Goal: Information Seeking & Learning: Learn about a topic

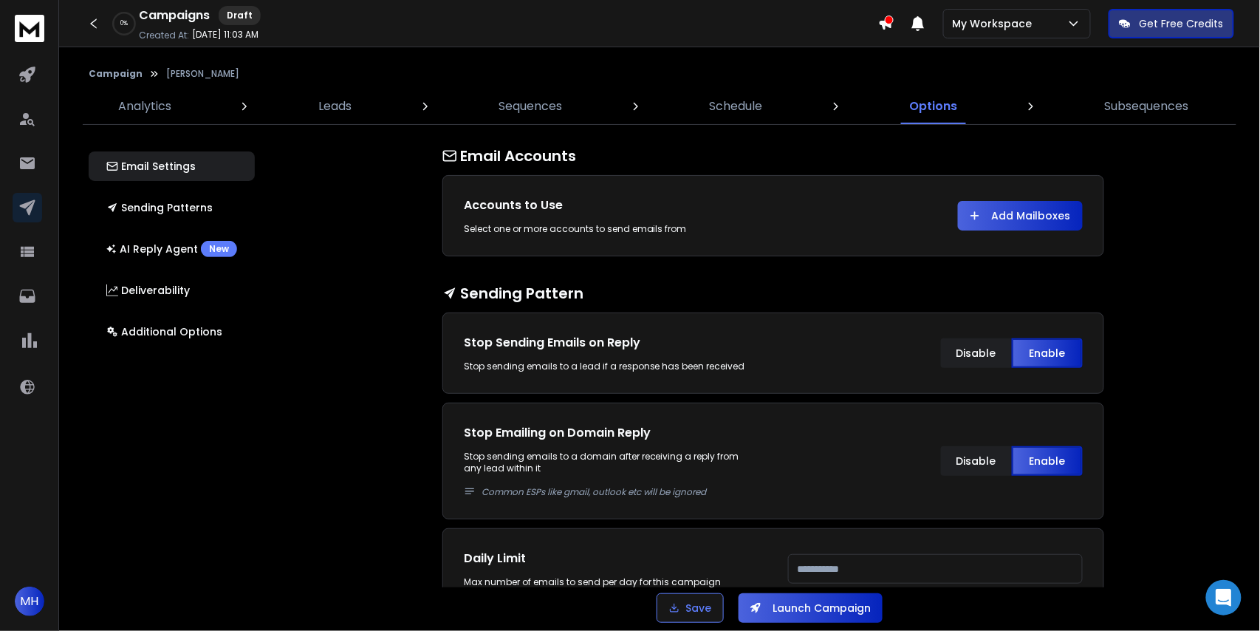
type button "email-settings"
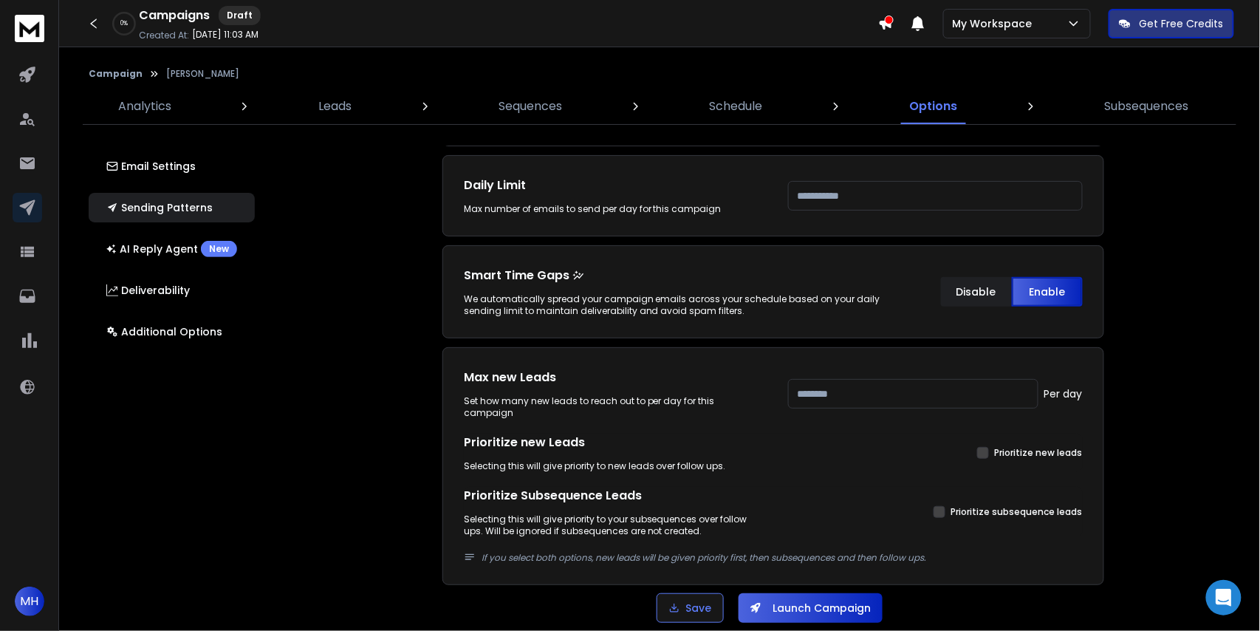
scroll to position [394, 0]
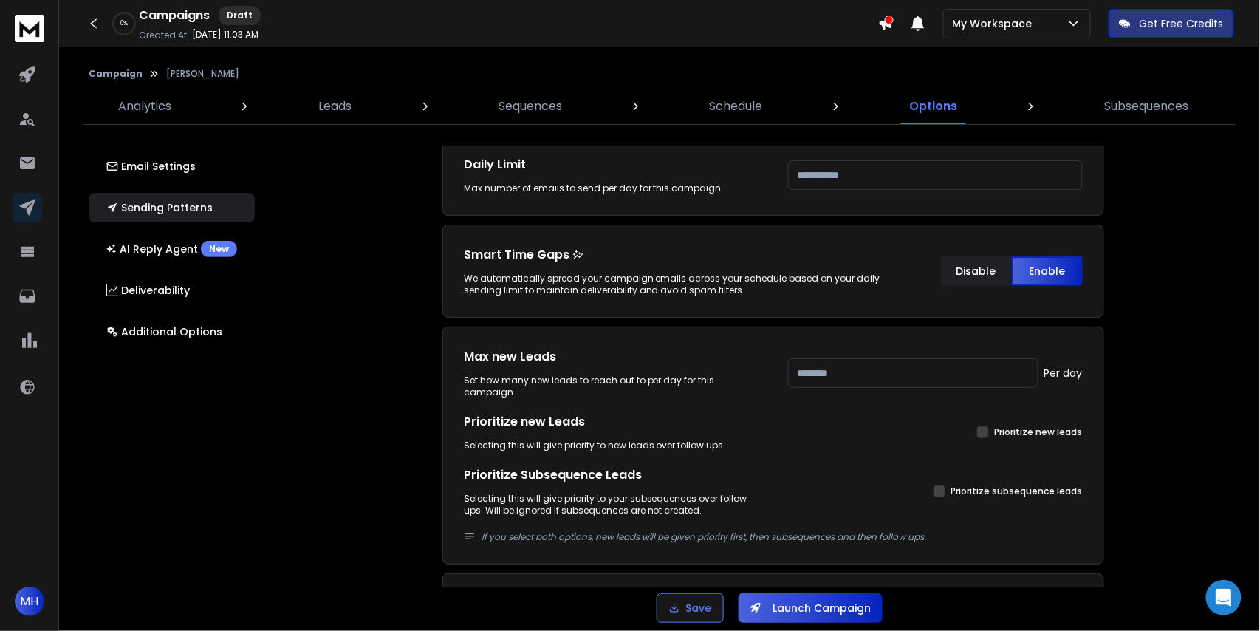
drag, startPoint x: 440, startPoint y: 249, endPoint x: 563, endPoint y: 261, distance: 123.2
click at [563, 261] on div "Smart Time Gaps We automatically spread your campaign emails across your schedu…" at bounding box center [773, 271] width 662 height 93
copy p "Smart Time Gaps"
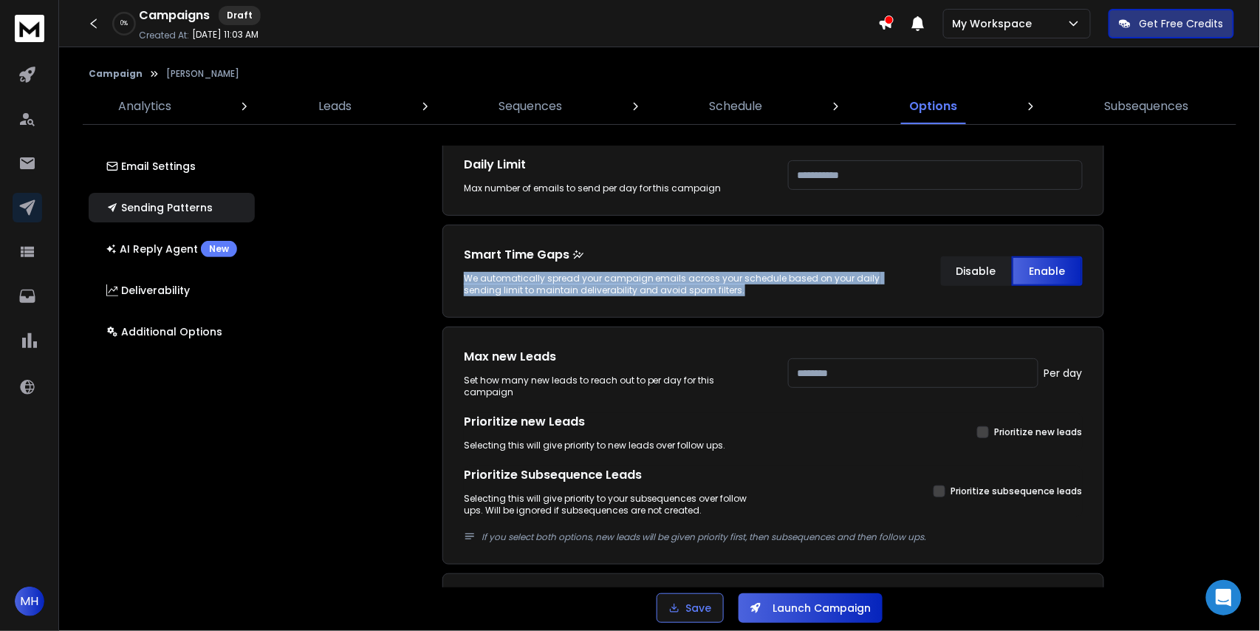
drag, startPoint x: 453, startPoint y: 270, endPoint x: 774, endPoint y: 309, distance: 323.6
click at [774, 309] on div "Smart Time Gaps We automatically spread your campaign emails across your schedu…" at bounding box center [773, 271] width 662 height 93
copy div "We automatically spread your campaign emails across your schedule based on your…"
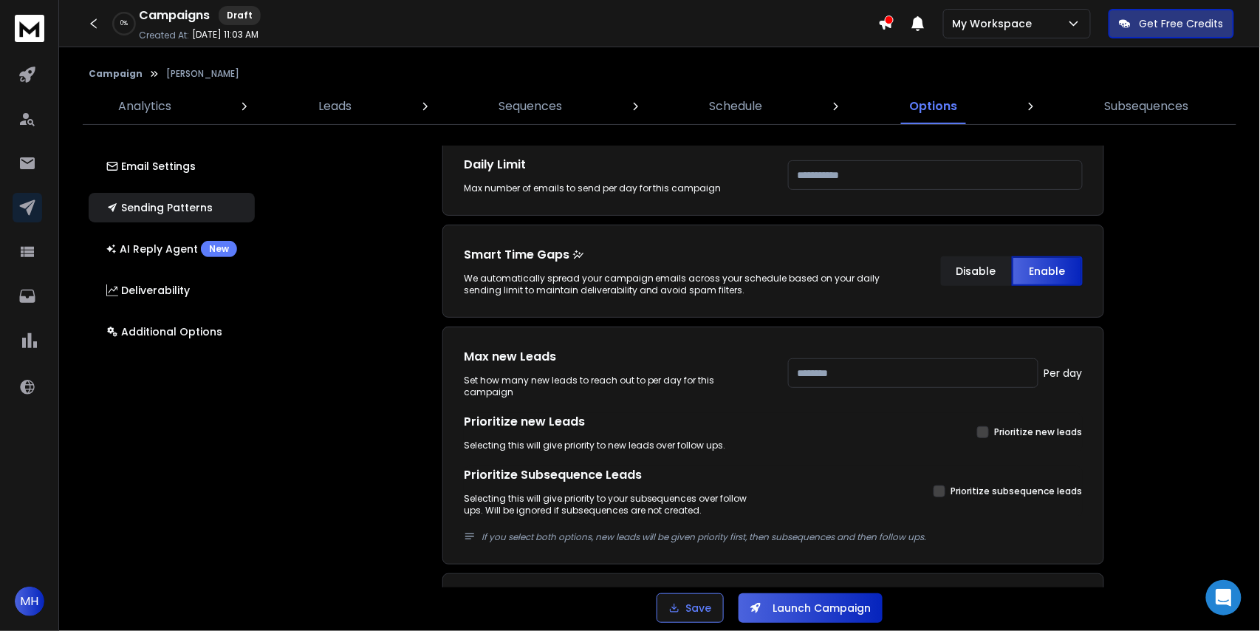
click at [807, 430] on div "Prioritize new leads" at bounding box center [935, 432] width 295 height 30
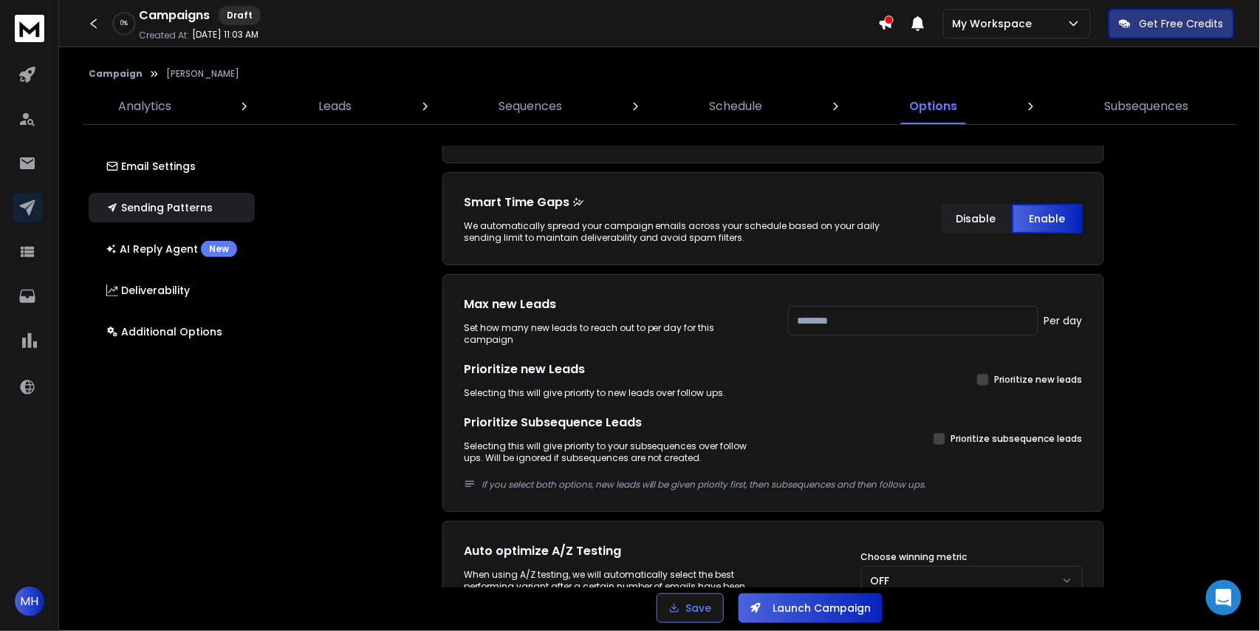
scroll to position [492, 0]
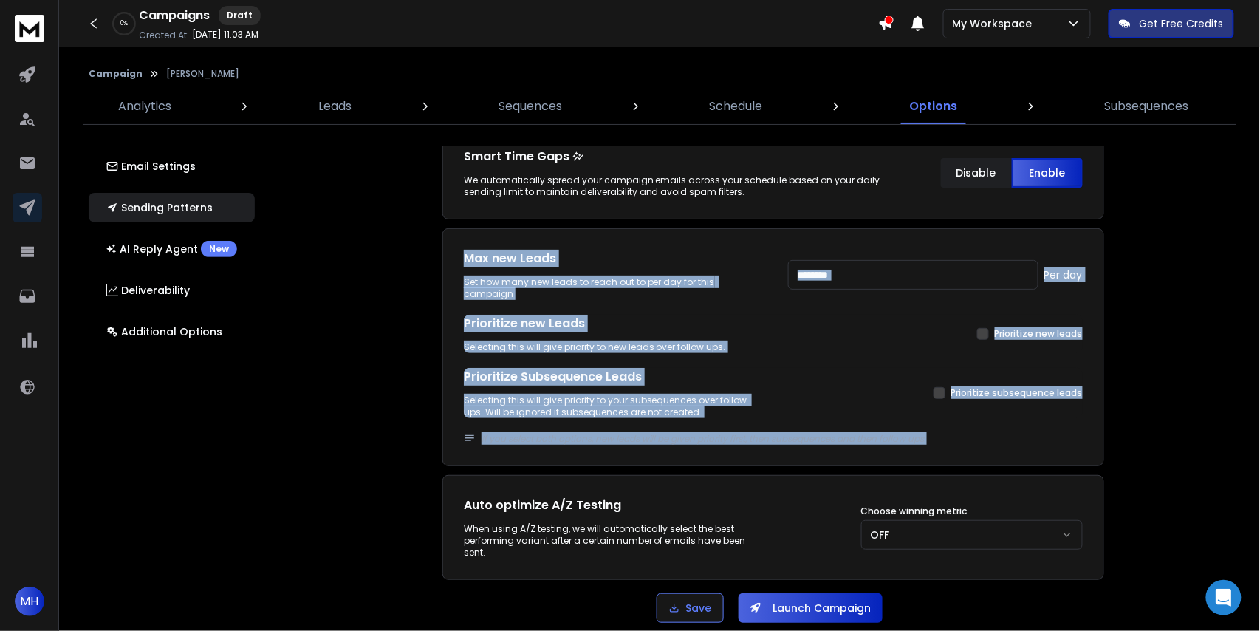
drag, startPoint x: 446, startPoint y: 251, endPoint x: 1073, endPoint y: 432, distance: 652.7
click at [1073, 432] on div "Max new Leads Set how many new leads to reach out to per day for this campaign …" at bounding box center [773, 347] width 662 height 238
click at [1071, 432] on div "Max new Leads Set how many new leads to reach out to per day for this campaign …" at bounding box center [773, 347] width 619 height 195
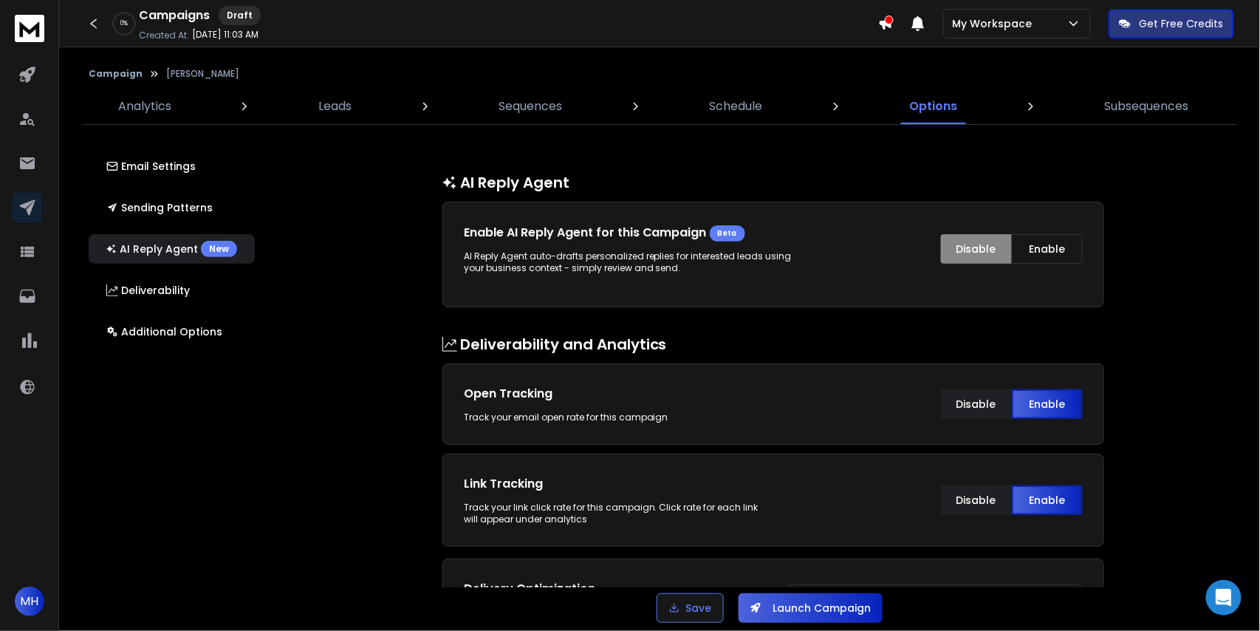
scroll to position [1083, 0]
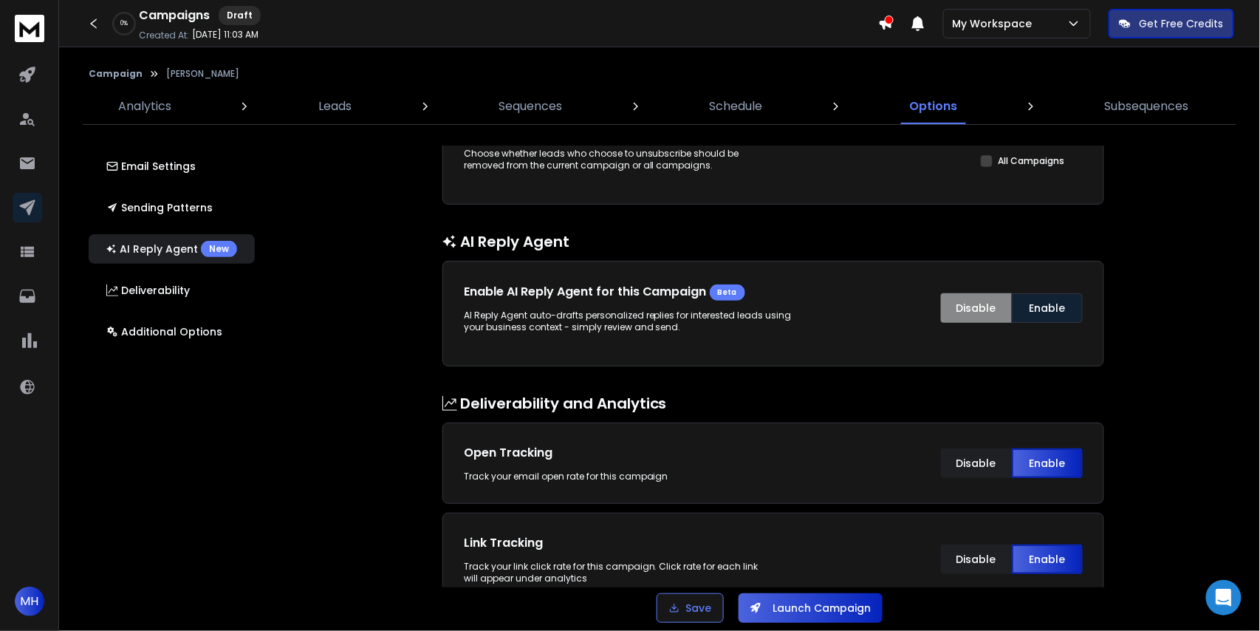
click at [1070, 307] on button "Enable" at bounding box center [1047, 308] width 71 height 30
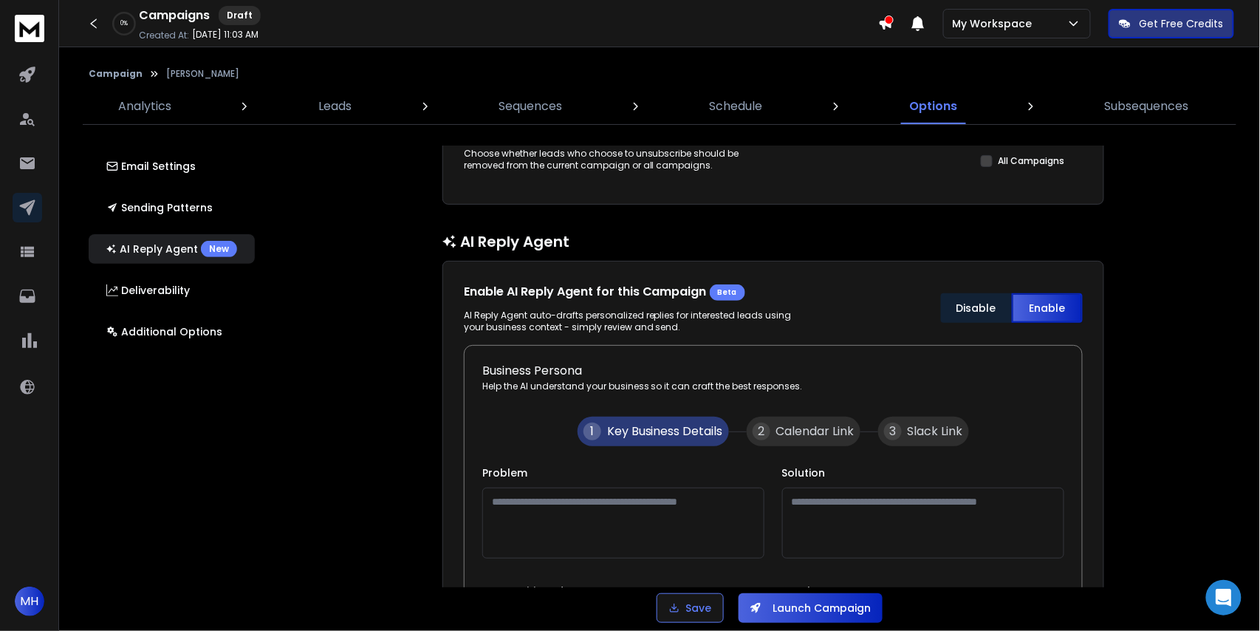
click at [981, 320] on button "Disable" at bounding box center [976, 308] width 71 height 30
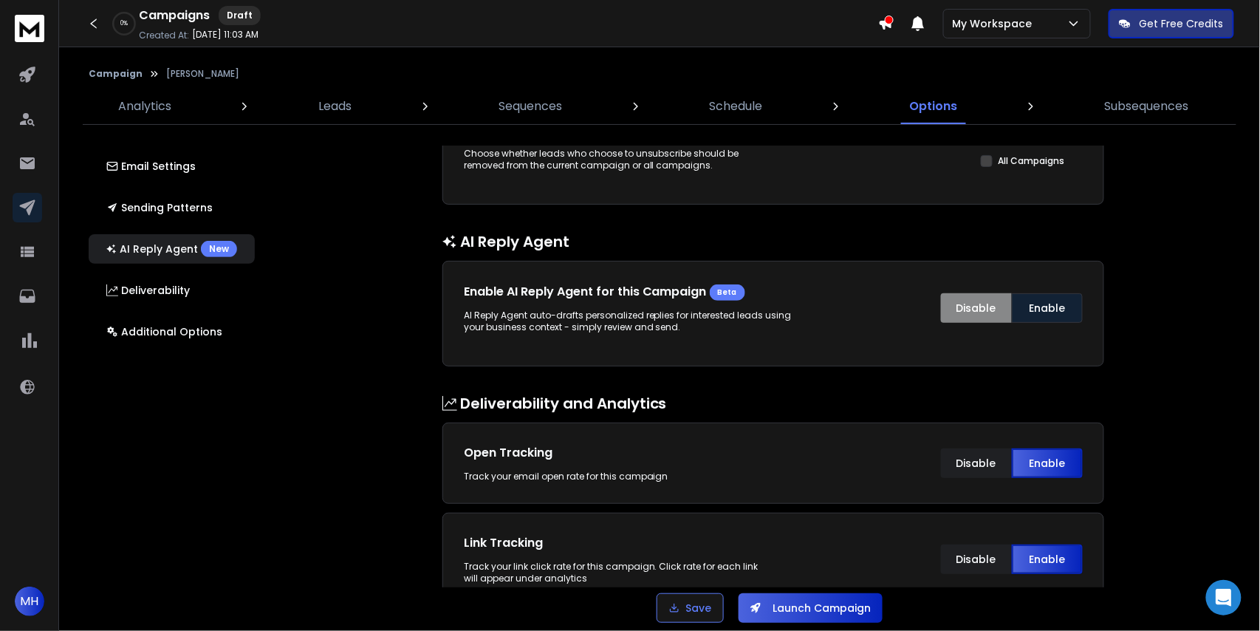
click at [1038, 314] on button "Enable" at bounding box center [1047, 308] width 71 height 30
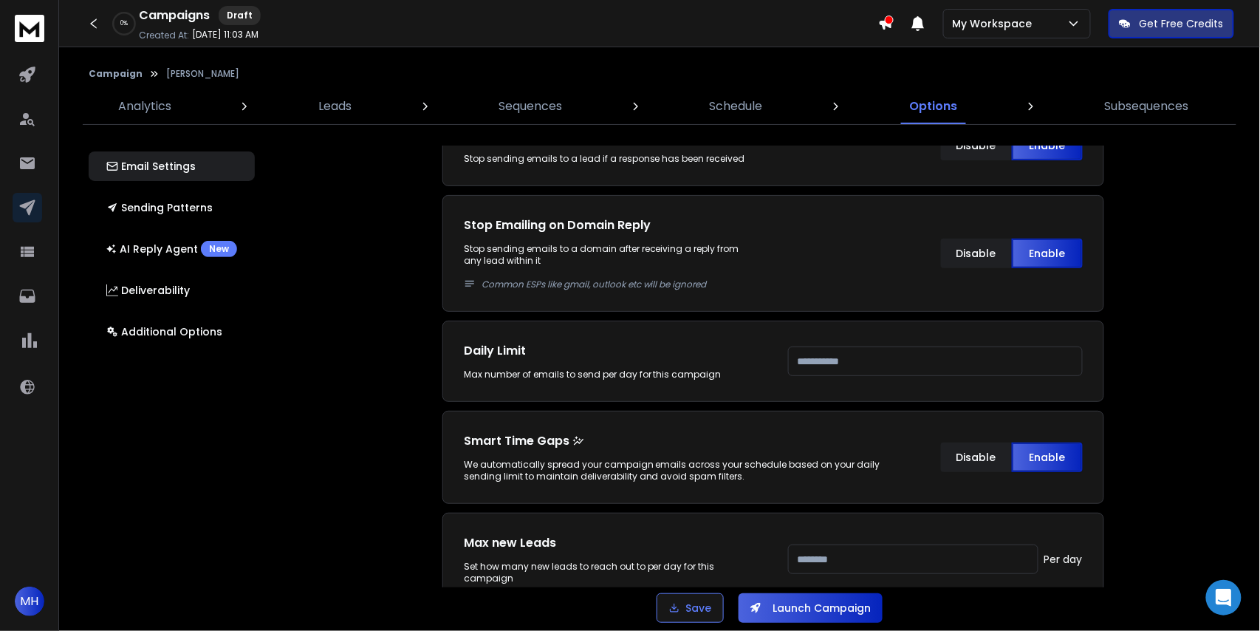
scroll to position [0, 0]
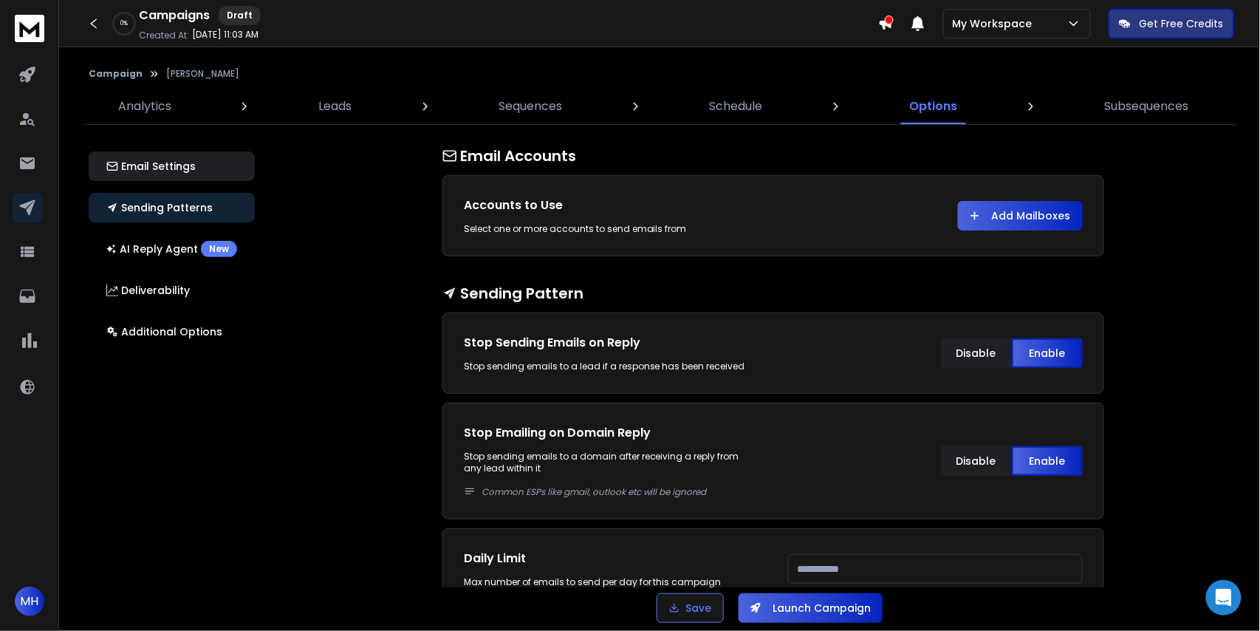
click at [186, 211] on p "Sending Patterns" at bounding box center [159, 207] width 106 height 15
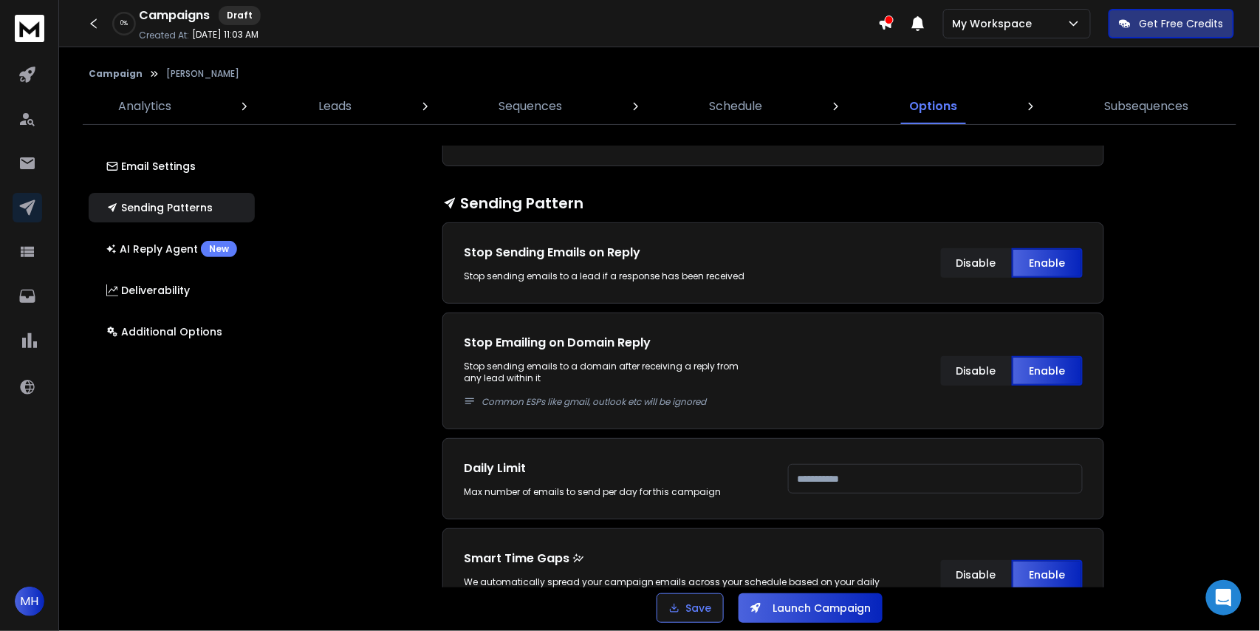
scroll to position [137, 0]
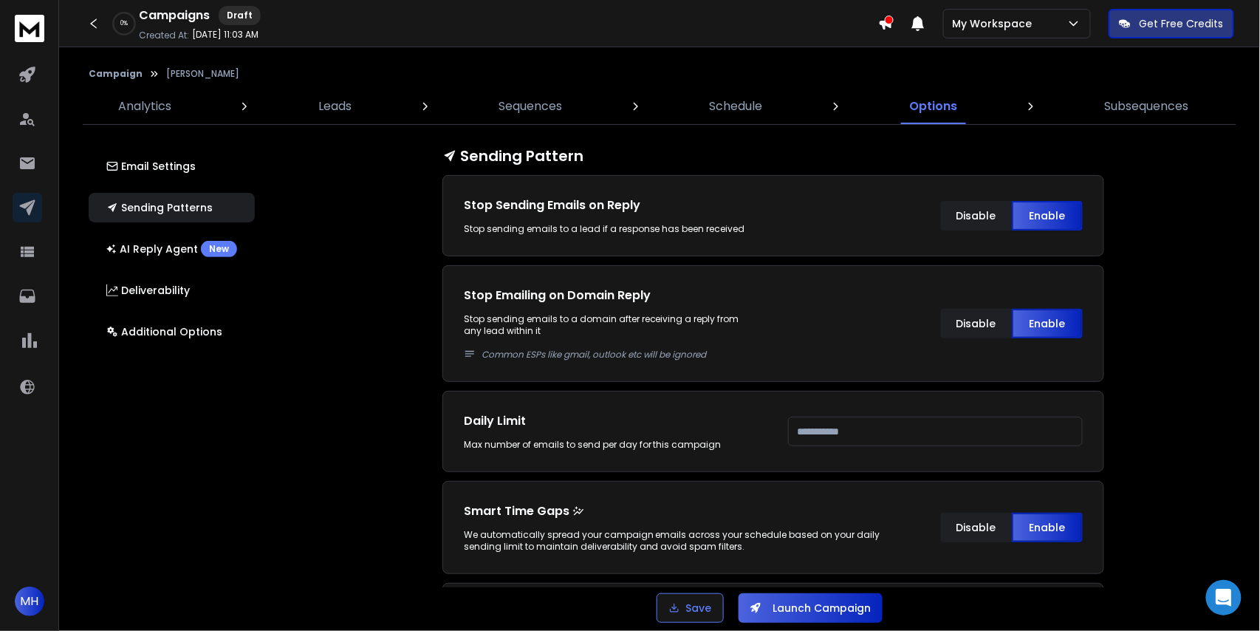
click at [177, 228] on div "Email Settings Sending Patterns AI Reply Agent New Deliverability Additional Op…" at bounding box center [172, 248] width 166 height 195
click at [168, 256] on p "AI Reply Agent New" at bounding box center [171, 249] width 131 height 16
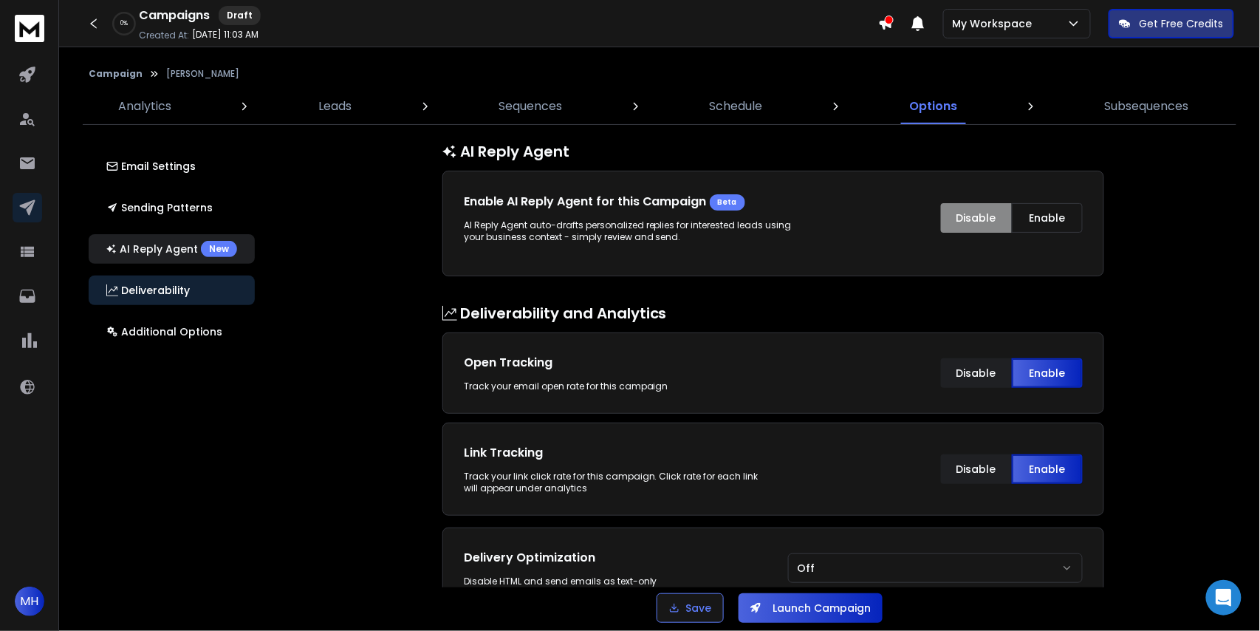
click at [161, 287] on p "Deliverability" at bounding box center [147, 290] width 83 height 15
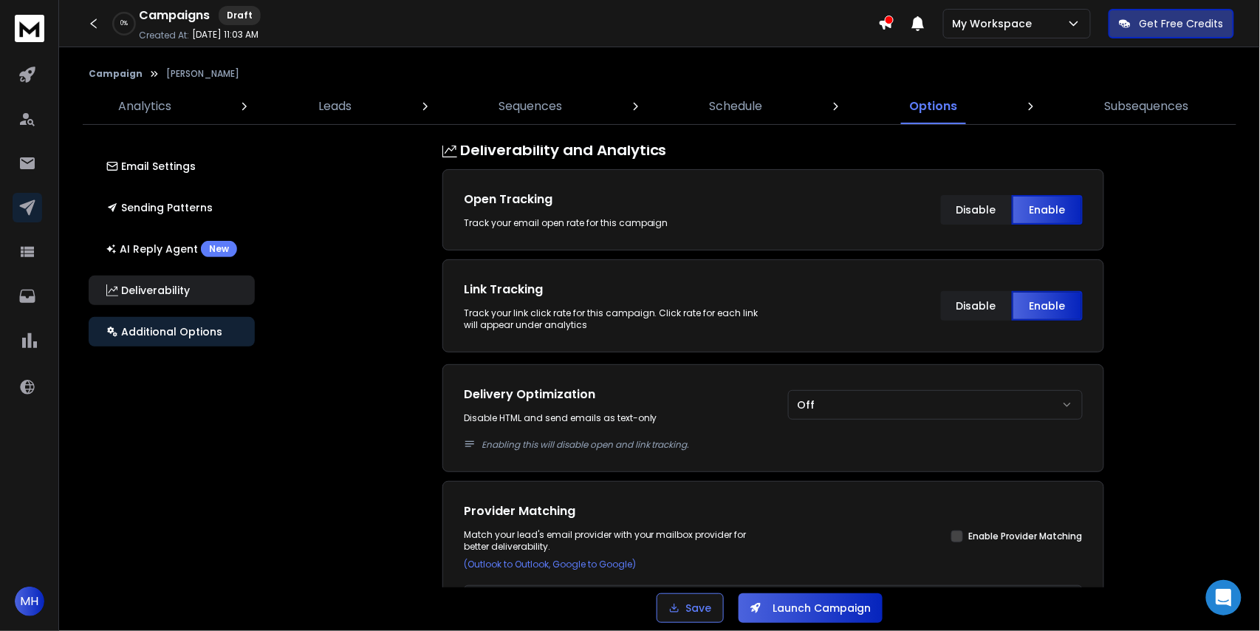
click at [154, 321] on button "Additional Options" at bounding box center [172, 332] width 166 height 30
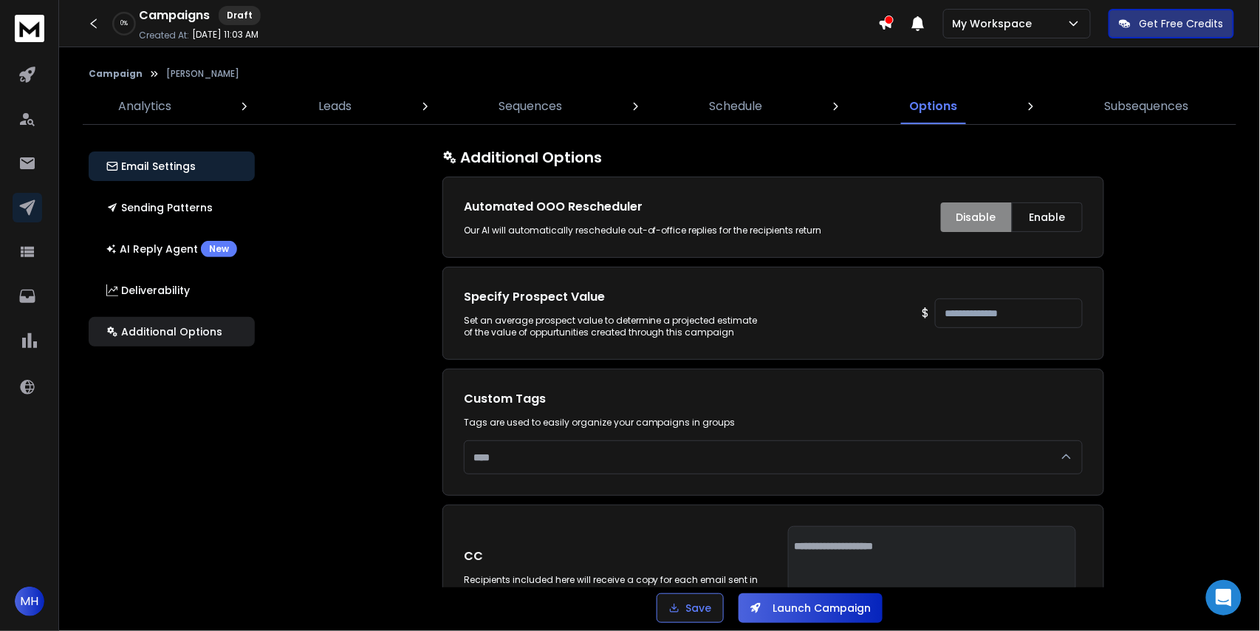
click at [167, 167] on p "Email Settings" at bounding box center [150, 166] width 89 height 15
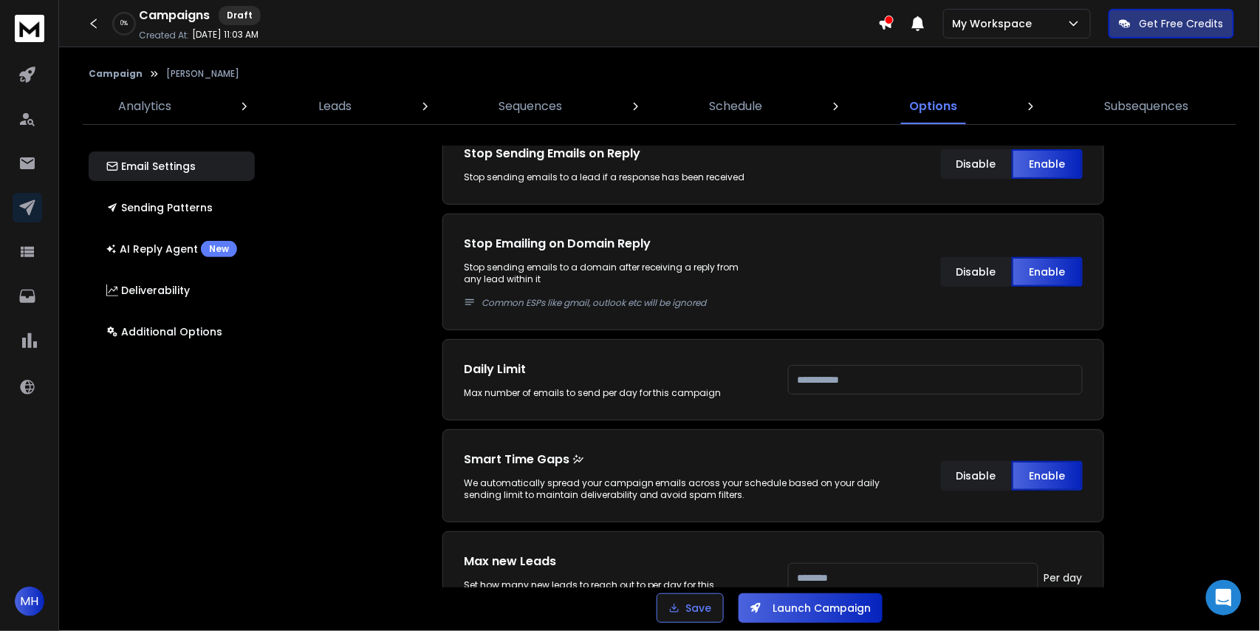
scroll to position [0, 0]
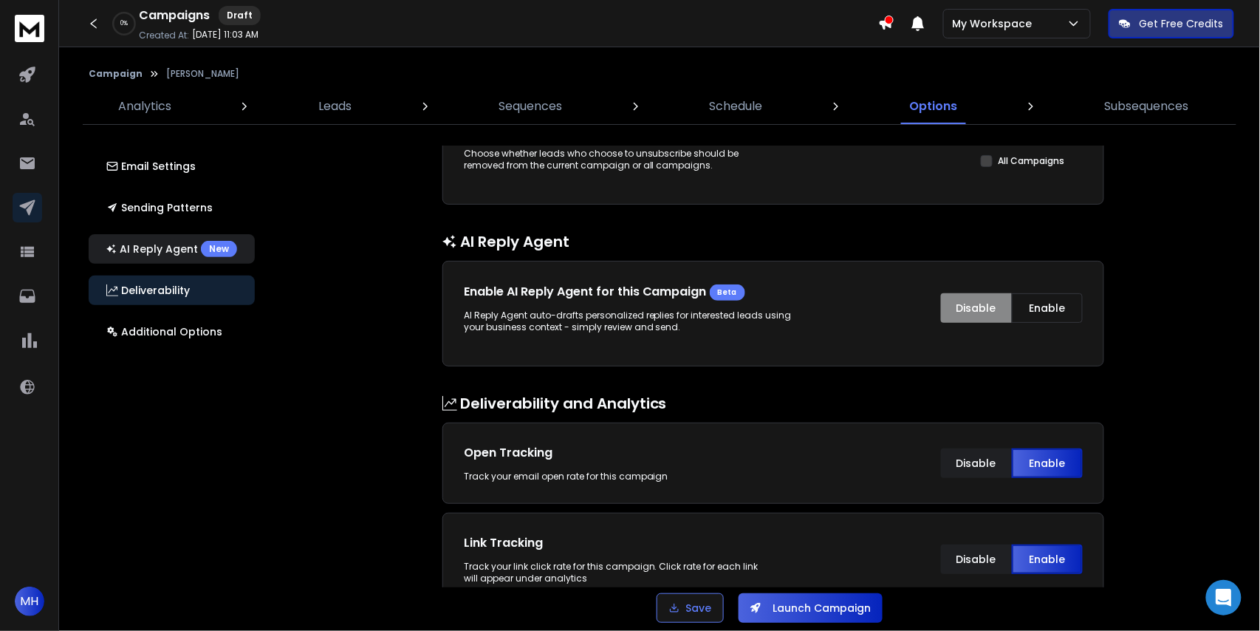
click at [208, 297] on button "Deliverability" at bounding box center [172, 291] width 166 height 30
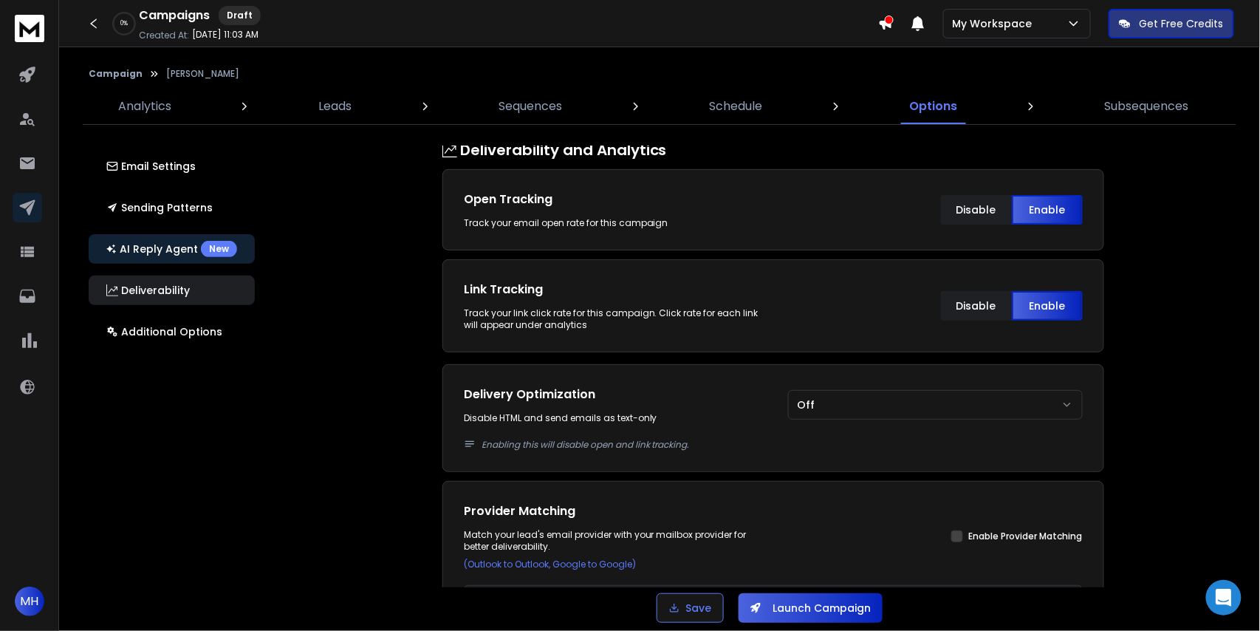
click at [201, 248] on div "New" at bounding box center [219, 249] width 36 height 16
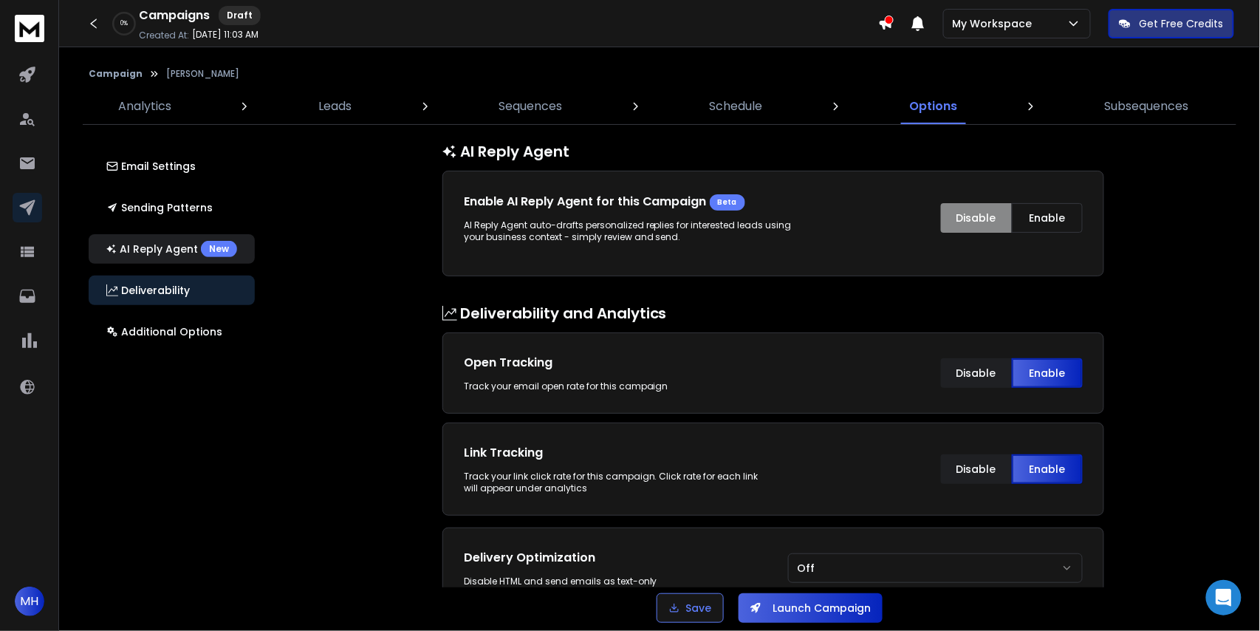
click at [157, 287] on p "Deliverability" at bounding box center [147, 290] width 83 height 15
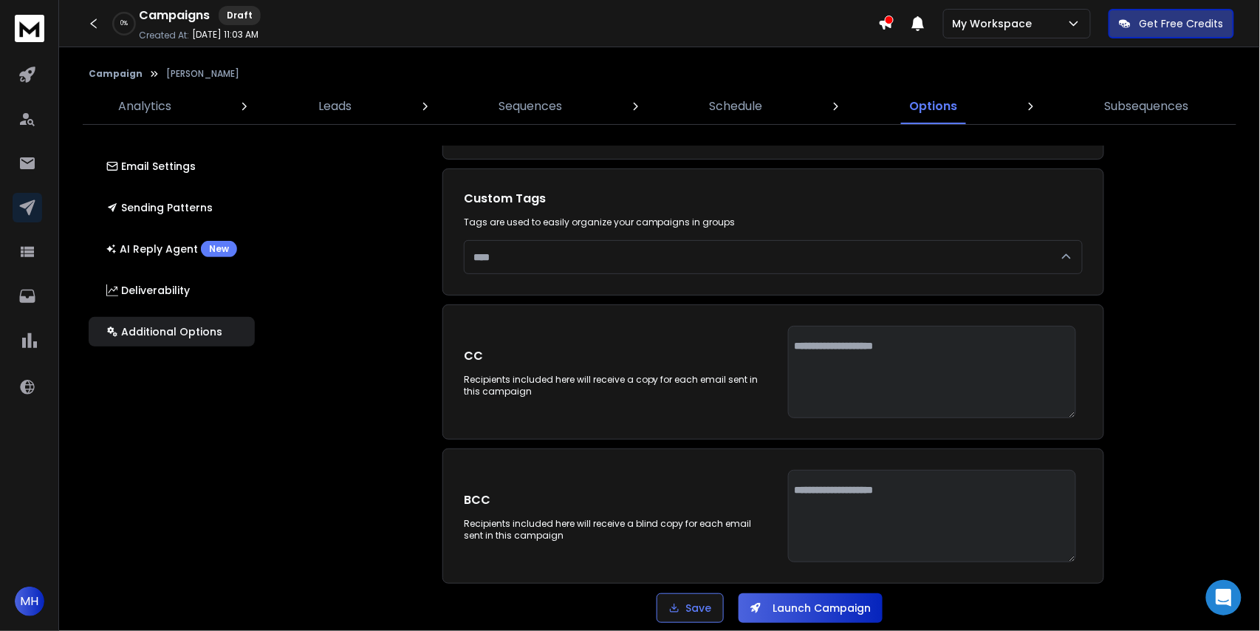
scroll to position [2541, 0]
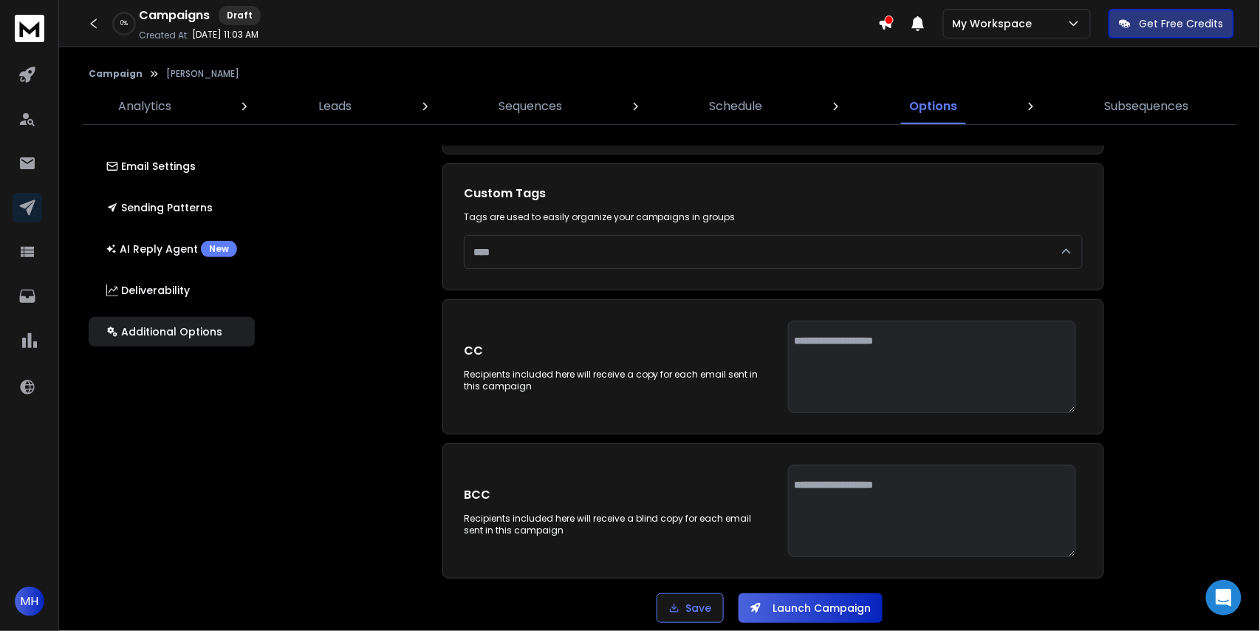
click at [869, 365] on div at bounding box center [932, 367] width 288 height 92
drag, startPoint x: 869, startPoint y: 476, endPoint x: 869, endPoint y: 490, distance: 14.8
click at [869, 476] on input at bounding box center [846, 484] width 103 height 27
click at [633, 468] on div "BCC Recipients included here will receive a blind copy for each email sent in t…" at bounding box center [773, 511] width 619 height 92
click at [175, 241] on p "AI Reply Agent New" at bounding box center [171, 249] width 131 height 16
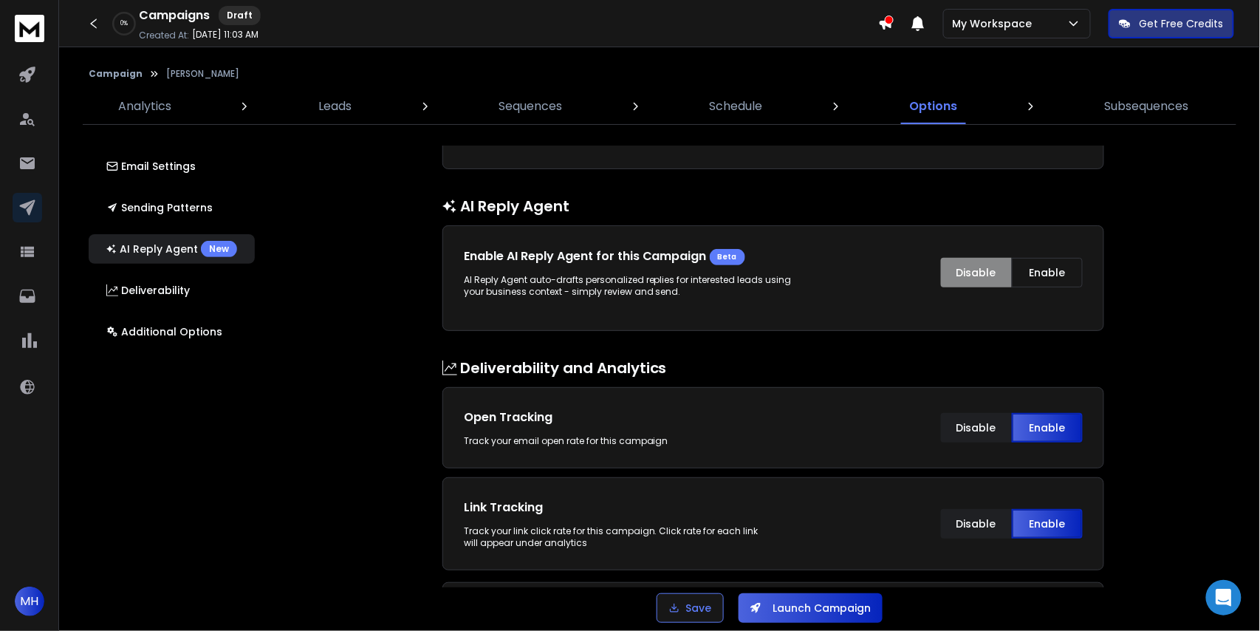
scroll to position [1074, 0]
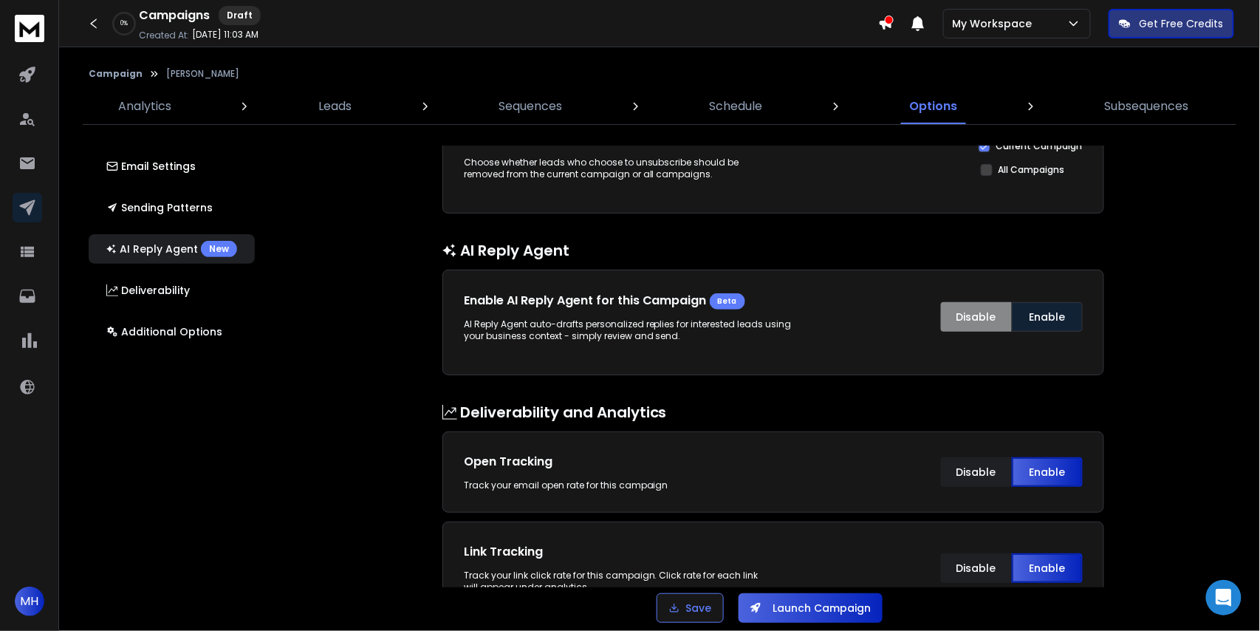
click at [1046, 328] on button "Enable" at bounding box center [1047, 317] width 71 height 30
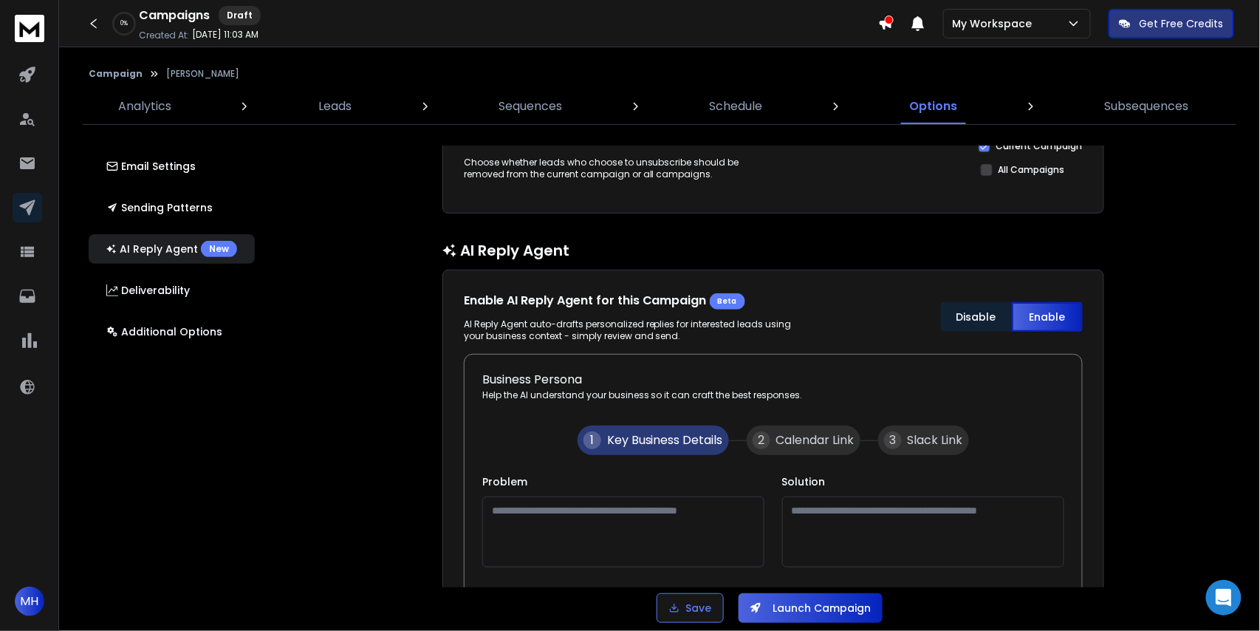
click at [953, 324] on button "Disable" at bounding box center [976, 317] width 71 height 30
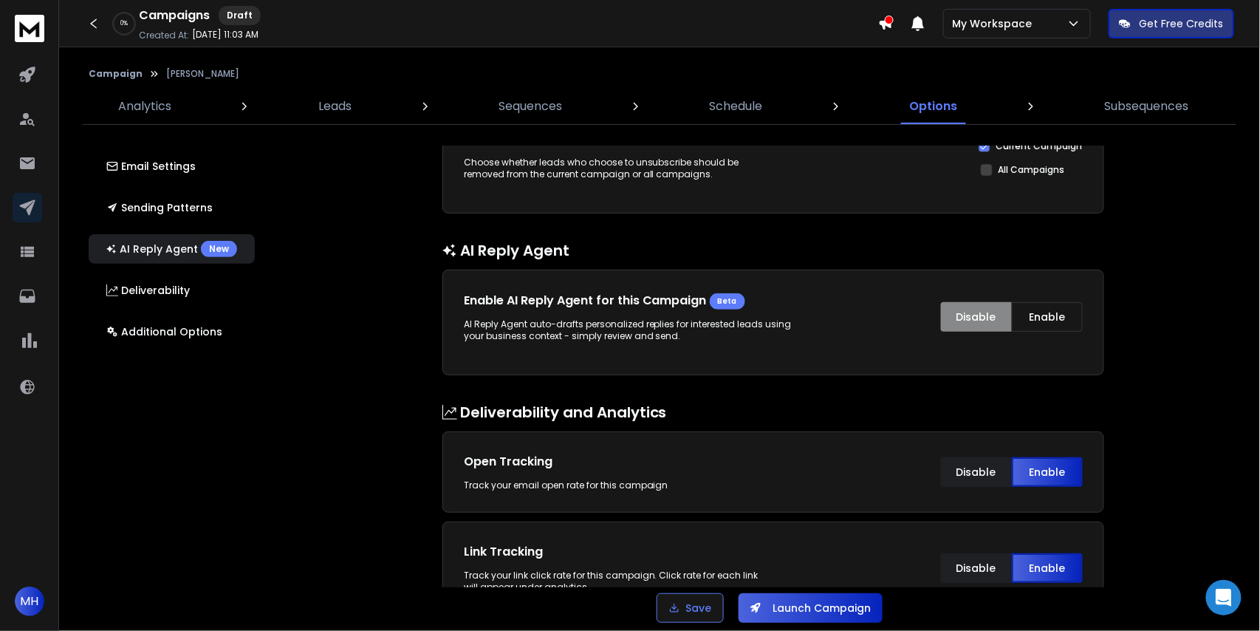
click at [1030, 104] on icon at bounding box center [1032, 106] width 4 height 7
click at [1259, 172] on div "Email Accounts Accounts to Use Select one or more accounts to send emails from …" at bounding box center [782, 367] width 1008 height 442
click at [751, 103] on p "Schedule" at bounding box center [736, 107] width 53 height 18
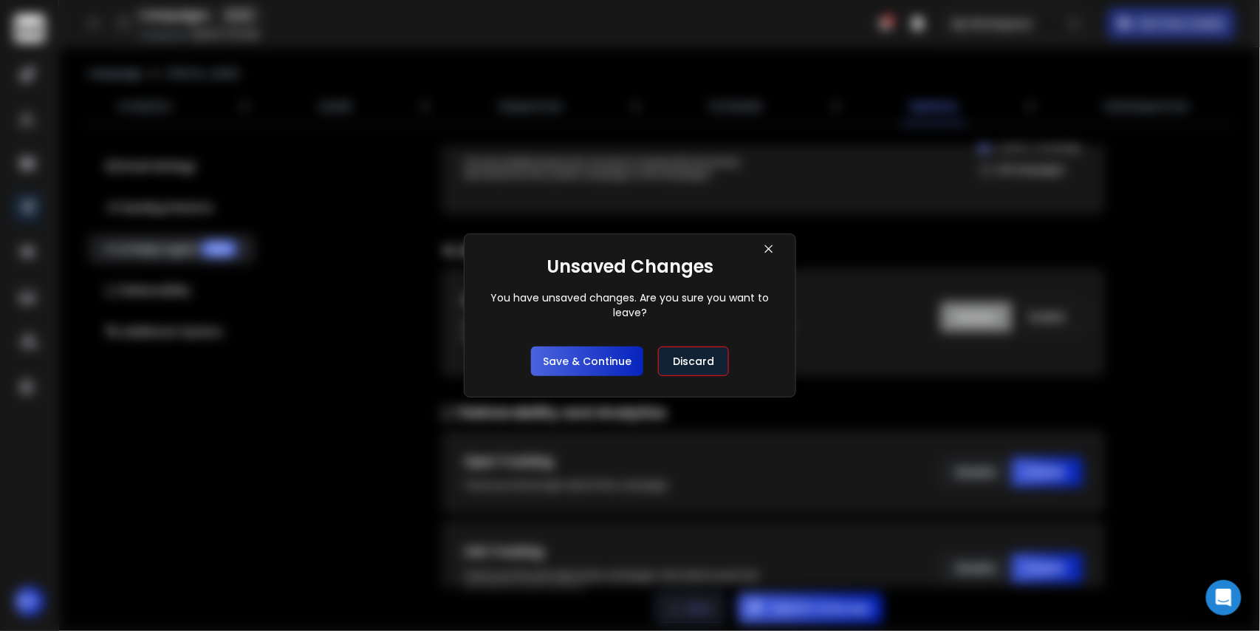
click at [684, 362] on button "Discard" at bounding box center [693, 361] width 71 height 30
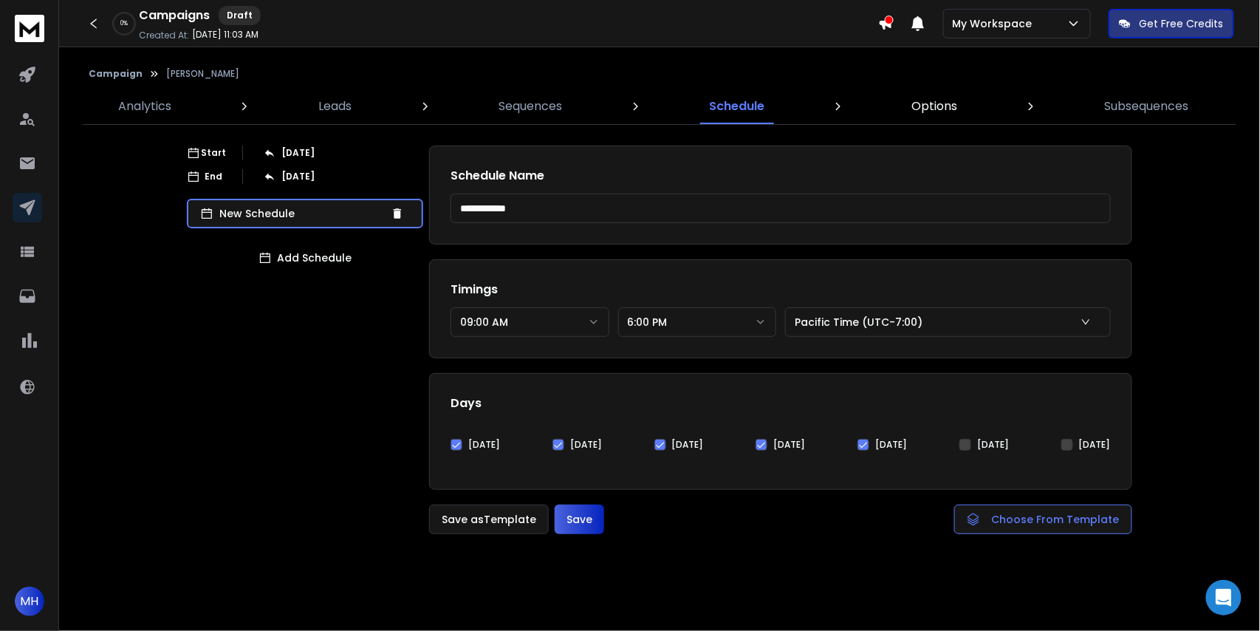
click at [926, 98] on p "Options" at bounding box center [935, 107] width 46 height 18
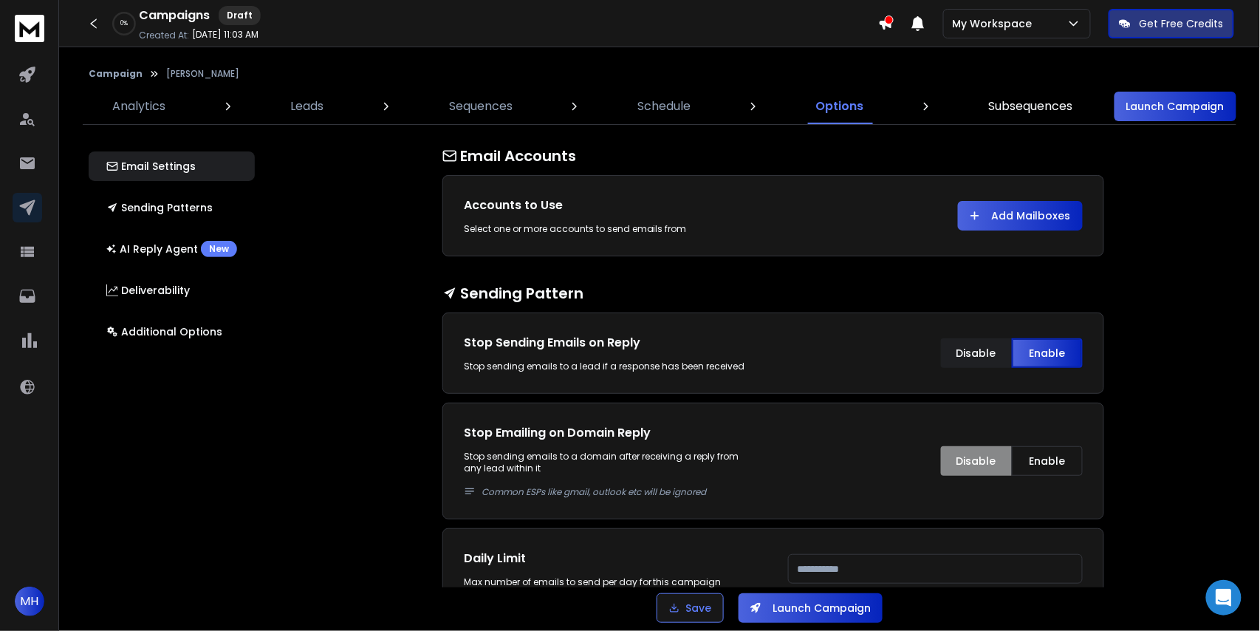
click at [1046, 108] on p "Subsequences" at bounding box center [1031, 107] width 84 height 18
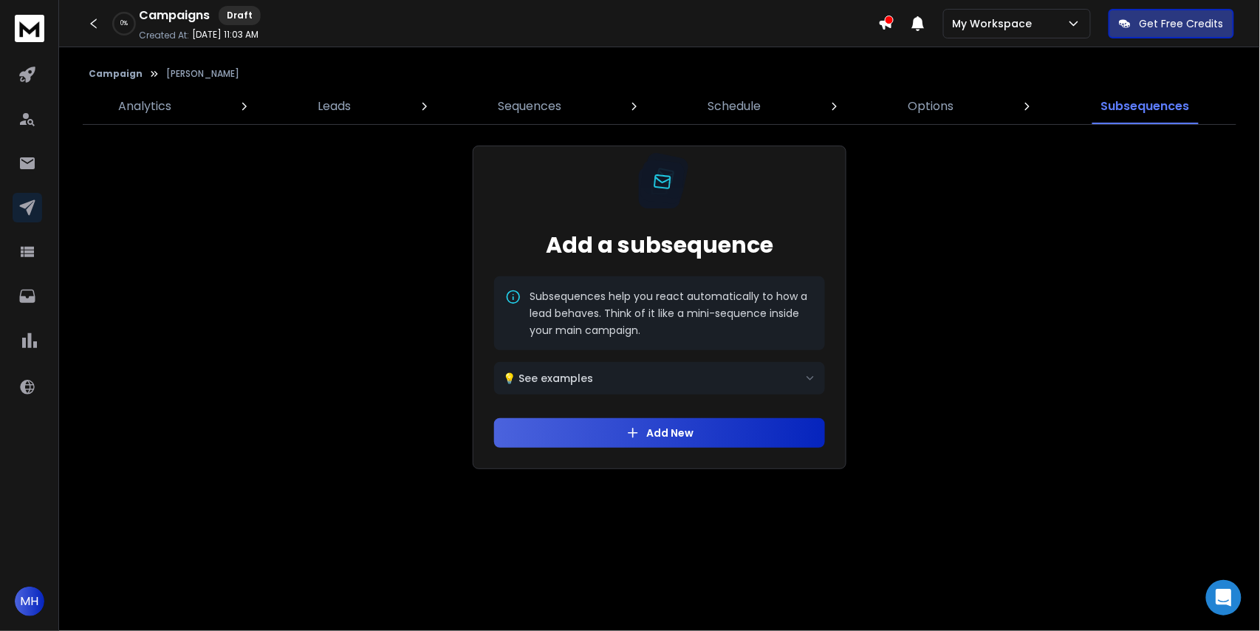
click at [789, 383] on button "💡 See examples" at bounding box center [659, 378] width 331 height 33
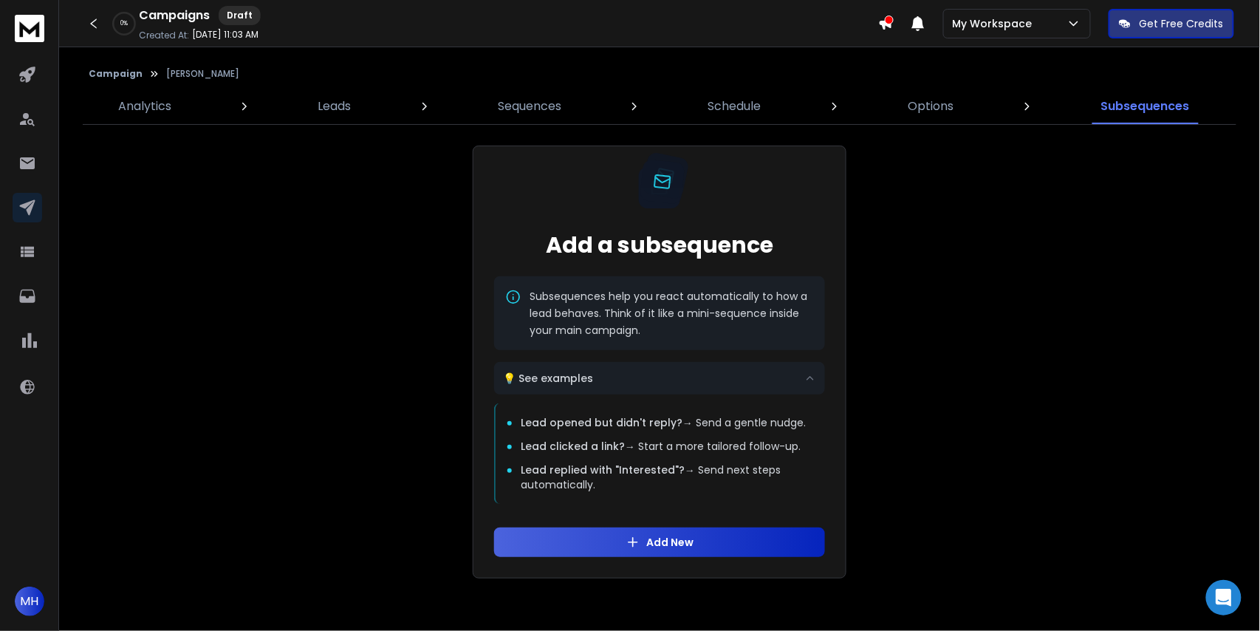
click at [789, 383] on button "💡 See examples" at bounding box center [659, 378] width 331 height 33
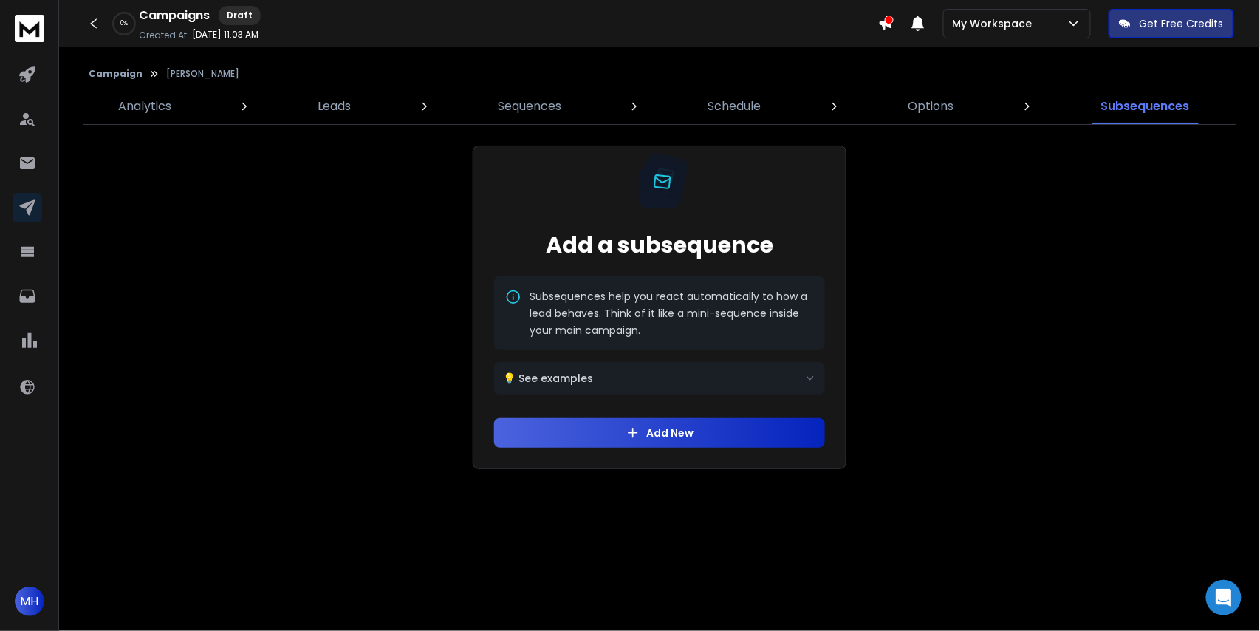
click at [789, 383] on button "💡 See examples" at bounding box center [659, 378] width 331 height 33
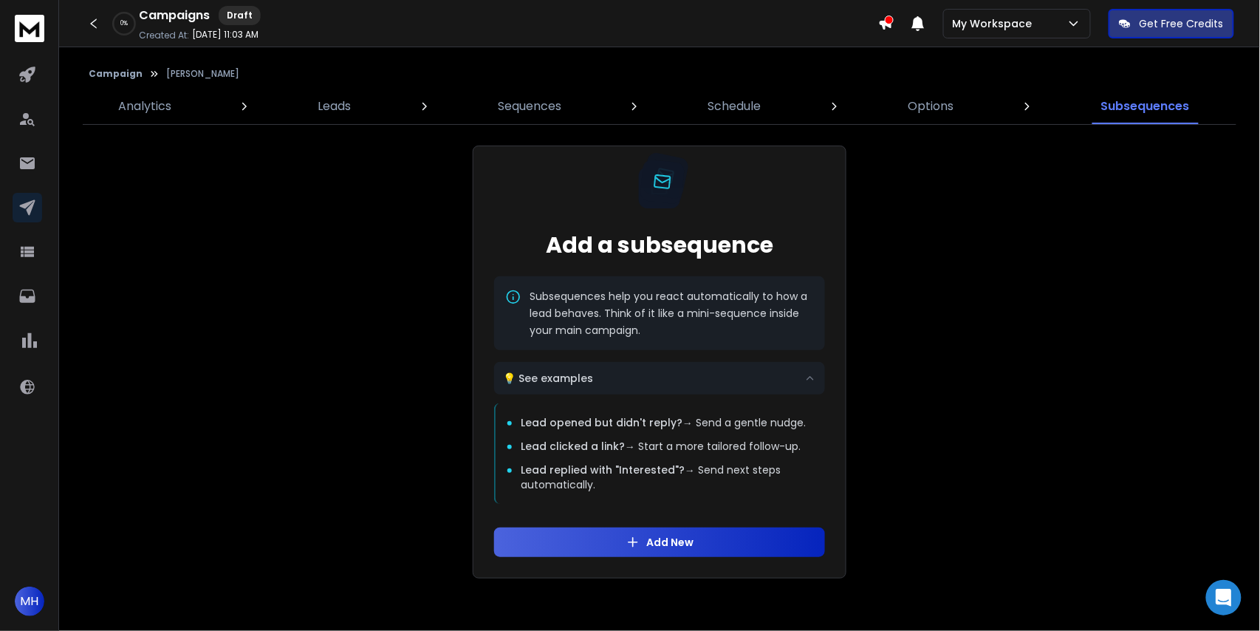
click at [789, 383] on button "💡 See examples" at bounding box center [659, 378] width 331 height 33
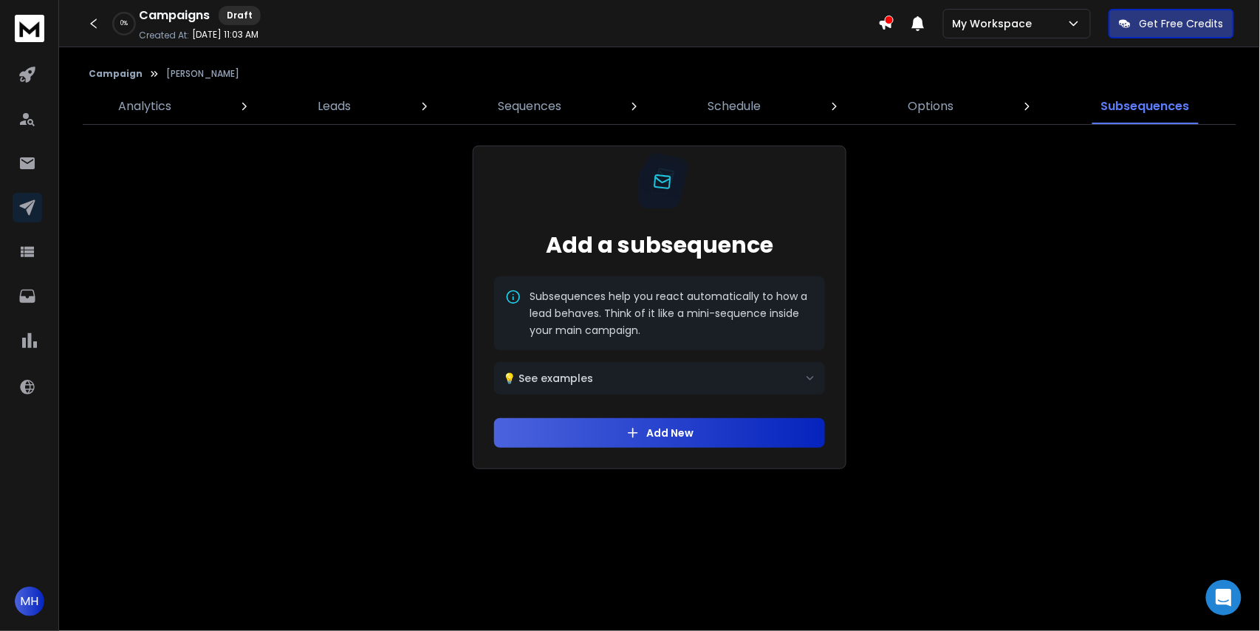
click at [789, 383] on button "💡 See examples" at bounding box center [659, 378] width 331 height 33
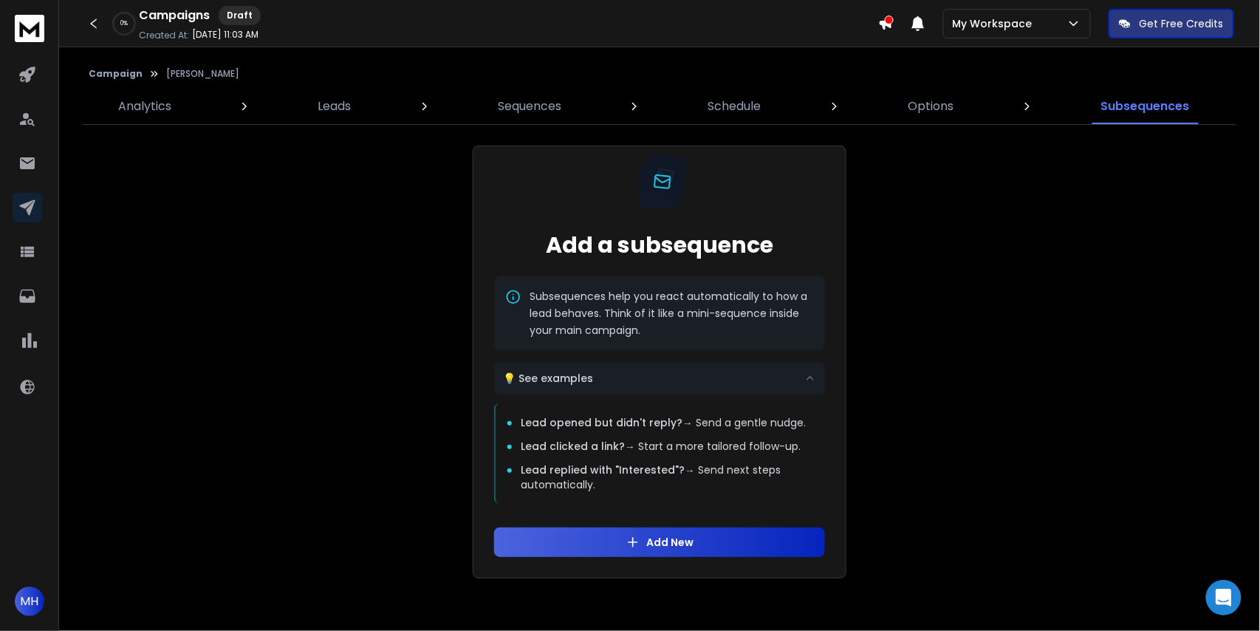
click at [789, 383] on button "💡 See examples" at bounding box center [659, 378] width 331 height 33
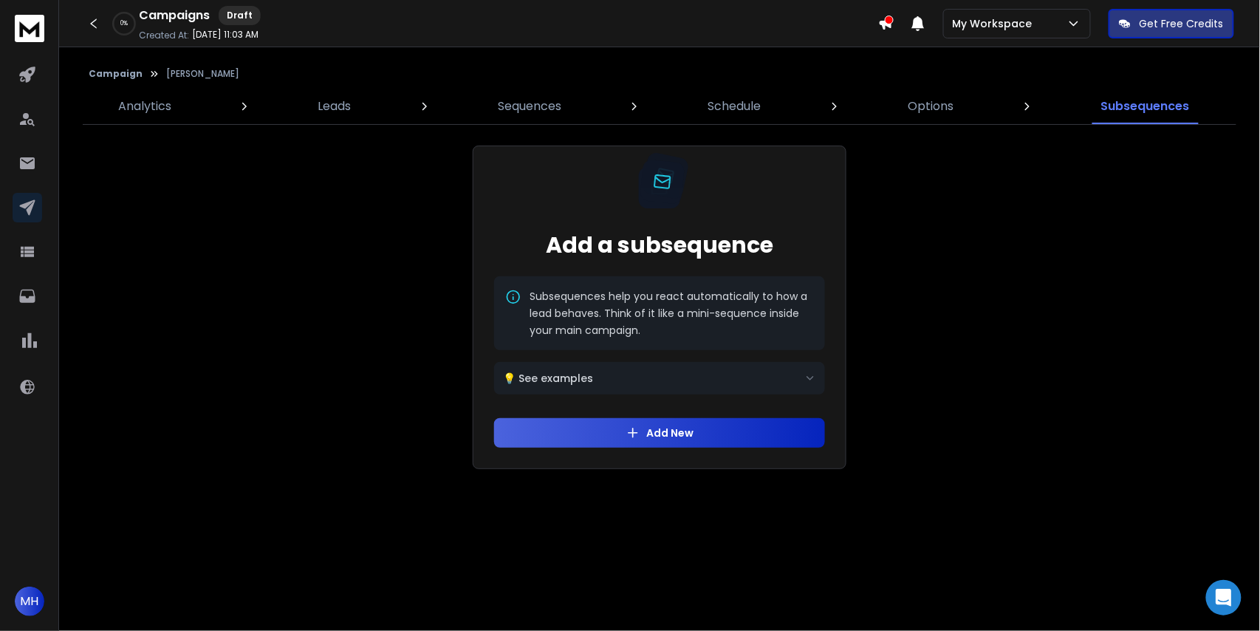
click at [789, 383] on button "💡 See examples" at bounding box center [659, 378] width 331 height 33
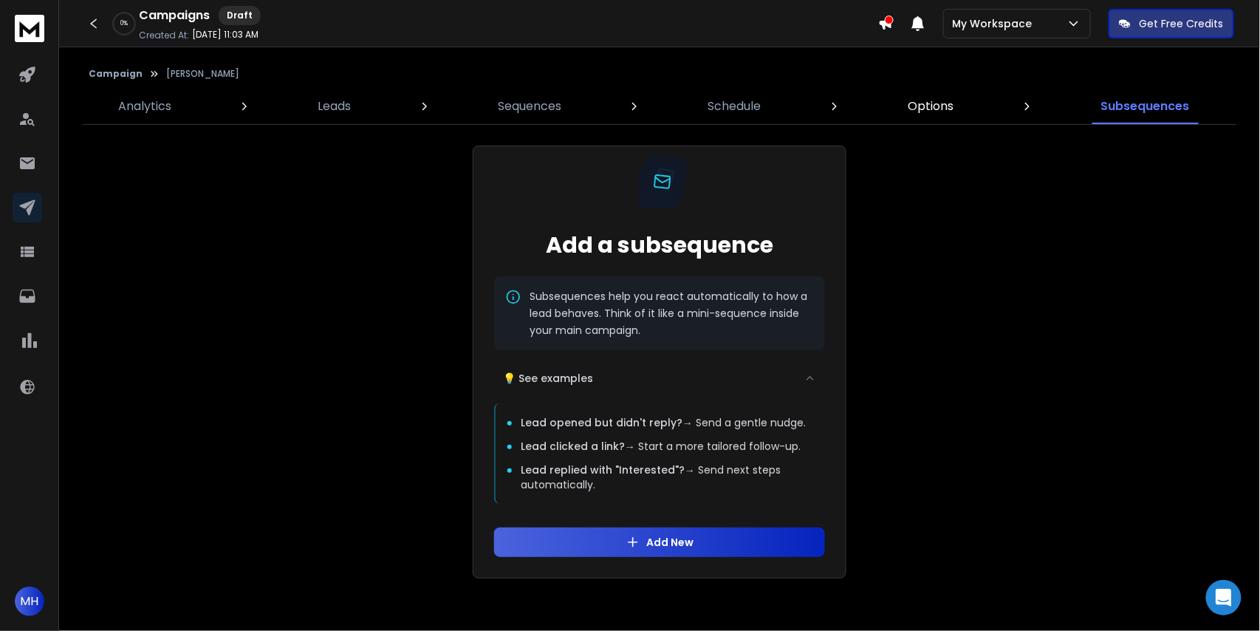
click at [935, 111] on p "Options" at bounding box center [932, 107] width 46 height 18
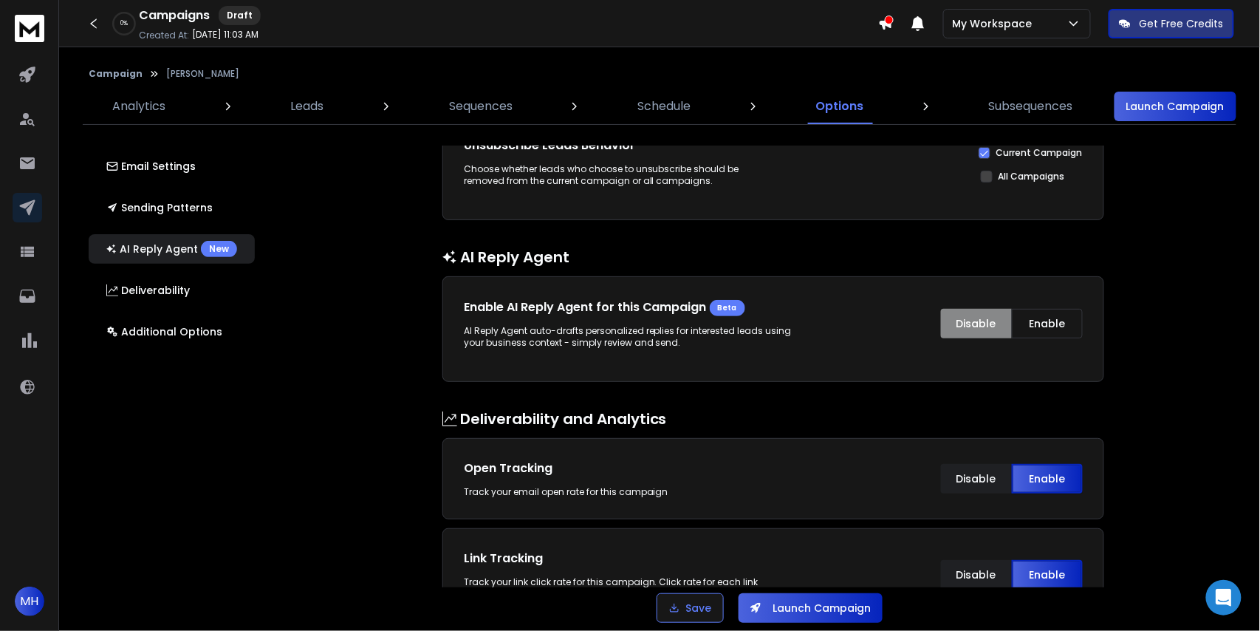
scroll to position [1083, 0]
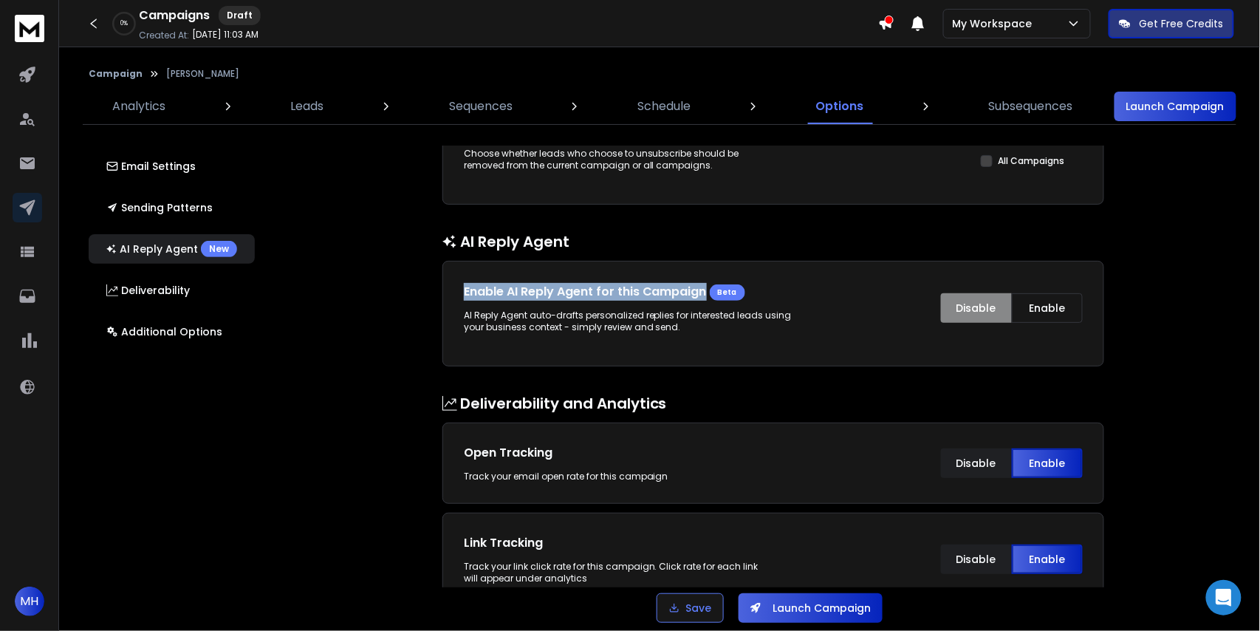
drag, startPoint x: 456, startPoint y: 293, endPoint x: 697, endPoint y: 299, distance: 241.6
click at [698, 299] on h1 "Enable AI Reply Agent for this Campaign" at bounding box center [587, 292] width 246 height 18
copy h1 "Enable AI Reply Agent for this Campaign"
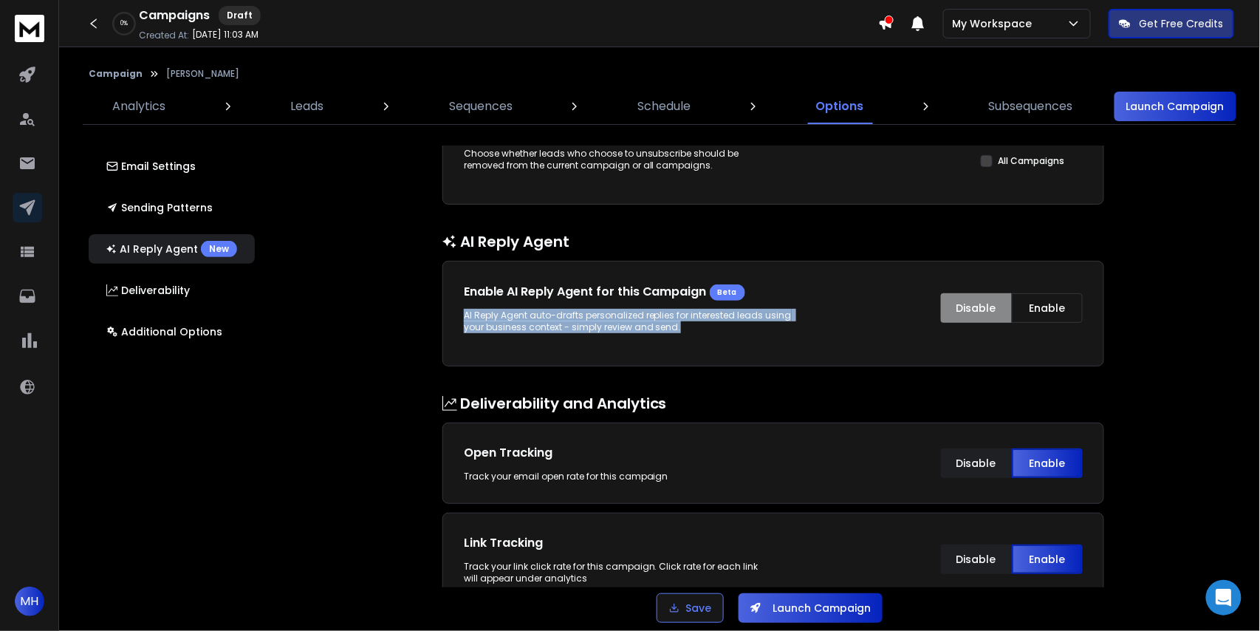
drag, startPoint x: 449, startPoint y: 317, endPoint x: 680, endPoint y: 344, distance: 232.8
click at [680, 344] on div "Enable AI Reply Agent for this Campaign Beta AI Reply Agent auto-drafts persona…" at bounding box center [773, 314] width 662 height 106
copy p "AI Reply Agent auto-drafts personalized replies for interested leads using your…"
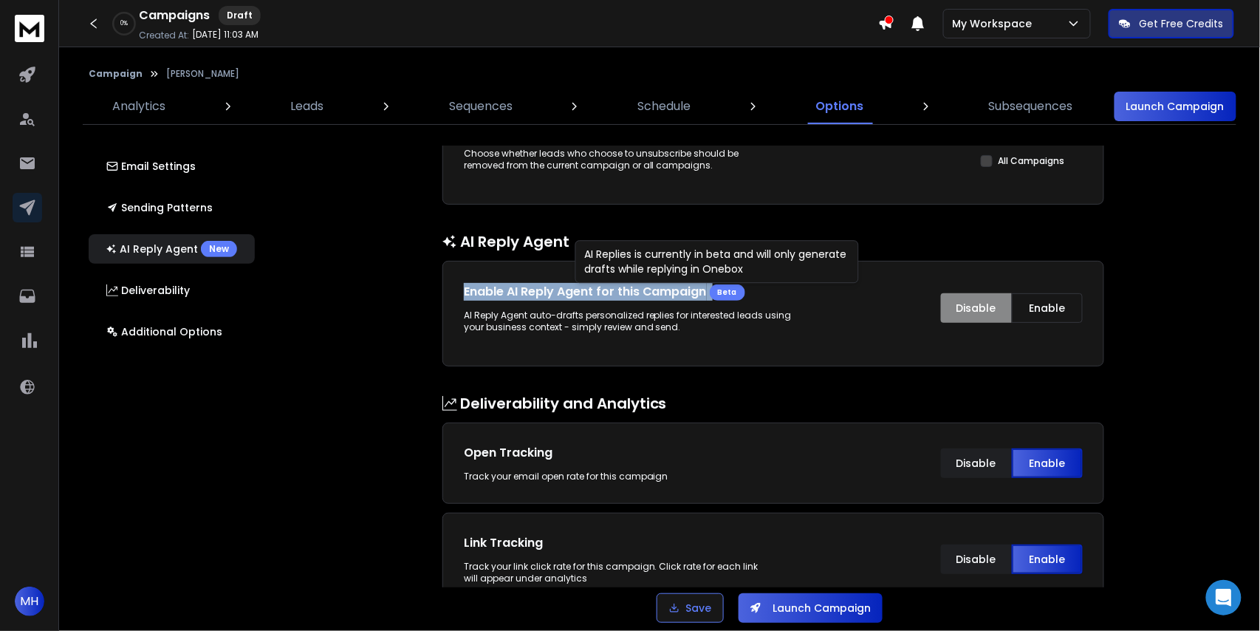
drag, startPoint x: 449, startPoint y: 284, endPoint x: 701, endPoint y: 300, distance: 252.4
click at [701, 300] on div "Enable AI Reply Agent for this Campaign Beta AI Reply Agent auto-drafts persona…" at bounding box center [773, 314] width 662 height 106
copy h1 "Enable AI Reply Agent for this Campaign"
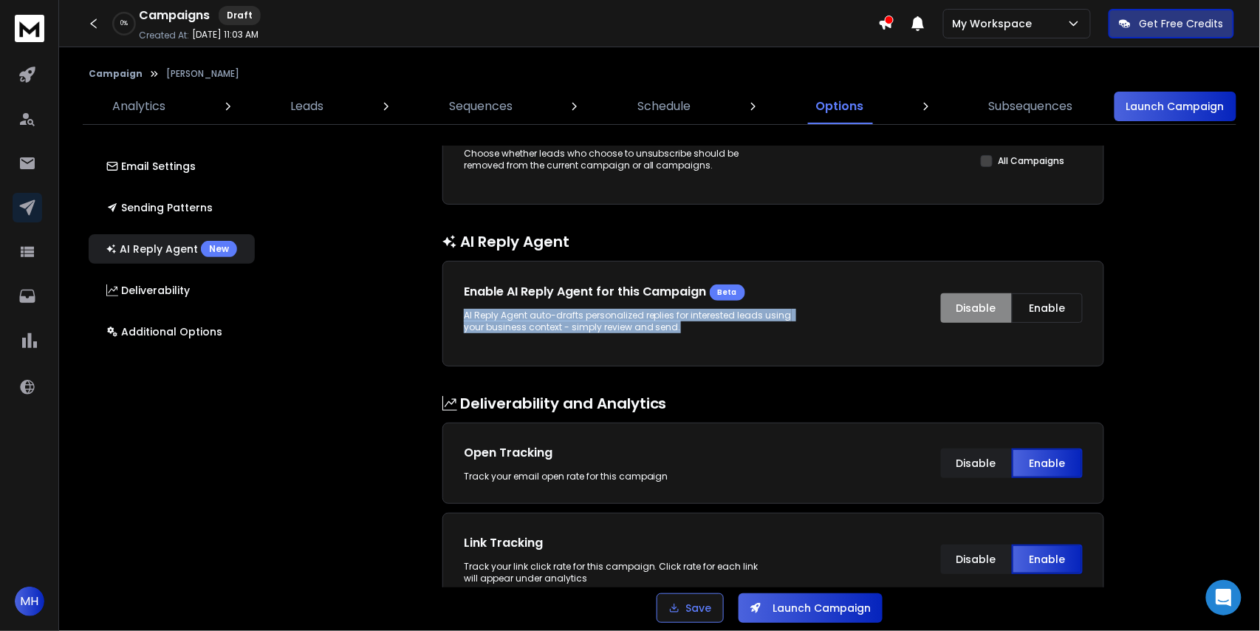
drag, startPoint x: 450, startPoint y: 319, endPoint x: 690, endPoint y: 356, distance: 242.9
click at [690, 356] on div "Enable AI Reply Agent for this Campaign Beta AI Reply Agent auto-drafts persona…" at bounding box center [773, 314] width 662 height 106
copy p "AI Reply Agent auto-drafts personalized replies for interested leads using your…"
click at [855, 364] on div "Enable AI Reply Agent for this Campaign Beta AI Reply Agent auto-drafts persona…" at bounding box center [773, 314] width 662 height 106
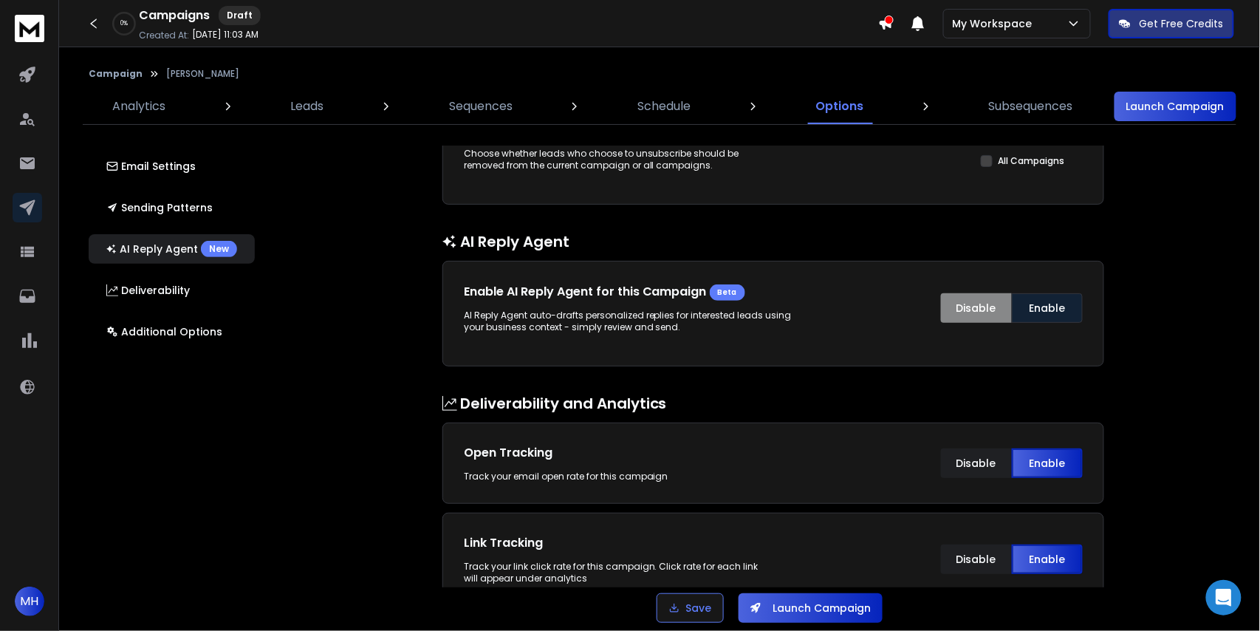
click at [1028, 312] on button "Enable" at bounding box center [1047, 308] width 71 height 30
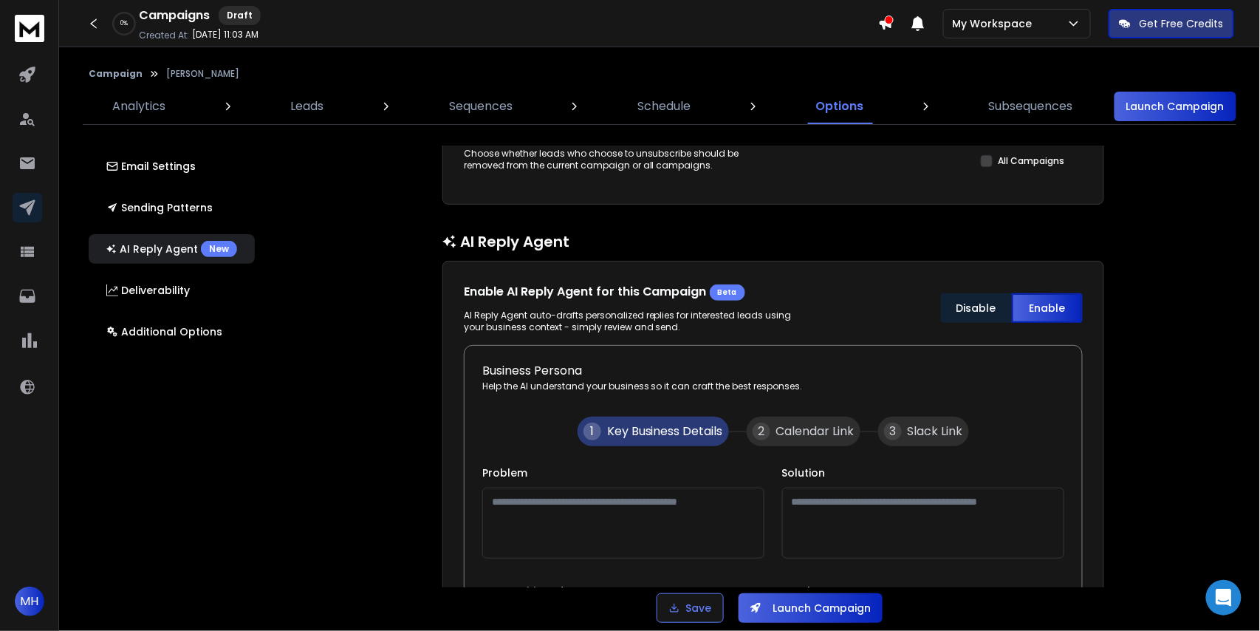
click at [953, 309] on button "Disable" at bounding box center [976, 308] width 71 height 30
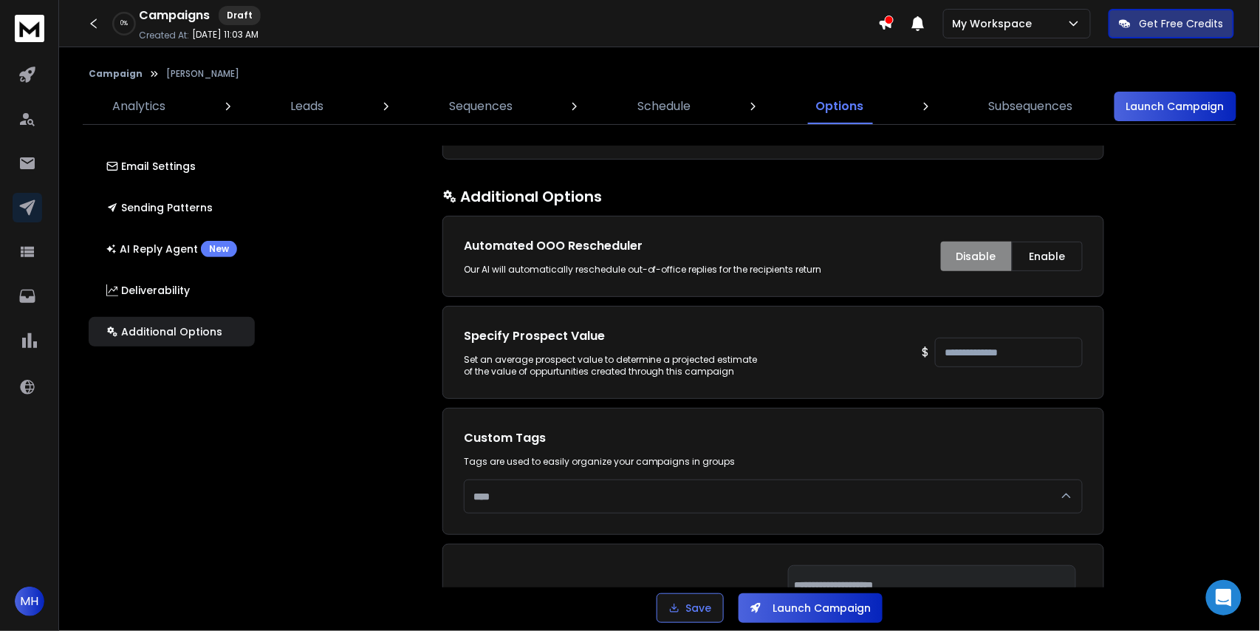
scroll to position [2344, 0]
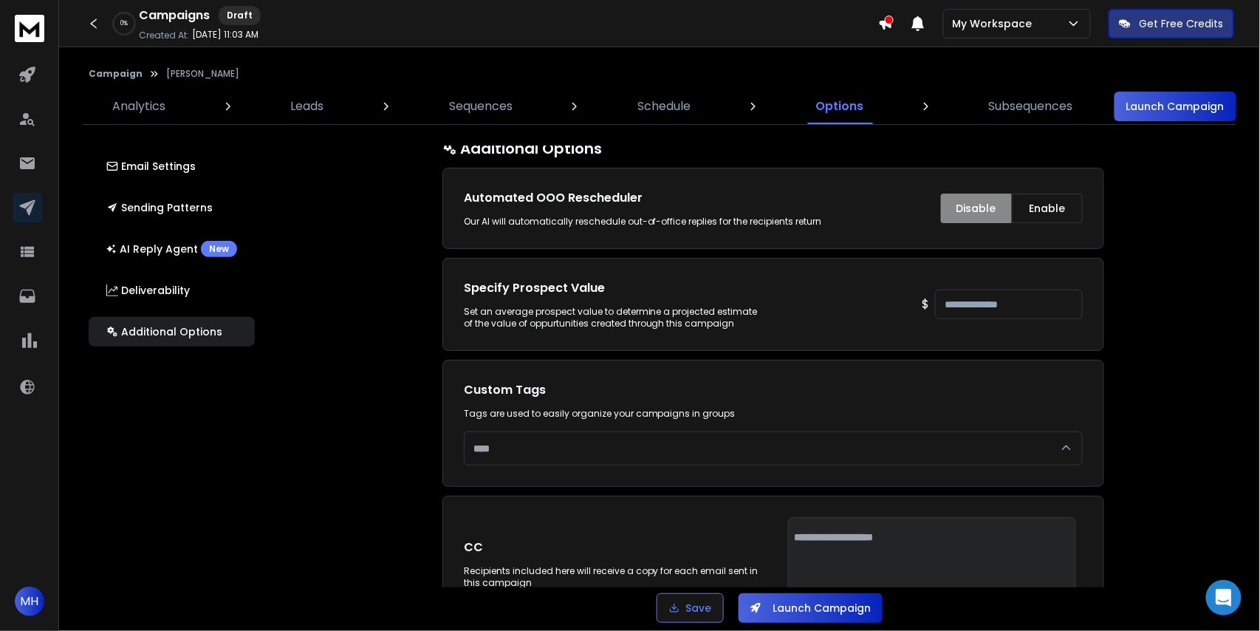
click at [981, 322] on div "Specify Prospect Value Set an average prospect value to determine a projected e…" at bounding box center [773, 304] width 619 height 50
click at [960, 297] on input "***" at bounding box center [1009, 305] width 148 height 30
click at [972, 360] on div "Custom Tags Tags are used to easily organize your campaigns in groups" at bounding box center [773, 423] width 662 height 127
click at [956, 417] on p "Tags are used to easily organize your campaigns in groups" at bounding box center [773, 414] width 619 height 12
click at [951, 438] on div at bounding box center [773, 448] width 619 height 34
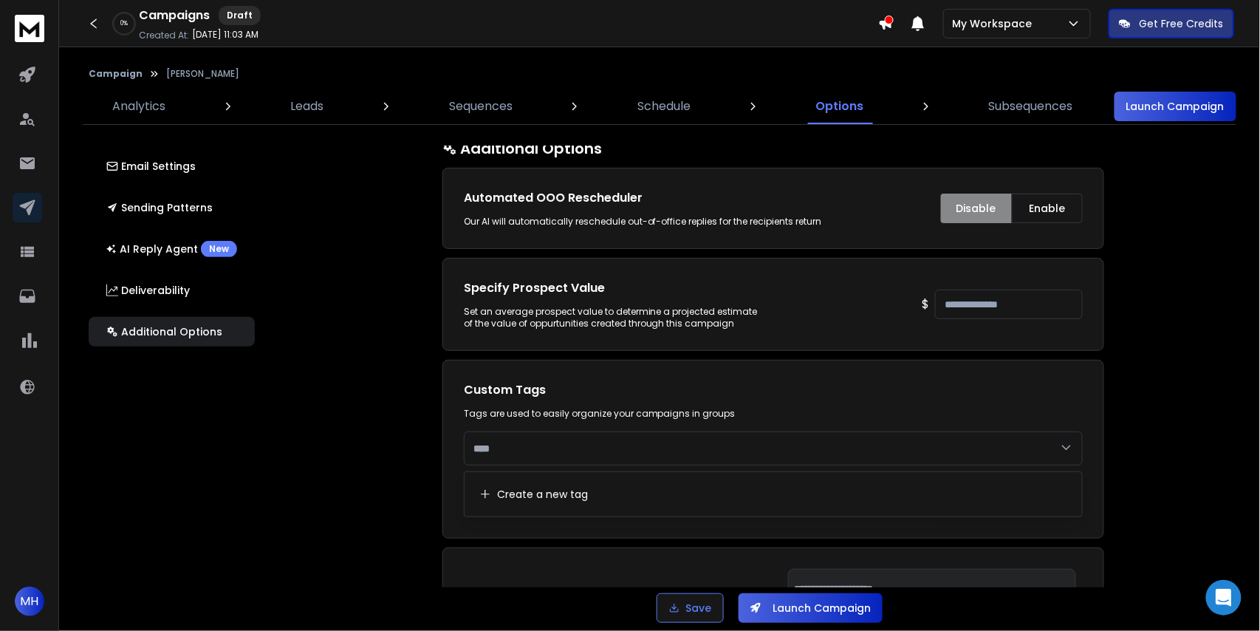
click at [953, 456] on div at bounding box center [773, 448] width 619 height 34
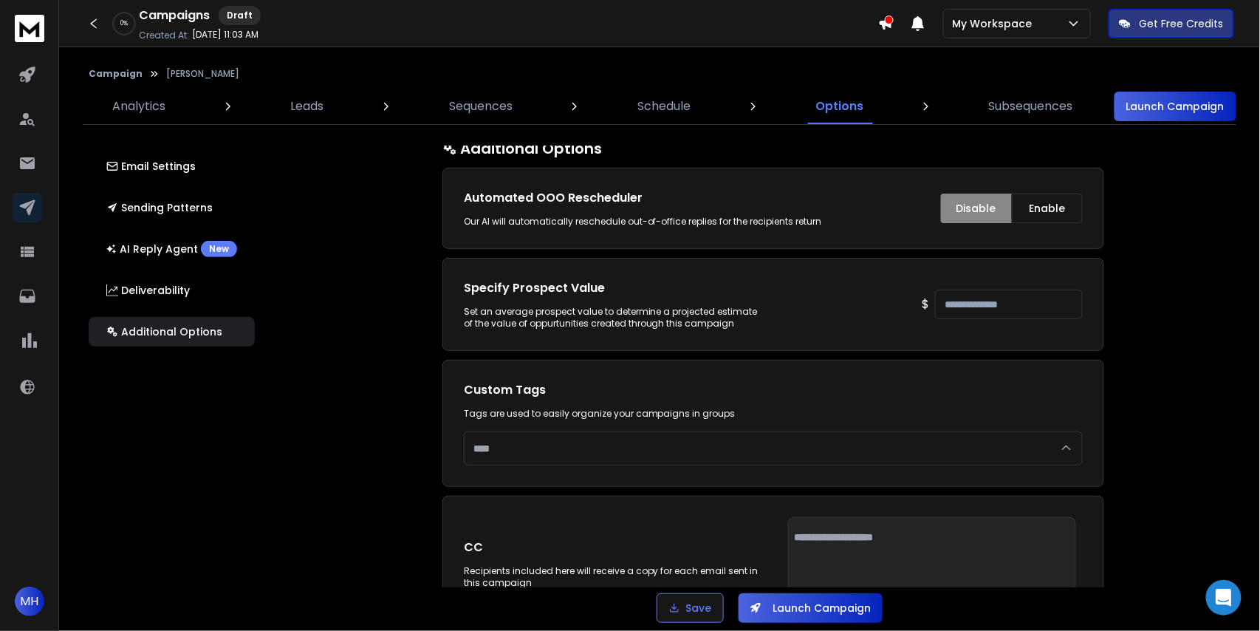
click at [953, 456] on div at bounding box center [773, 448] width 619 height 34
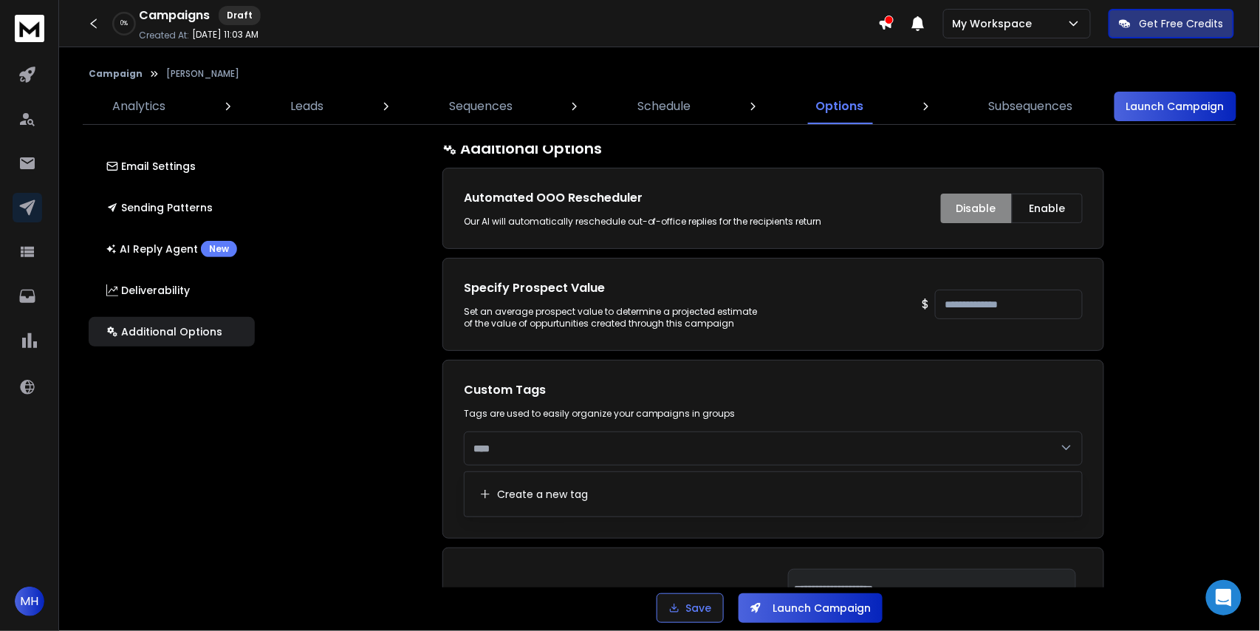
click at [953, 456] on div at bounding box center [773, 448] width 619 height 34
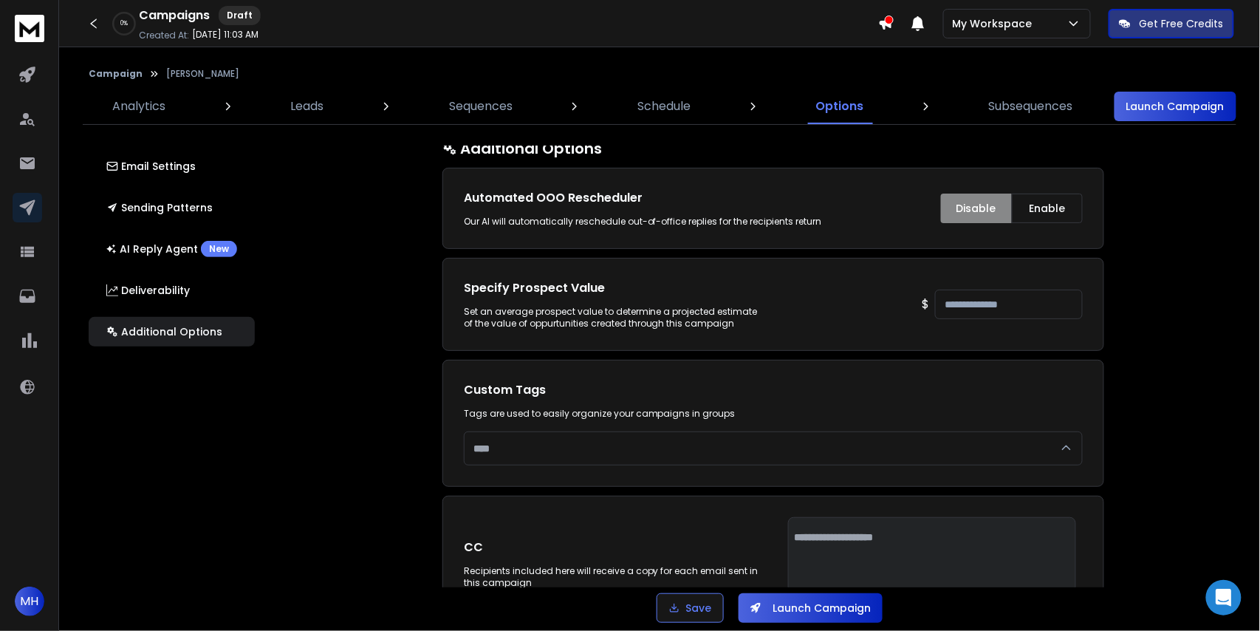
click at [953, 456] on div at bounding box center [773, 448] width 619 height 34
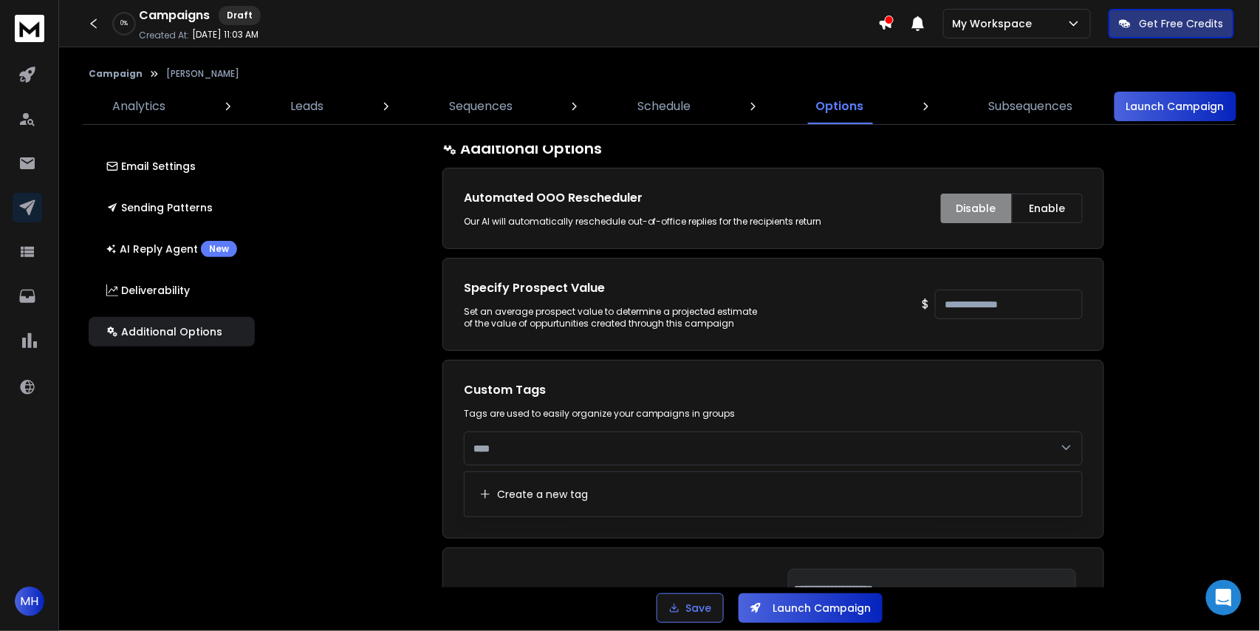
click at [953, 456] on div at bounding box center [773, 448] width 619 height 34
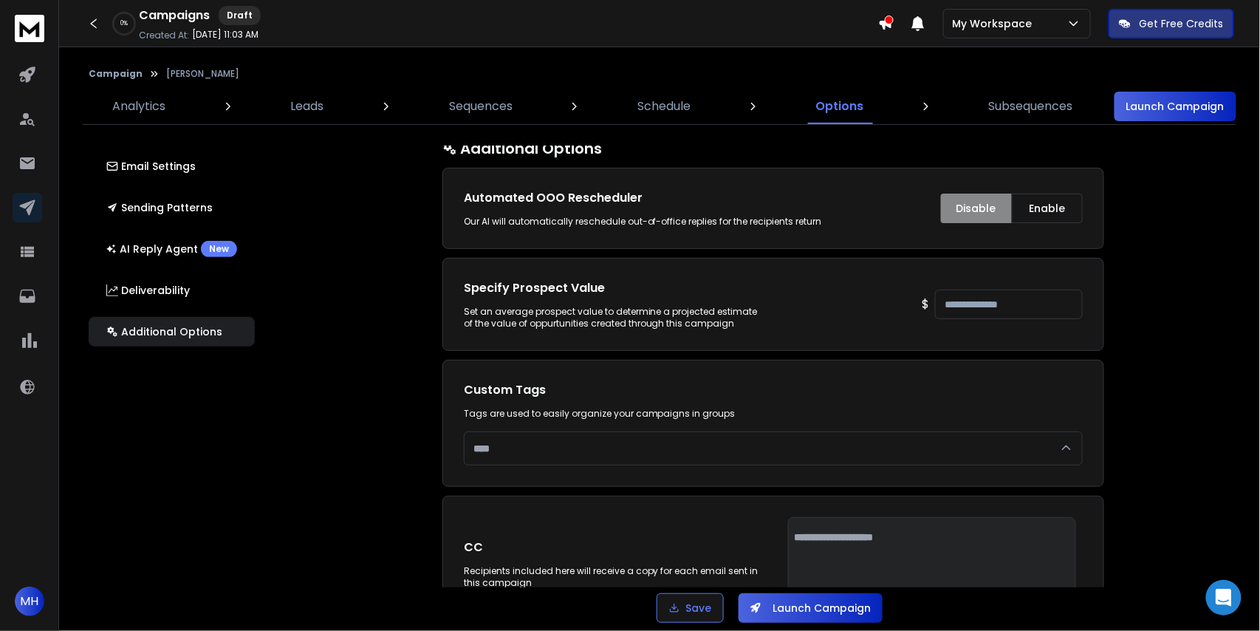
click at [953, 456] on div at bounding box center [773, 448] width 619 height 34
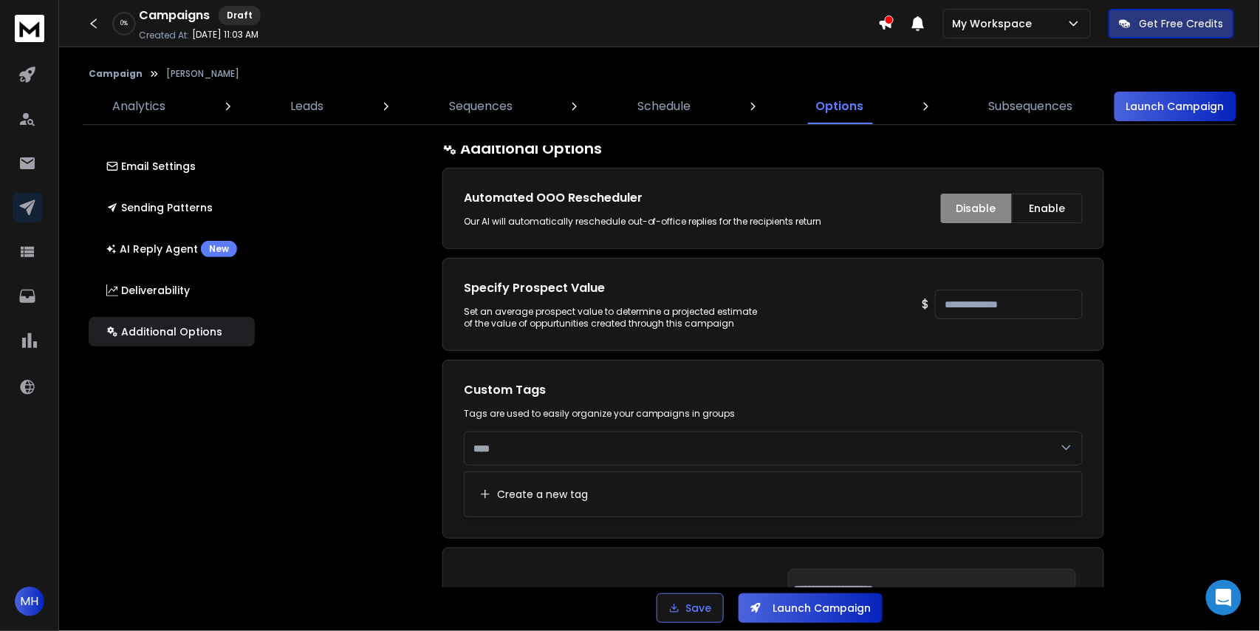
click at [941, 393] on h1 "Custom Tags" at bounding box center [773, 390] width 619 height 18
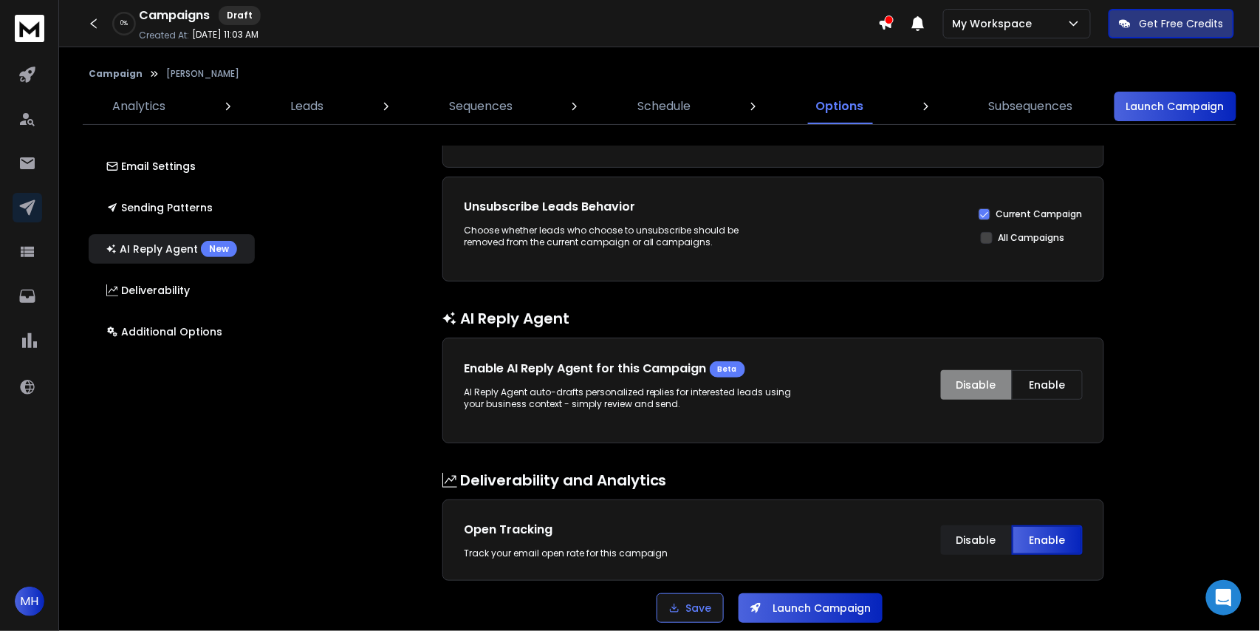
scroll to position [1182, 0]
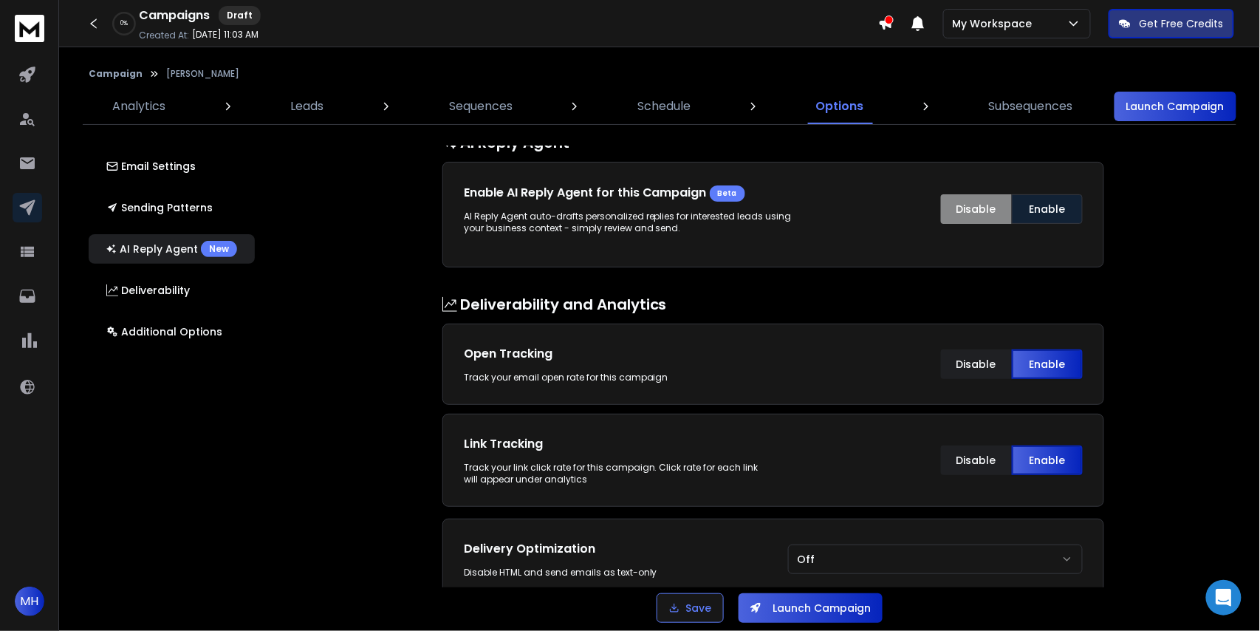
click at [1038, 204] on button "Enable" at bounding box center [1047, 209] width 71 height 30
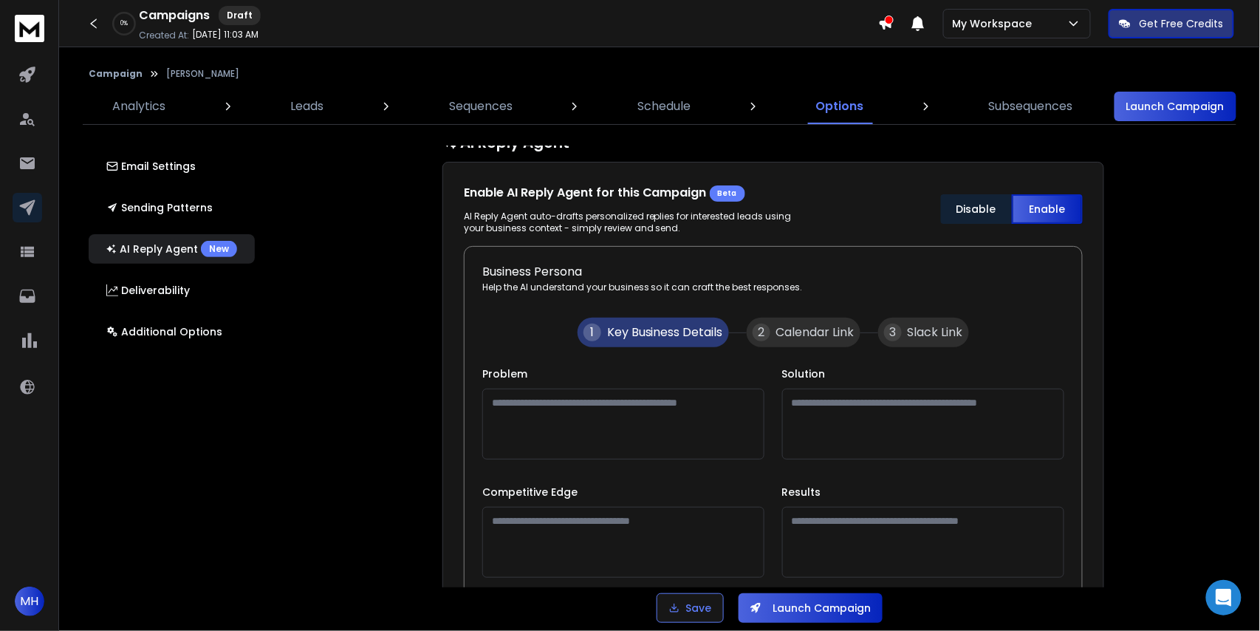
click at [964, 216] on button "Disable" at bounding box center [976, 209] width 71 height 30
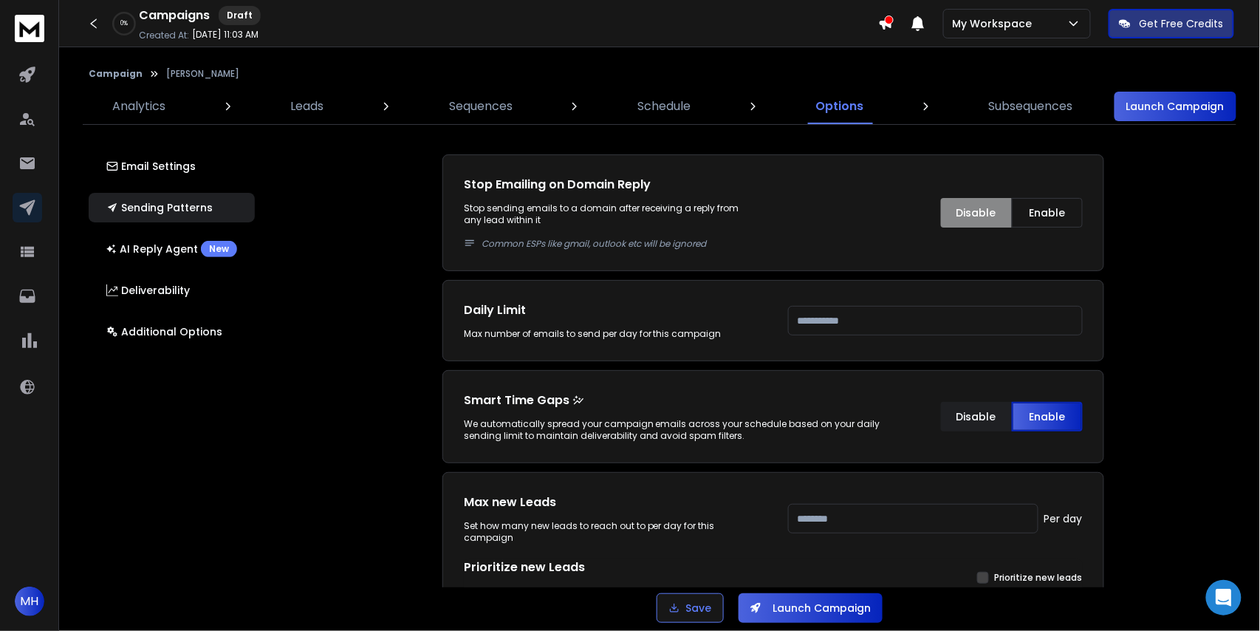
scroll to position [295, 0]
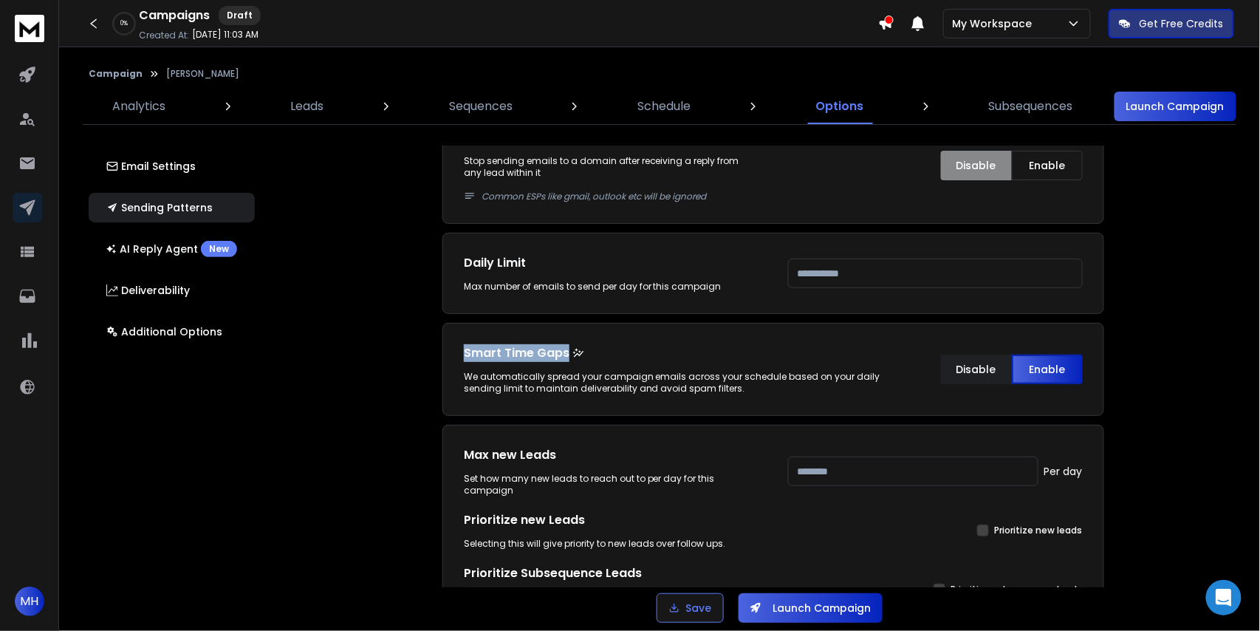
drag, startPoint x: 450, startPoint y: 352, endPoint x: 556, endPoint y: 362, distance: 106.8
click at [556, 362] on div "Smart Time Gaps We automatically spread your campaign emails across your schedu…" at bounding box center [773, 369] width 662 height 93
copy p "Smart Time Gaps"
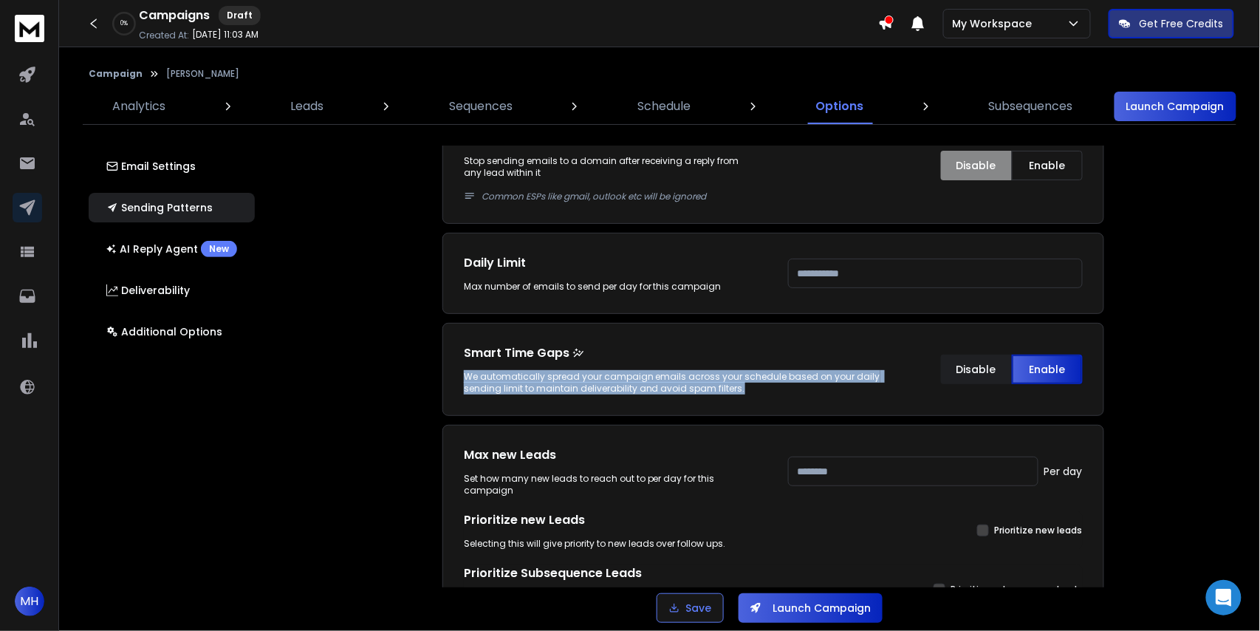
drag, startPoint x: 455, startPoint y: 372, endPoint x: 796, endPoint y: 406, distance: 342.2
click at [796, 406] on div "Smart Time Gaps We automatically spread your campaign emails across your schedu…" at bounding box center [773, 369] width 662 height 93
copy div "We automatically spread your campaign emails across your schedule based on your…"
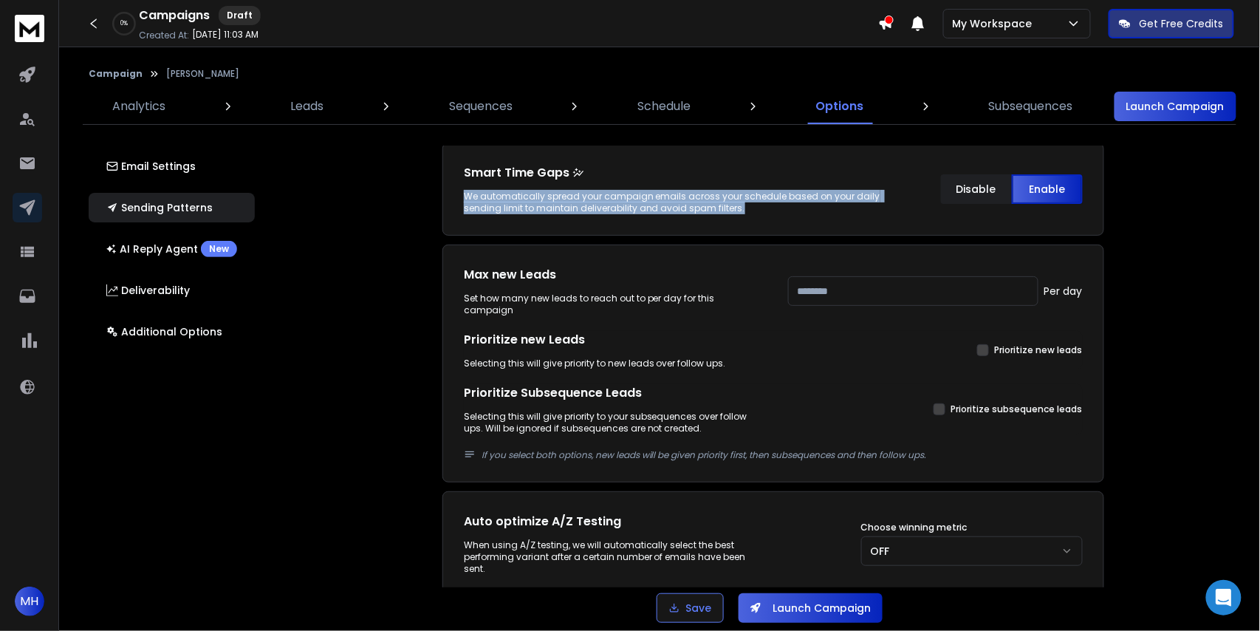
scroll to position [492, 0]
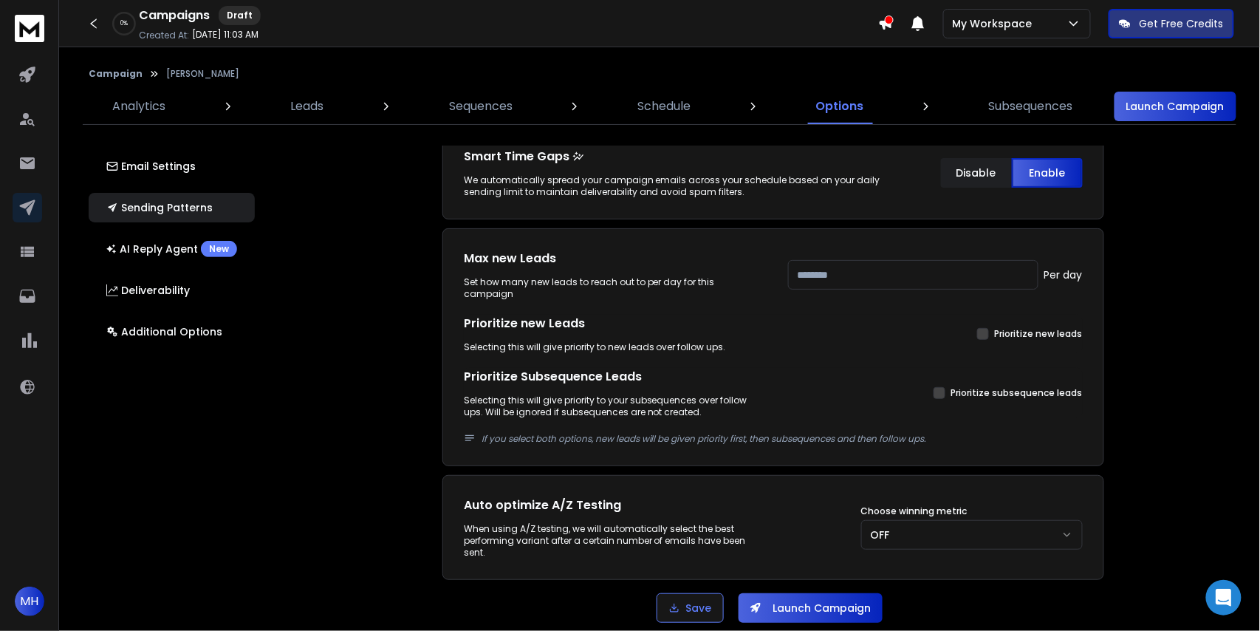
click at [706, 297] on div "Set how many new leads to reach out to per day for this campaign" at bounding box center [611, 288] width 295 height 24
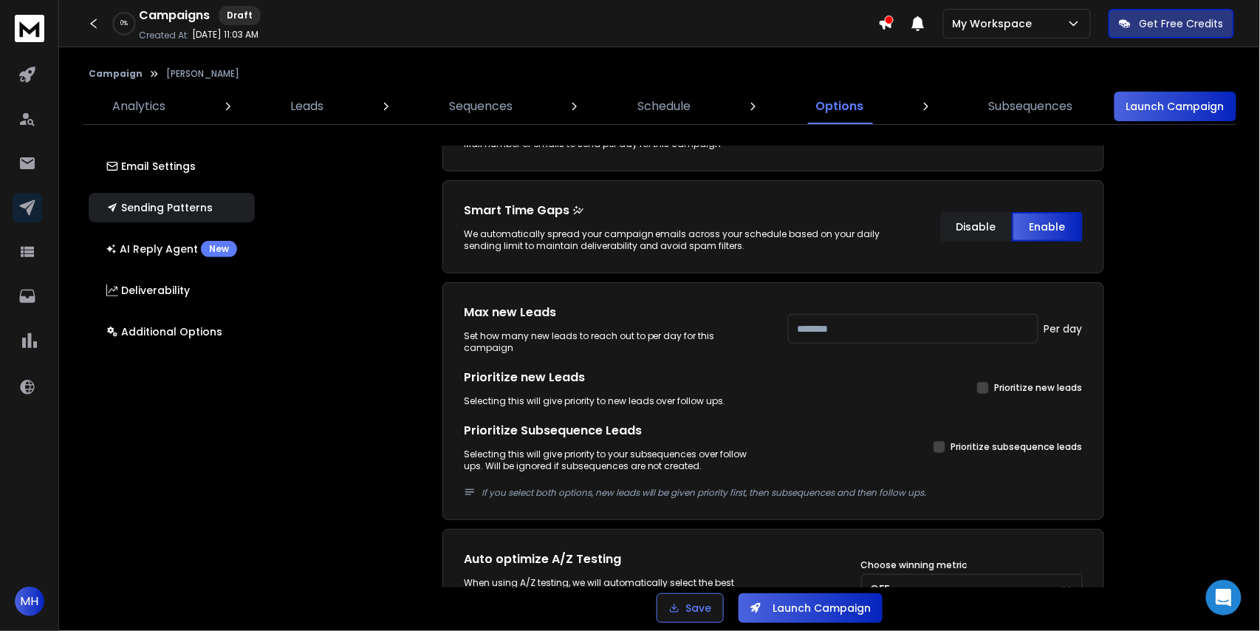
scroll to position [394, 0]
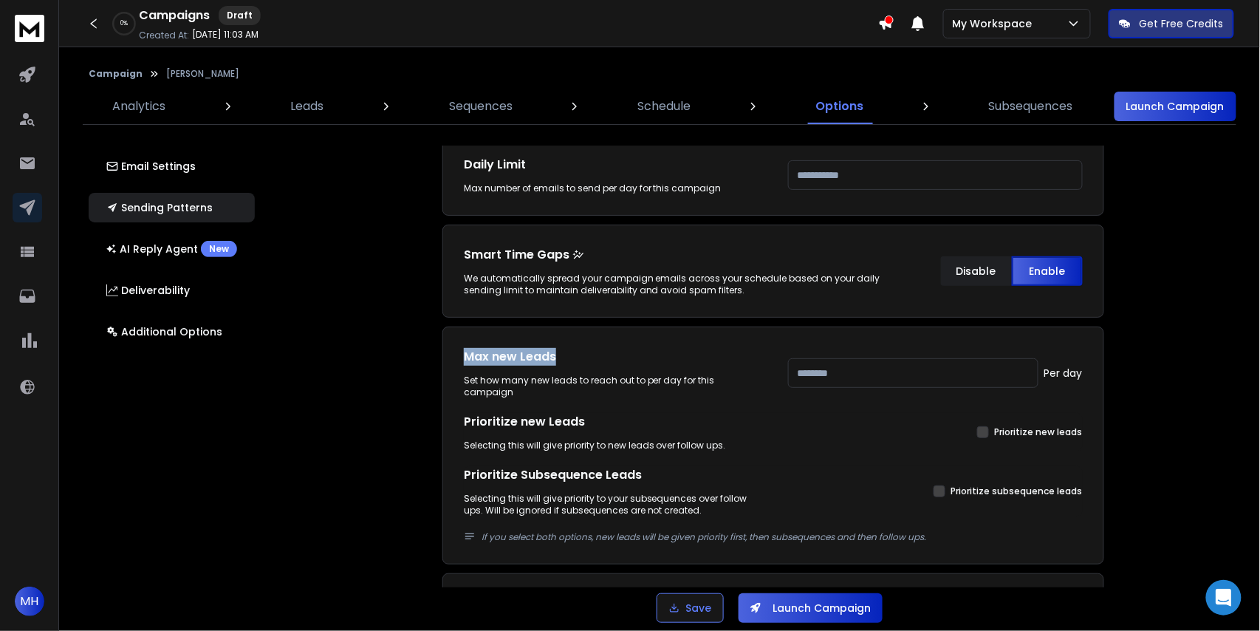
drag, startPoint x: 449, startPoint y: 343, endPoint x: 575, endPoint y: 355, distance: 126.2
click at [575, 355] on div "Max new Leads Set how many new leads to reach out to per day for this campaign …" at bounding box center [773, 446] width 662 height 238
copy h1 "Max new Leads"
drag, startPoint x: 455, startPoint y: 380, endPoint x: 530, endPoint y: 400, distance: 77.4
click at [530, 400] on div "Max new Leads Set how many new leads to reach out to per day for this campaign …" at bounding box center [773, 445] width 619 height 195
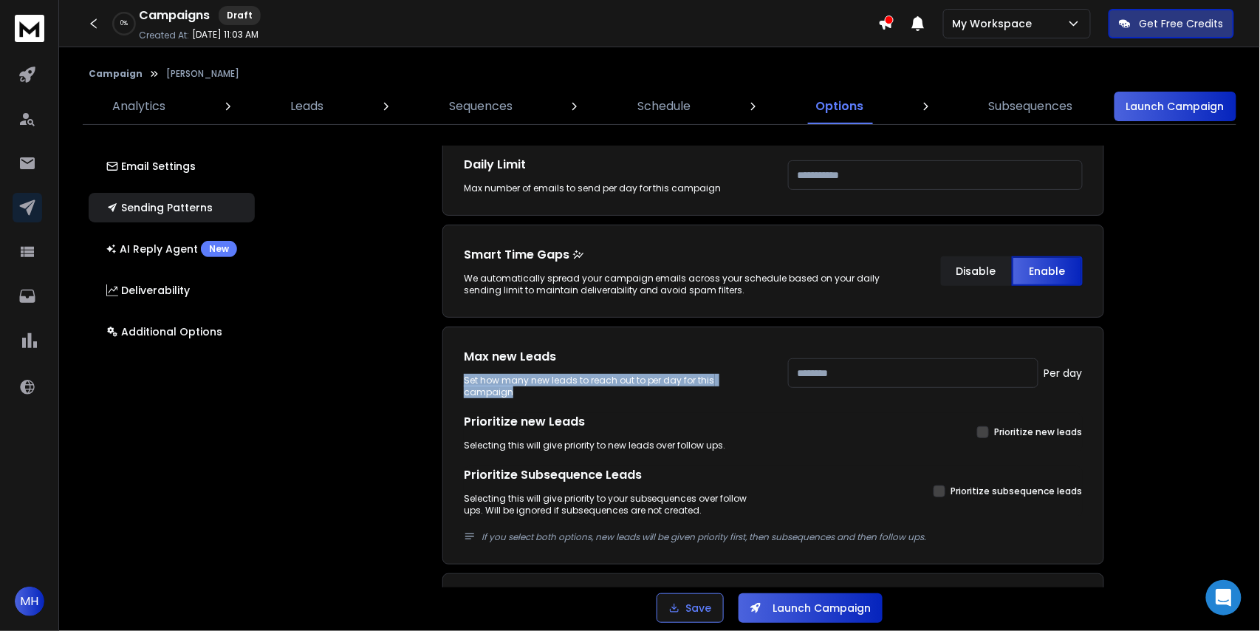
copy div "Set how many new leads to reach out to per day for this campaign"
click at [917, 446] on div "Prioritize new leads" at bounding box center [935, 432] width 295 height 30
drag, startPoint x: 1030, startPoint y: 360, endPoint x: 1068, endPoint y: 378, distance: 42.3
click at [1068, 378] on div "*** Per day" at bounding box center [935, 373] width 295 height 30
click at [1067, 378] on p "Per day" at bounding box center [1064, 373] width 38 height 15
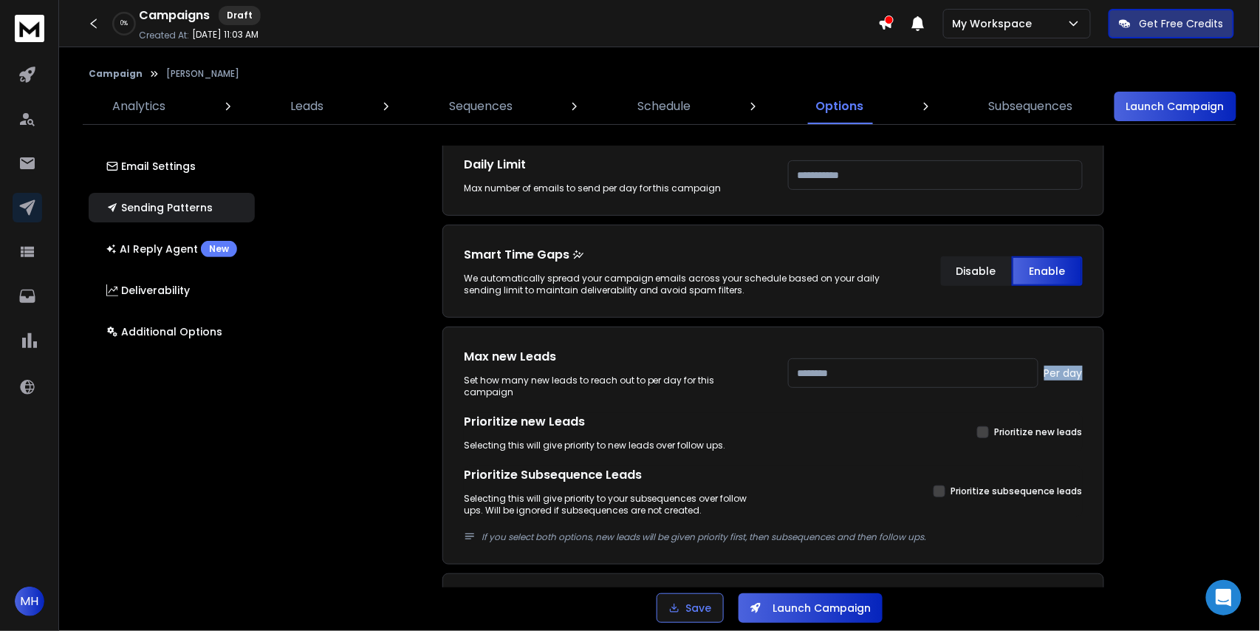
drag, startPoint x: 1076, startPoint y: 381, endPoint x: 1037, endPoint y: 376, distance: 39.5
click at [1037, 376] on div "Max new Leads Set how many new leads to reach out to per day for this campaign …" at bounding box center [773, 446] width 662 height 238
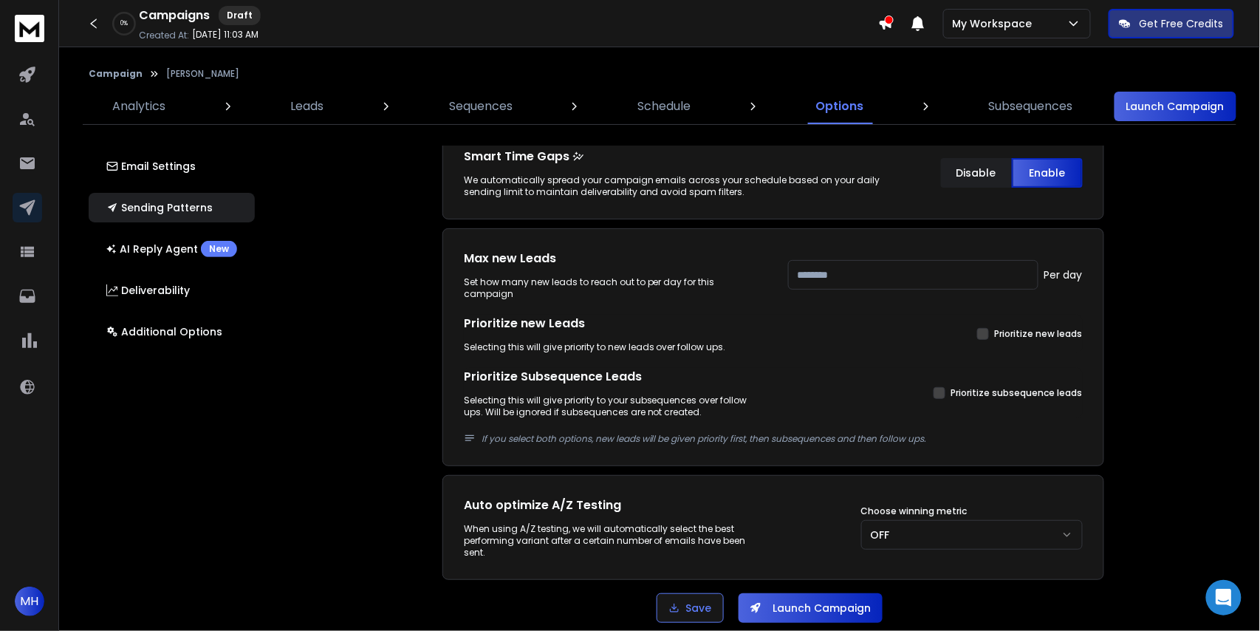
click at [941, 391] on div "Prioritize subsequence leads" at bounding box center [1008, 393] width 149 height 12
click at [940, 393] on div "Prioritize subsequence leads" at bounding box center [1008, 393] width 149 height 12
click at [977, 340] on button "Prioritize new leads" at bounding box center [983, 334] width 12 height 12
click at [979, 335] on button "Prioritize new leads" at bounding box center [983, 334] width 12 height 12
click at [977, 340] on button "Prioritize new leads" at bounding box center [983, 334] width 12 height 12
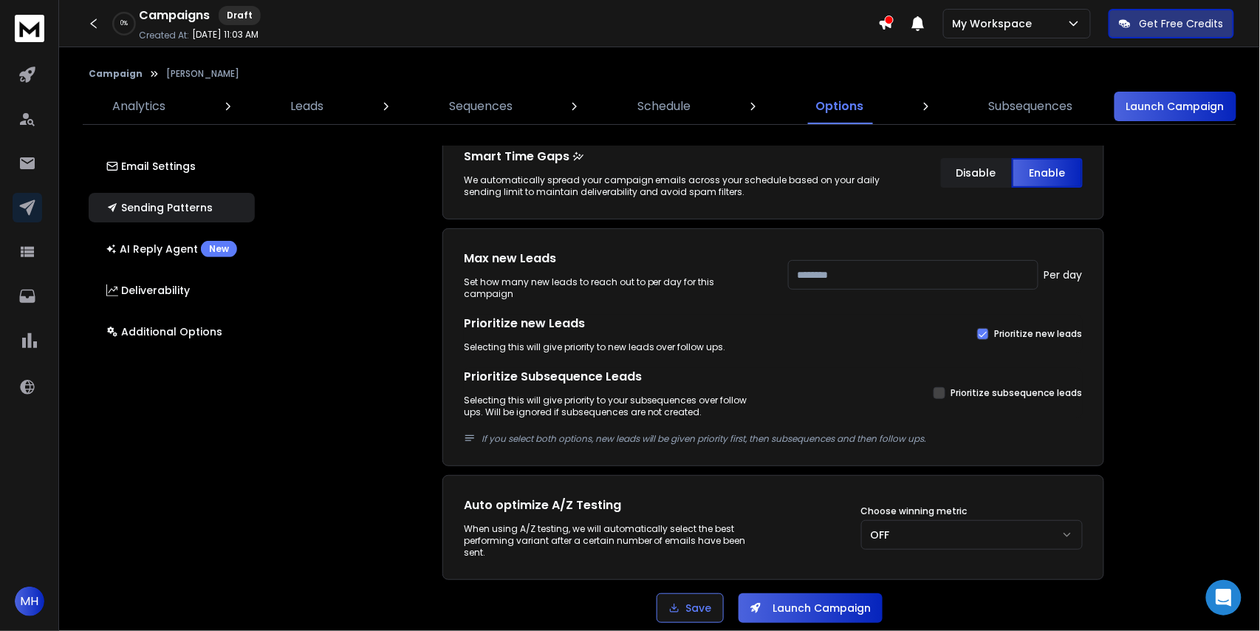
click at [980, 335] on button "Prioritize new leads" at bounding box center [983, 334] width 12 height 12
type button "on"
drag, startPoint x: 485, startPoint y: 325, endPoint x: 587, endPoint y: 328, distance: 102.0
click at [587, 328] on div "Max new Leads Set how many new leads to reach out to per day for this campaign …" at bounding box center [773, 347] width 662 height 238
drag, startPoint x: 454, startPoint y: 347, endPoint x: 740, endPoint y: 349, distance: 286.6
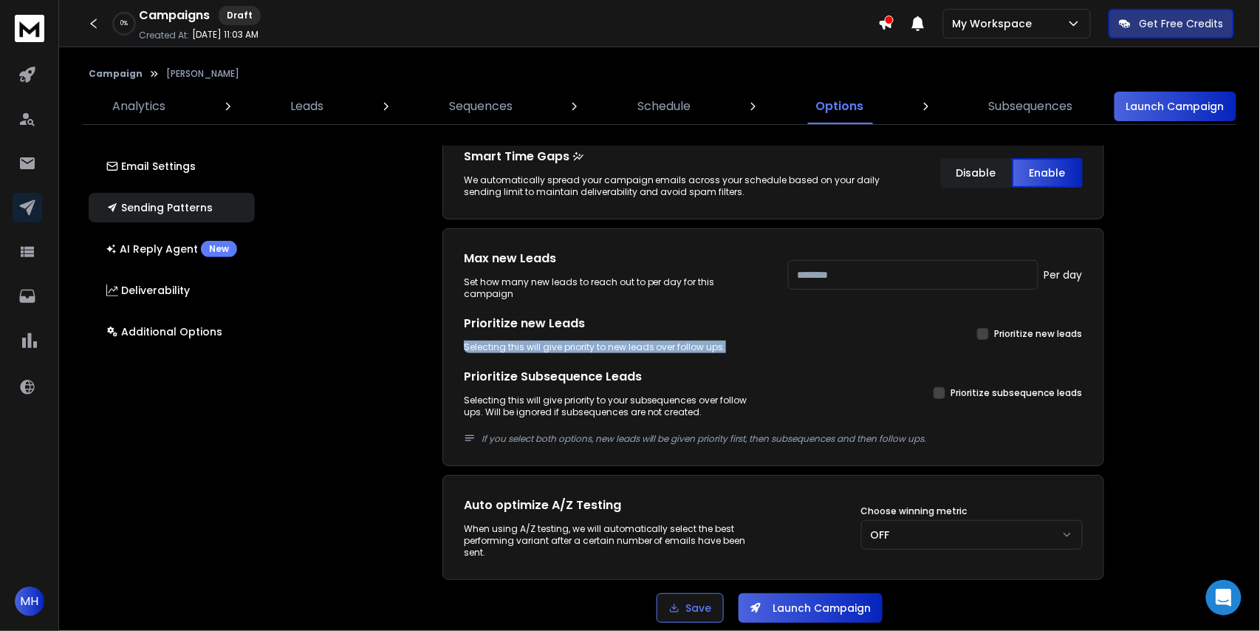
click at [740, 349] on div "Max new Leads Set how many new leads to reach out to per day for this campaign …" at bounding box center [773, 347] width 662 height 238
click at [946, 352] on div "Prioritize new Leads Selecting this will give priority to new leads over follow…" at bounding box center [773, 334] width 619 height 38
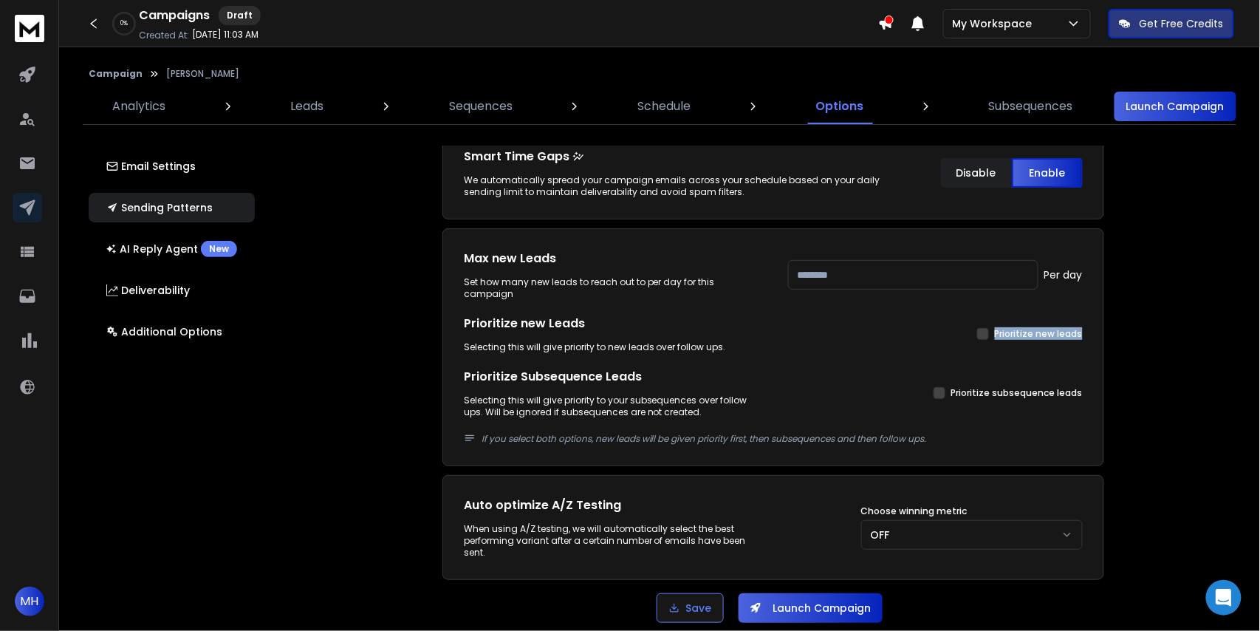
drag, startPoint x: 1082, startPoint y: 322, endPoint x: 985, endPoint y: 332, distance: 98.1
click at [985, 332] on div "Max new Leads Set how many new leads to reach out to per day for this campaign …" at bounding box center [773, 347] width 662 height 238
drag, startPoint x: 447, startPoint y: 378, endPoint x: 647, endPoint y: 372, distance: 200.3
click at [647, 372] on div "Max new Leads Set how many new leads to reach out to per day for this campaign …" at bounding box center [773, 347] width 662 height 238
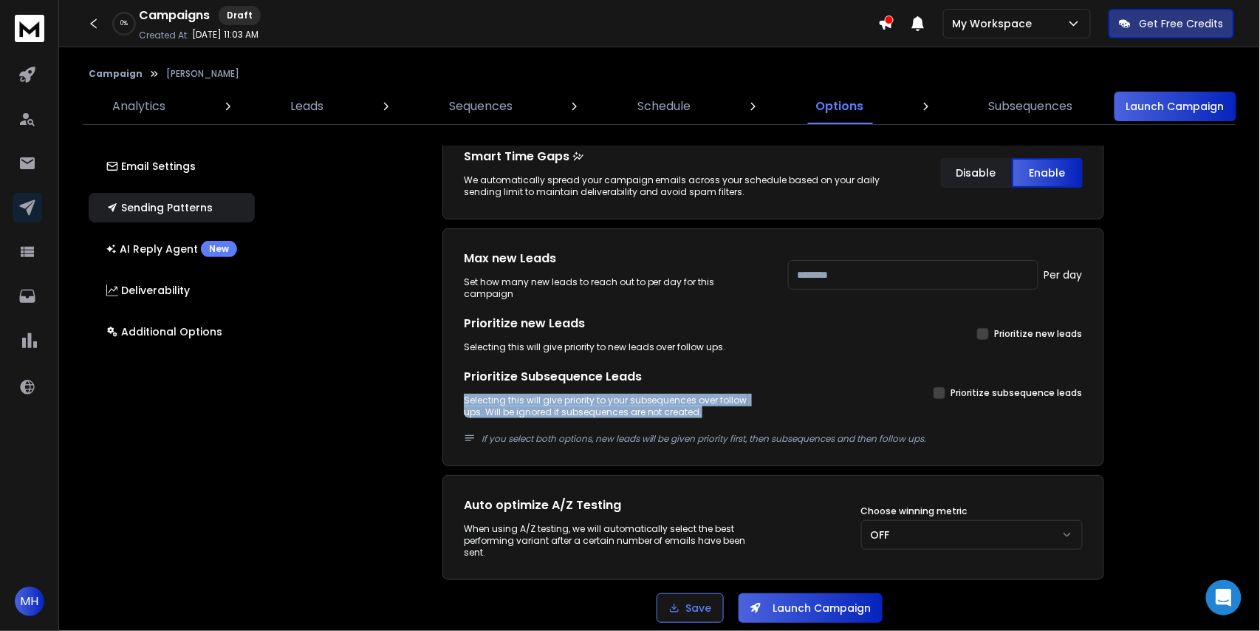
drag, startPoint x: 485, startPoint y: 402, endPoint x: 736, endPoint y: 423, distance: 251.3
click at [736, 423] on div "Max new Leads Set how many new leads to reach out to per day for this campaign …" at bounding box center [773, 347] width 662 height 238
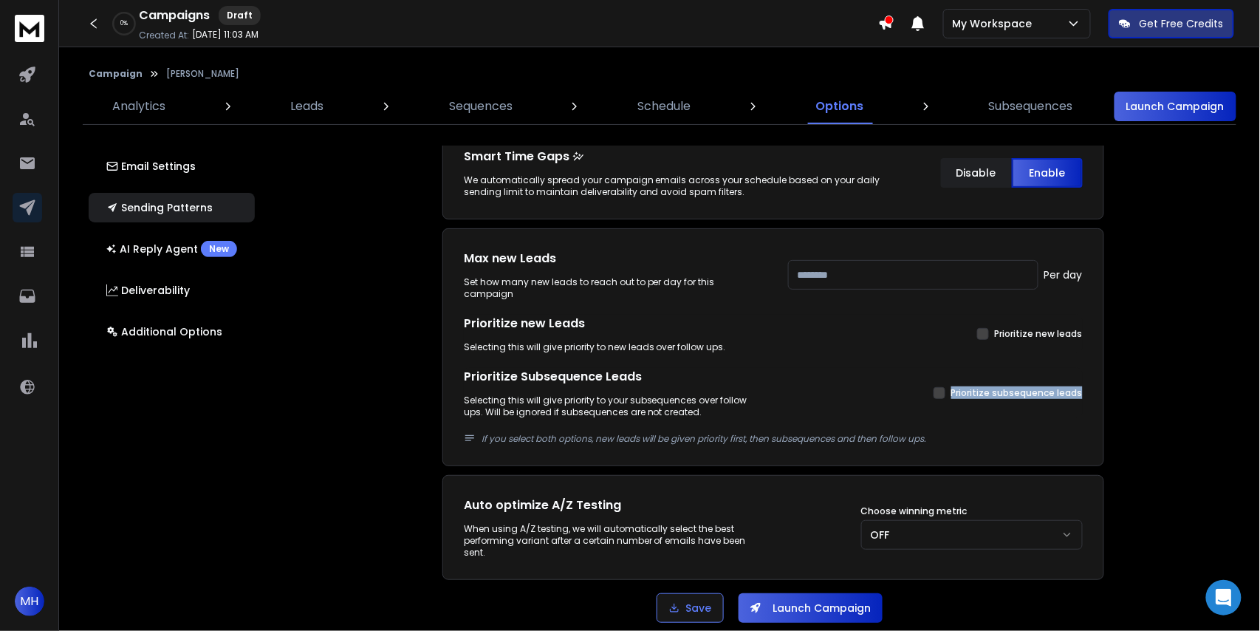
drag, startPoint x: 944, startPoint y: 391, endPoint x: 1083, endPoint y: 403, distance: 139.4
click at [1083, 403] on div "Max new Leads Set how many new leads to reach out to per day for this campaign …" at bounding box center [773, 347] width 662 height 238
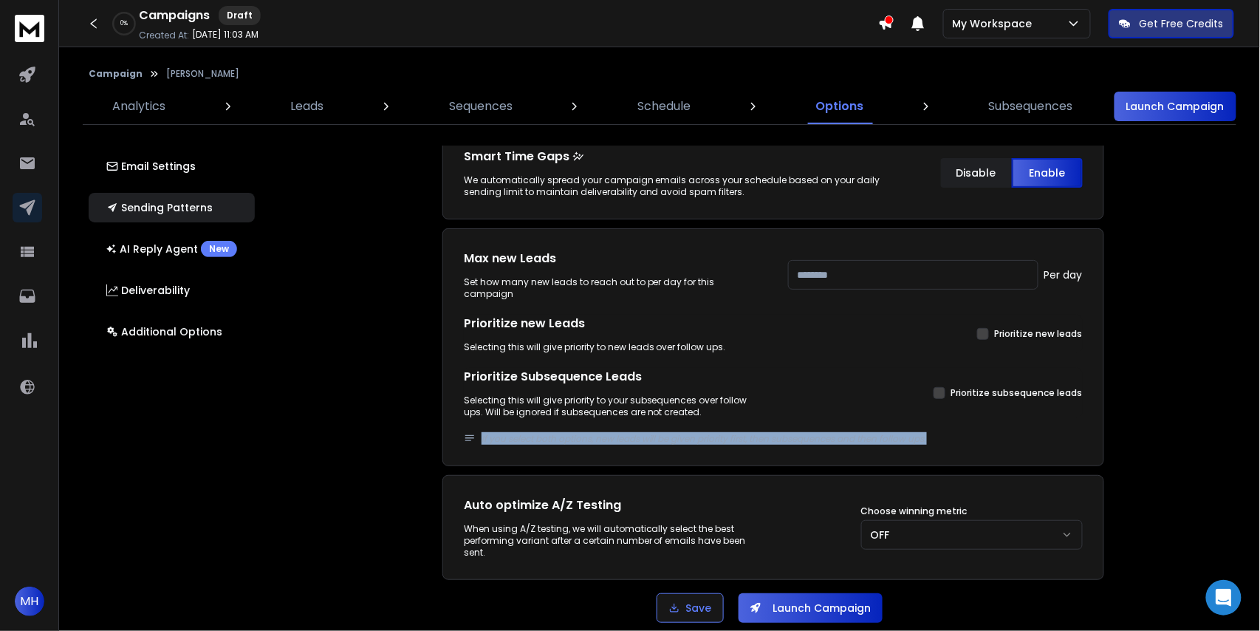
drag, startPoint x: 468, startPoint y: 437, endPoint x: 943, endPoint y: 441, distance: 475.0
click at [943, 441] on div "If you select both options, new leads will be given priority first, then subseq…" at bounding box center [773, 439] width 619 height 12
click at [1020, 431] on div "Max new Leads Set how many new leads to reach out to per day for this campaign …" at bounding box center [773, 347] width 619 height 195
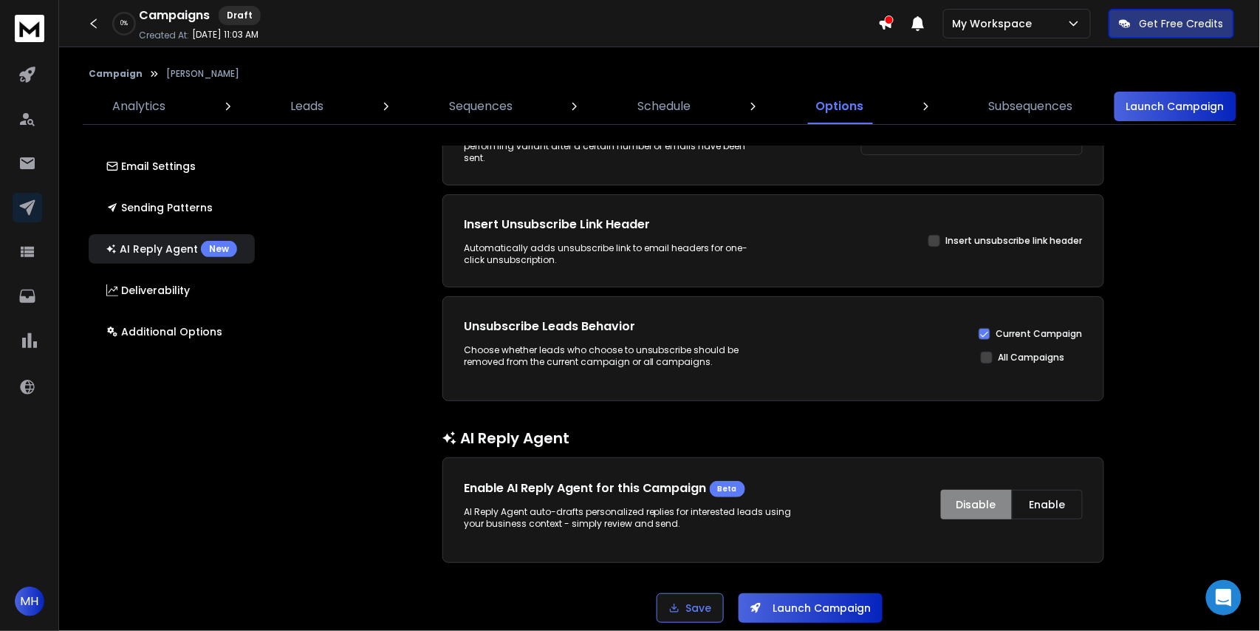
scroll to position [787, 0]
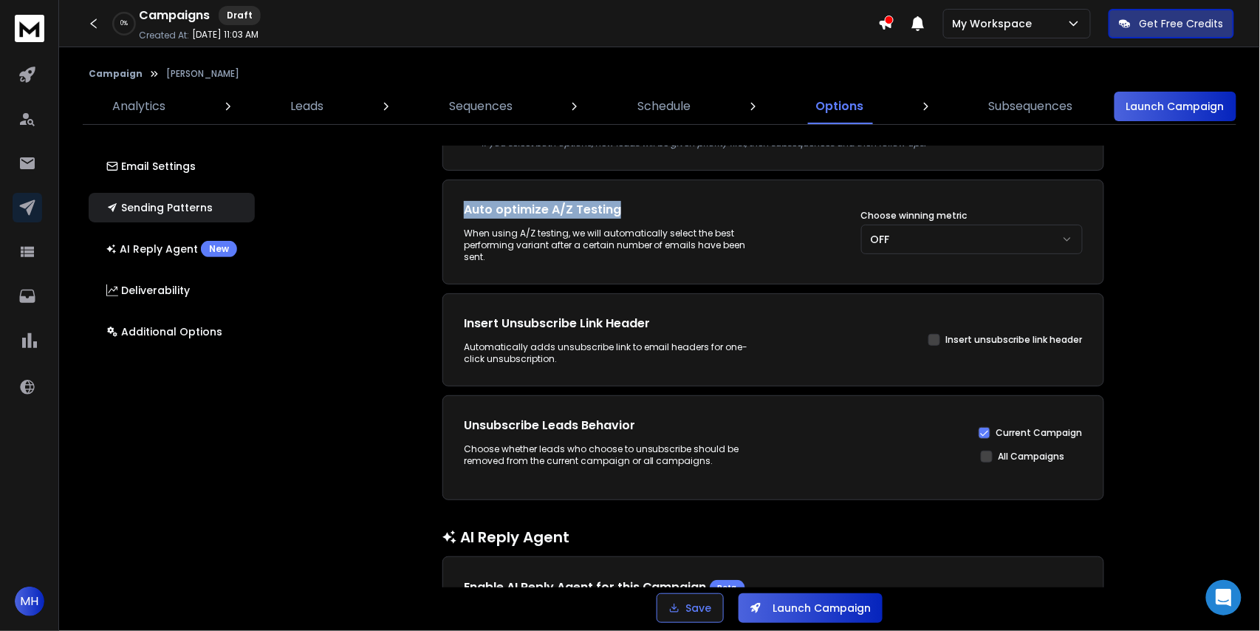
drag, startPoint x: 440, startPoint y: 207, endPoint x: 660, endPoint y: 205, distance: 219.4
click at [660, 205] on div "**********" at bounding box center [773, 232] width 662 height 105
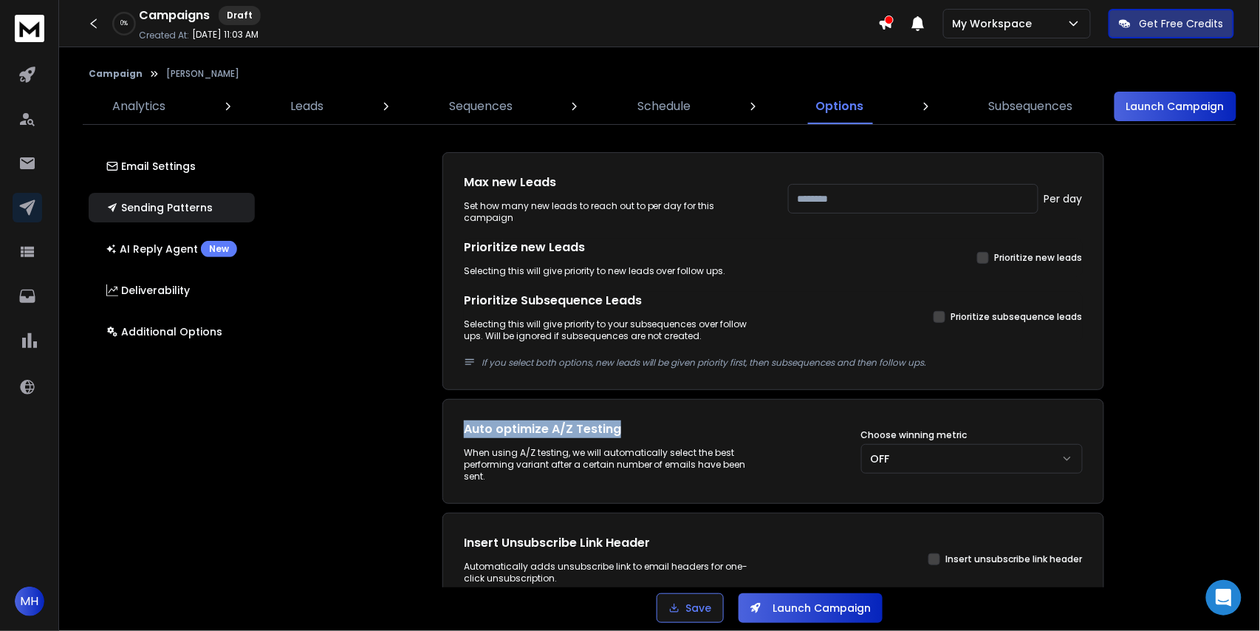
scroll to position [591, 0]
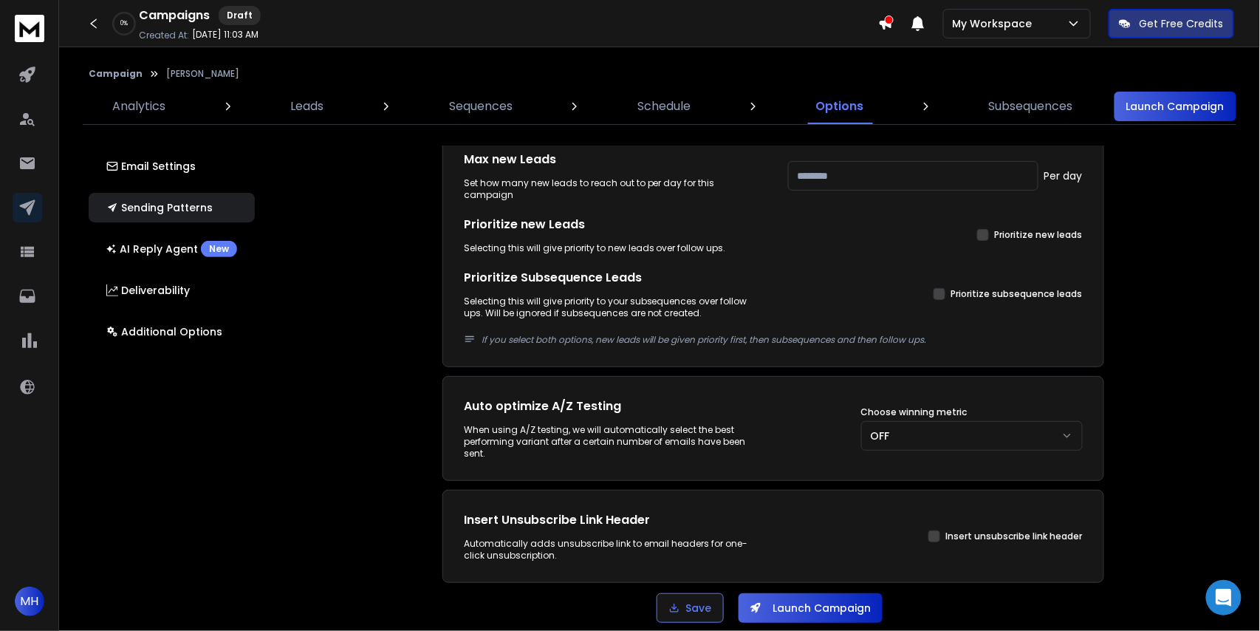
click at [581, 432] on div "When using A/Z testing, we will automatically select the best performing varian…" at bounding box center [611, 441] width 295 height 35
drag, startPoint x: 450, startPoint y: 406, endPoint x: 687, endPoint y: 411, distance: 237.2
click at [687, 411] on div "**********" at bounding box center [773, 428] width 662 height 105
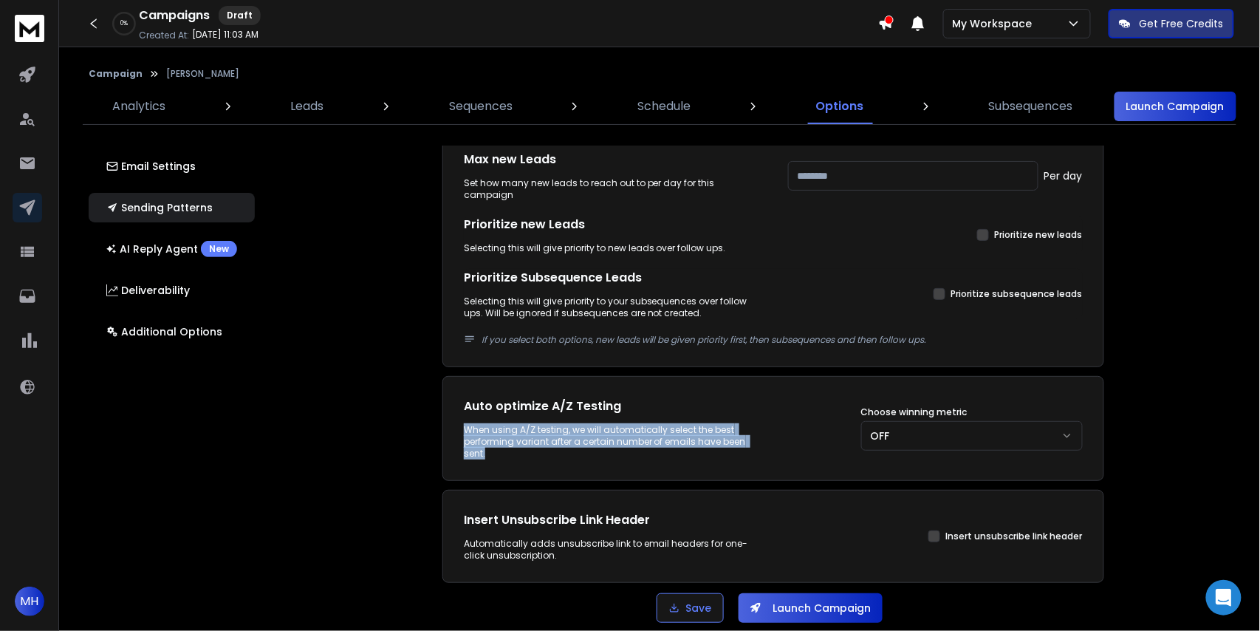
drag, startPoint x: 448, startPoint y: 427, endPoint x: 522, endPoint y: 465, distance: 83.3
click at [522, 465] on div "**********" at bounding box center [773, 428] width 662 height 105
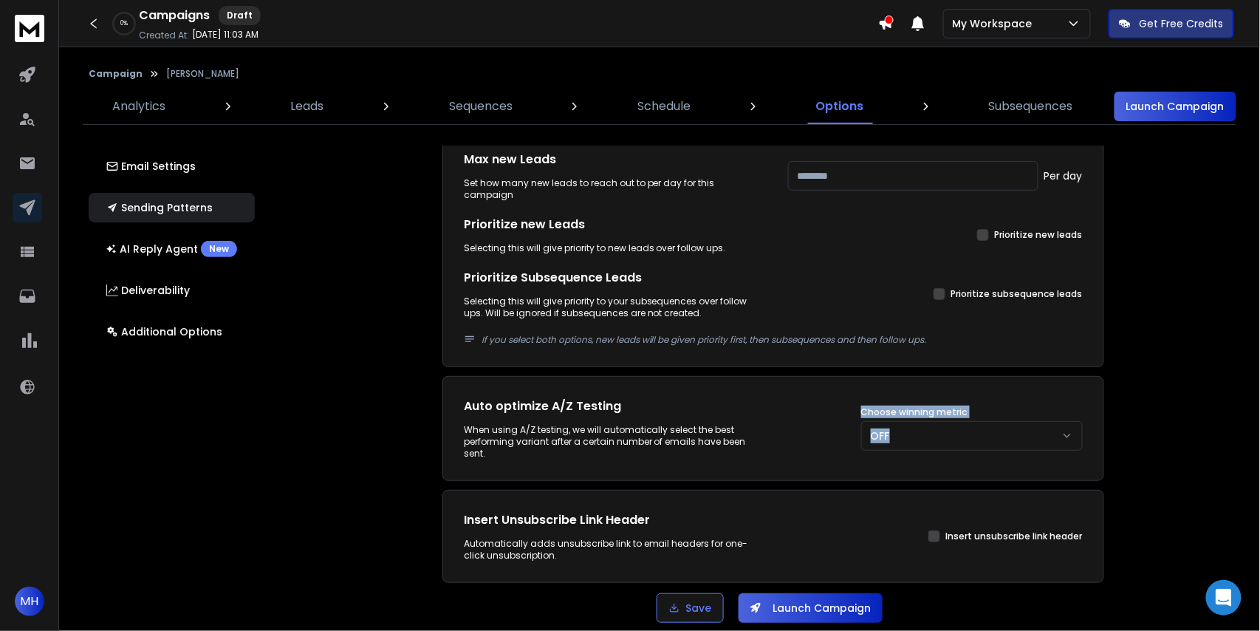
drag, startPoint x: 827, startPoint y: 412, endPoint x: 982, endPoint y: 405, distance: 155.3
click at [982, 405] on div "**********" at bounding box center [773, 428] width 619 height 62
click at [979, 412] on div "**********" at bounding box center [972, 428] width 222 height 44
drag, startPoint x: 969, startPoint y: 420, endPoint x: 847, endPoint y: 405, distance: 123.5
click at [847, 405] on div "**********" at bounding box center [773, 428] width 619 height 62
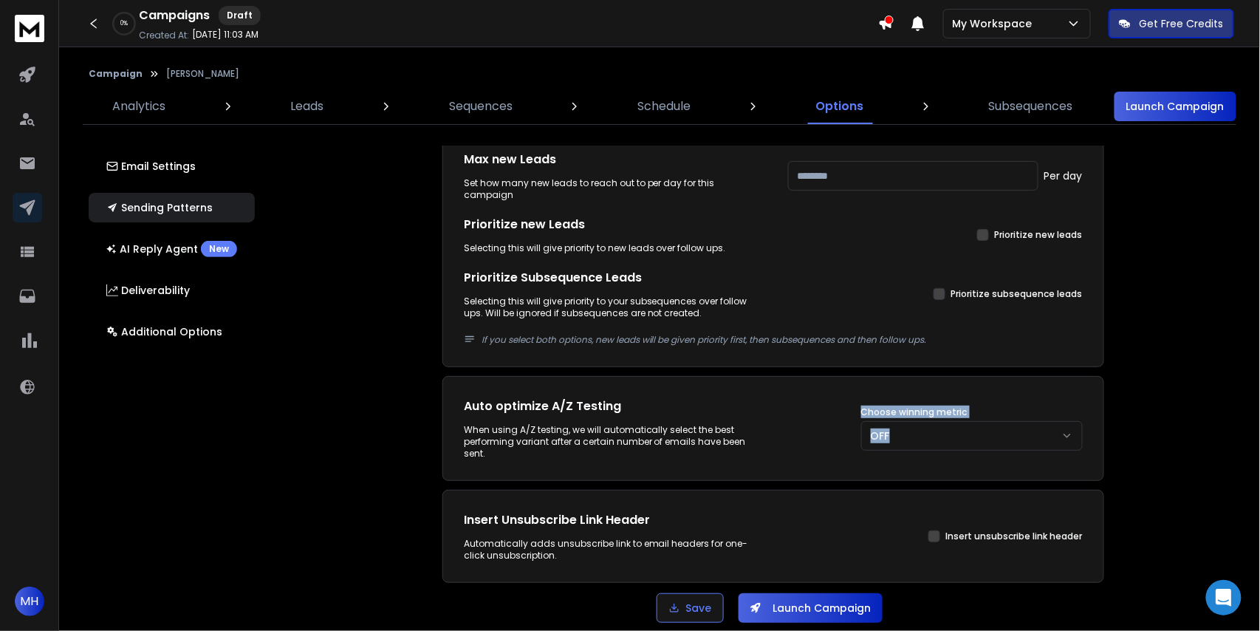
click at [1013, 436] on button "OFF" at bounding box center [972, 436] width 222 height 30
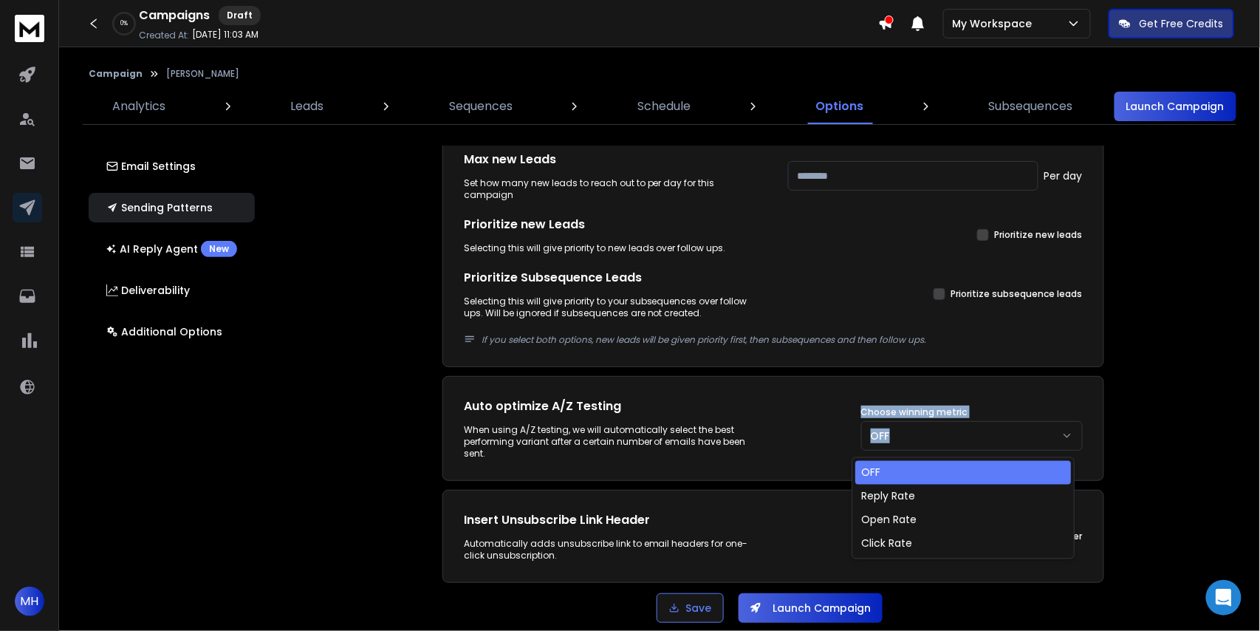
click at [1035, 437] on button "OFF" at bounding box center [972, 436] width 222 height 30
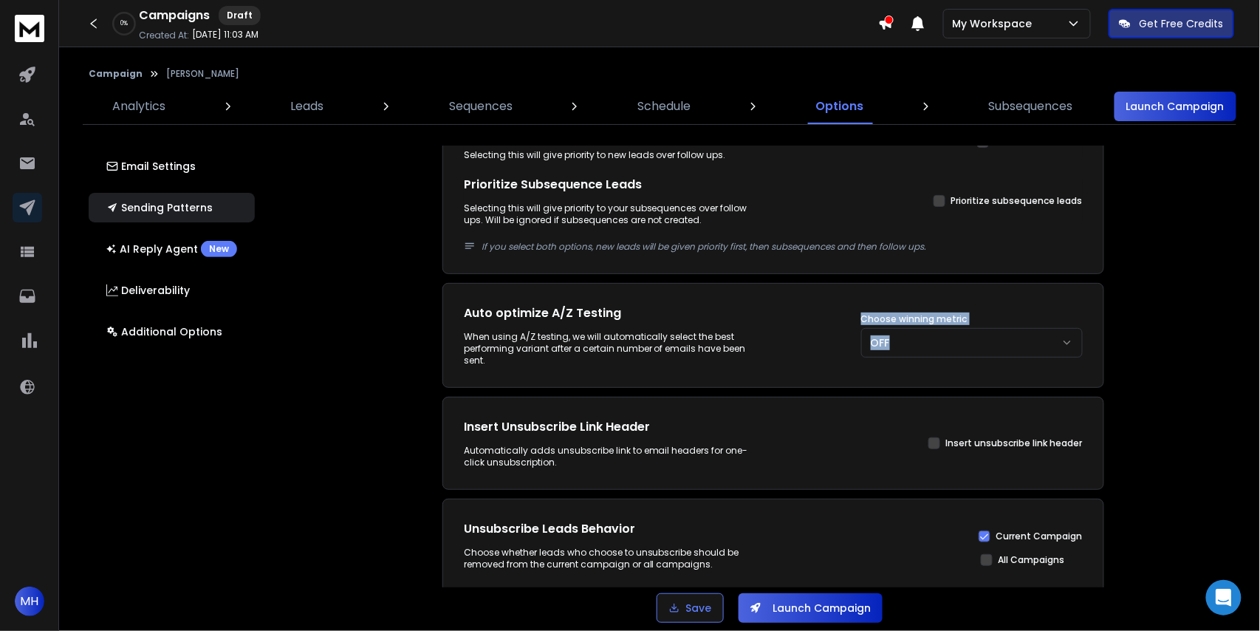
scroll to position [787, 0]
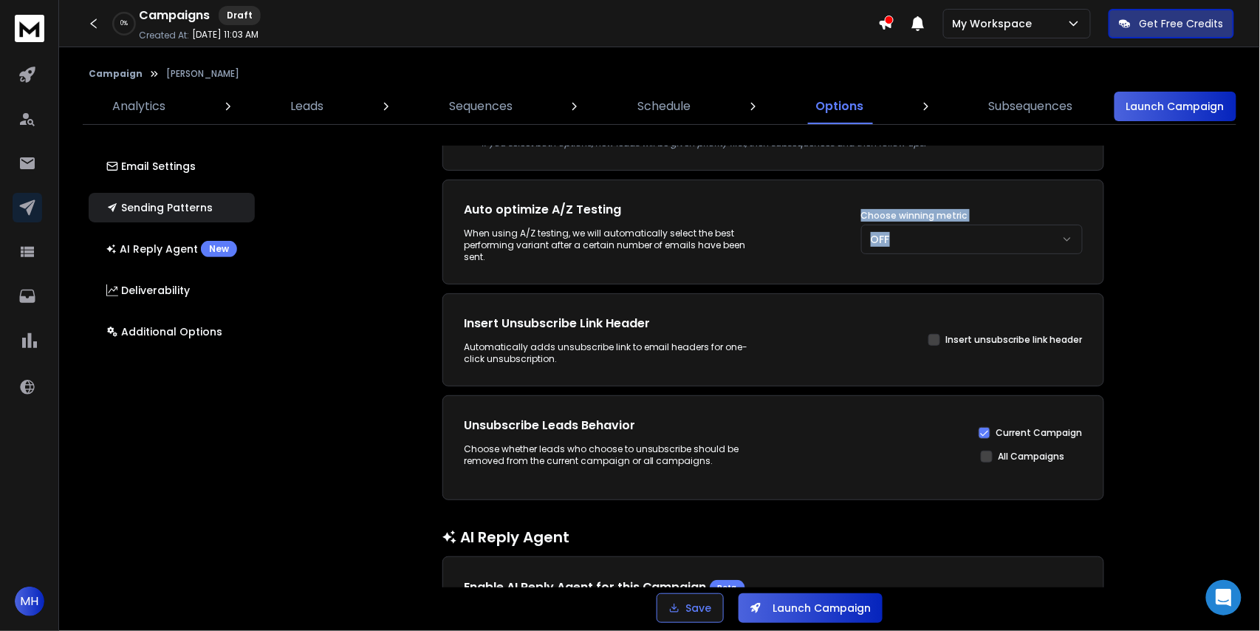
click at [981, 462] on button "All Campaigns" at bounding box center [987, 457] width 12 height 12
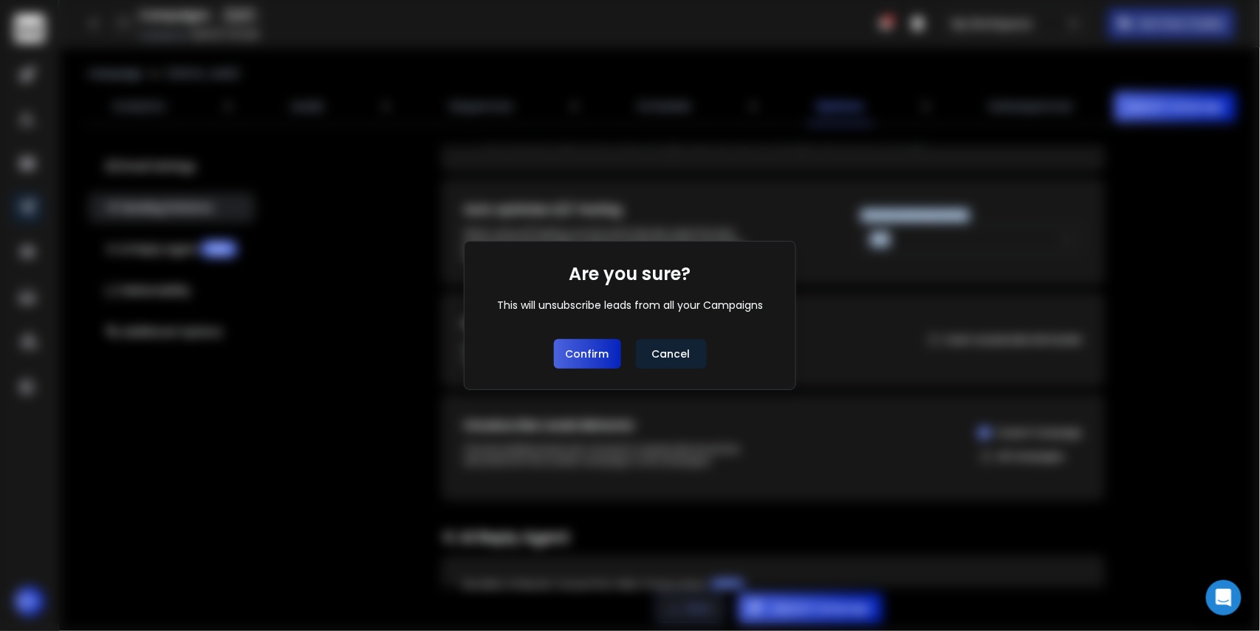
click at [674, 352] on button "Cancel" at bounding box center [671, 354] width 71 height 30
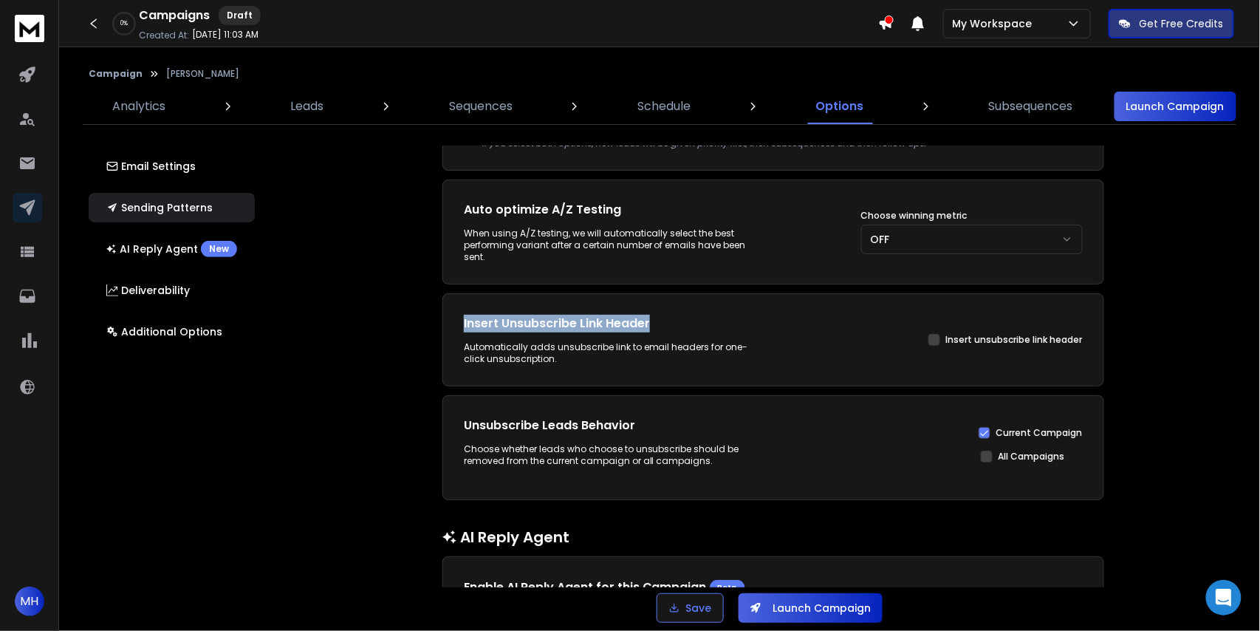
drag, startPoint x: 450, startPoint y: 321, endPoint x: 722, endPoint y: 319, distance: 271.8
click at [722, 319] on div "Insert Unsubscribe Link Header Automatically adds unsubscribe link to email hea…" at bounding box center [773, 339] width 662 height 93
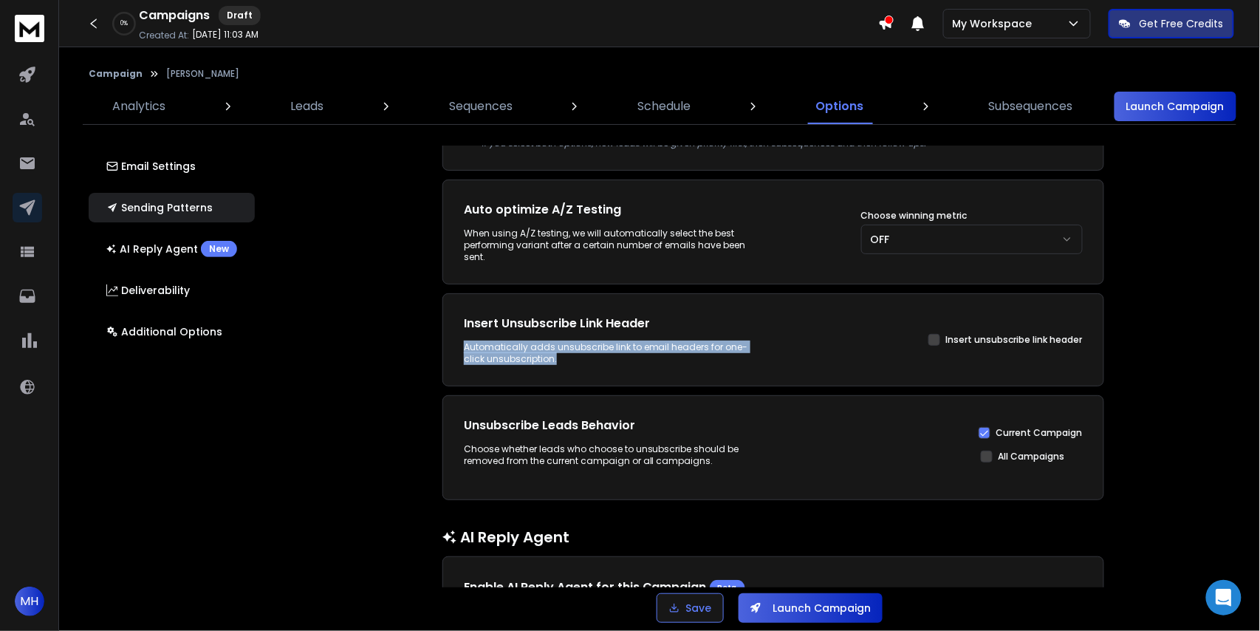
drag, startPoint x: 449, startPoint y: 352, endPoint x: 594, endPoint y: 369, distance: 145.9
click at [594, 369] on div "Insert Unsubscribe Link Header Automatically adds unsubscribe link to email hea…" at bounding box center [773, 339] width 662 height 93
click at [805, 352] on div "Insert unsubscribe link header" at bounding box center [935, 340] width 295 height 30
click at [946, 338] on label "Insert unsubscribe link header" at bounding box center [1014, 340] width 137 height 12
click at [940, 338] on button "Insert unsubscribe link header" at bounding box center [935, 340] width 12 height 12
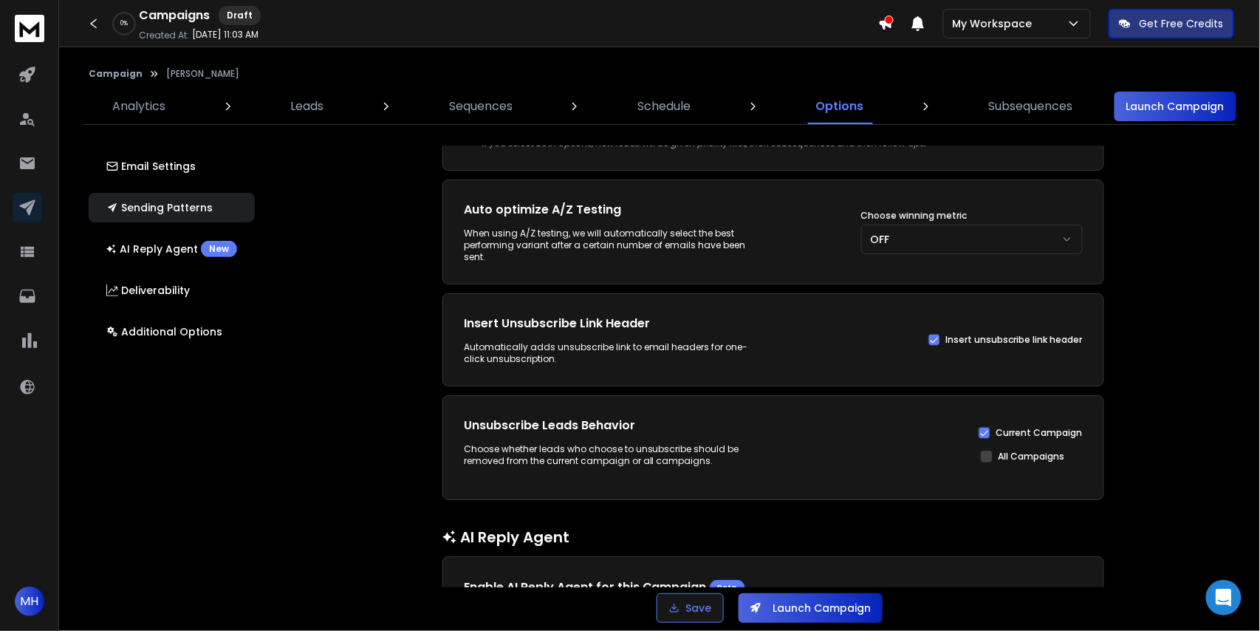
click at [1053, 353] on div "Insert unsubscribe link header" at bounding box center [935, 340] width 295 height 30
drag, startPoint x: 940, startPoint y: 341, endPoint x: 1076, endPoint y: 344, distance: 136.0
click at [1076, 344] on div "Insert Unsubscribe Link Header Automatically adds unsubscribe link to email hea…" at bounding box center [773, 339] width 662 height 93
drag, startPoint x: 446, startPoint y: 428, endPoint x: 657, endPoint y: 418, distance: 211.5
click at [657, 418] on div "Unsubscribe Leads Behavior Choose whether leads who choose to unsubscribe shoul…" at bounding box center [773, 447] width 662 height 105
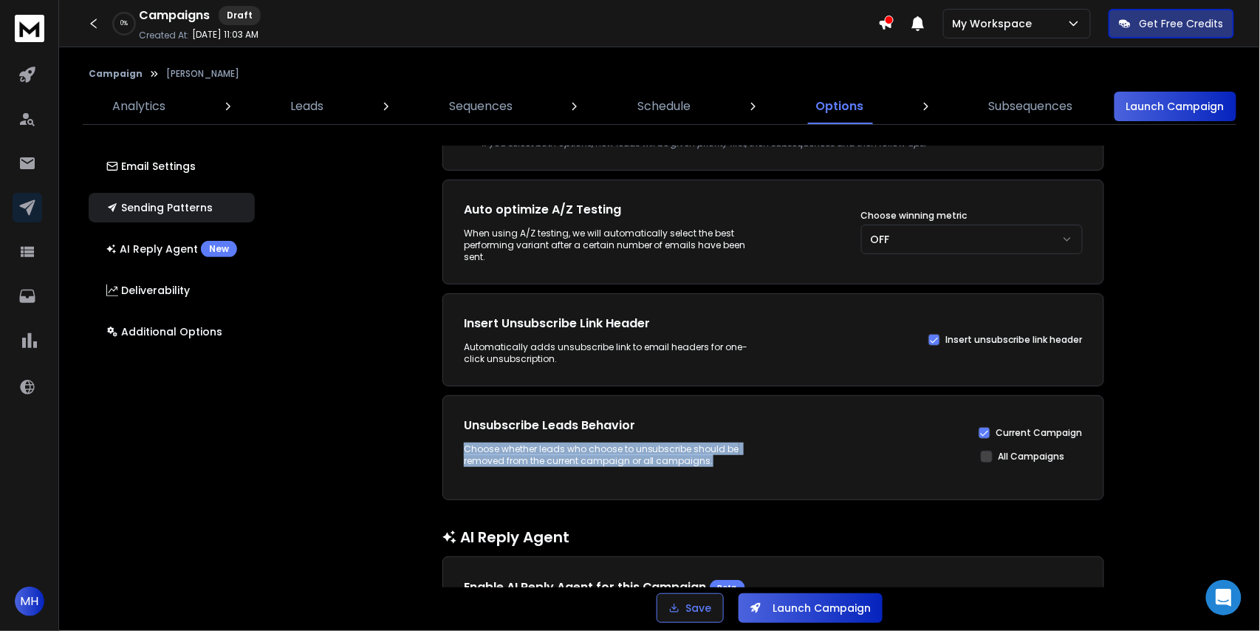
drag, startPoint x: 452, startPoint y: 444, endPoint x: 736, endPoint y: 473, distance: 285.1
click at [736, 473] on div "Unsubscribe Leads Behavior Choose whether leads who choose to unsubscribe shoul…" at bounding box center [773, 447] width 662 height 105
click at [919, 450] on div "Current Campaign All Campaigns" at bounding box center [935, 447] width 295 height 47
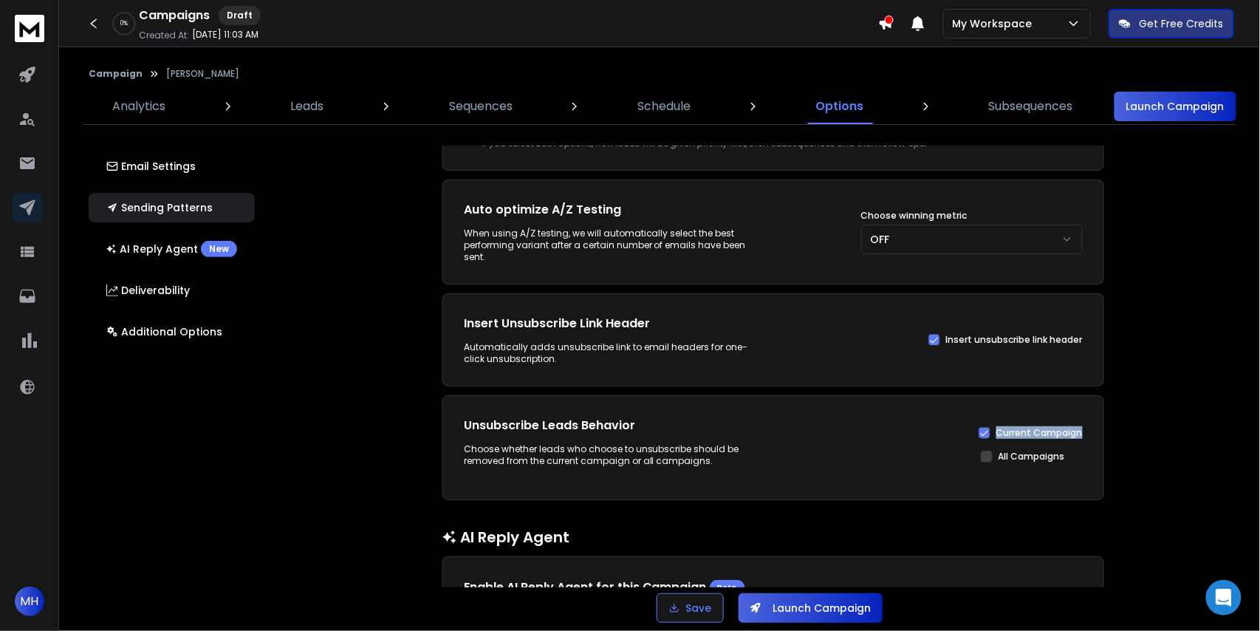
drag, startPoint x: 990, startPoint y: 431, endPoint x: 1096, endPoint y: 427, distance: 106.5
click at [1096, 427] on div "Email Accounts Accounts to Use Select one or more accounts to send emails from …" at bounding box center [782, 367] width 1008 height 442
drag, startPoint x: 991, startPoint y: 459, endPoint x: 1067, endPoint y: 459, distance: 75.4
click at [1067, 459] on div "Current Campaign All Campaigns" at bounding box center [935, 447] width 295 height 47
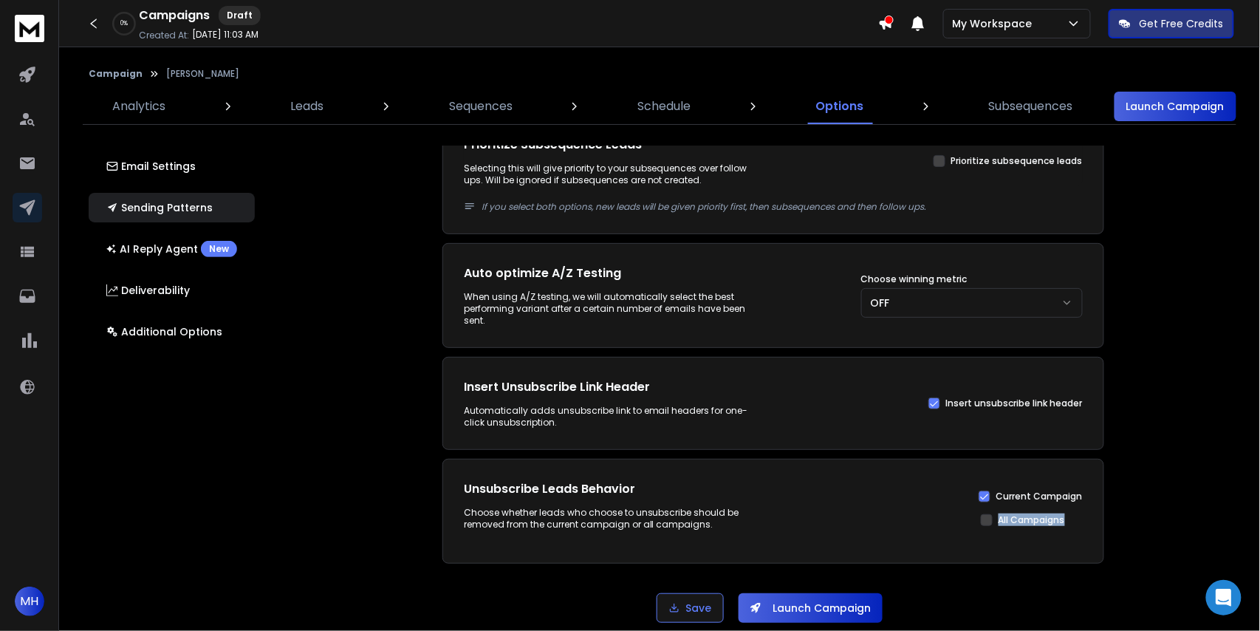
scroll to position [689, 0]
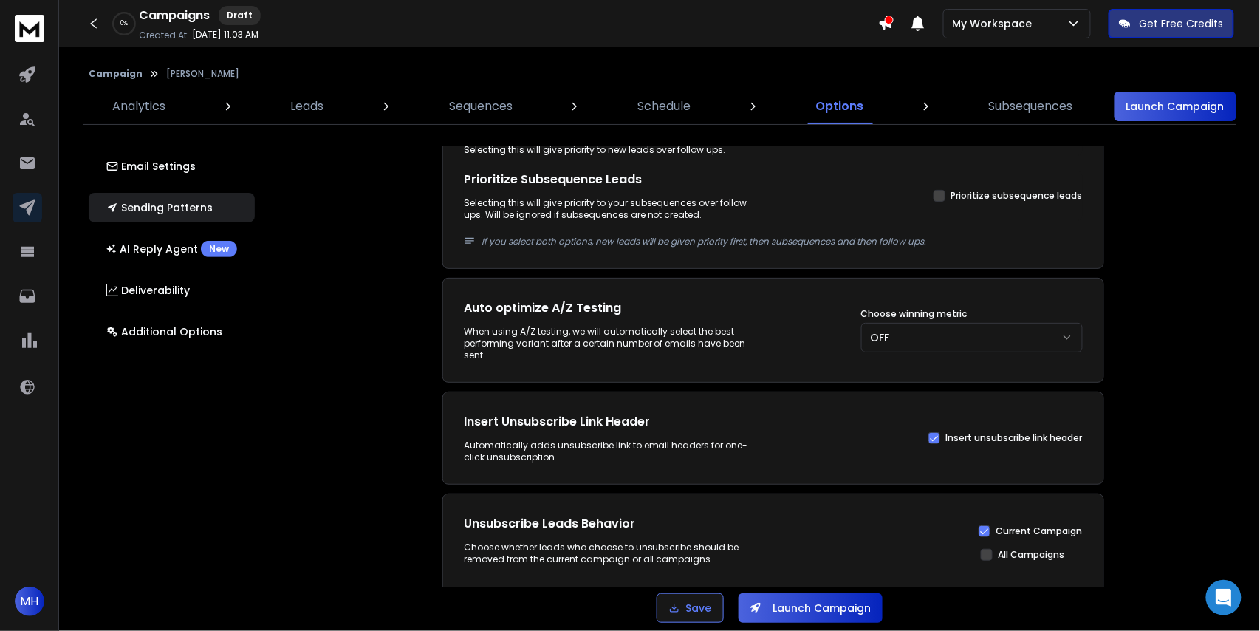
click at [1130, 418] on div "Email Accounts Accounts to Use Select one or more accounts to send emails from …" at bounding box center [782, 367] width 1008 height 442
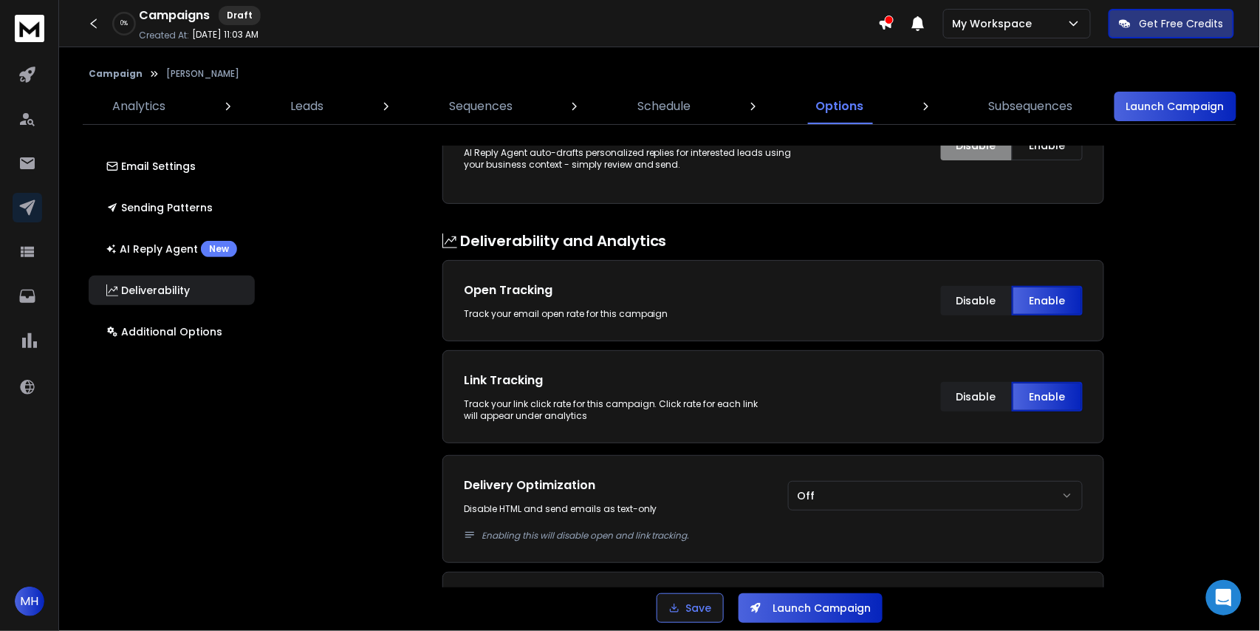
scroll to position [1280, 0]
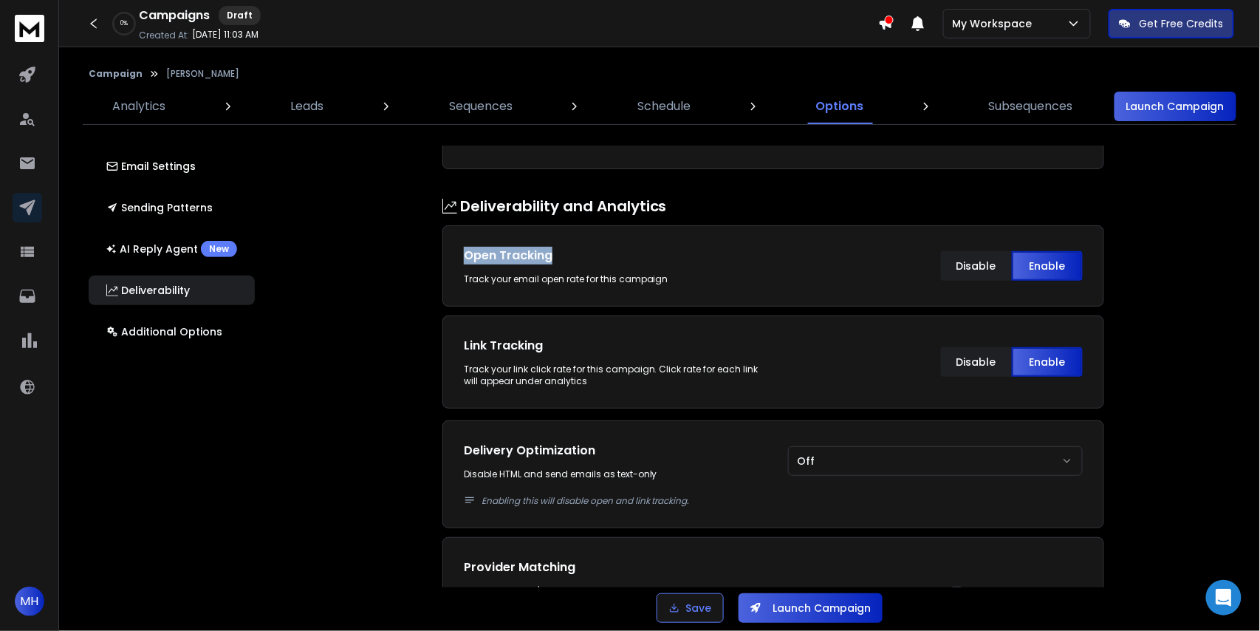
drag, startPoint x: 448, startPoint y: 258, endPoint x: 569, endPoint y: 253, distance: 121.3
click at [569, 253] on div "Open Tracking Track your email open rate for this campaign Disable Enable" at bounding box center [773, 265] width 662 height 81
drag, startPoint x: 453, startPoint y: 282, endPoint x: 651, endPoint y: 293, distance: 198.3
click at [651, 293] on div "Open Tracking Track your email open rate for this campaign Disable Enable" at bounding box center [773, 265] width 662 height 81
click at [834, 326] on div "Link Tracking Track your link click rate for this campaign. Click rate for each…" at bounding box center [773, 361] width 662 height 93
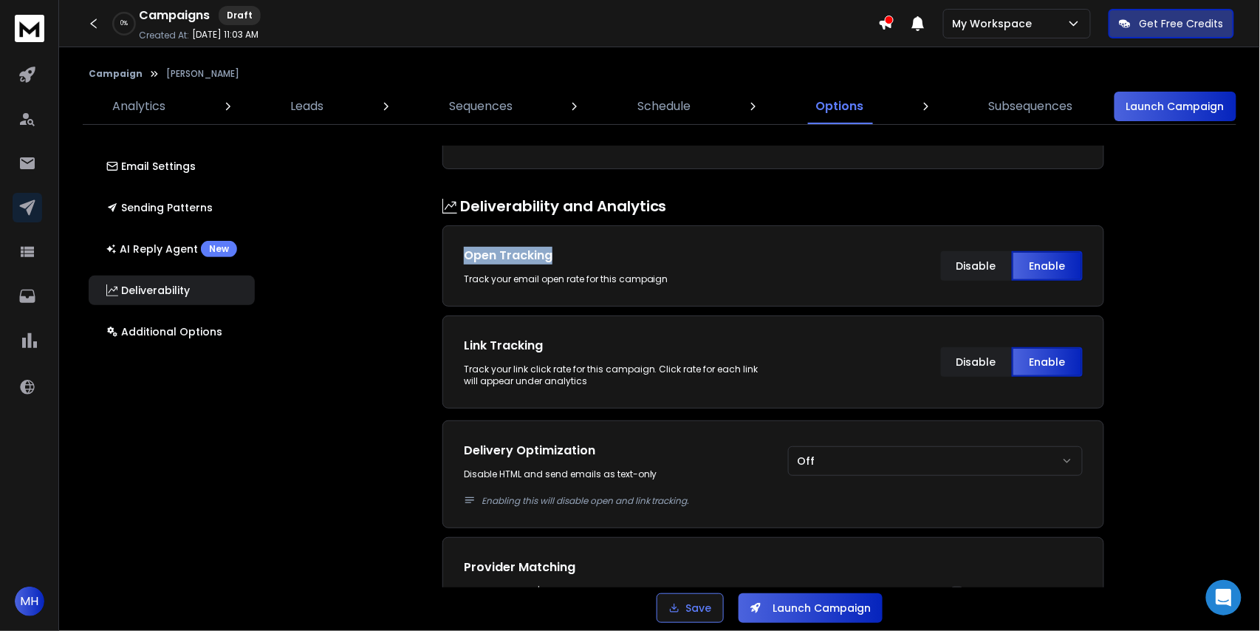
drag, startPoint x: 449, startPoint y: 258, endPoint x: 595, endPoint y: 266, distance: 145.7
click at [600, 264] on div "Open Tracking Track your email open rate for this campaign Disable Enable" at bounding box center [773, 265] width 662 height 81
drag, startPoint x: 455, startPoint y: 279, endPoint x: 711, endPoint y: 294, distance: 256.0
click at [711, 294] on div "Open Tracking Track your email open rate for this campaign Disable Enable" at bounding box center [773, 265] width 662 height 81
click at [857, 320] on div "Deliverability and Analytics Open Tracking Track your email open rate for this …" at bounding box center [773, 302] width 662 height 213
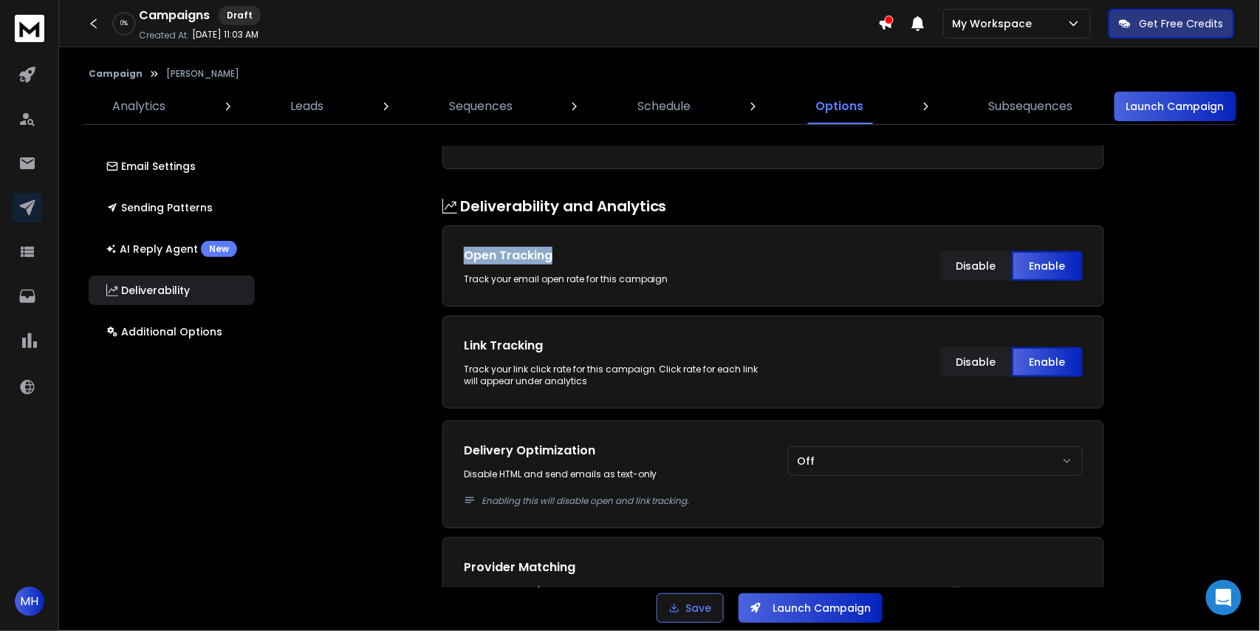
drag, startPoint x: 451, startPoint y: 264, endPoint x: 585, endPoint y: 255, distance: 134.7
click at [585, 255] on div "Open Tracking Track your email open rate for this campaign Disable Enable" at bounding box center [773, 265] width 662 height 81
drag, startPoint x: 457, startPoint y: 349, endPoint x: 607, endPoint y: 349, distance: 150.7
click at [607, 349] on div "Link Tracking Track your link click rate for this campaign. Click rate for each…" at bounding box center [773, 361] width 662 height 93
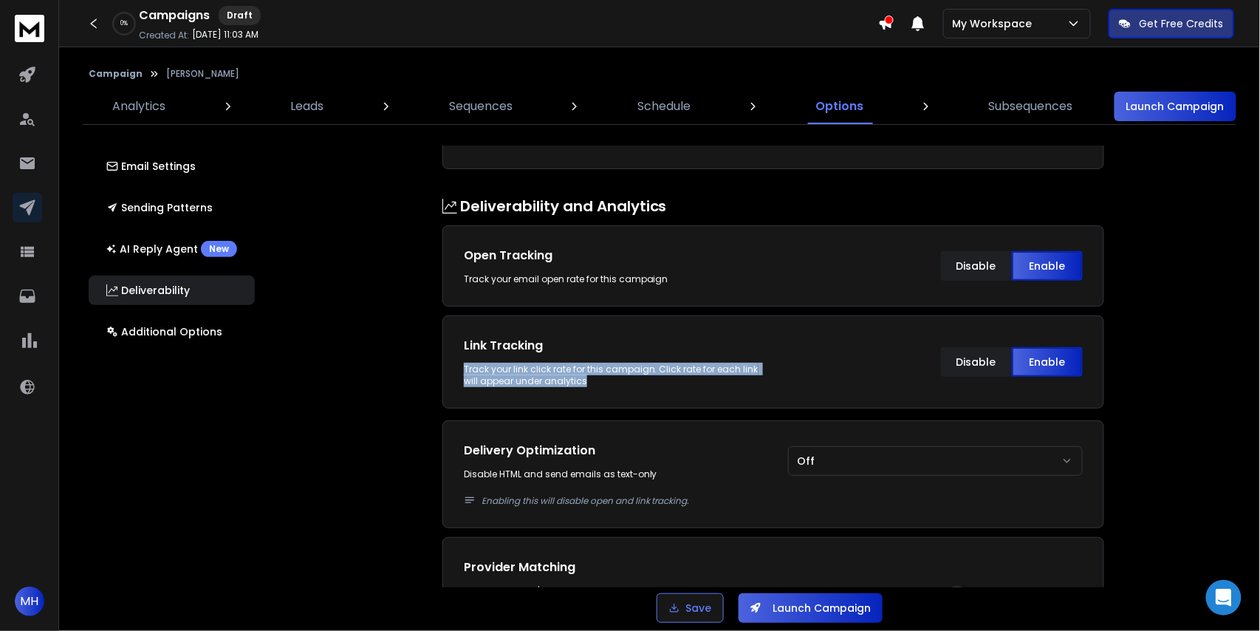
drag, startPoint x: 452, startPoint y: 371, endPoint x: 615, endPoint y: 403, distance: 166.3
click at [615, 403] on div "Link Tracking Track your link click rate for this campaign. Click rate for each…" at bounding box center [773, 361] width 662 height 93
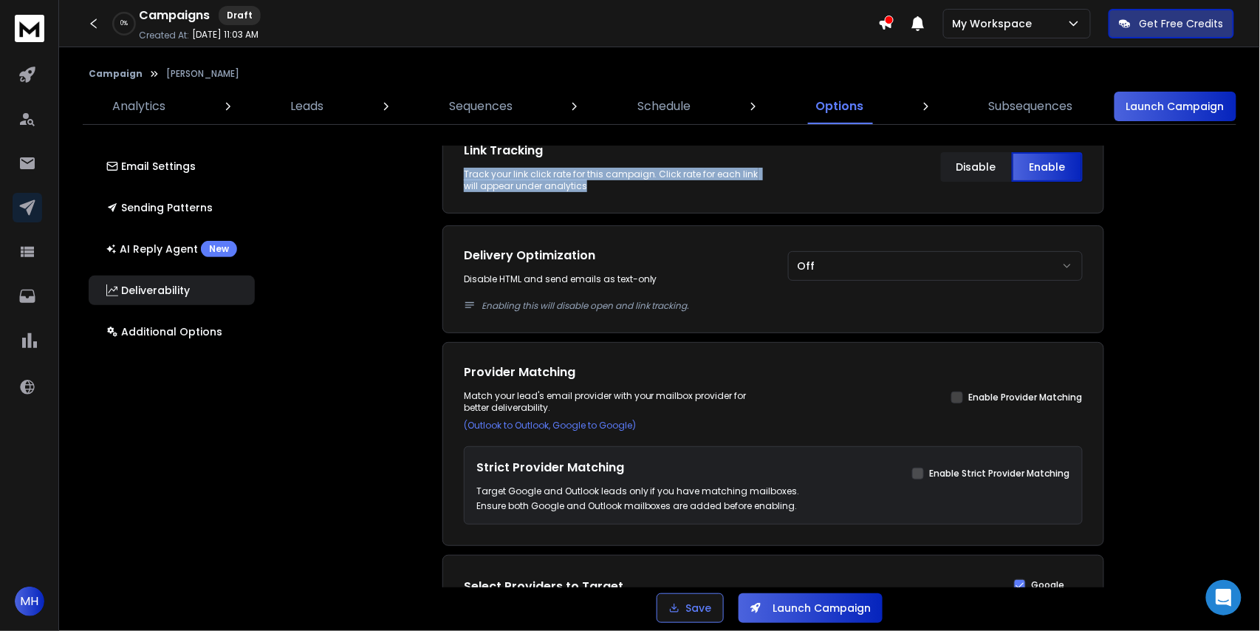
scroll to position [1477, 0]
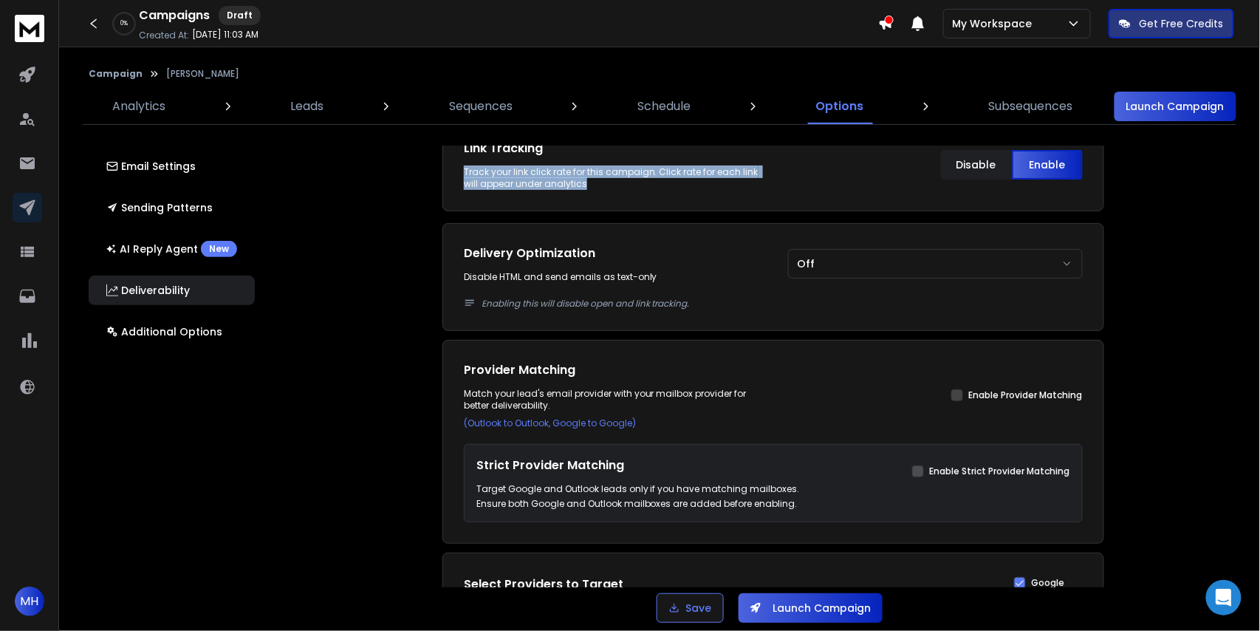
click at [1043, 273] on button "Off" at bounding box center [935, 264] width 295 height 30
click at [1045, 273] on button "Off" at bounding box center [935, 264] width 295 height 30
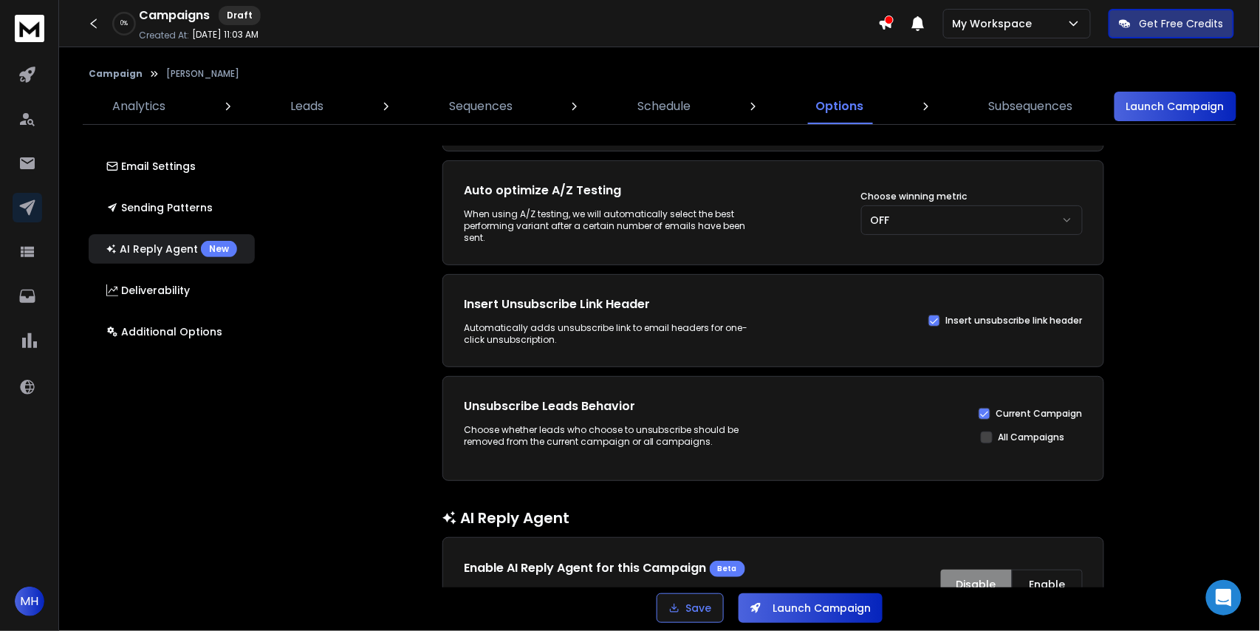
scroll to position [689, 0]
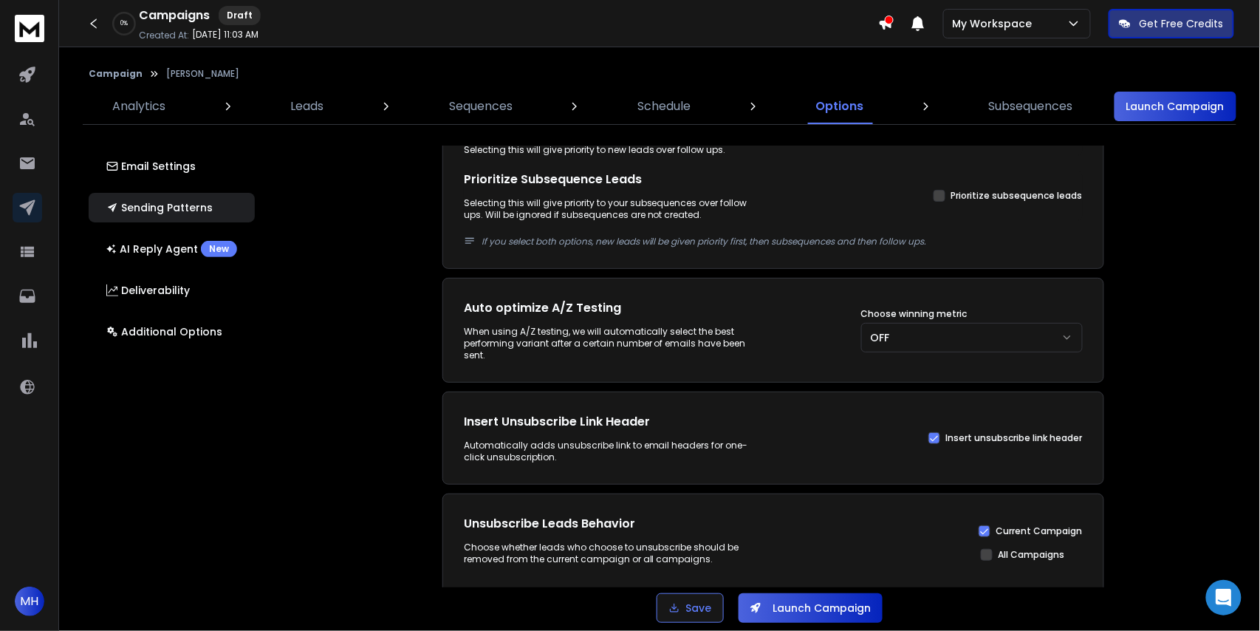
click at [1012, 344] on button "OFF" at bounding box center [972, 338] width 222 height 30
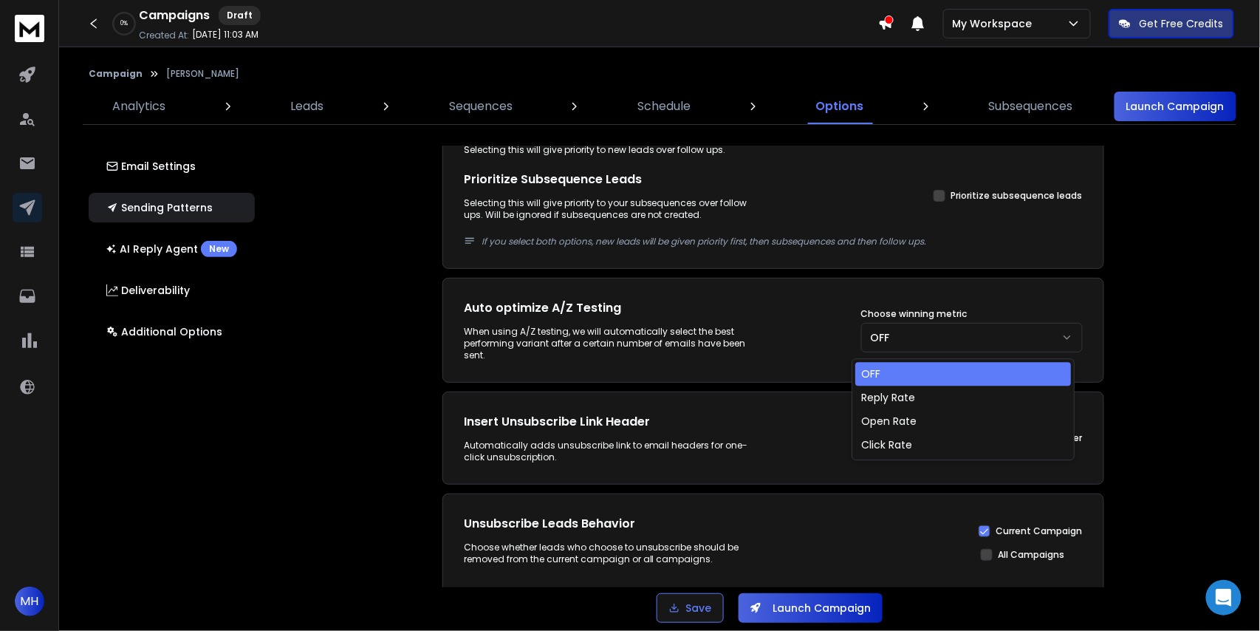
click at [1012, 344] on button "OFF" at bounding box center [972, 338] width 222 height 30
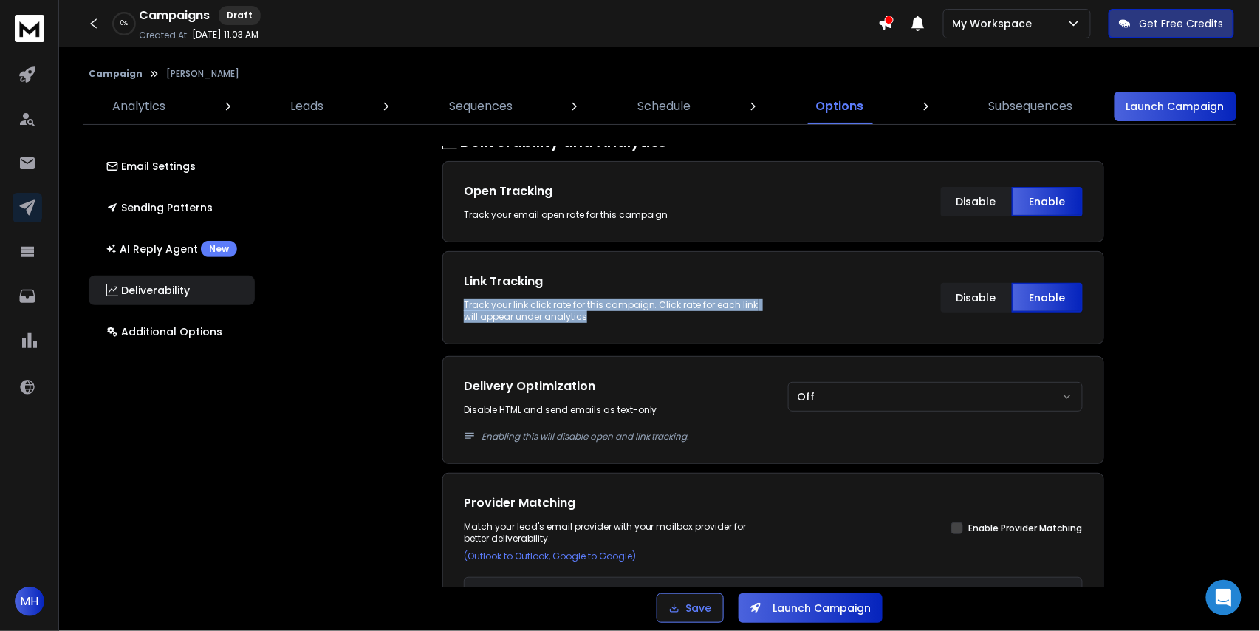
scroll to position [1378, 0]
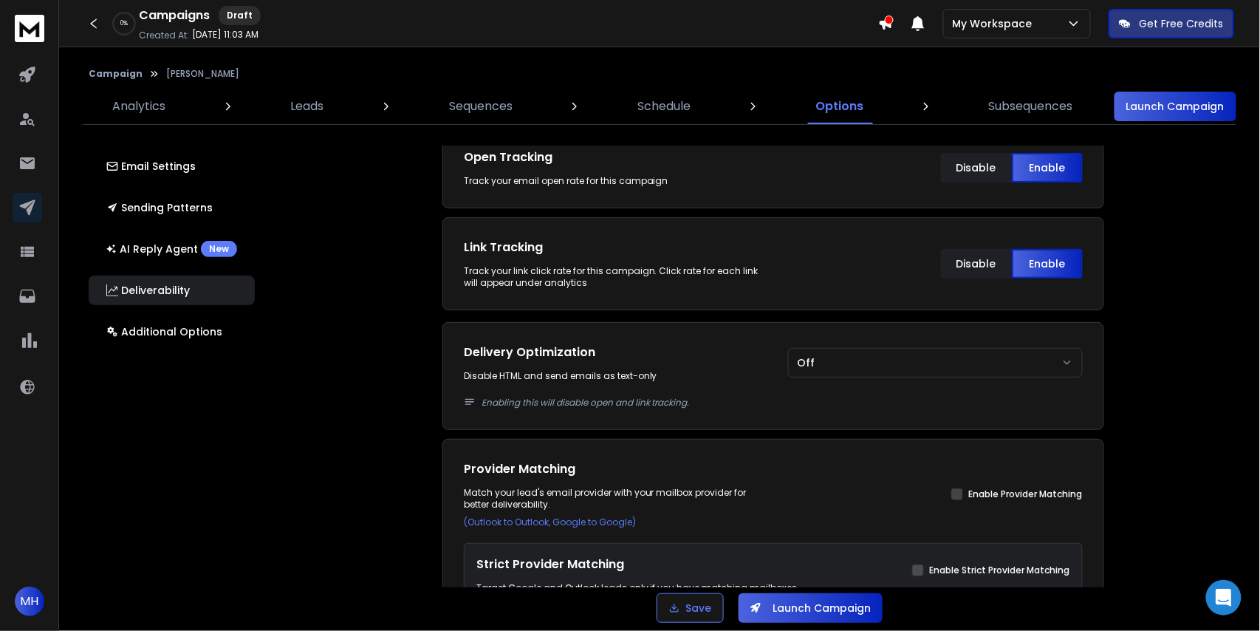
click at [550, 264] on div "Link Tracking Track your link click rate for this campaign. Click rate for each…" at bounding box center [611, 264] width 295 height 50
drag, startPoint x: 459, startPoint y: 349, endPoint x: 615, endPoint y: 353, distance: 156.7
click at [615, 353] on div "**********" at bounding box center [773, 376] width 662 height 108
drag, startPoint x: 486, startPoint y: 381, endPoint x: 663, endPoint y: 381, distance: 177.3
click at [663, 381] on div "**********" at bounding box center [773, 376] width 662 height 108
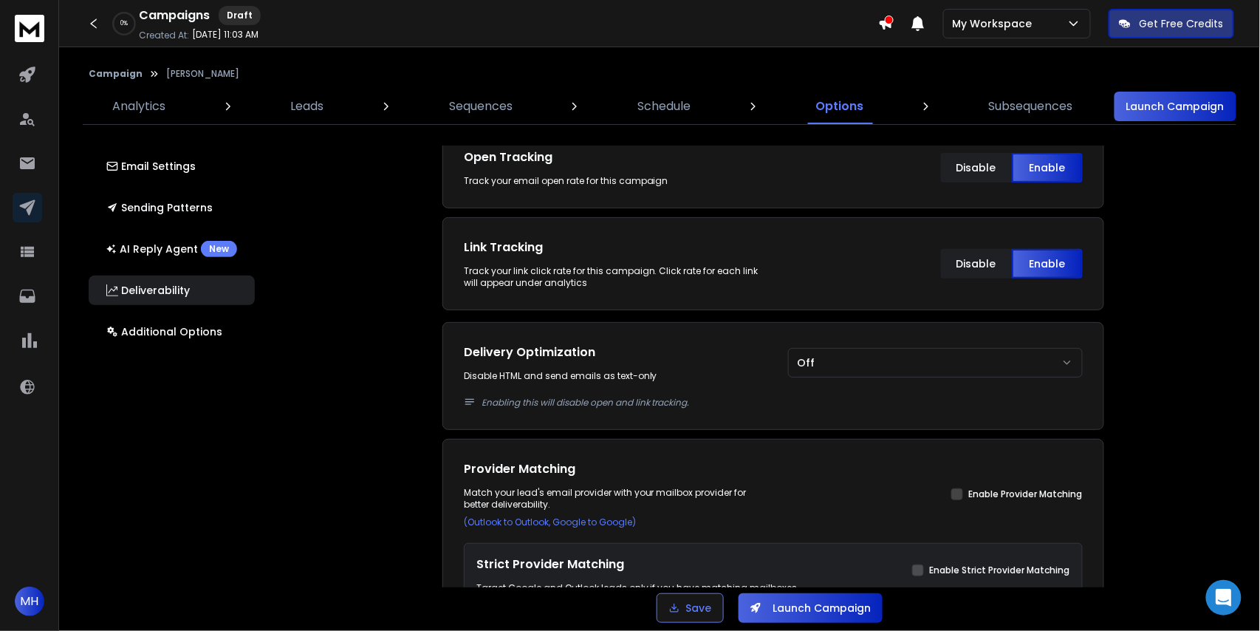
click at [503, 423] on div "**********" at bounding box center [773, 376] width 662 height 108
click at [824, 370] on button "Off" at bounding box center [935, 363] width 295 height 30
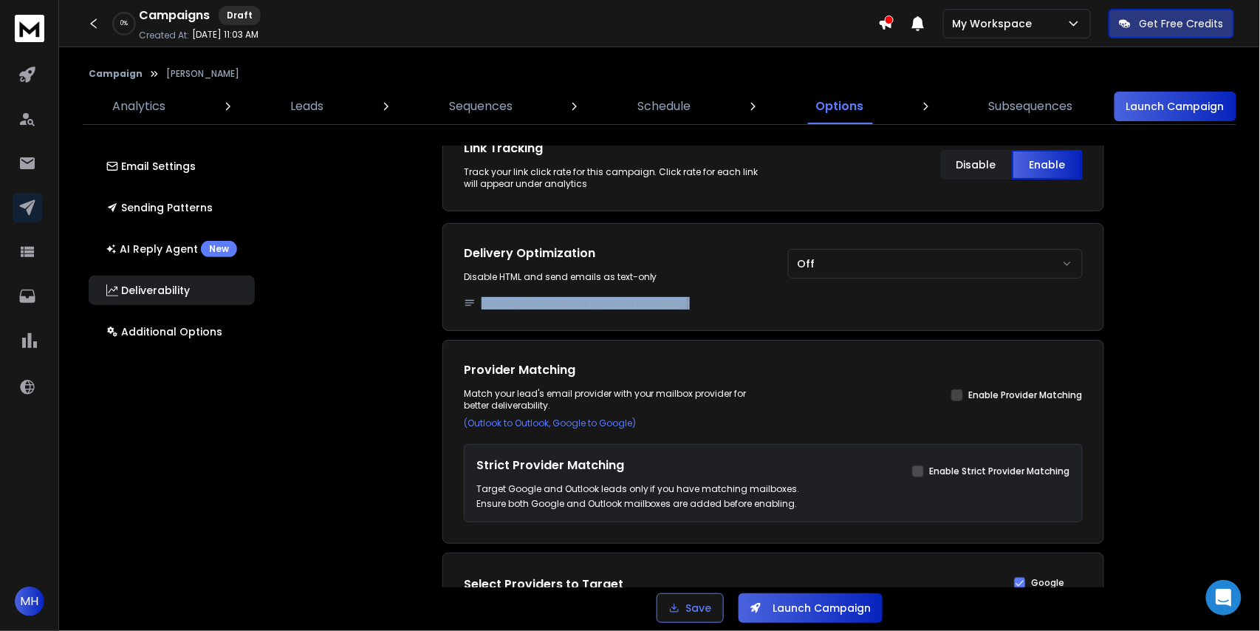
drag, startPoint x: 454, startPoint y: 309, endPoint x: 693, endPoint y: 319, distance: 239.6
click at [693, 319] on div "**********" at bounding box center [773, 277] width 662 height 108
click at [801, 394] on div "Enable Provider Matching" at bounding box center [935, 395] width 295 height 30
click at [967, 410] on div "Enable Provider Matching" at bounding box center [935, 395] width 295 height 30
click at [851, 426] on div "Provider Matching Match your lead's email provider with your mailbox provider f…" at bounding box center [773, 395] width 619 height 68
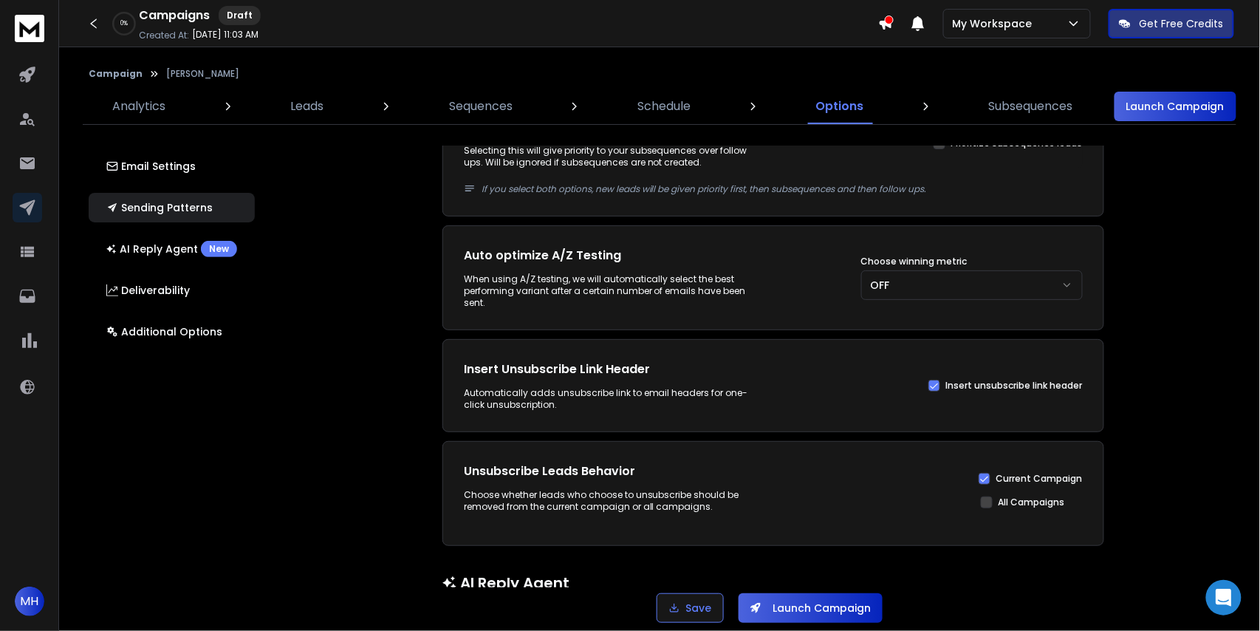
scroll to position [787, 0]
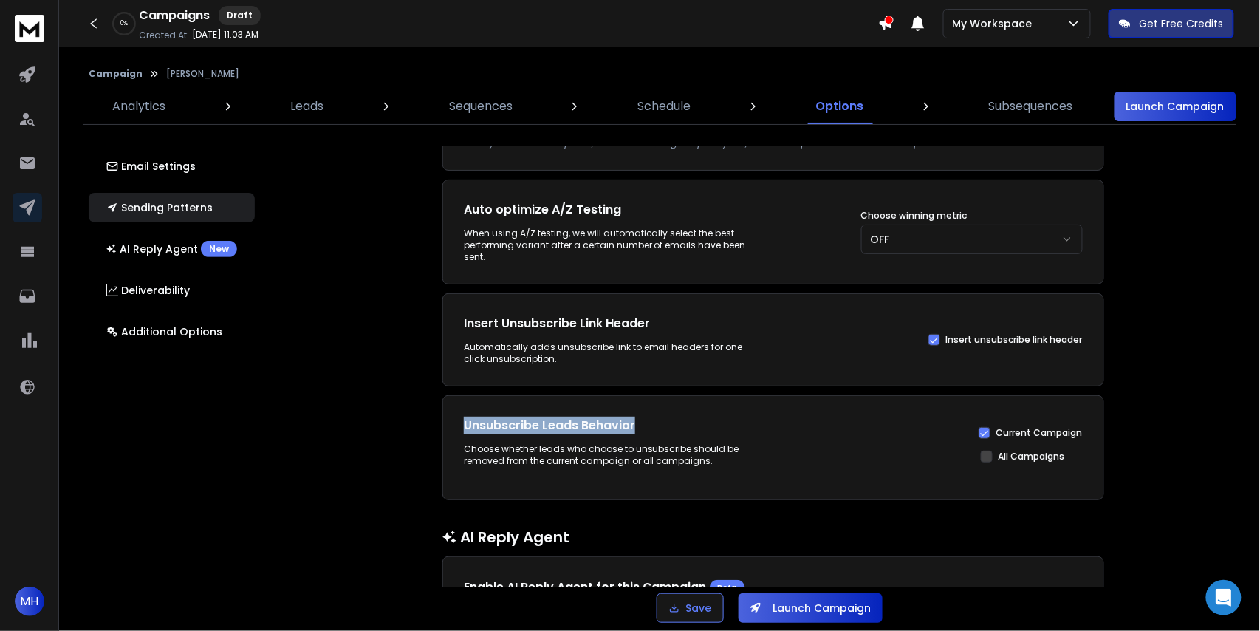
drag, startPoint x: 450, startPoint y: 423, endPoint x: 691, endPoint y: 423, distance: 241.6
click at [691, 423] on div "Unsubscribe Leads Behavior Choose whether leads who choose to unsubscribe shoul…" at bounding box center [773, 447] width 662 height 105
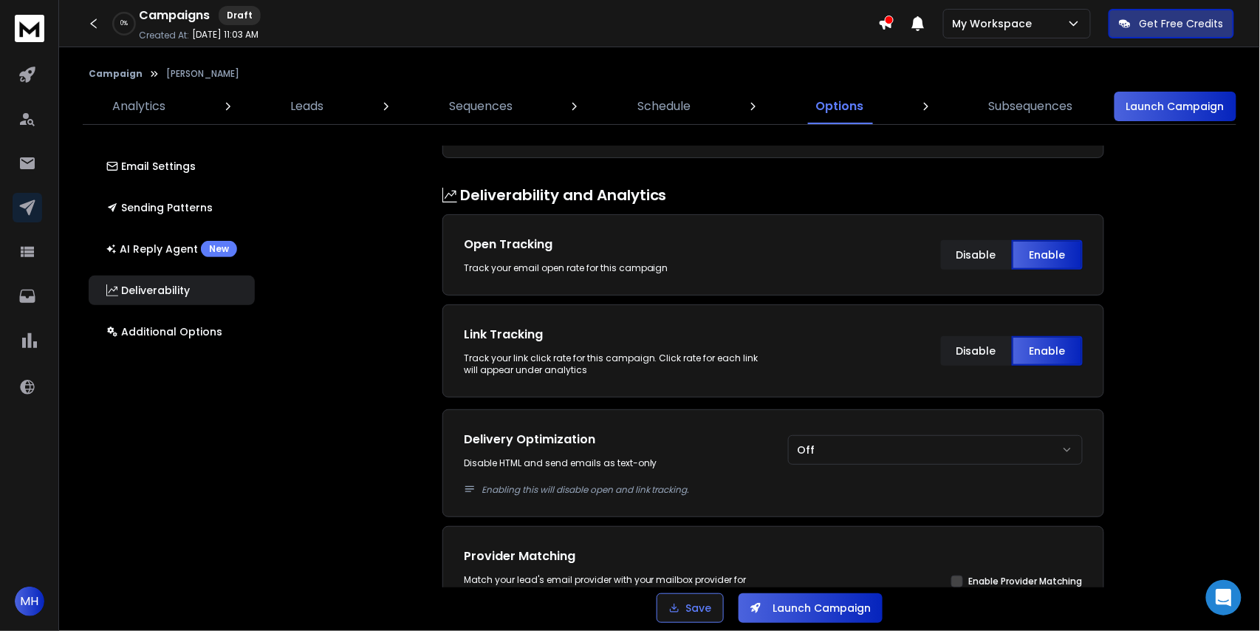
scroll to position [1477, 0]
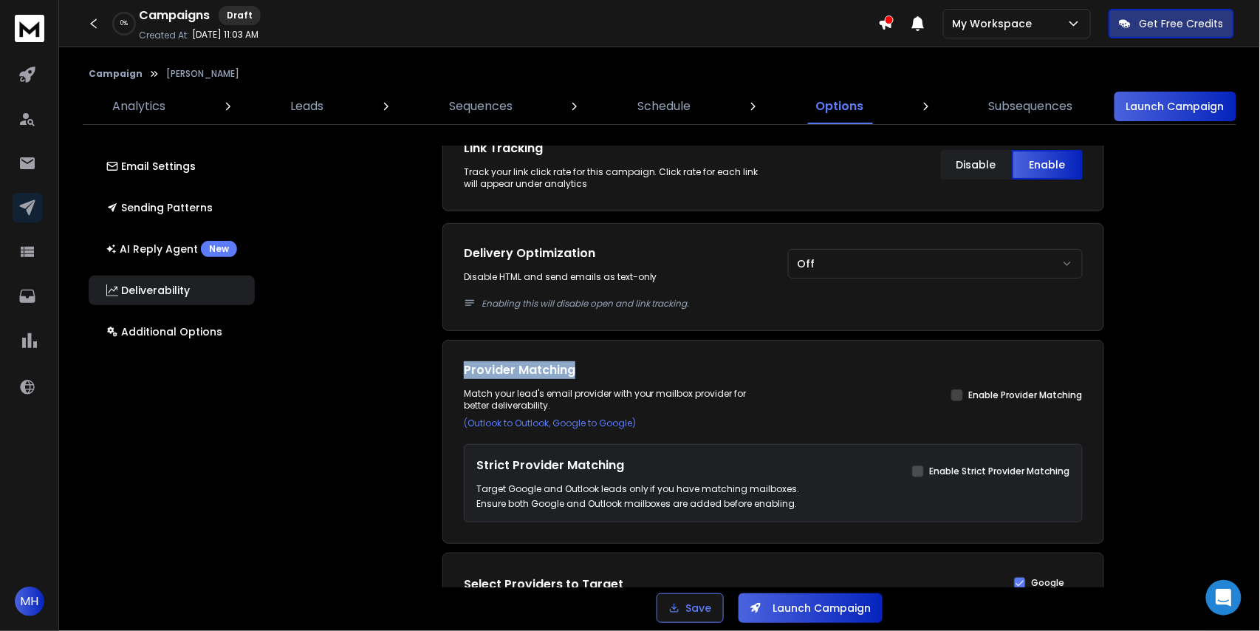
drag, startPoint x: 455, startPoint y: 376, endPoint x: 637, endPoint y: 373, distance: 181.7
click at [637, 373] on h1 "Provider Matching" at bounding box center [611, 370] width 295 height 18
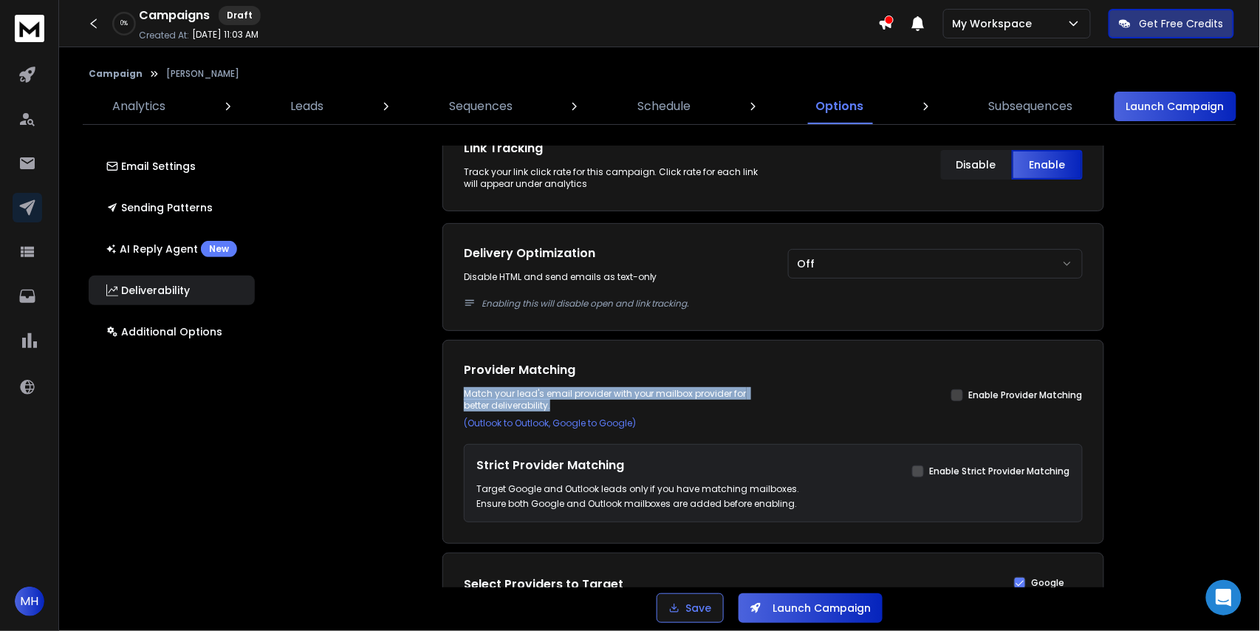
drag, startPoint x: 450, startPoint y: 397, endPoint x: 598, endPoint y: 421, distance: 150.5
click at [598, 421] on div "Provider Matching Match your lead's email provider with your mailbox provider f…" at bounding box center [773, 442] width 662 height 204
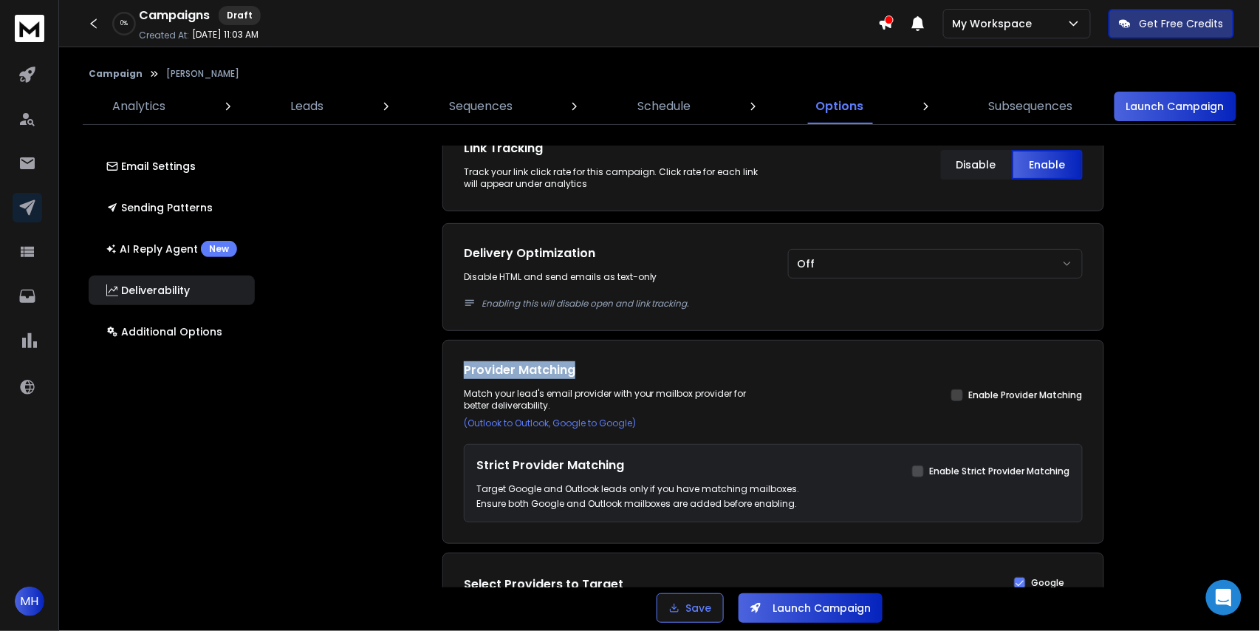
drag, startPoint x: 455, startPoint y: 370, endPoint x: 633, endPoint y: 380, distance: 178.3
click at [633, 379] on h1 "Provider Matching" at bounding box center [611, 370] width 295 height 18
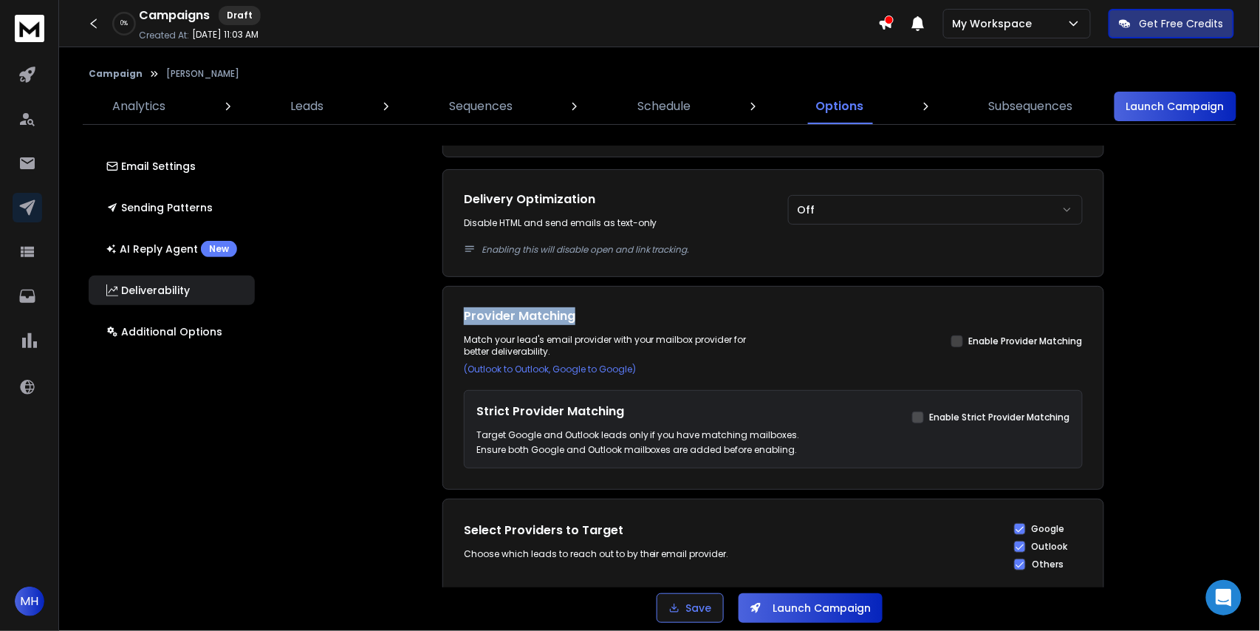
scroll to position [1576, 0]
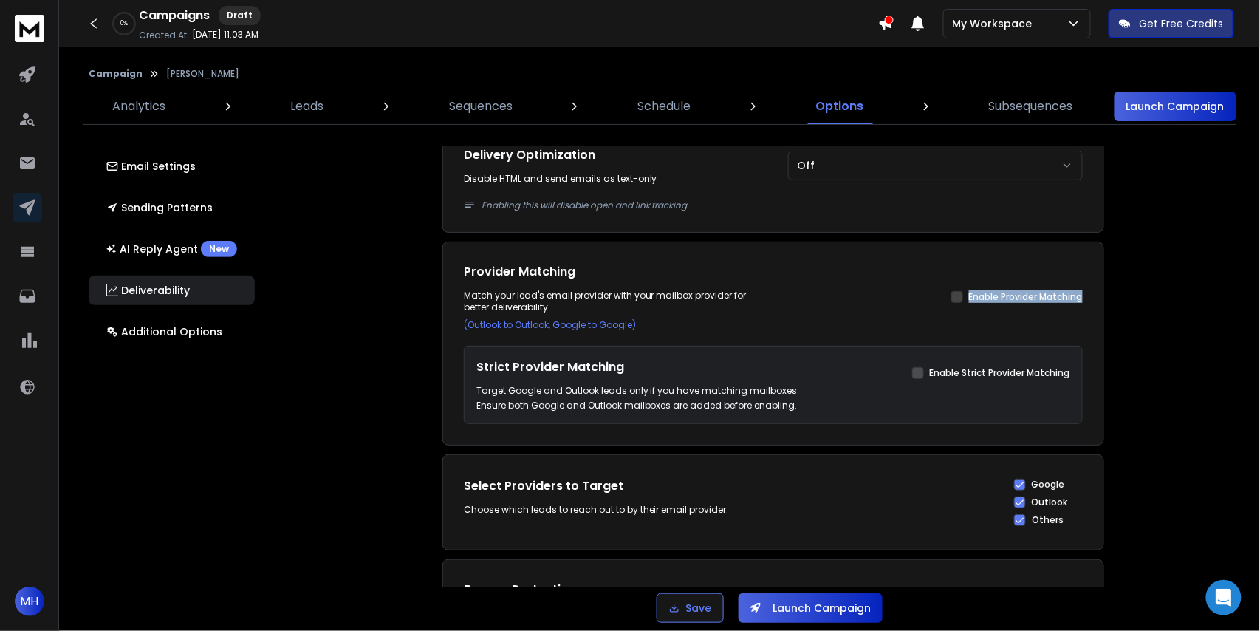
drag, startPoint x: 956, startPoint y: 299, endPoint x: 1076, endPoint y: 312, distance: 121.1
click at [1076, 312] on div "Provider Matching Match your lead's email provider with your mailbox provider f…" at bounding box center [773, 344] width 662 height 204
drag, startPoint x: 467, startPoint y: 367, endPoint x: 684, endPoint y: 375, distance: 217.3
click at [684, 375] on div "Strict Provider Matching Target Google and Outlook leads only if you have match…" at bounding box center [773, 385] width 619 height 78
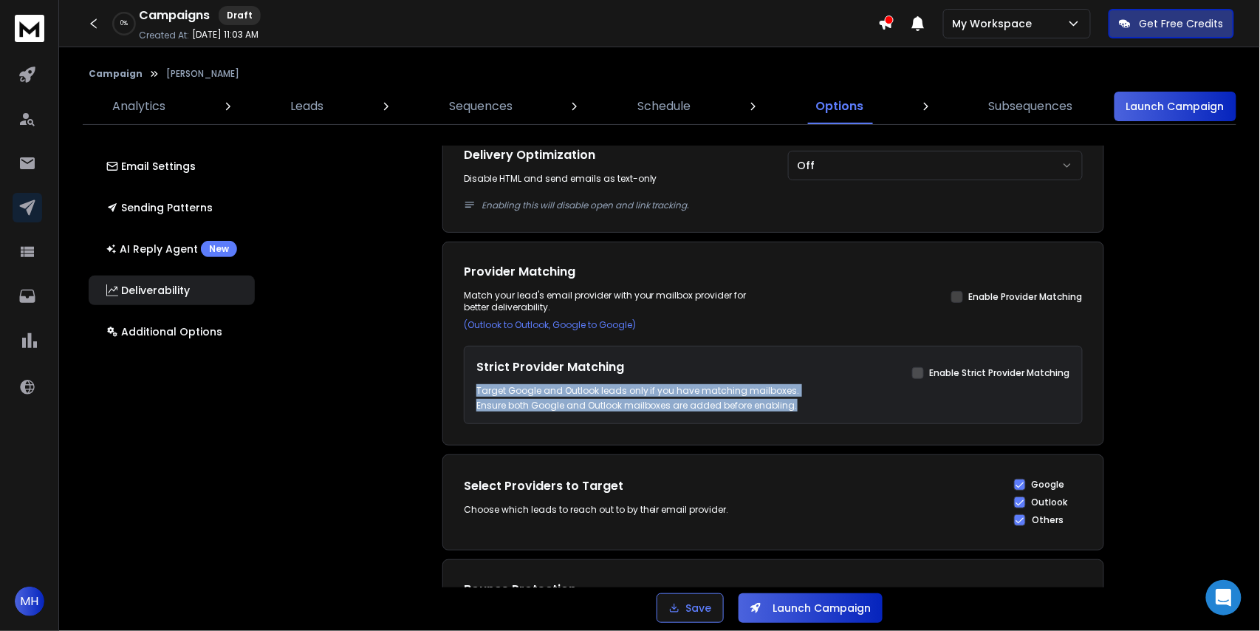
drag, startPoint x: 461, startPoint y: 392, endPoint x: 786, endPoint y: 420, distance: 326.2
click at [786, 420] on div "Strict Provider Matching Target Google and Outlook leads only if you have match…" at bounding box center [773, 385] width 619 height 78
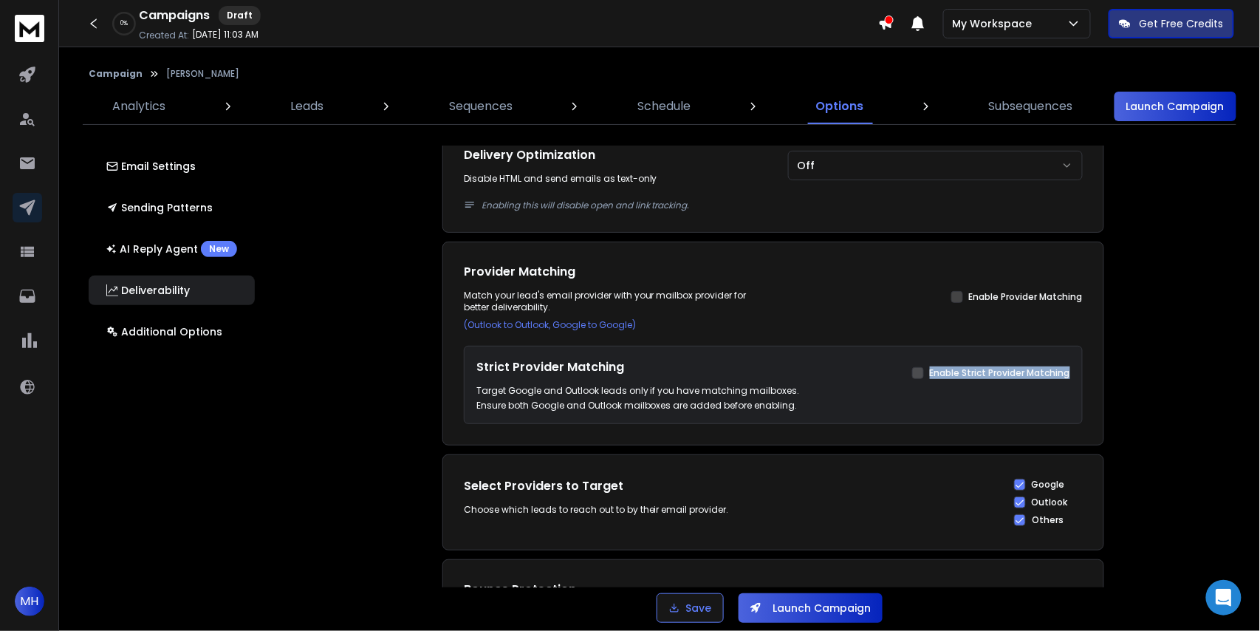
drag, startPoint x: 922, startPoint y: 370, endPoint x: 1061, endPoint y: 383, distance: 139.4
click at [1061, 383] on div "Strict Provider Matching Target Google and Outlook leads only if you have match…" at bounding box center [773, 384] width 594 height 53
click at [1163, 353] on div "Email Accounts Accounts to Use Select one or more accounts to send emails from …" at bounding box center [782, 367] width 1008 height 442
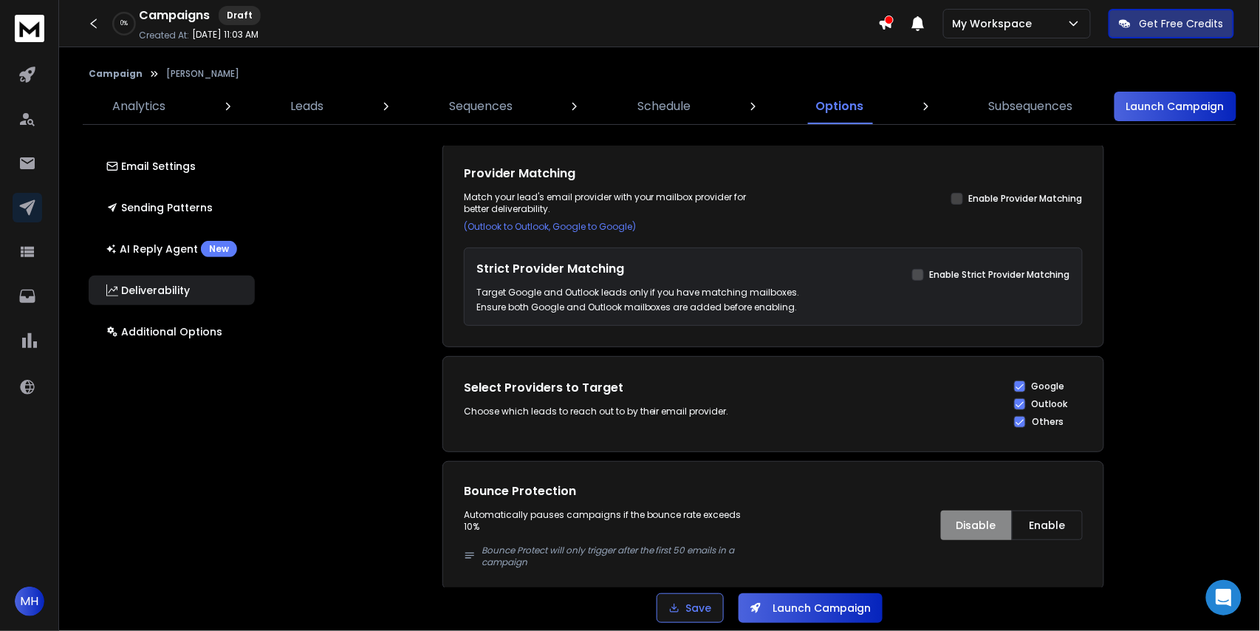
scroll to position [1773, 0]
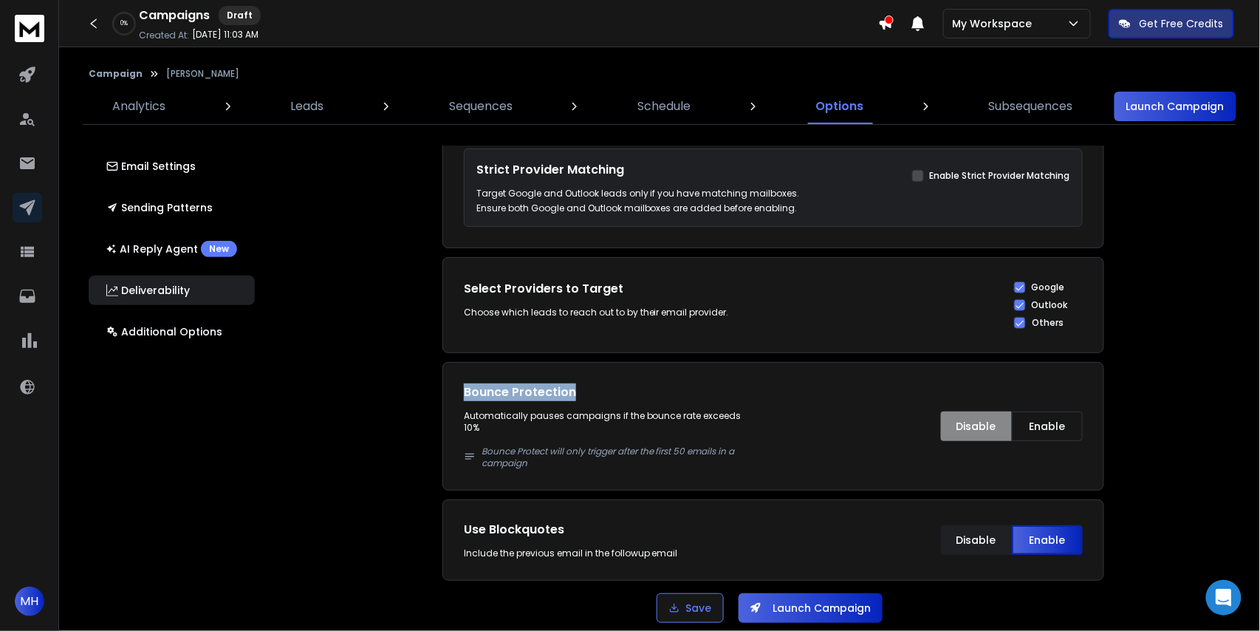
drag, startPoint x: 453, startPoint y: 397, endPoint x: 630, endPoint y: 400, distance: 177.3
click at [630, 400] on div "Bounce Protection Automatically pauses campaigns if the bounce rate exceeds 10%…" at bounding box center [773, 426] width 662 height 129
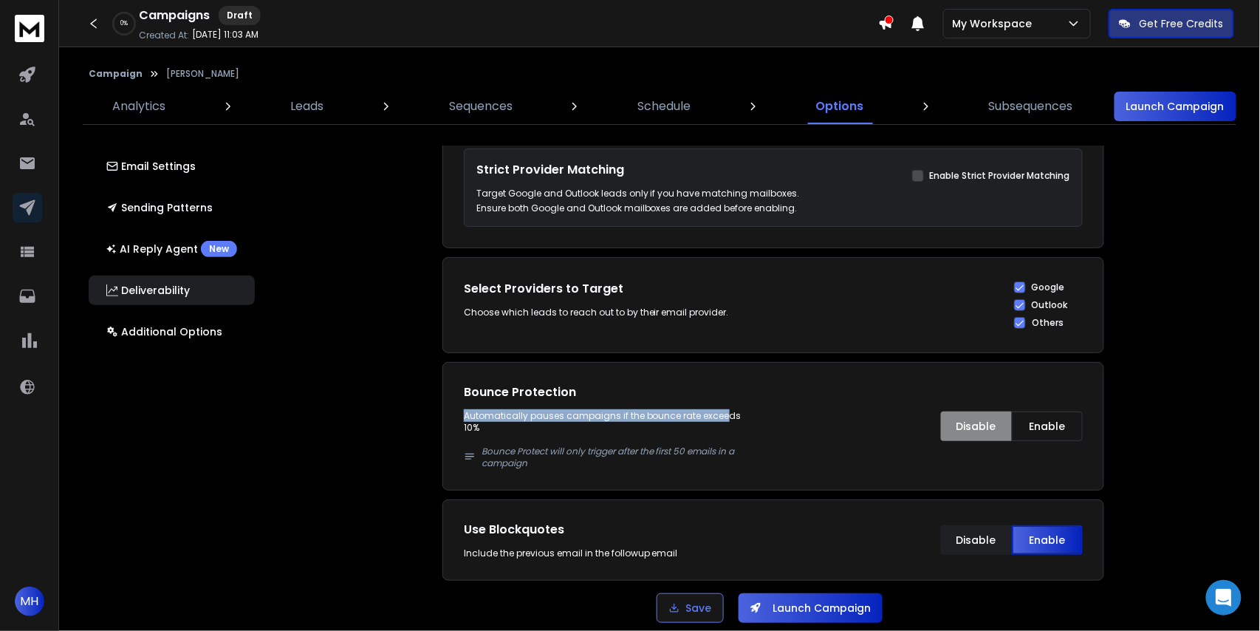
drag, startPoint x: 455, startPoint y: 421, endPoint x: 715, endPoint y: 430, distance: 260.2
click at [716, 430] on p "Automatically pauses campaigns if the bounce rate exceeds 10%" at bounding box center [611, 422] width 295 height 24
click at [758, 365] on div "**********" at bounding box center [773, 305] width 662 height 755
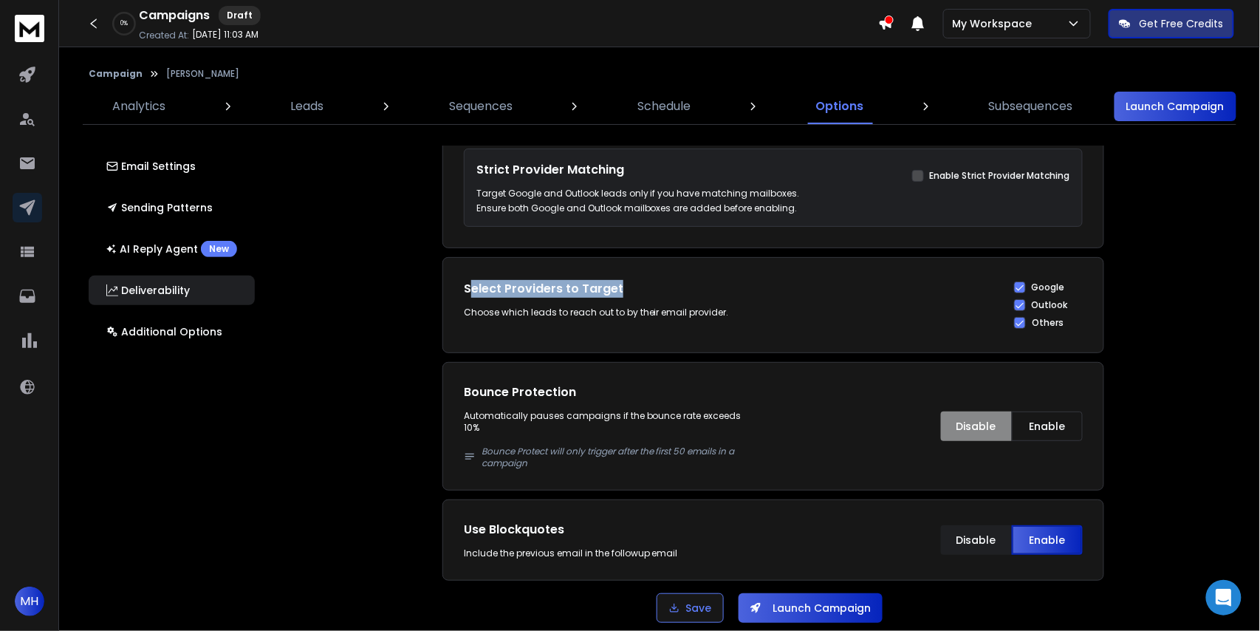
drag, startPoint x: 462, startPoint y: 293, endPoint x: 709, endPoint y: 307, distance: 247.9
click at [709, 307] on div "Select Providers to Target Choose which leads to reach out to by their email pr…" at bounding box center [611, 305] width 295 height 50
drag, startPoint x: 441, startPoint y: 296, endPoint x: 659, endPoint y: 300, distance: 217.9
click at [659, 300] on div "Select Providers to Target Choose which leads to reach out to by their email pr…" at bounding box center [773, 305] width 662 height 96
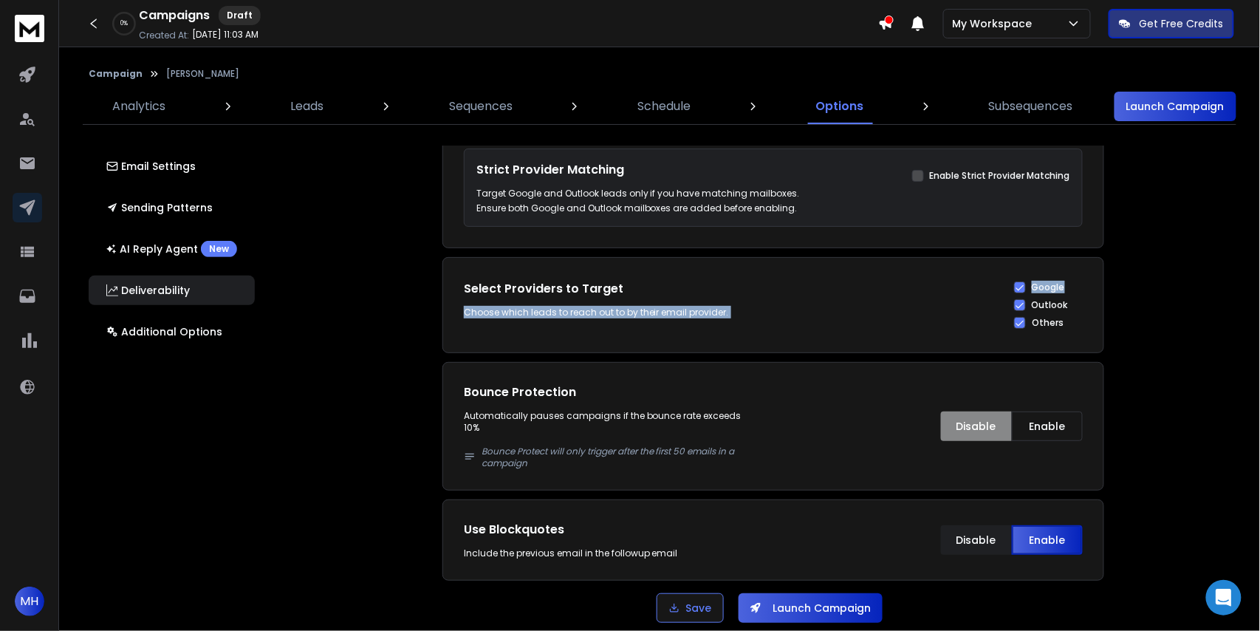
drag, startPoint x: 436, startPoint y: 318, endPoint x: 767, endPoint y: 327, distance: 331.1
click at [767, 327] on div "Select Providers to Target Choose which leads to reach out to by their email pr…" at bounding box center [773, 305] width 662 height 96
click at [934, 343] on div "Select Providers to Target Choose which leads to reach out to by their email pr…" at bounding box center [773, 305] width 662 height 96
drag, startPoint x: 1018, startPoint y: 290, endPoint x: 1062, endPoint y: 293, distance: 43.7
click at [1062, 293] on div "Google Outlook Others" at bounding box center [935, 304] width 295 height 53
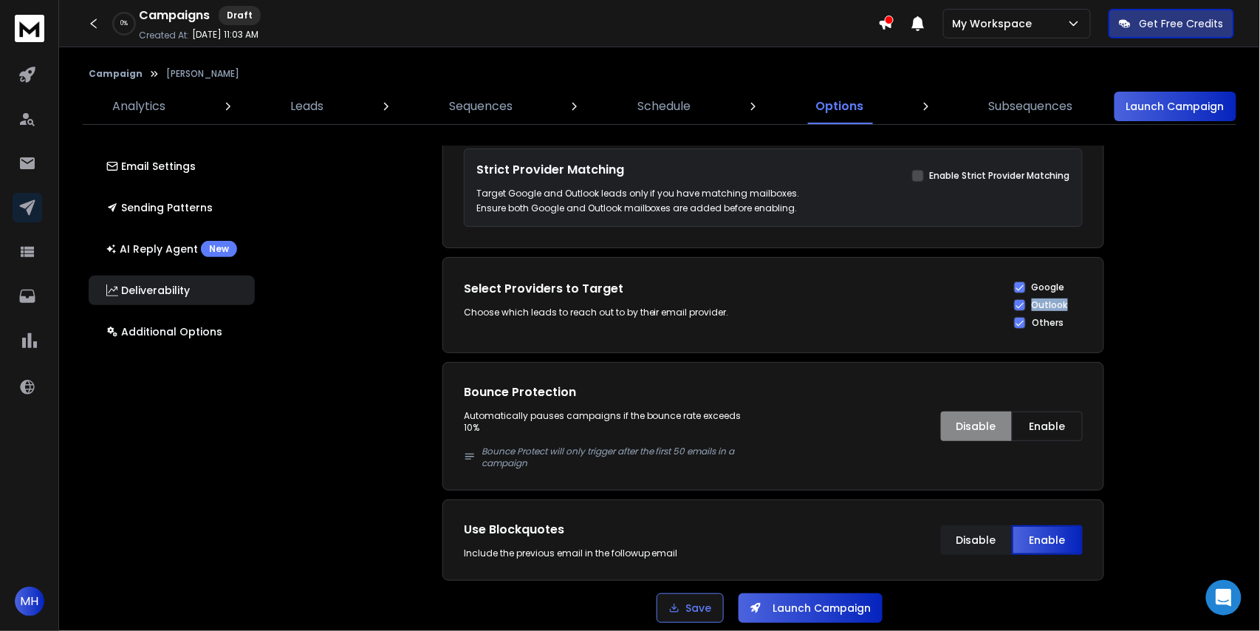
drag, startPoint x: 1022, startPoint y: 311, endPoint x: 1065, endPoint y: 315, distance: 43.0
click at [1065, 315] on div "Google Outlook Others" at bounding box center [935, 304] width 295 height 53
drag, startPoint x: 1025, startPoint y: 328, endPoint x: 1062, endPoint y: 335, distance: 37.5
click at [1062, 332] on div "Google Outlook Others" at bounding box center [935, 304] width 295 height 53
drag, startPoint x: 450, startPoint y: 400, endPoint x: 607, endPoint y: 403, distance: 157.4
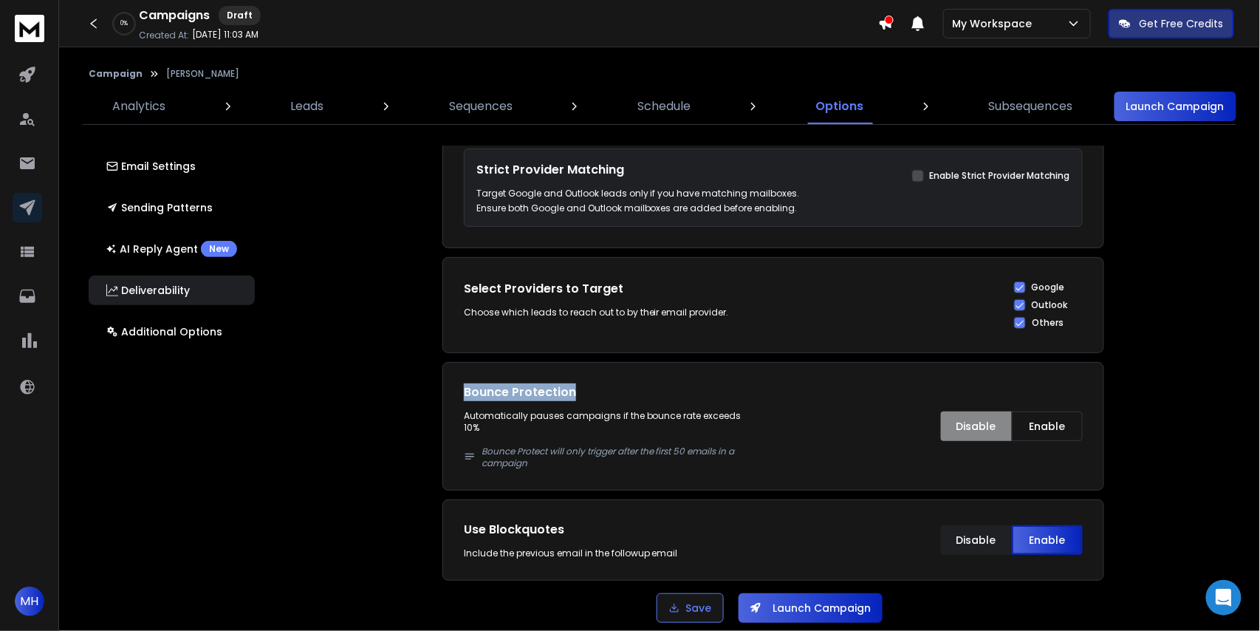
click at [607, 403] on div "Bounce Protection Automatically pauses campaigns if the bounce rate exceeds 10%…" at bounding box center [773, 426] width 662 height 129
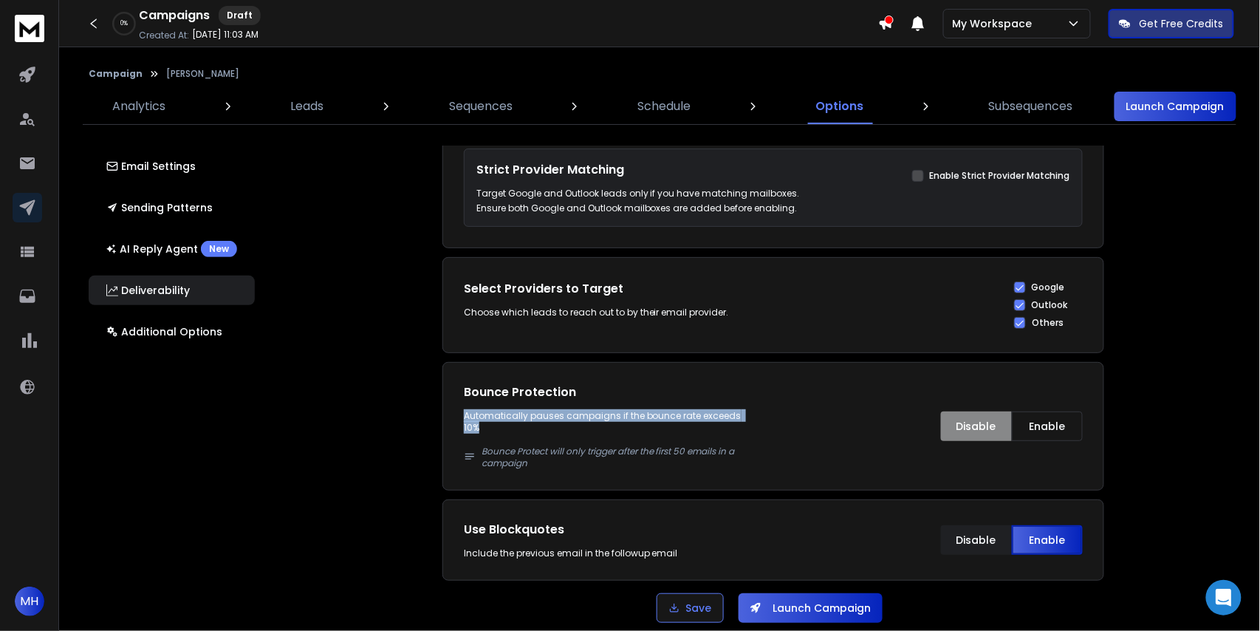
drag, startPoint x: 452, startPoint y: 423, endPoint x: 754, endPoint y: 421, distance: 302.1
click at [754, 421] on div "Bounce Protection Automatically pauses campaigns if the bounce rate exceeds 10%…" at bounding box center [773, 426] width 662 height 129
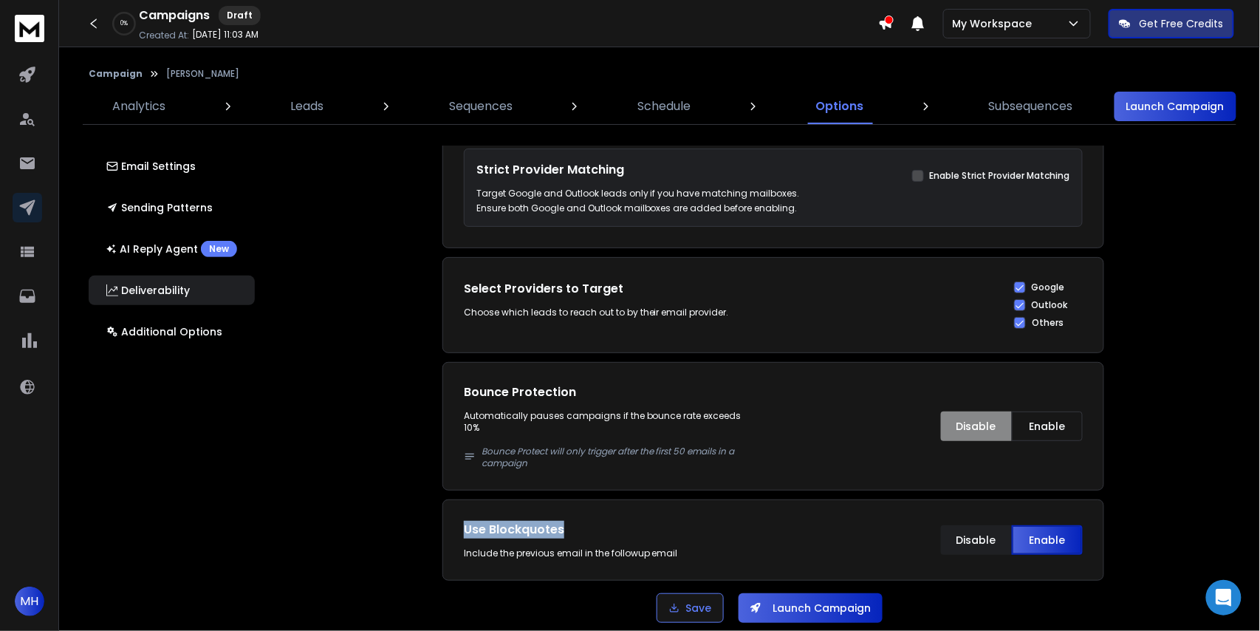
drag, startPoint x: 448, startPoint y: 519, endPoint x: 657, endPoint y: 522, distance: 209.8
click at [657, 522] on div "Use Blockquotes Include the previous email in the followup email Disable Enable" at bounding box center [773, 539] width 662 height 81
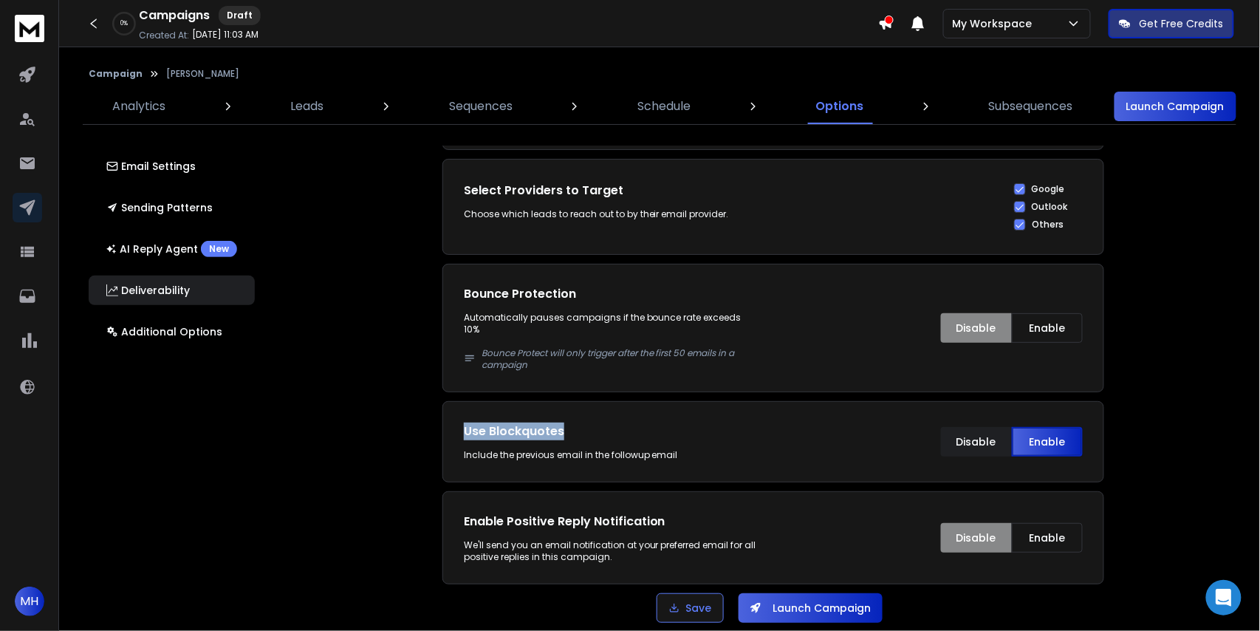
scroll to position [1969, 0]
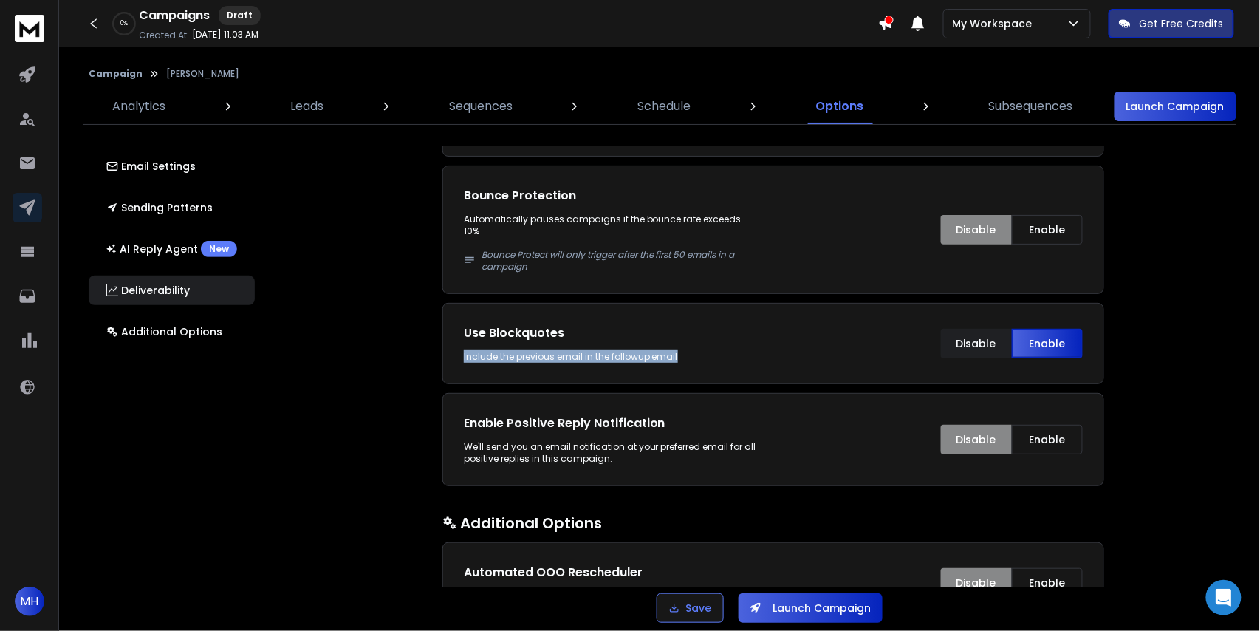
drag, startPoint x: 446, startPoint y: 344, endPoint x: 684, endPoint y: 358, distance: 238.2
click at [684, 358] on div "Use Blockquotes Include the previous email in the followup email Disable Enable" at bounding box center [773, 343] width 662 height 81
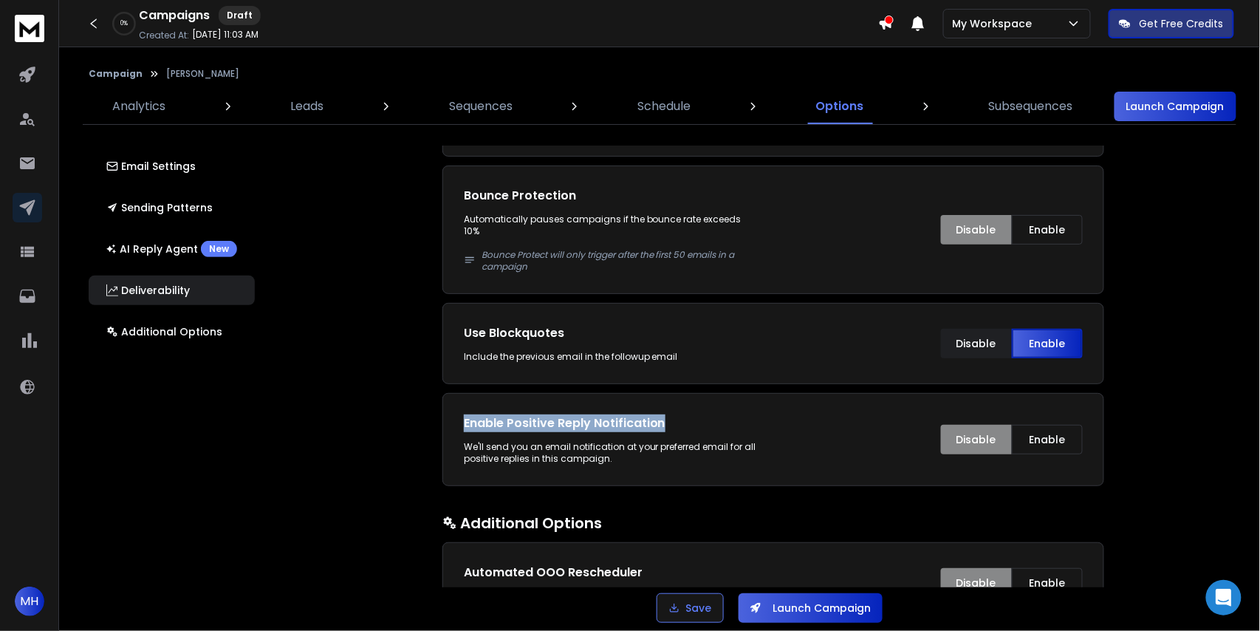
drag, startPoint x: 443, startPoint y: 417, endPoint x: 678, endPoint y: 411, distance: 235.0
click at [678, 411] on div "Enable Positive Reply Notification We'll send you an email notification at your…" at bounding box center [773, 439] width 662 height 93
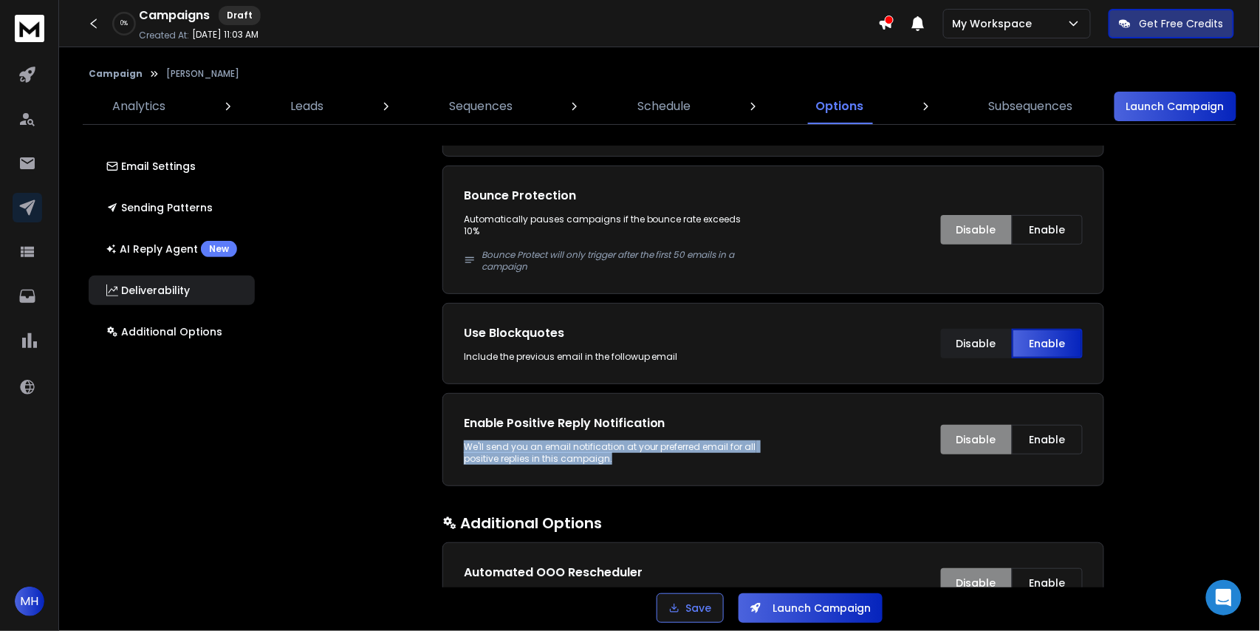
drag, startPoint x: 449, startPoint y: 439, endPoint x: 610, endPoint y: 465, distance: 163.1
click at [610, 465] on div "Enable Positive Reply Notification We'll send you an email notification at your…" at bounding box center [773, 439] width 662 height 93
click at [788, 450] on div "Disable Enable" at bounding box center [935, 440] width 295 height 30
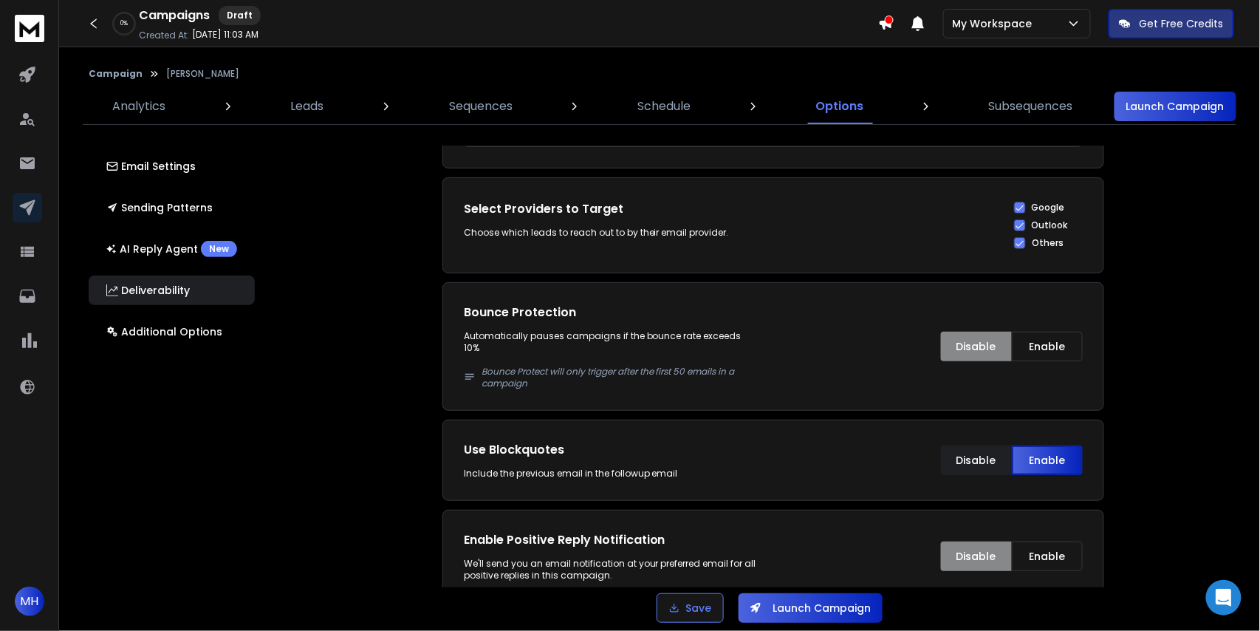
scroll to position [1851, 0]
drag, startPoint x: 539, startPoint y: 389, endPoint x: 627, endPoint y: 384, distance: 88.8
click at [743, 379] on div "Bounce Protection Automatically pauses campaigns if the bounce rate exceeds 10%…" at bounding box center [773, 348] width 662 height 129
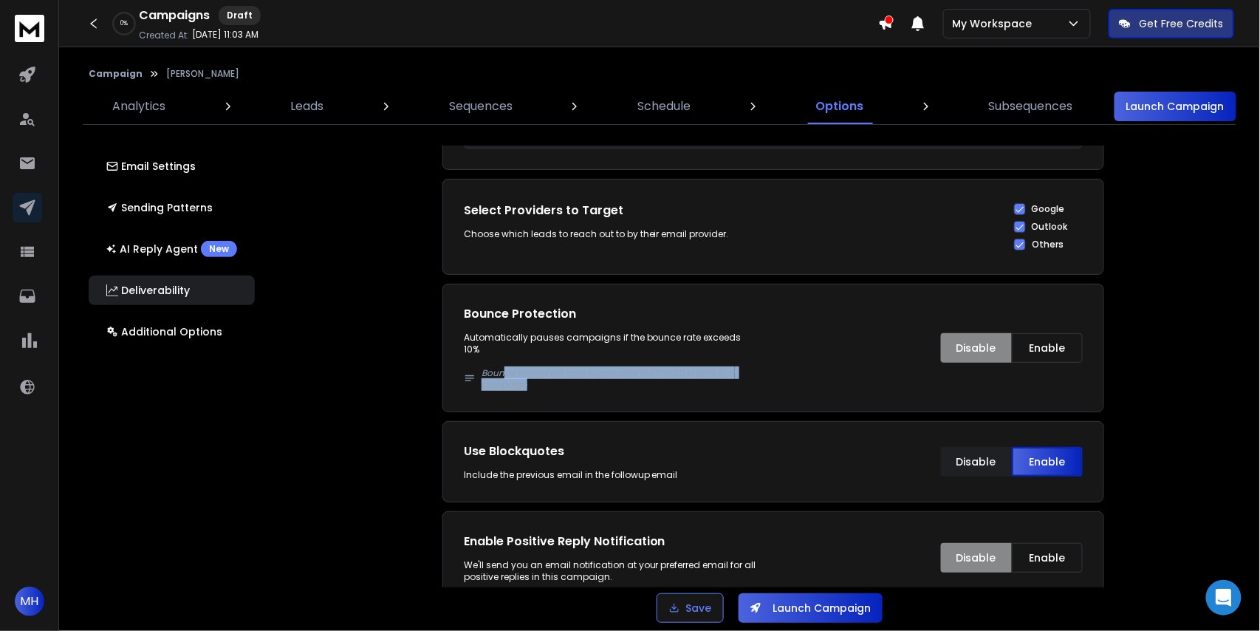
drag, startPoint x: 566, startPoint y: 386, endPoint x: 496, endPoint y: 371, distance: 71.0
click at [496, 371] on p "Bounce Protect will only trigger after the first 50 emails in a campaign" at bounding box center [620, 379] width 277 height 24
click at [536, 379] on p "Bounce Protect will only trigger after the first 50 emails in a campaign" at bounding box center [620, 379] width 277 height 24
drag, startPoint x: 541, startPoint y: 382, endPoint x: 468, endPoint y: 372, distance: 73.8
click at [468, 372] on div "Bounce Protect will only trigger after the first 50 emails in a campaign" at bounding box center [611, 379] width 295 height 24
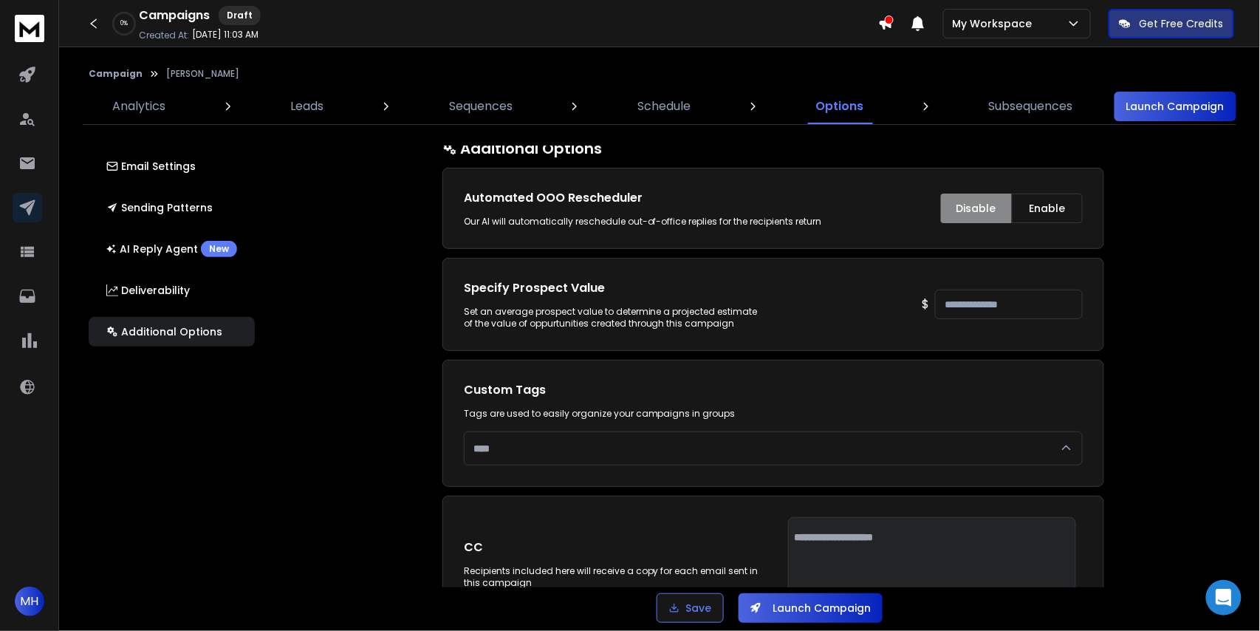
scroll to position [2246, 0]
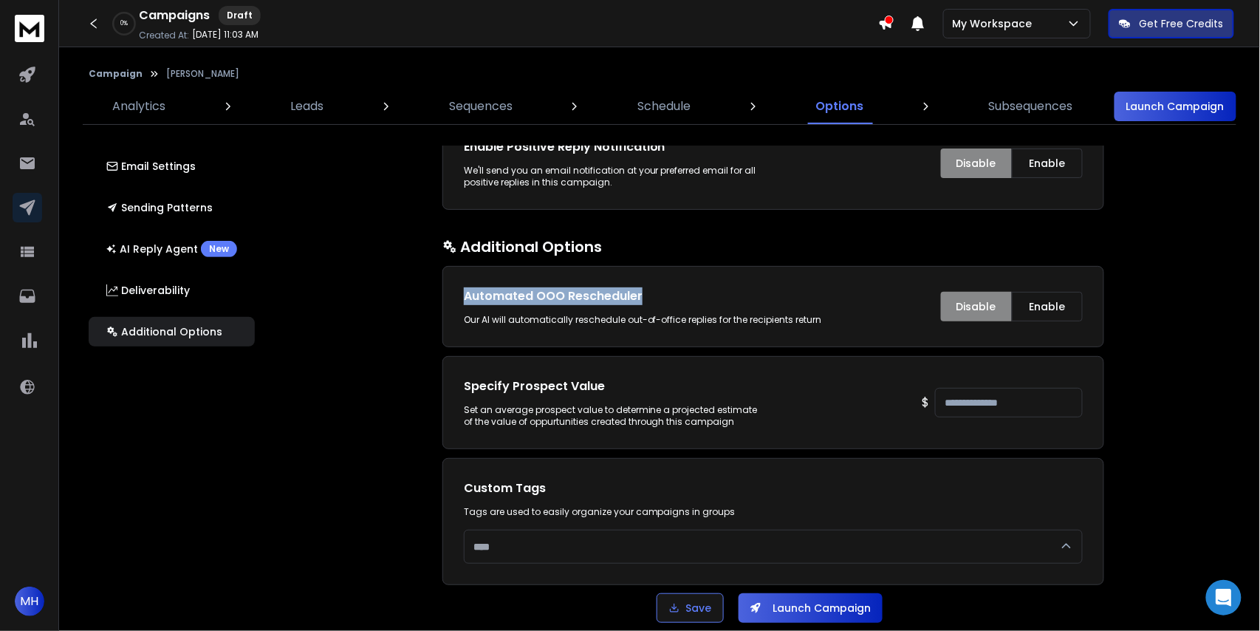
drag, startPoint x: 452, startPoint y: 287, endPoint x: 675, endPoint y: 295, distance: 223.2
click at [675, 295] on div "Automated OOO Rescheduler Our AI will automatically reschedule out-of-office re…" at bounding box center [773, 306] width 662 height 81
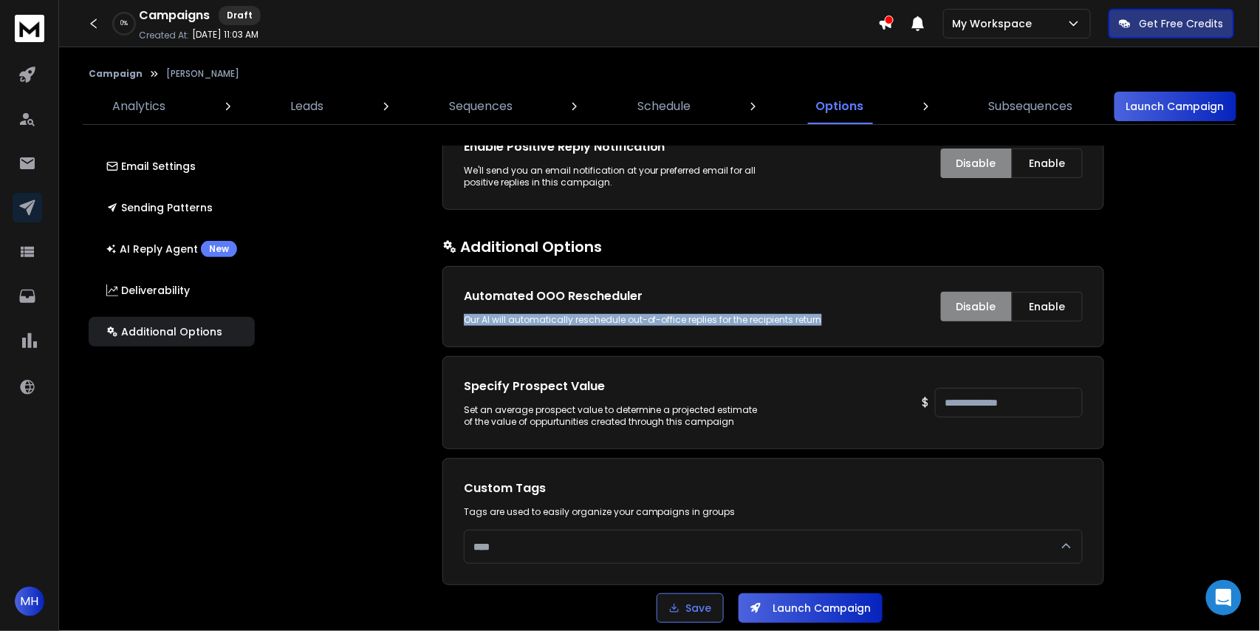
drag, startPoint x: 453, startPoint y: 318, endPoint x: 886, endPoint y: 322, distance: 433.6
click at [886, 322] on div "Automated OOO Rescheduler Our AI will automatically reschedule out-of-office re…" at bounding box center [773, 306] width 662 height 81
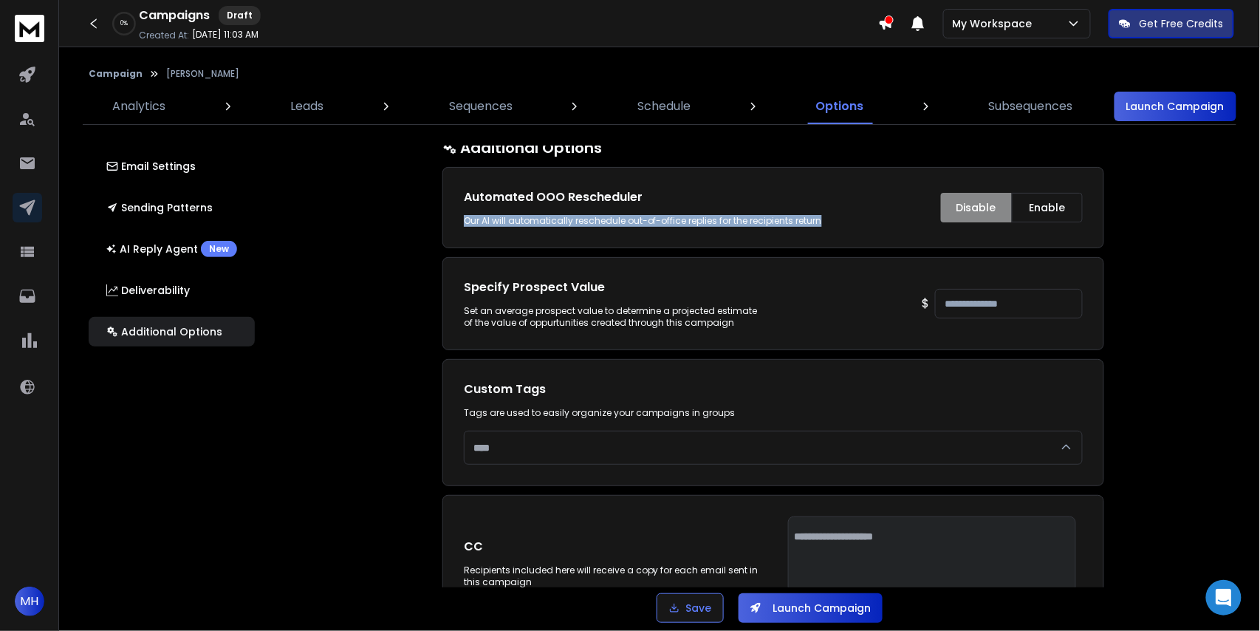
scroll to position [2344, 0]
click at [24, 121] on icon at bounding box center [27, 122] width 15 height 7
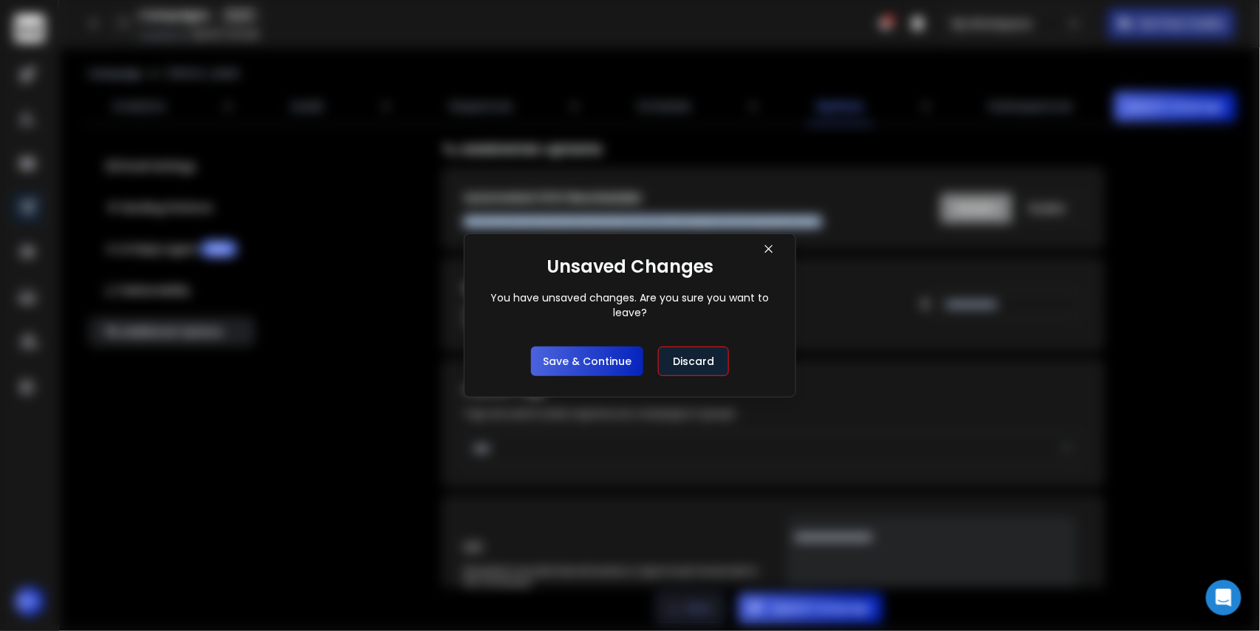
click at [683, 364] on button "Discard" at bounding box center [693, 361] width 71 height 30
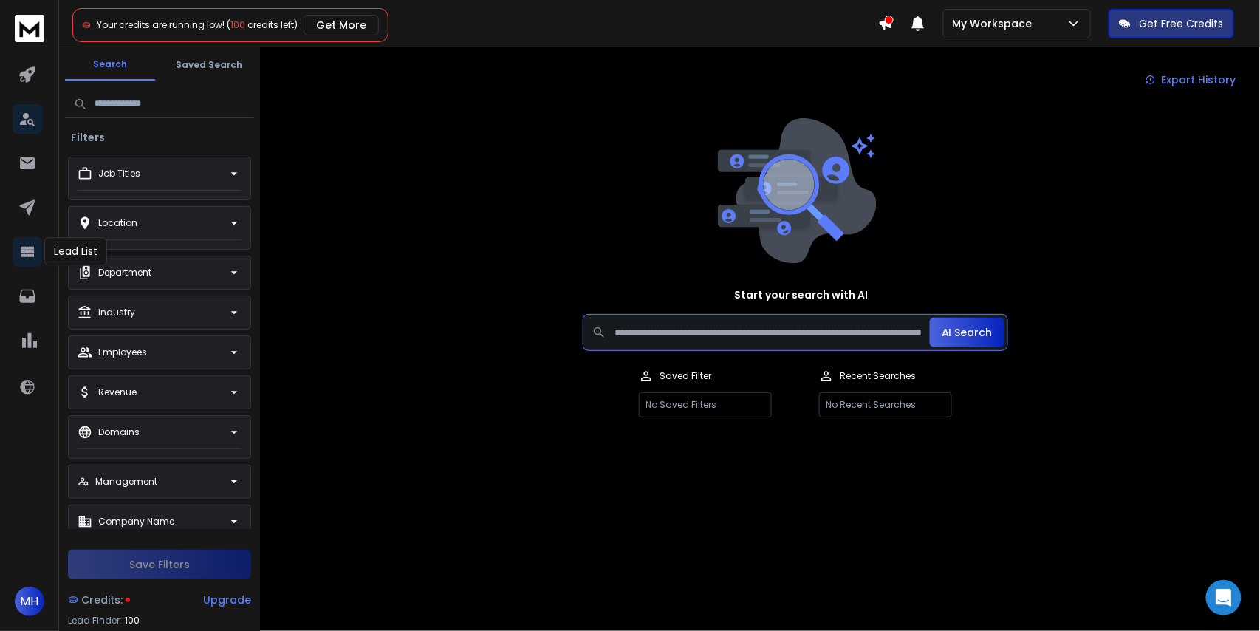
click at [35, 260] on icon at bounding box center [27, 252] width 18 height 18
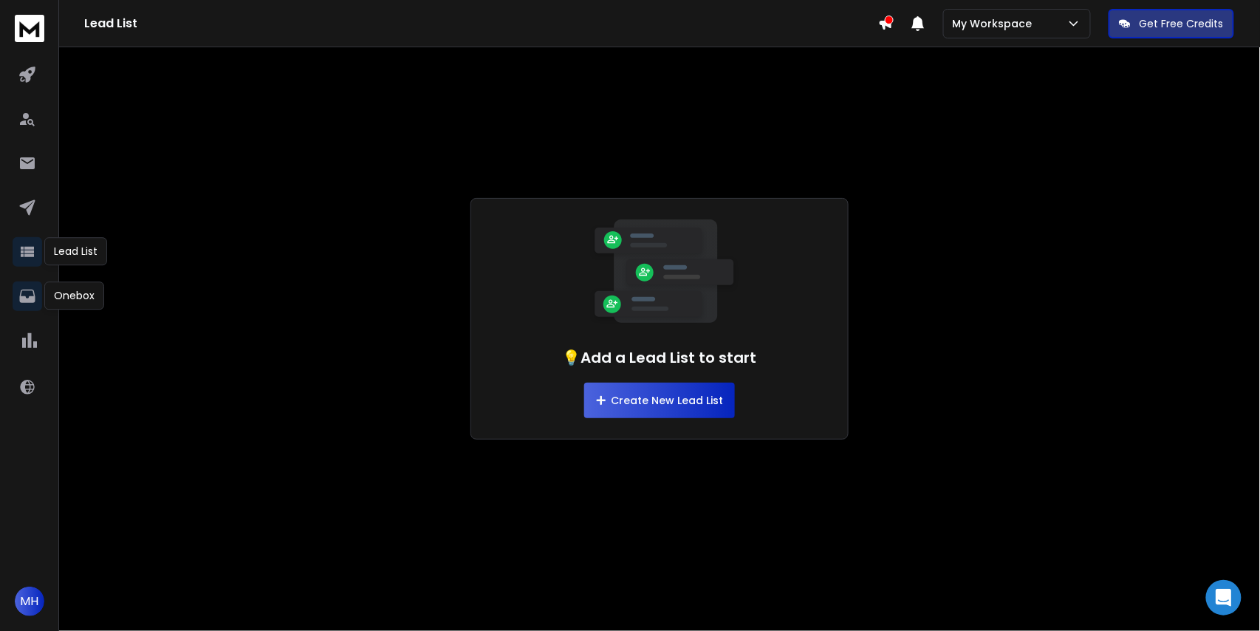
click at [28, 306] on link at bounding box center [28, 296] width 30 height 30
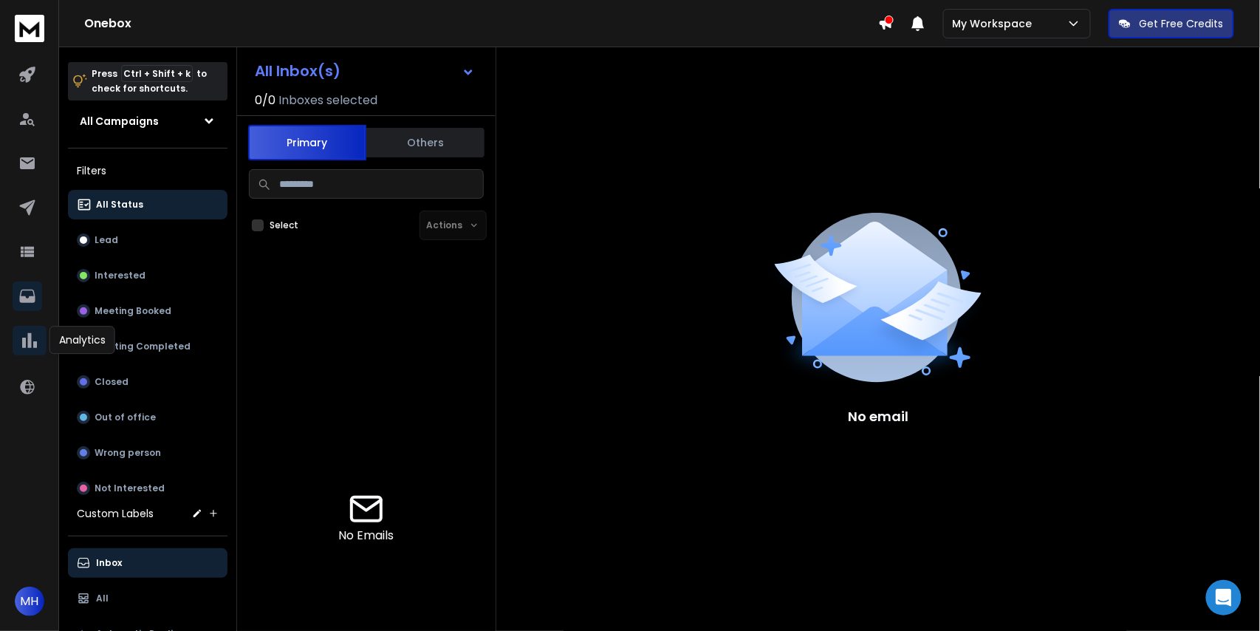
click at [34, 341] on icon at bounding box center [29, 340] width 15 height 15
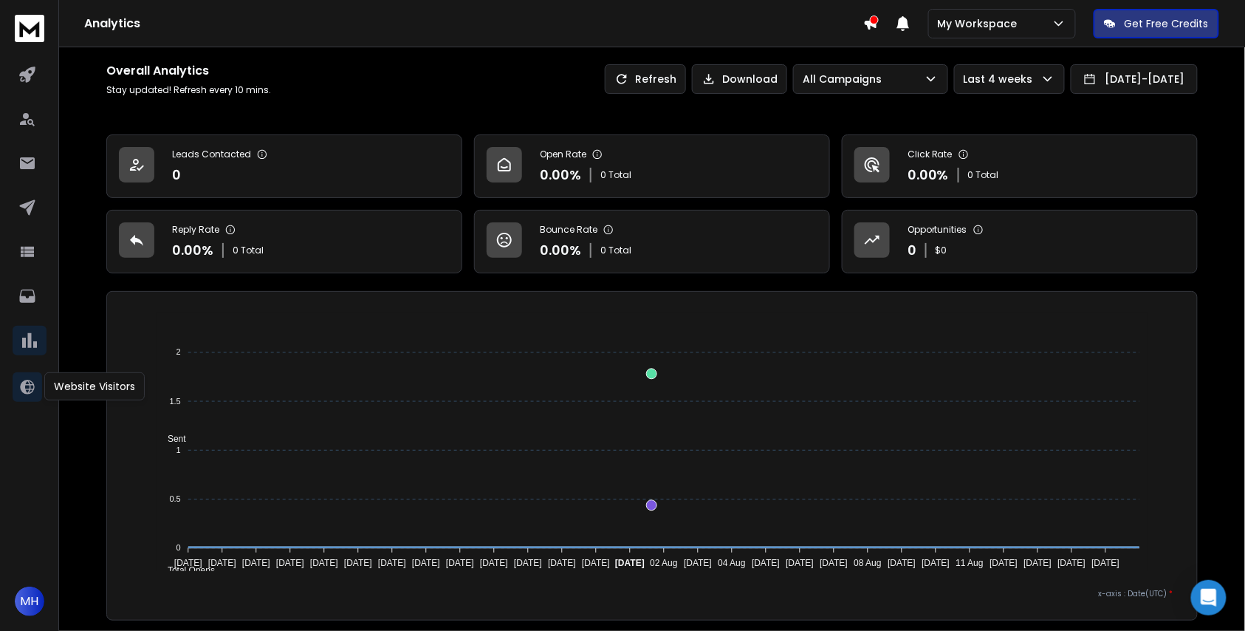
click at [22, 385] on icon at bounding box center [27, 387] width 15 height 15
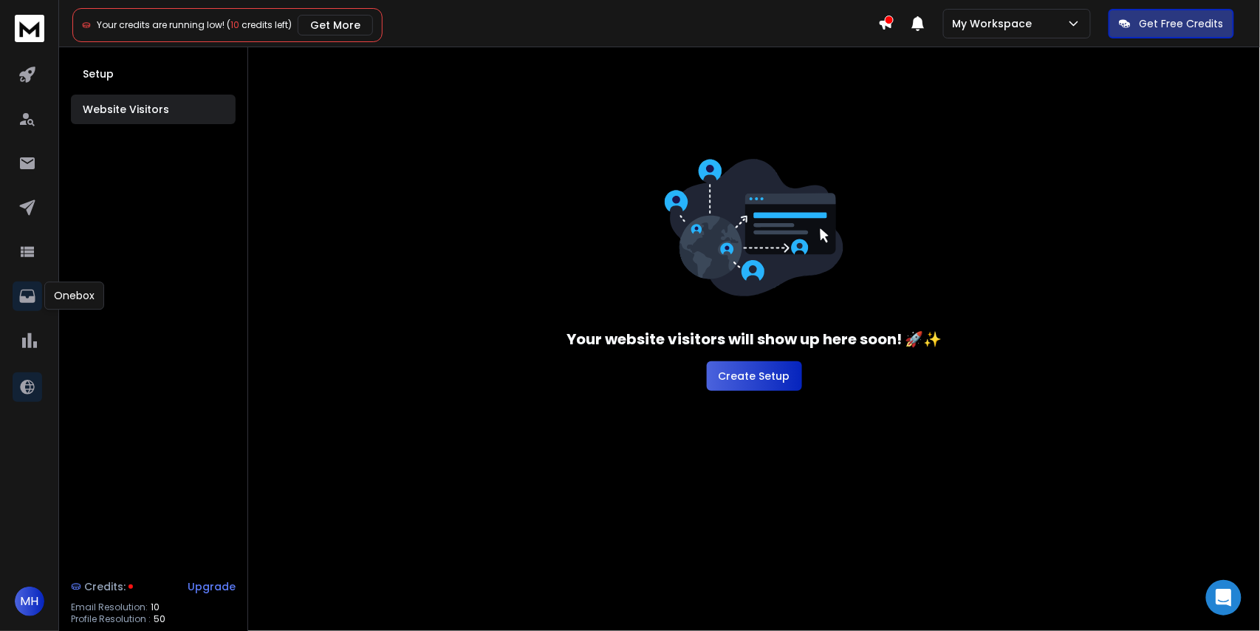
click at [24, 295] on icon at bounding box center [27, 296] width 18 height 18
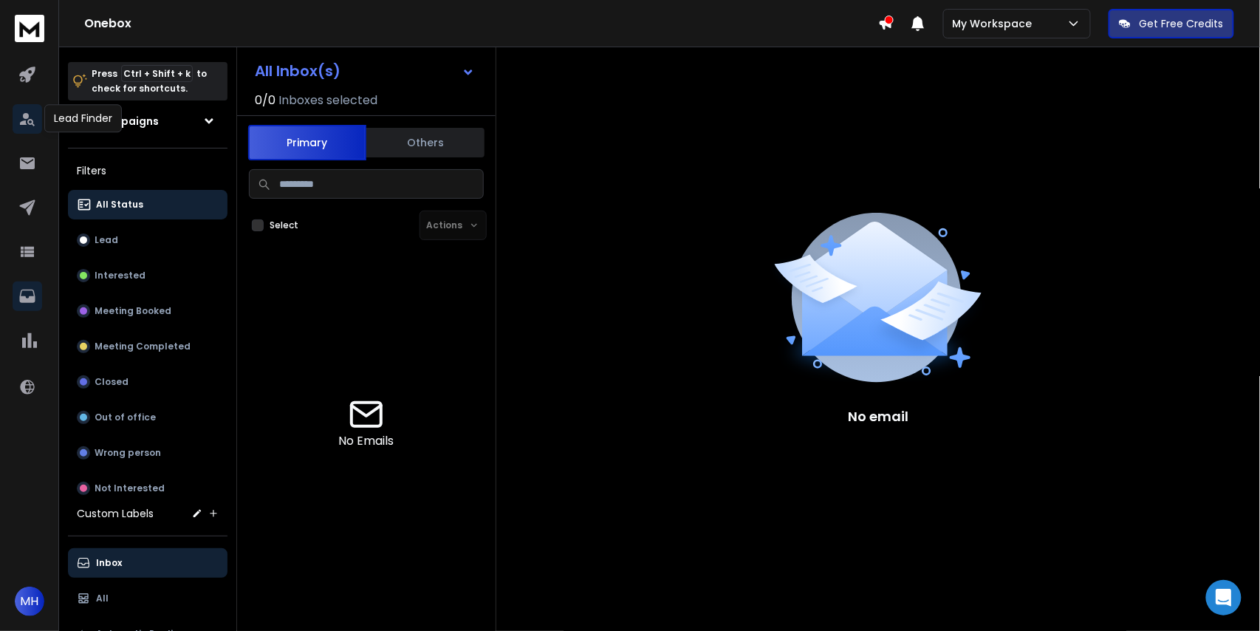
click at [37, 117] on link at bounding box center [28, 119] width 30 height 30
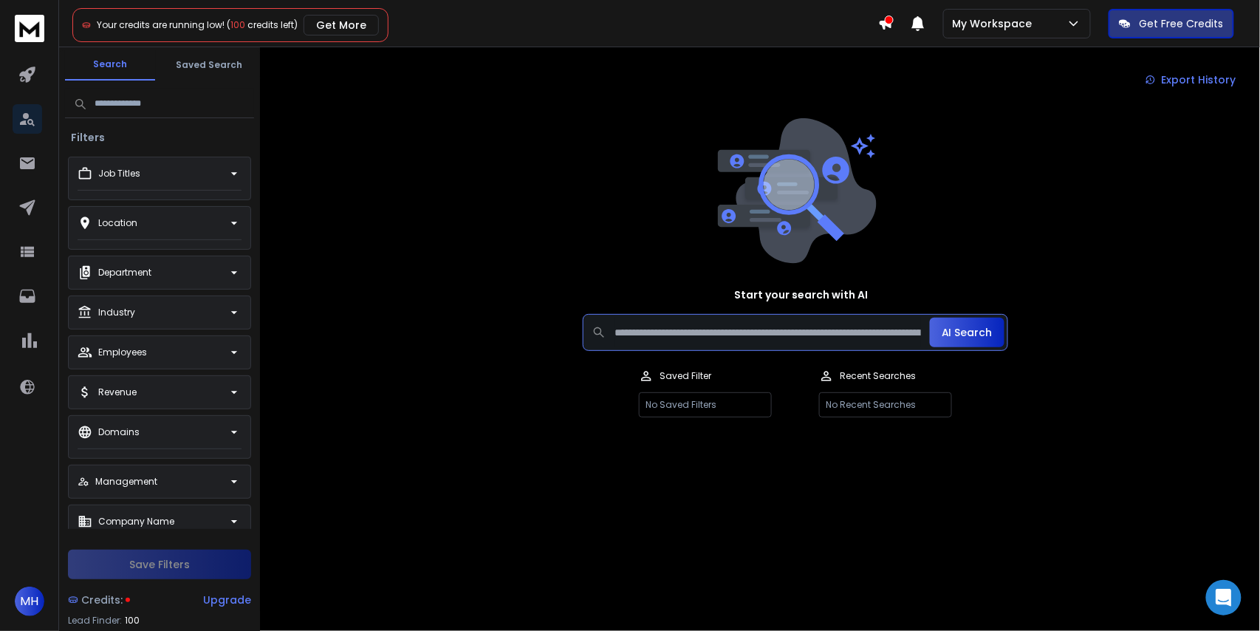
click at [208, 169] on div "Job Titles" at bounding box center [160, 173] width 164 height 15
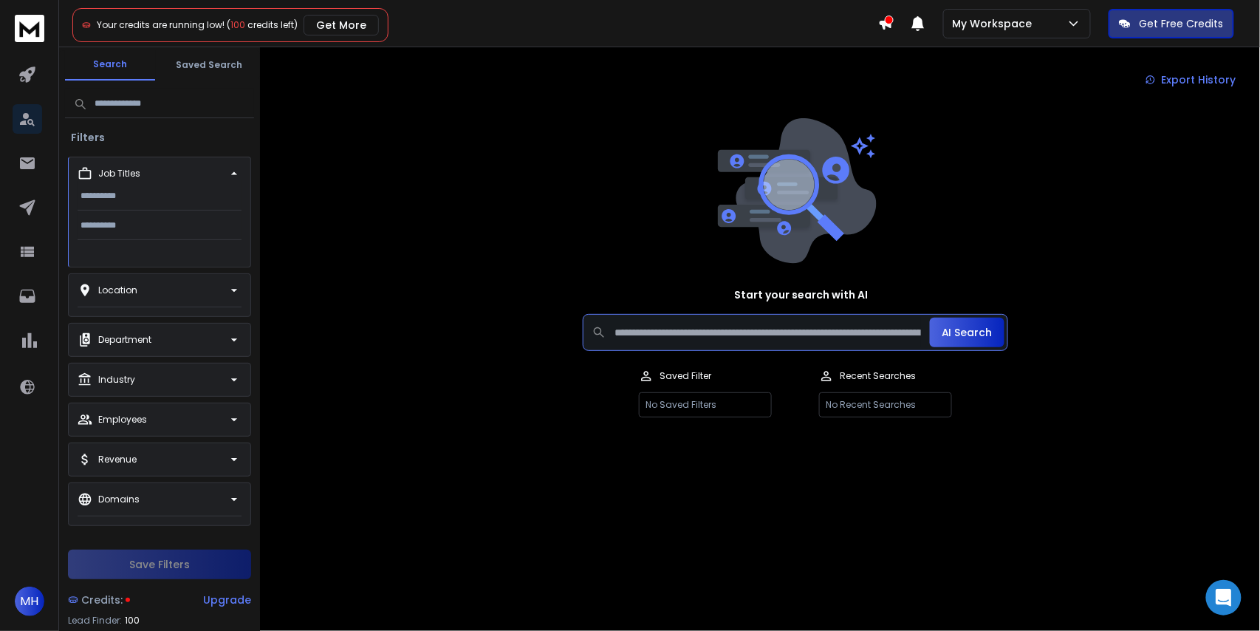
click at [211, 169] on div "Job Titles" at bounding box center [160, 173] width 164 height 15
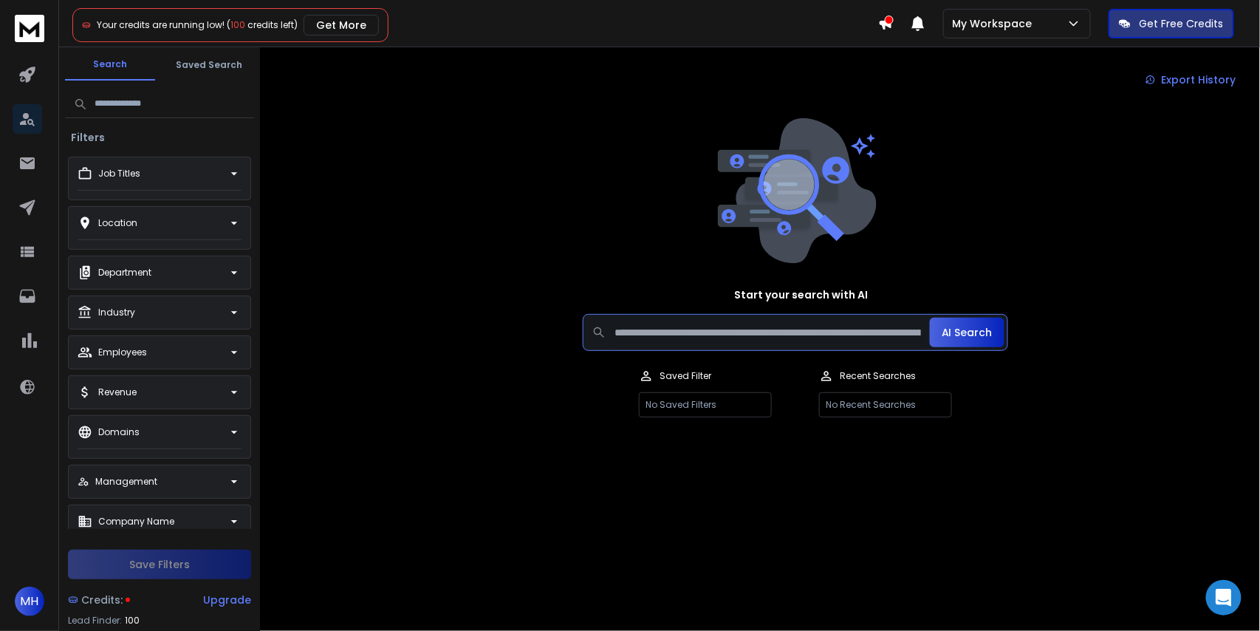
click at [227, 225] on icon at bounding box center [234, 223] width 15 height 15
click at [213, 264] on div "Department" at bounding box center [159, 273] width 183 height 34
click at [227, 276] on icon at bounding box center [234, 272] width 15 height 15
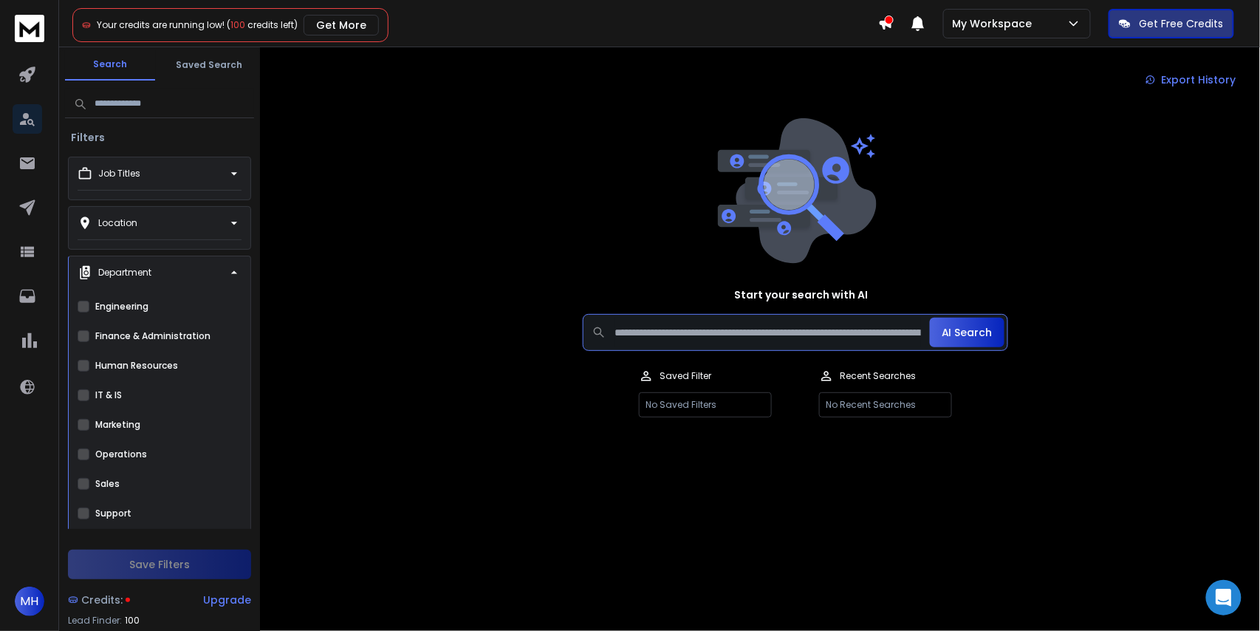
click at [227, 276] on icon at bounding box center [234, 272] width 15 height 15
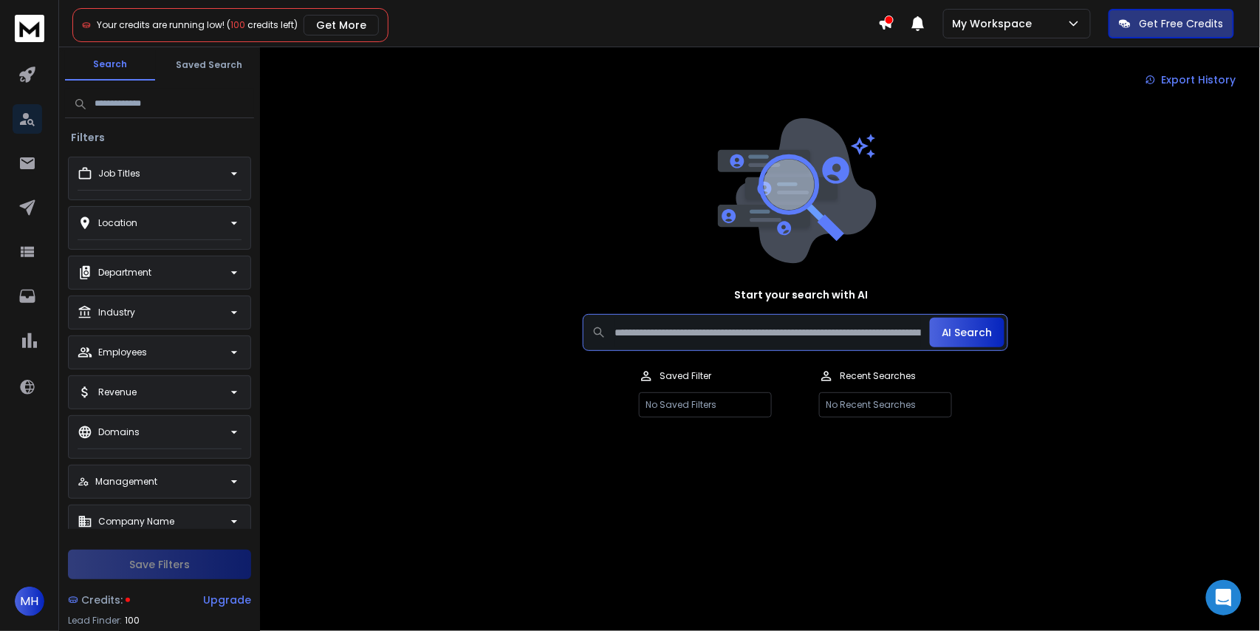
click at [227, 309] on icon at bounding box center [234, 312] width 15 height 15
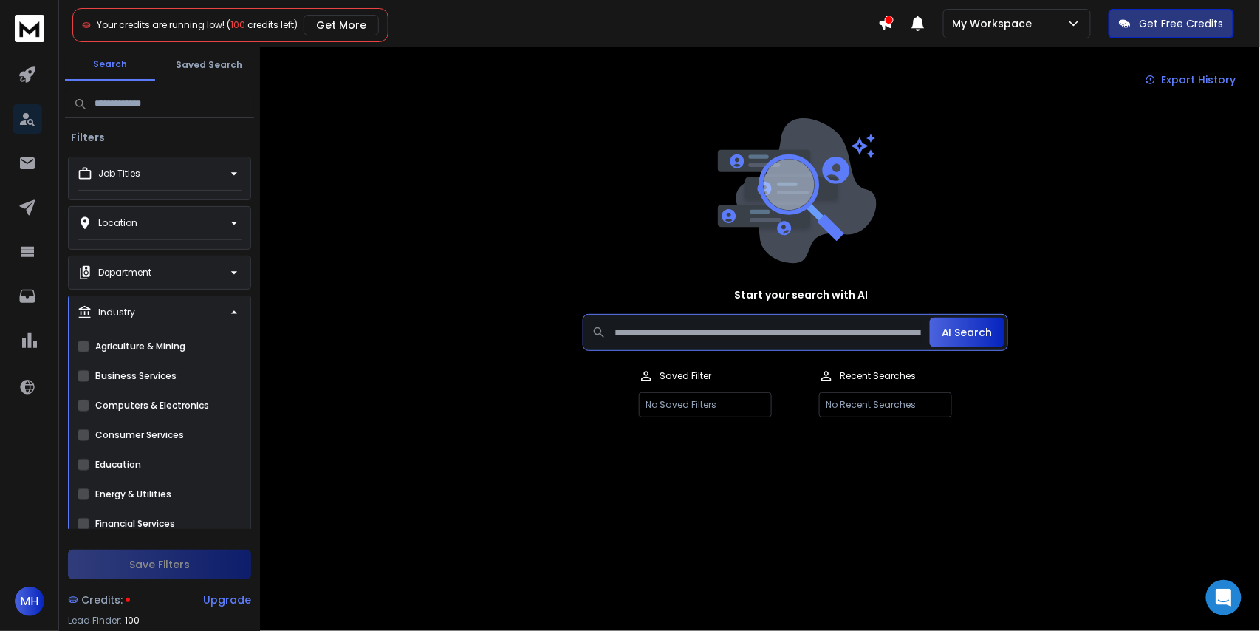
click at [227, 309] on icon at bounding box center [234, 312] width 15 height 15
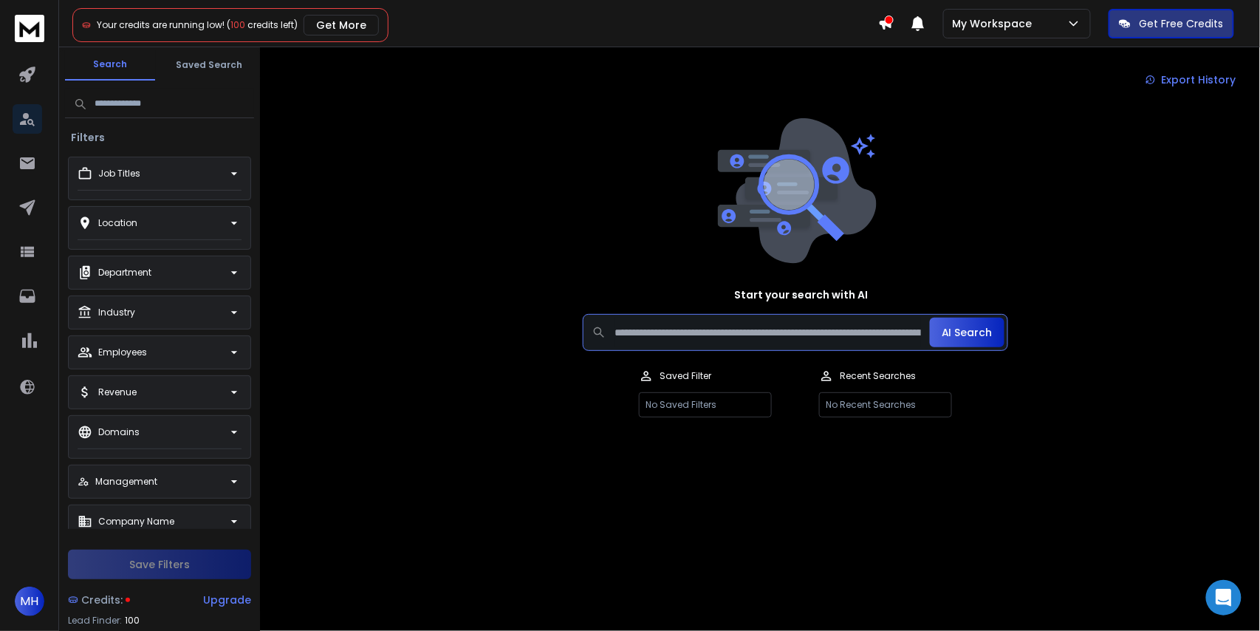
click at [211, 270] on div "Department" at bounding box center [160, 272] width 164 height 15
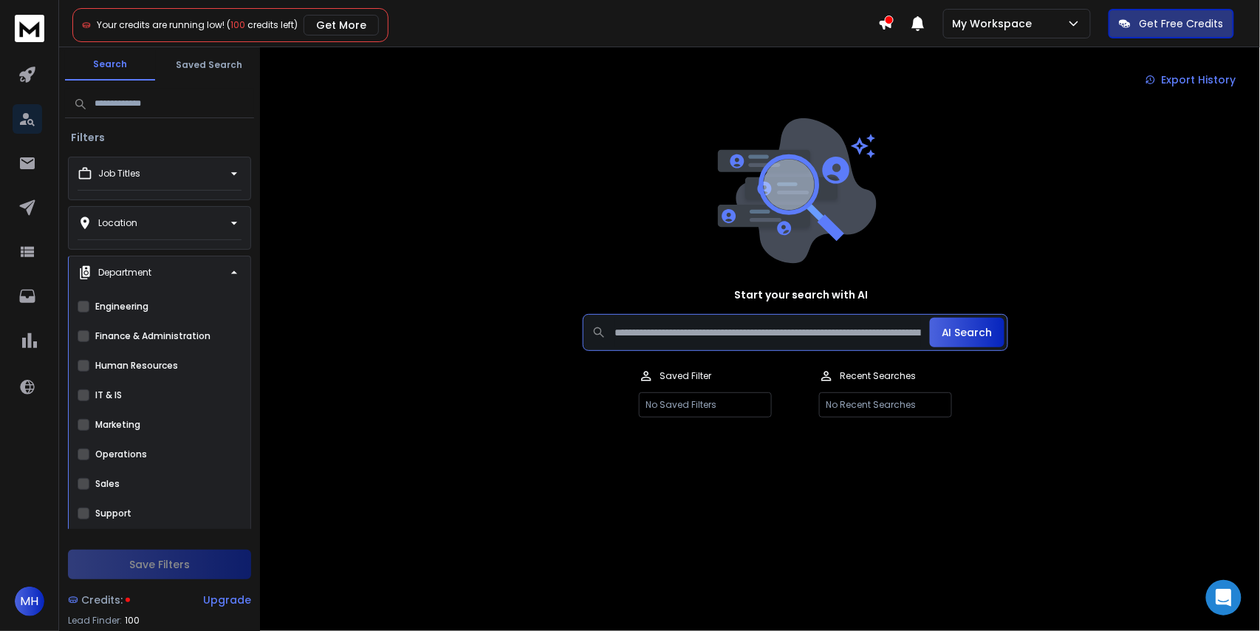
click at [227, 230] on icon at bounding box center [234, 223] width 15 height 15
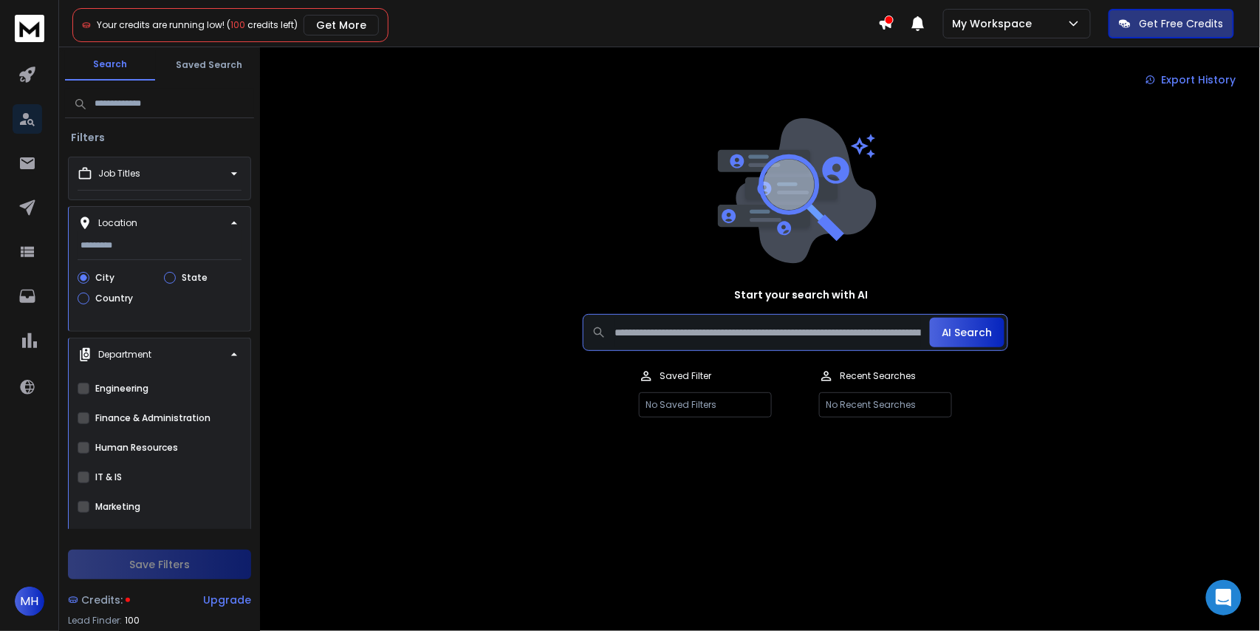
click at [208, 226] on div "Location" at bounding box center [160, 223] width 164 height 15
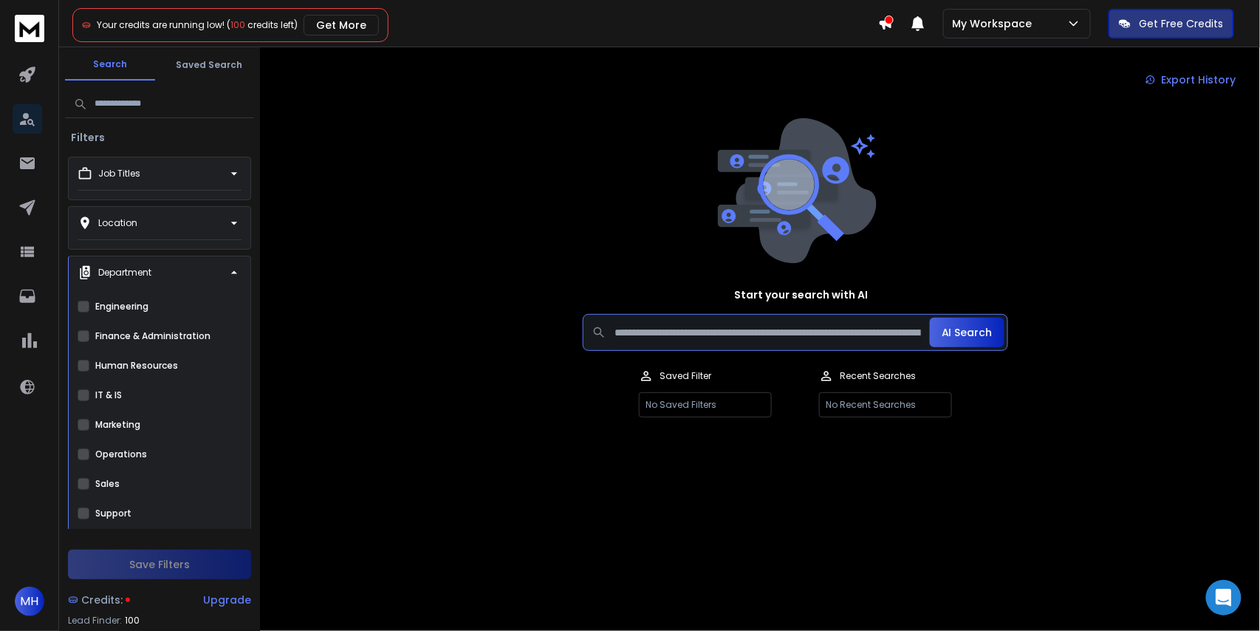
click at [217, 270] on div "Department" at bounding box center [160, 272] width 164 height 15
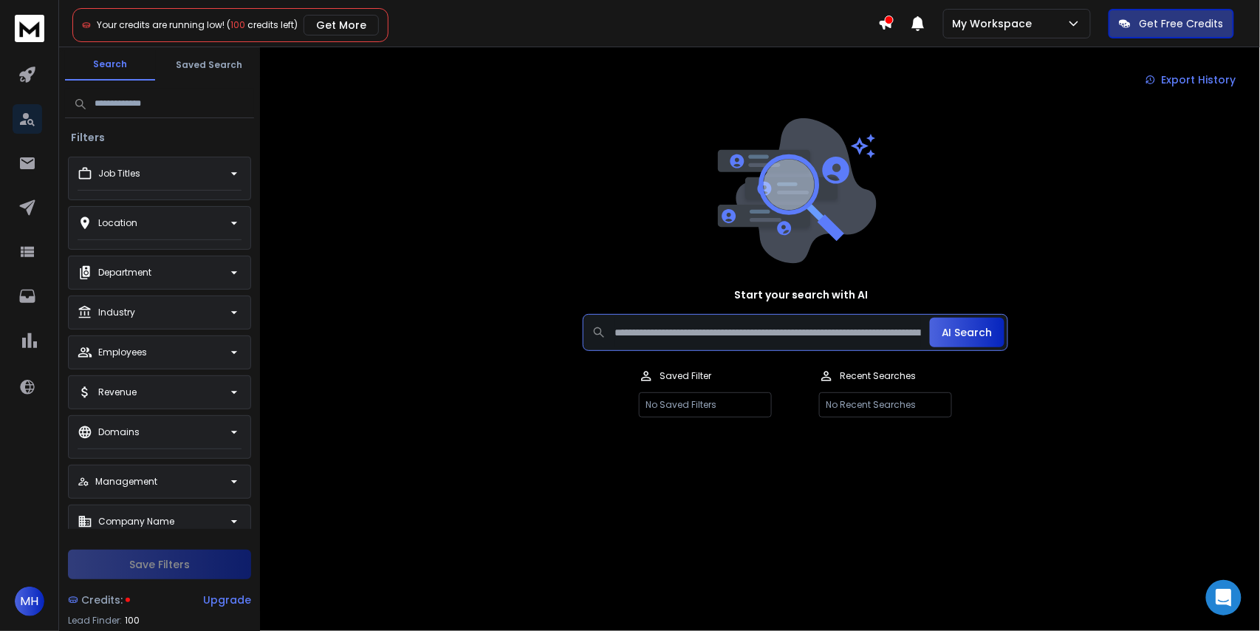
click at [216, 310] on div "Industry" at bounding box center [160, 312] width 164 height 15
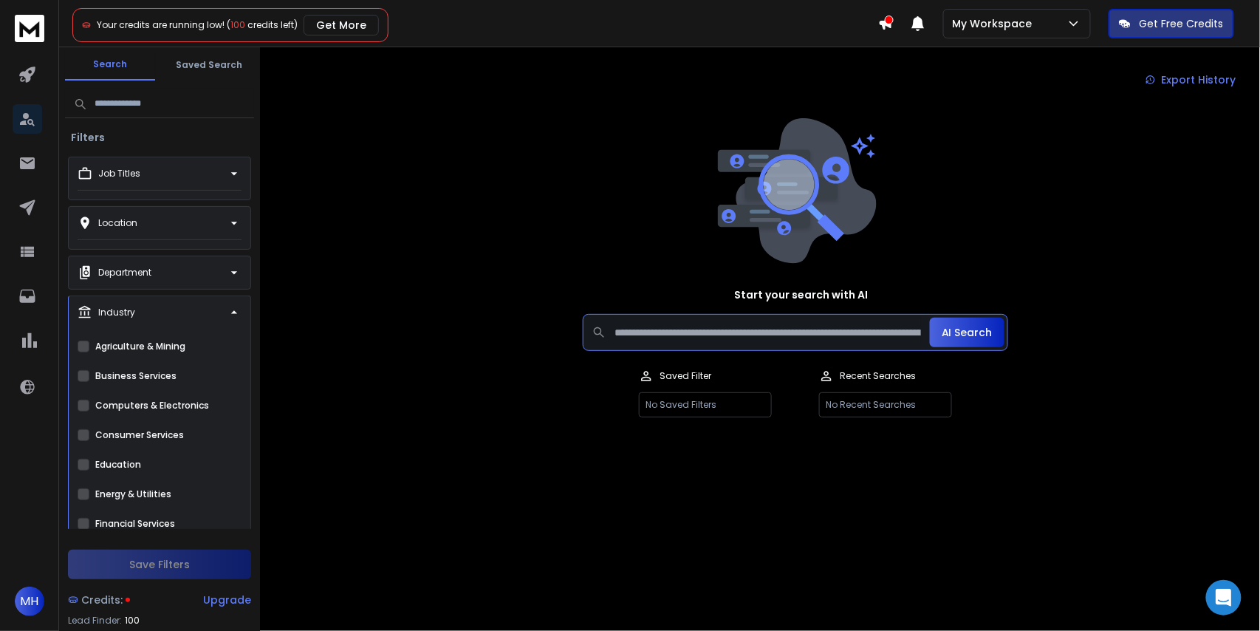
click at [216, 310] on div "Industry" at bounding box center [160, 312] width 164 height 15
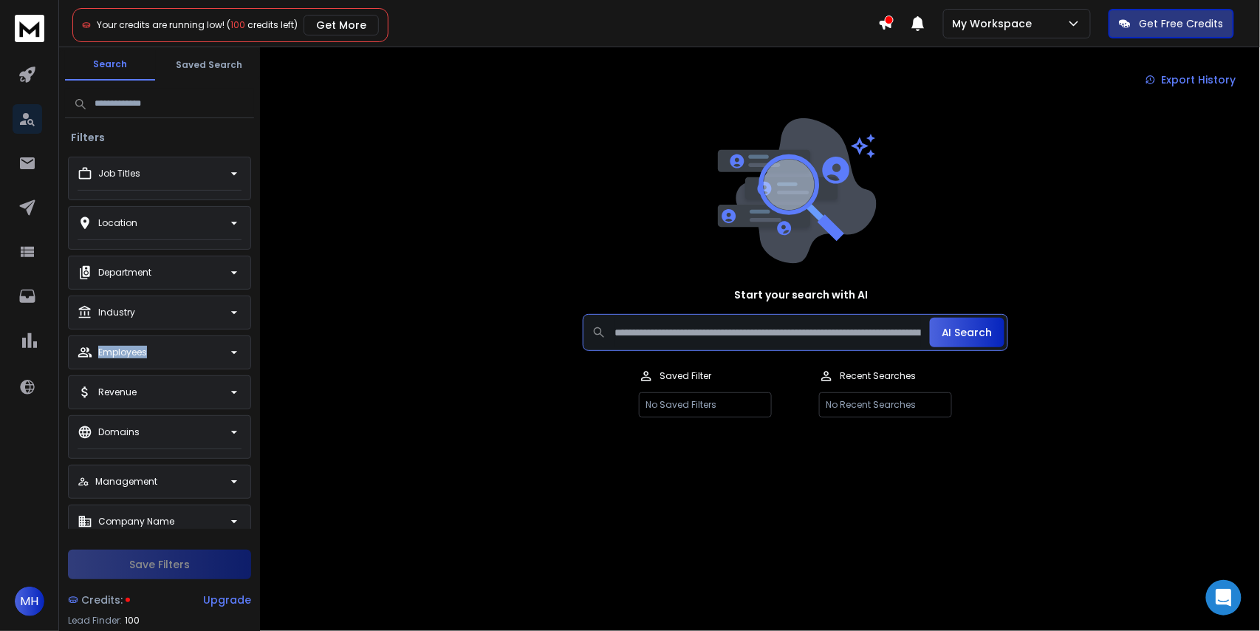
click at [216, 310] on div "Industry" at bounding box center [160, 312] width 164 height 15
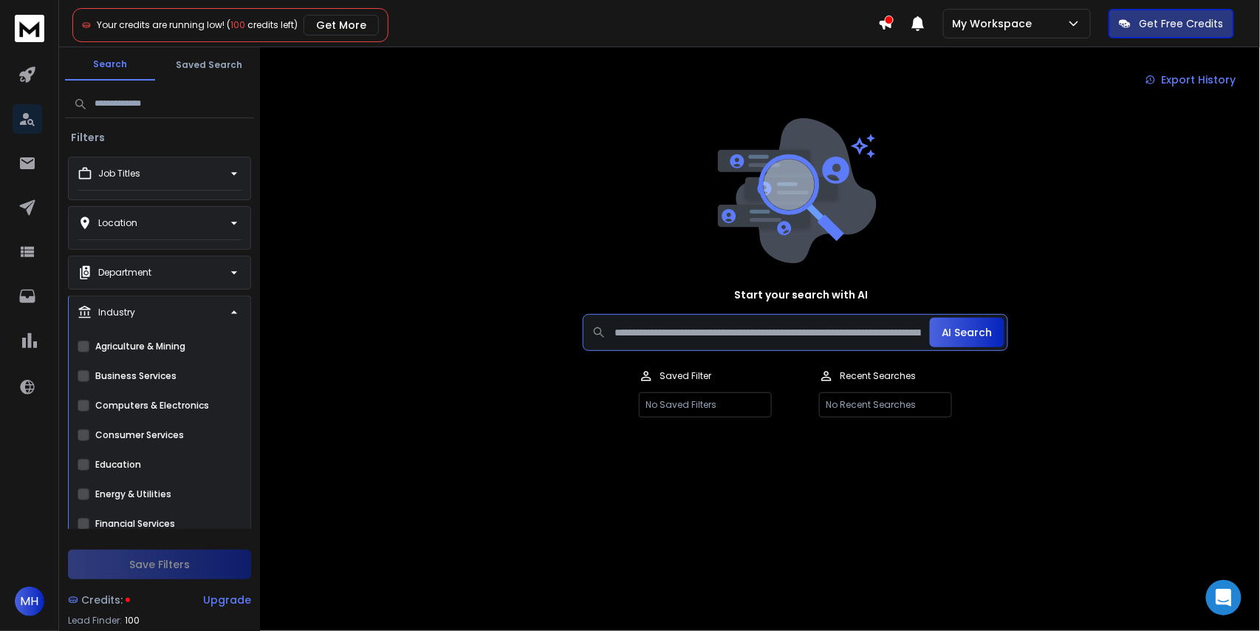
click at [214, 311] on div "Industry" at bounding box center [160, 312] width 164 height 15
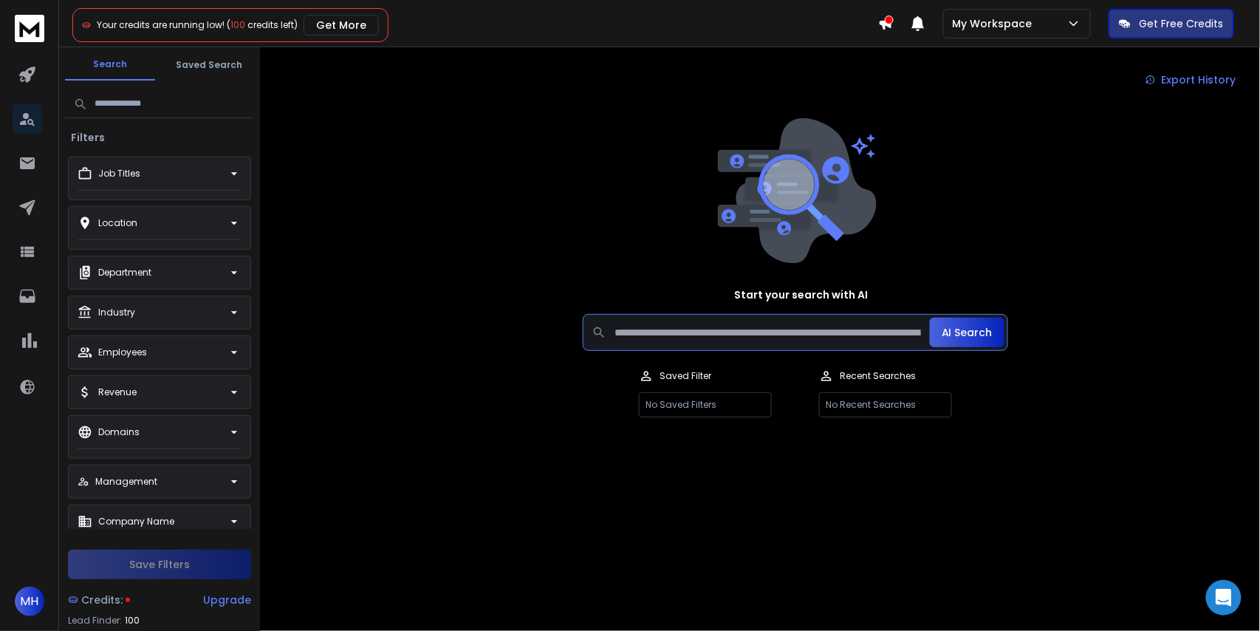
click at [216, 356] on div "Employees" at bounding box center [160, 352] width 164 height 15
click at [217, 349] on div "Employees" at bounding box center [160, 352] width 164 height 15
click at [211, 384] on div "Revenue" at bounding box center [159, 392] width 183 height 34
click at [211, 397] on div "Revenue" at bounding box center [160, 392] width 164 height 15
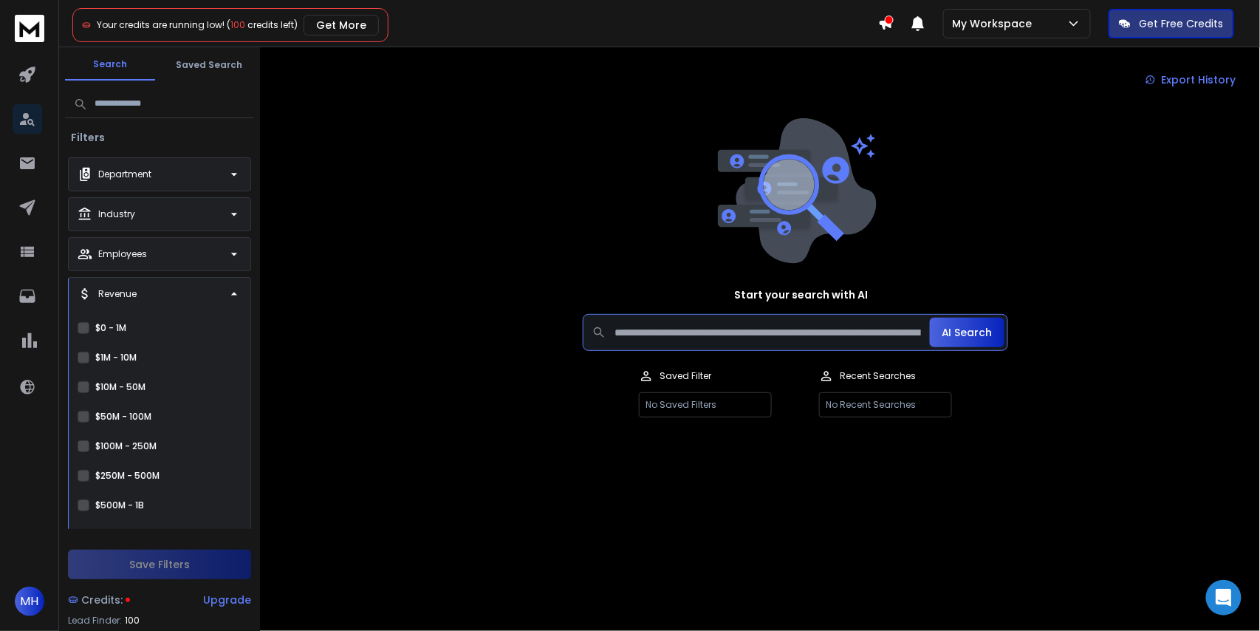
click at [216, 287] on div "Revenue $0 - 1M $1M - 10M $10M - 50M $50M - 100M $100M - 250M $250M - 500M $500…" at bounding box center [159, 421] width 183 height 288
click at [227, 300] on icon at bounding box center [234, 294] width 15 height 15
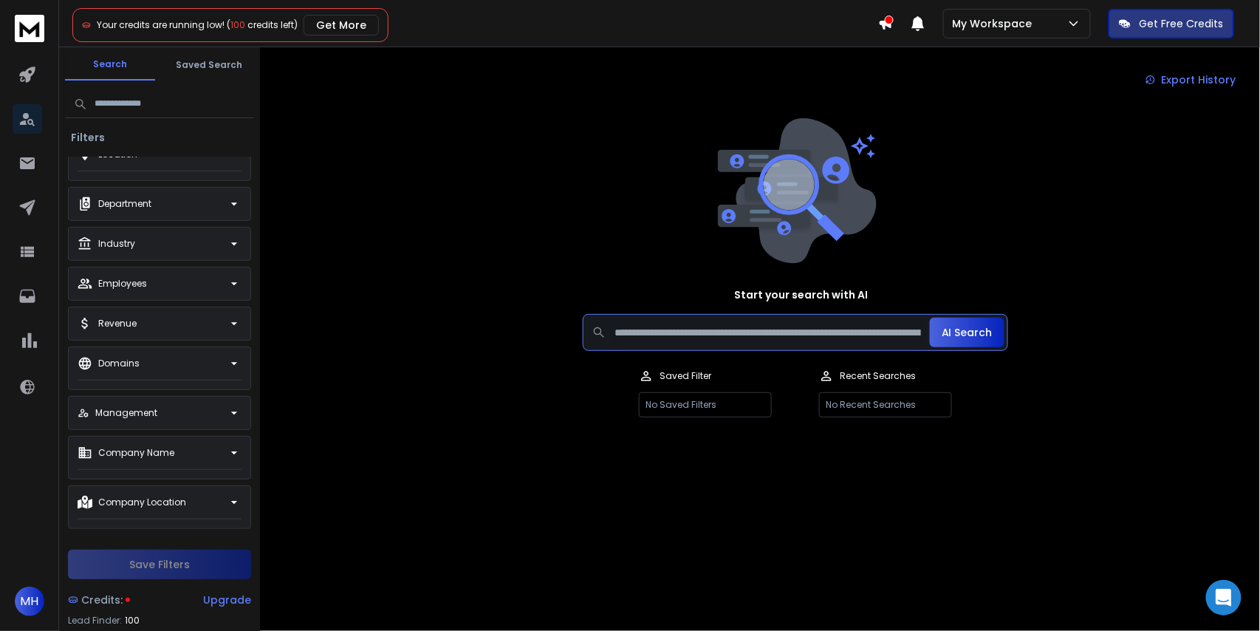
click at [204, 349] on div "Domains" at bounding box center [159, 368] width 183 height 44
click at [213, 364] on div "Domains" at bounding box center [160, 363] width 164 height 15
click at [227, 325] on icon at bounding box center [234, 325] width 15 height 15
click at [219, 400] on div "Management" at bounding box center [159, 413] width 183 height 34
click at [227, 417] on icon at bounding box center [234, 413] width 15 height 15
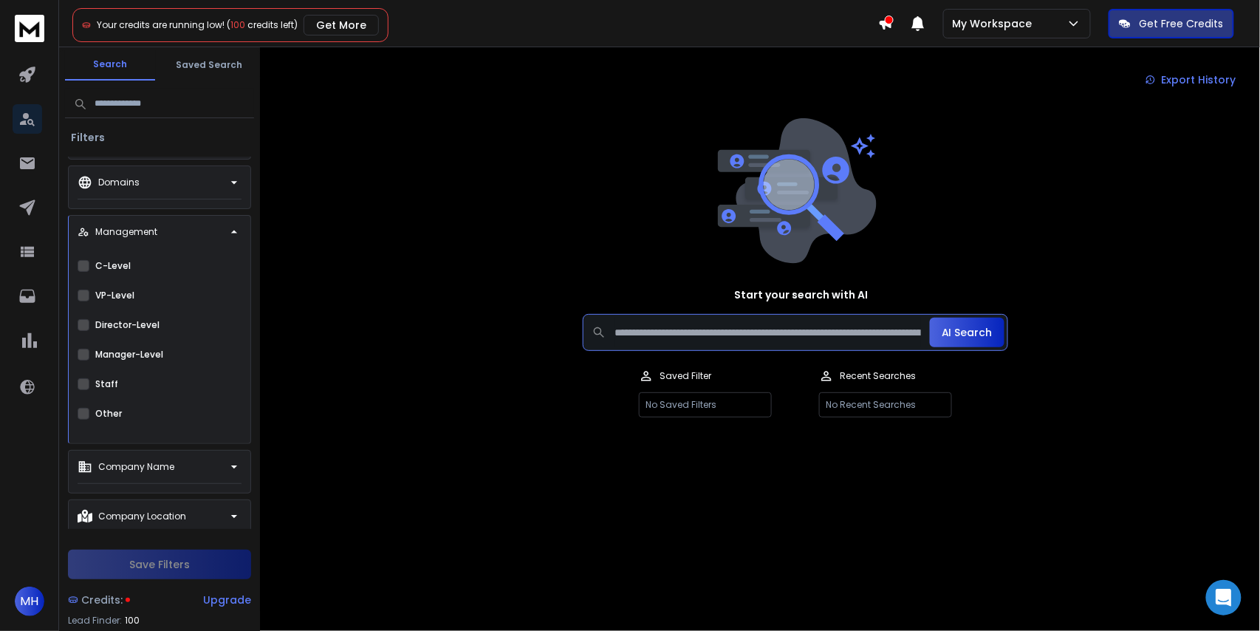
scroll to position [269, 0]
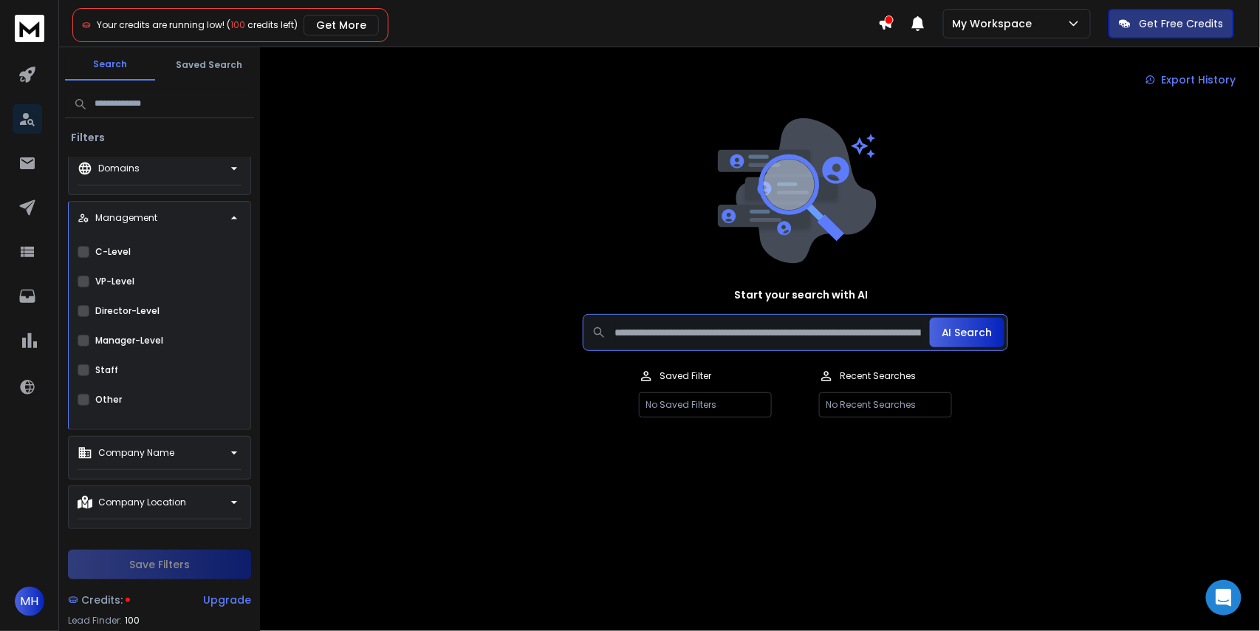
click at [217, 207] on div "Management C-Level VP-Level Director-Level Manager-Level Staff Other" at bounding box center [159, 315] width 183 height 229
click at [227, 217] on icon at bounding box center [234, 218] width 15 height 15
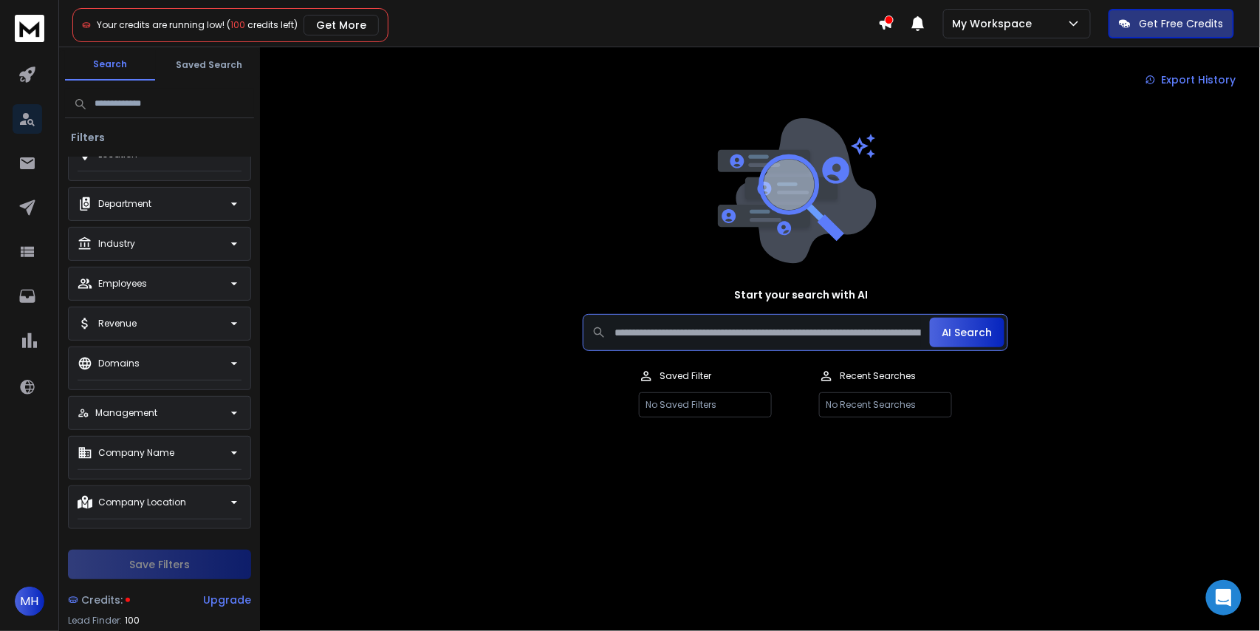
scroll to position [74, 0]
click at [204, 462] on div "Company Name" at bounding box center [159, 458] width 183 height 44
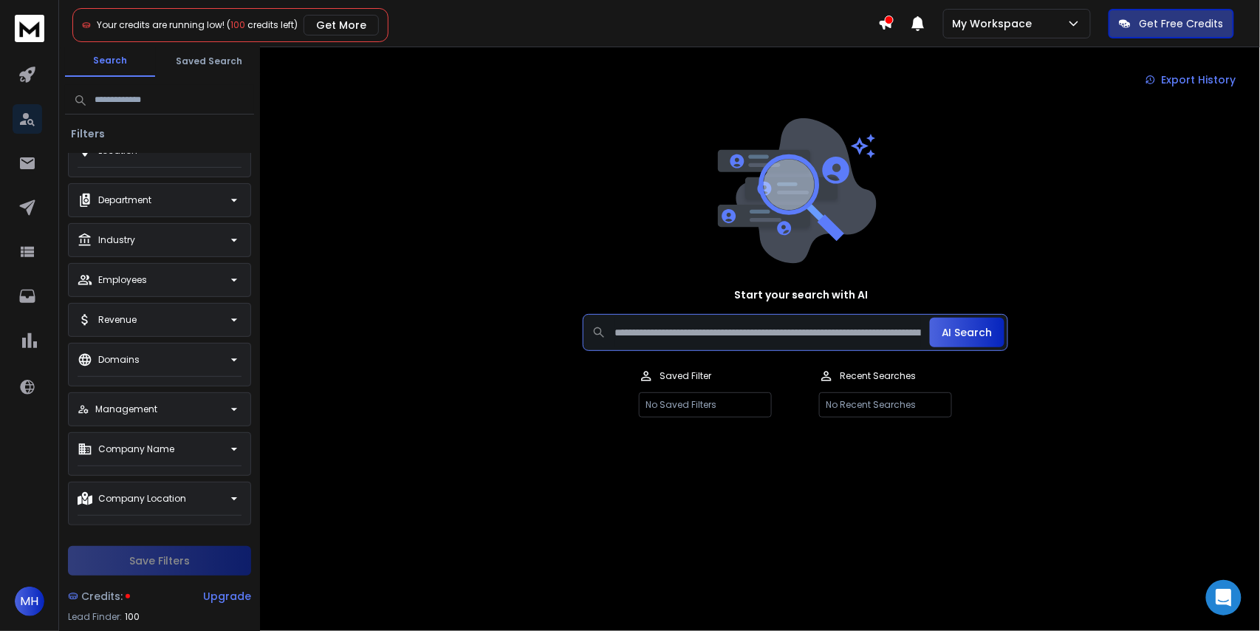
click at [227, 447] on icon at bounding box center [234, 449] width 15 height 15
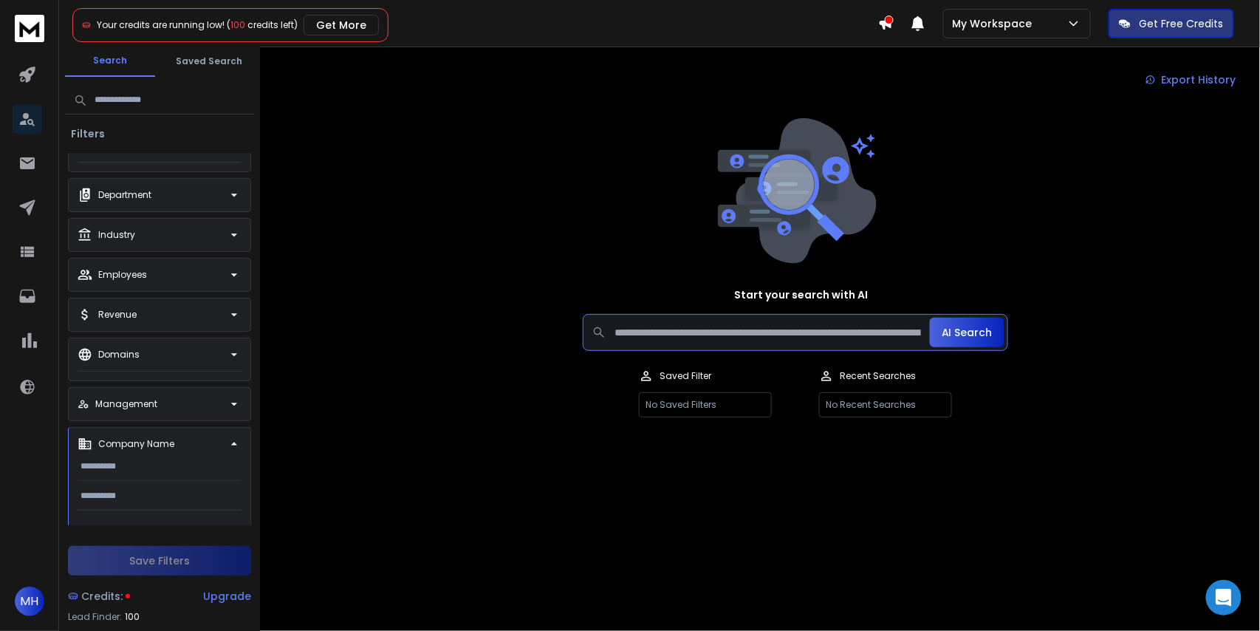
scroll to position [140, 0]
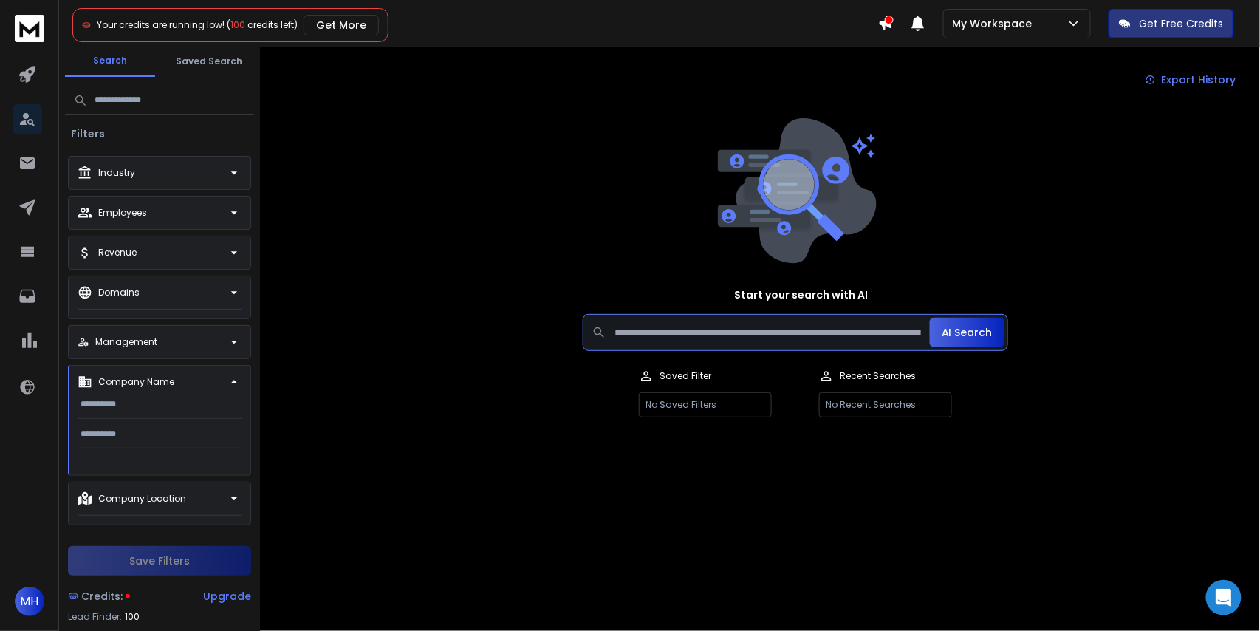
click at [227, 386] on icon at bounding box center [234, 382] width 15 height 15
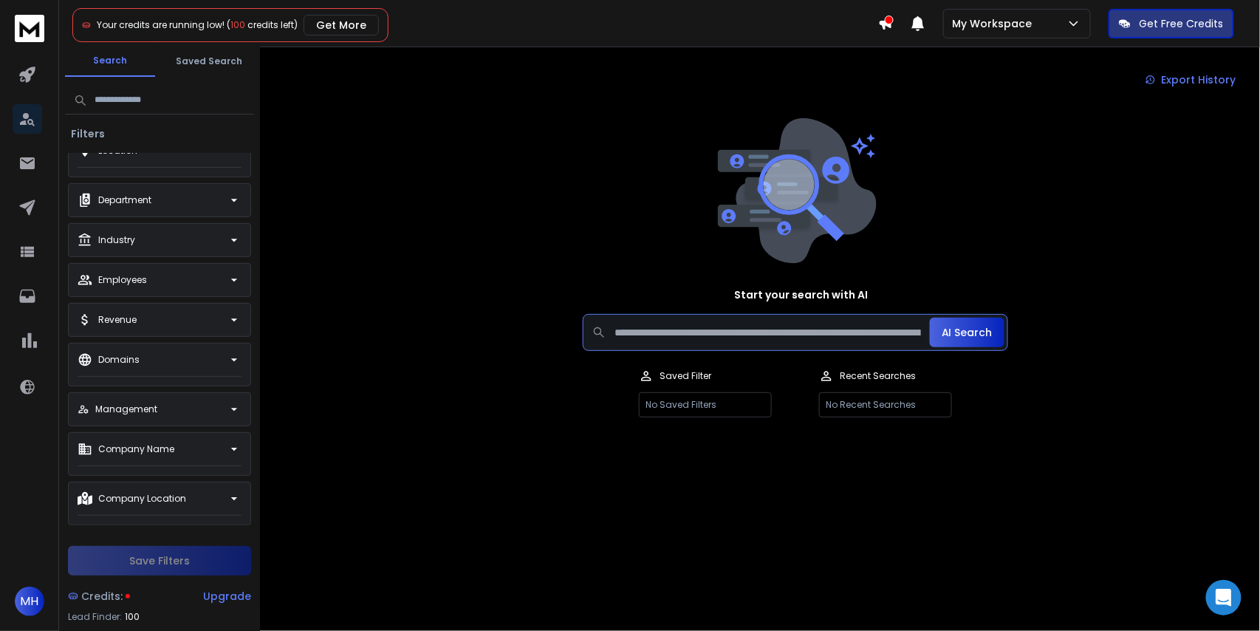
click at [202, 359] on div "Domains" at bounding box center [160, 359] width 164 height 15
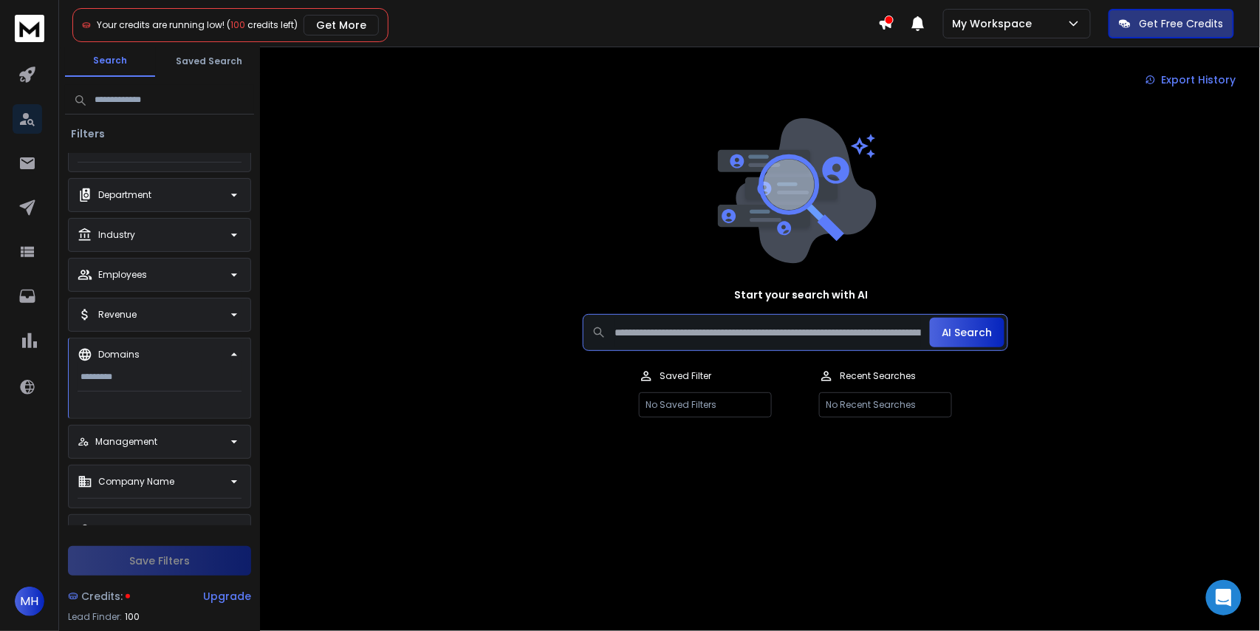
scroll to position [111, 0]
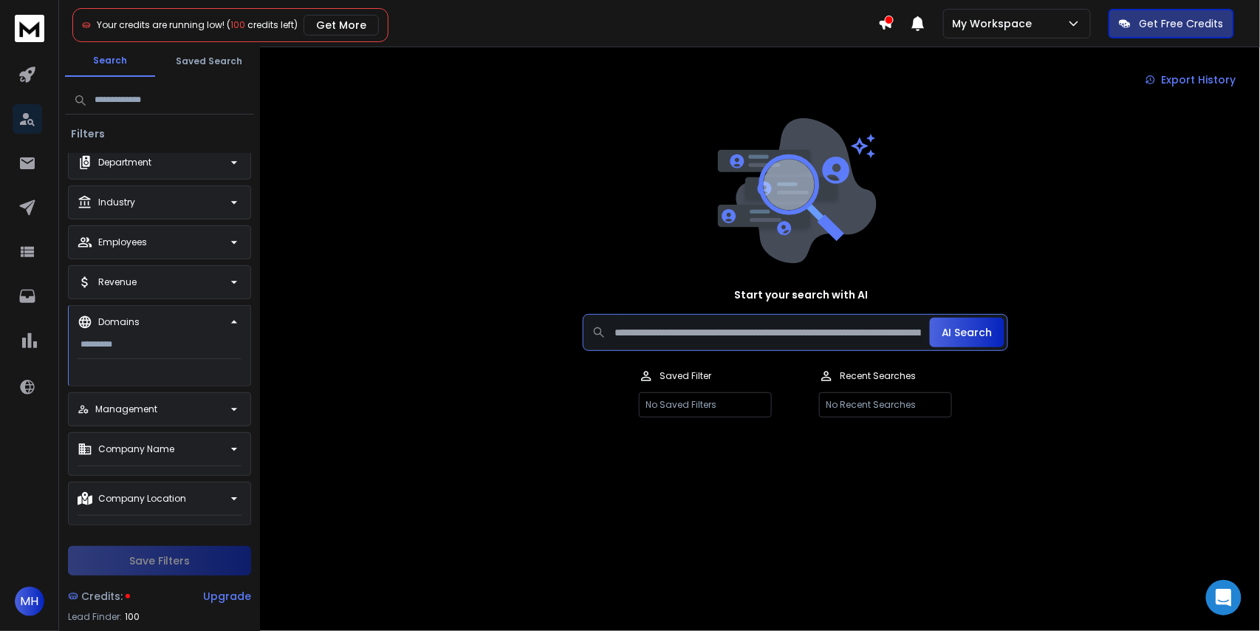
click at [211, 329] on input at bounding box center [160, 344] width 164 height 30
click at [227, 319] on icon at bounding box center [234, 322] width 15 height 15
click at [228, 501] on icon at bounding box center [234, 498] width 15 height 15
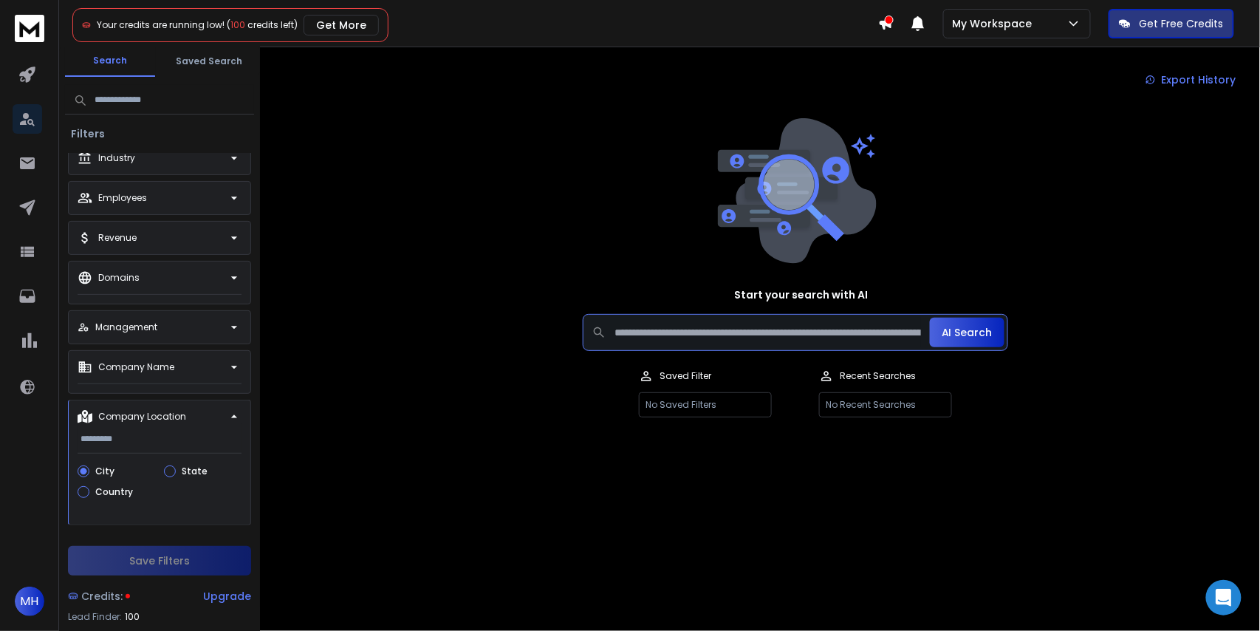
click at [214, 414] on div "Company Location" at bounding box center [160, 416] width 164 height 15
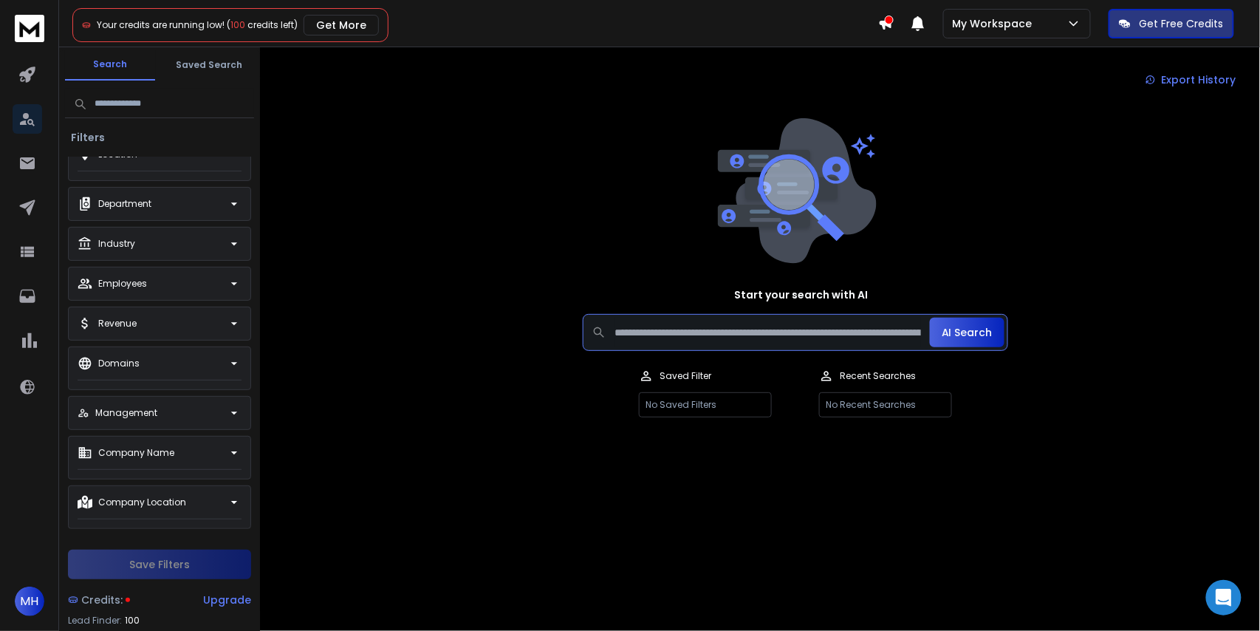
scroll to position [0, 0]
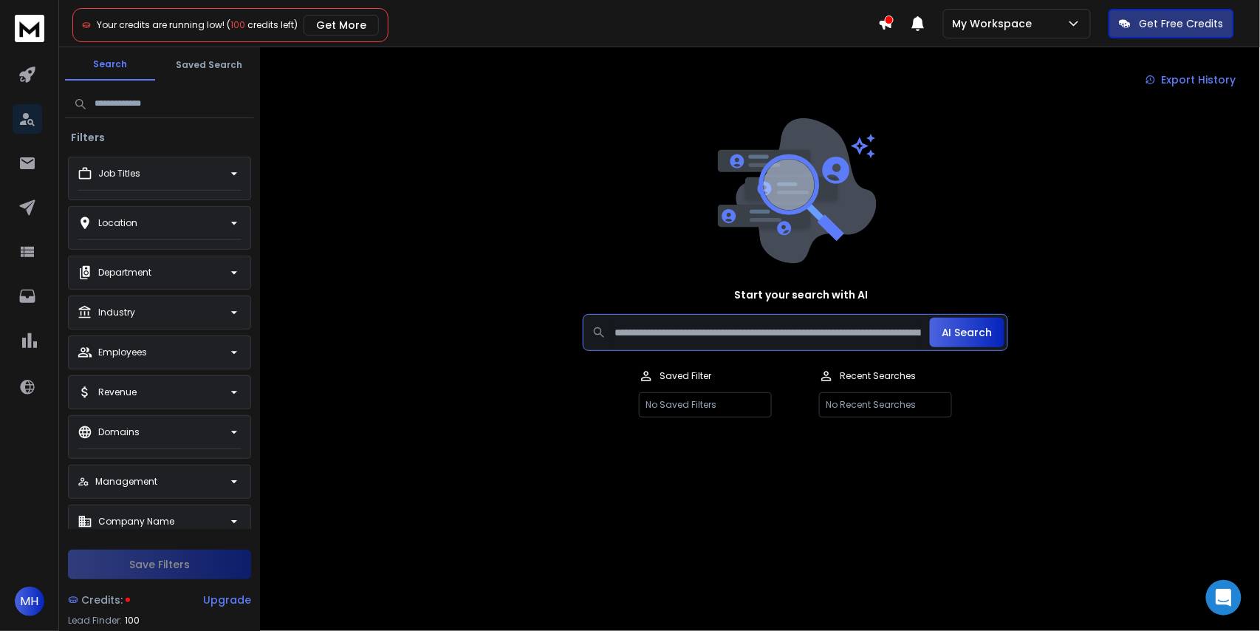
click at [205, 58] on button "Saved Search" at bounding box center [209, 65] width 90 height 30
click at [112, 71] on button "Search" at bounding box center [110, 64] width 90 height 31
click at [204, 64] on button "Saved Search" at bounding box center [209, 65] width 90 height 30
click at [92, 66] on button "Search" at bounding box center [110, 64] width 90 height 31
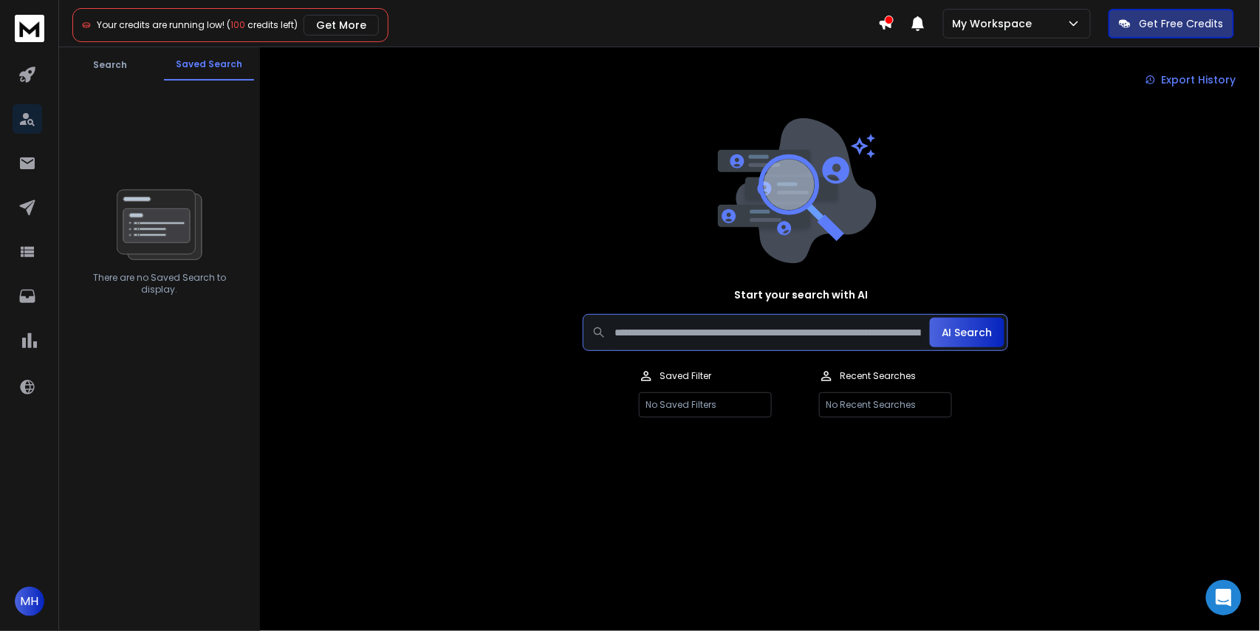
click at [222, 61] on button "Saved Search" at bounding box center [209, 64] width 90 height 31
click at [96, 60] on button "Search" at bounding box center [110, 65] width 90 height 30
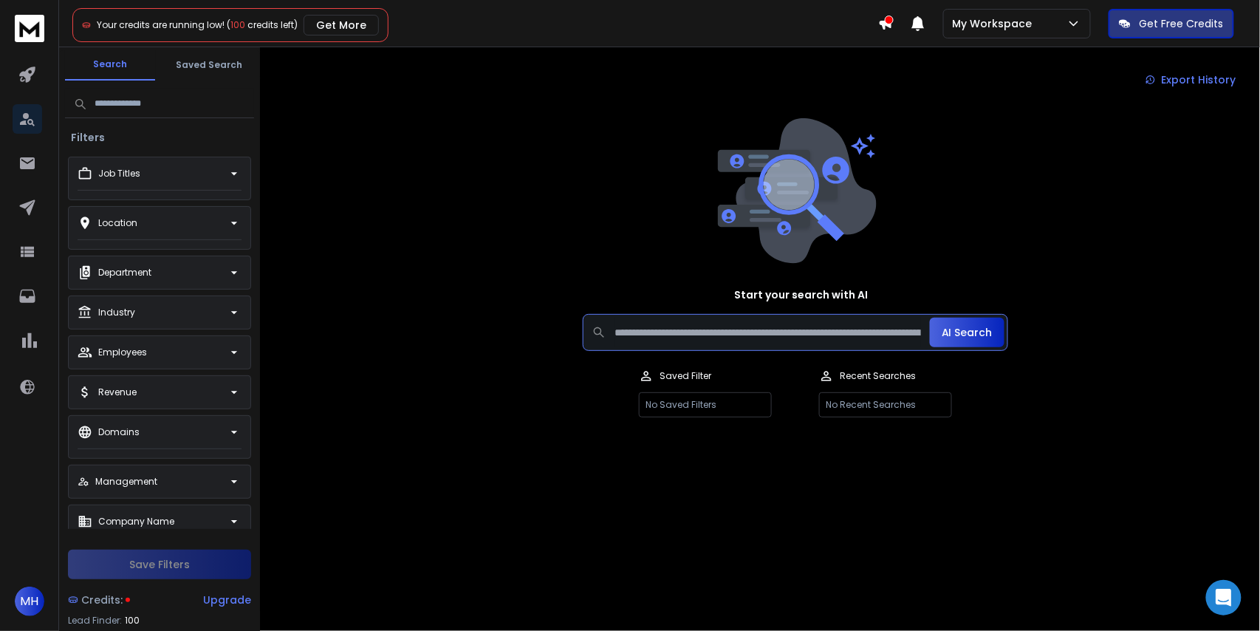
click at [196, 56] on button "Saved Search" at bounding box center [209, 65] width 90 height 30
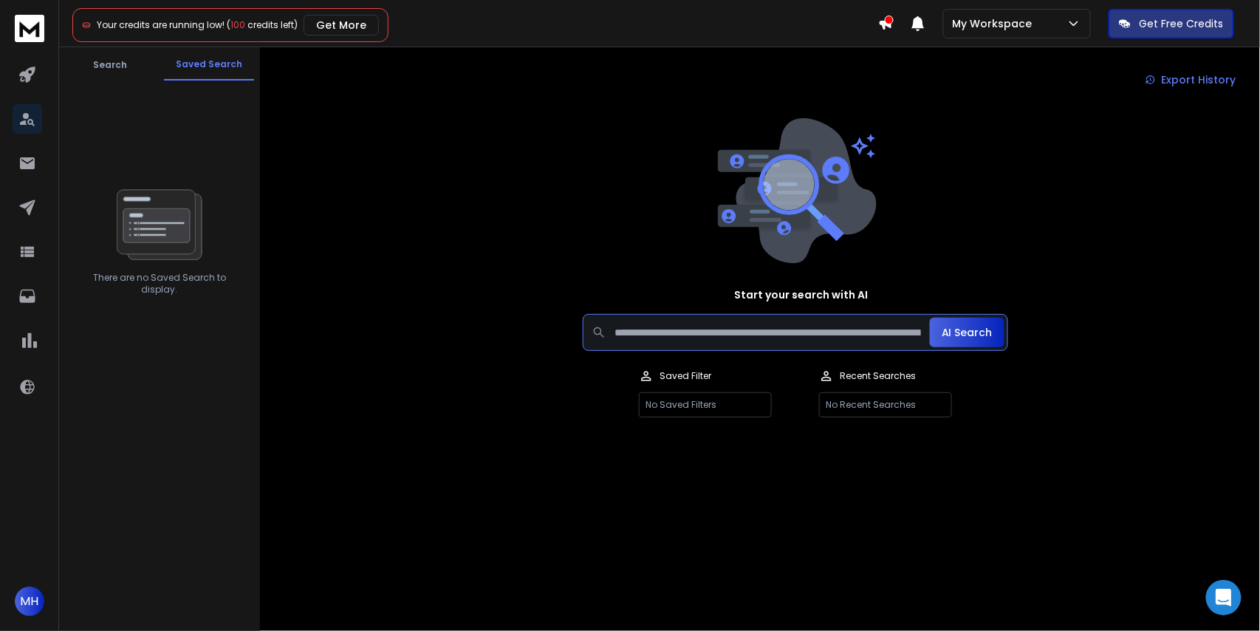
click at [757, 492] on div "Get only verified leads with our AI-powered Lead Finder, starting at $22/mo Try…" at bounding box center [630, 315] width 1260 height 631
click at [24, 253] on icon at bounding box center [27, 252] width 13 height 10
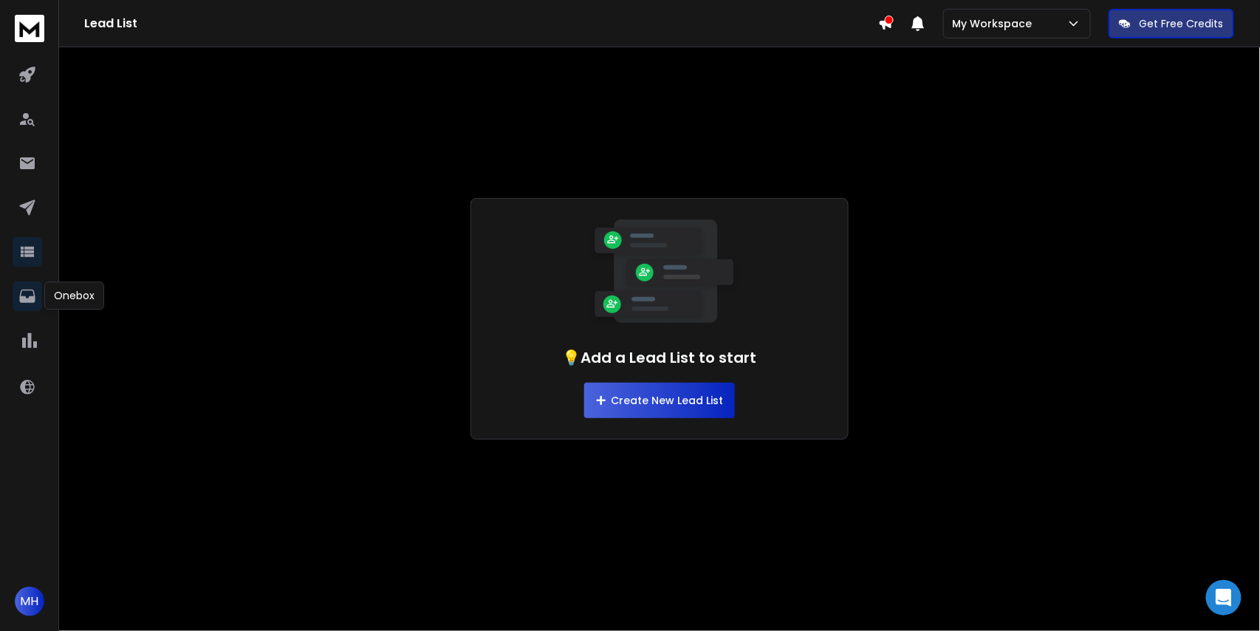
click at [18, 299] on icon at bounding box center [27, 296] width 18 height 18
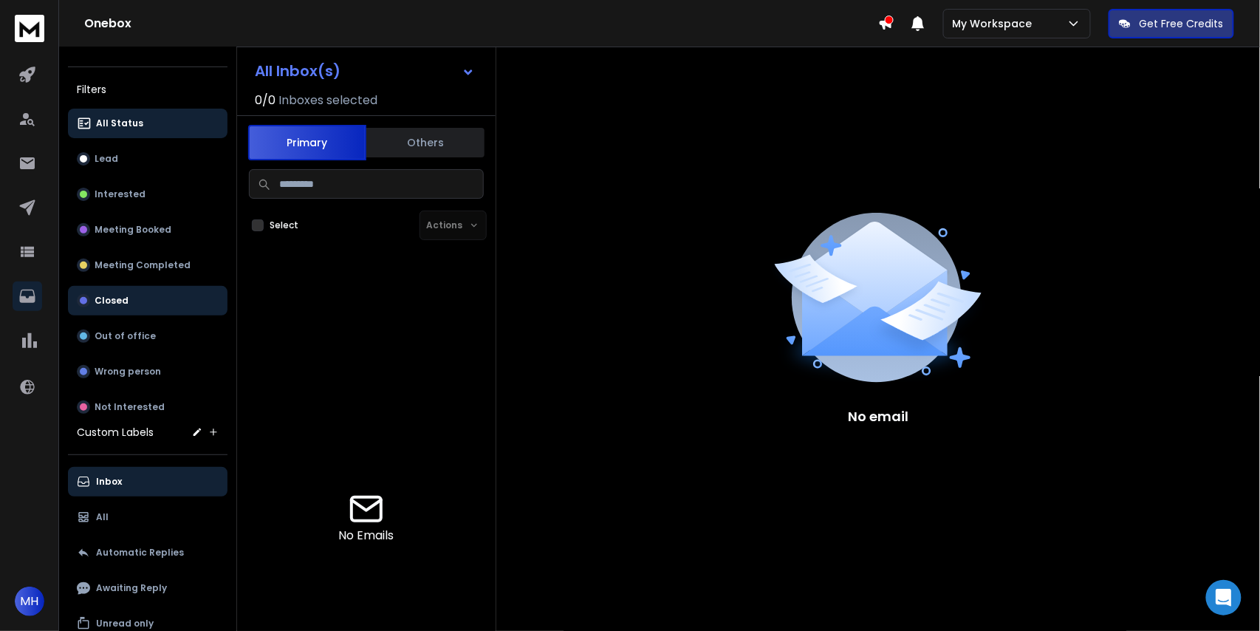
scroll to position [186, 0]
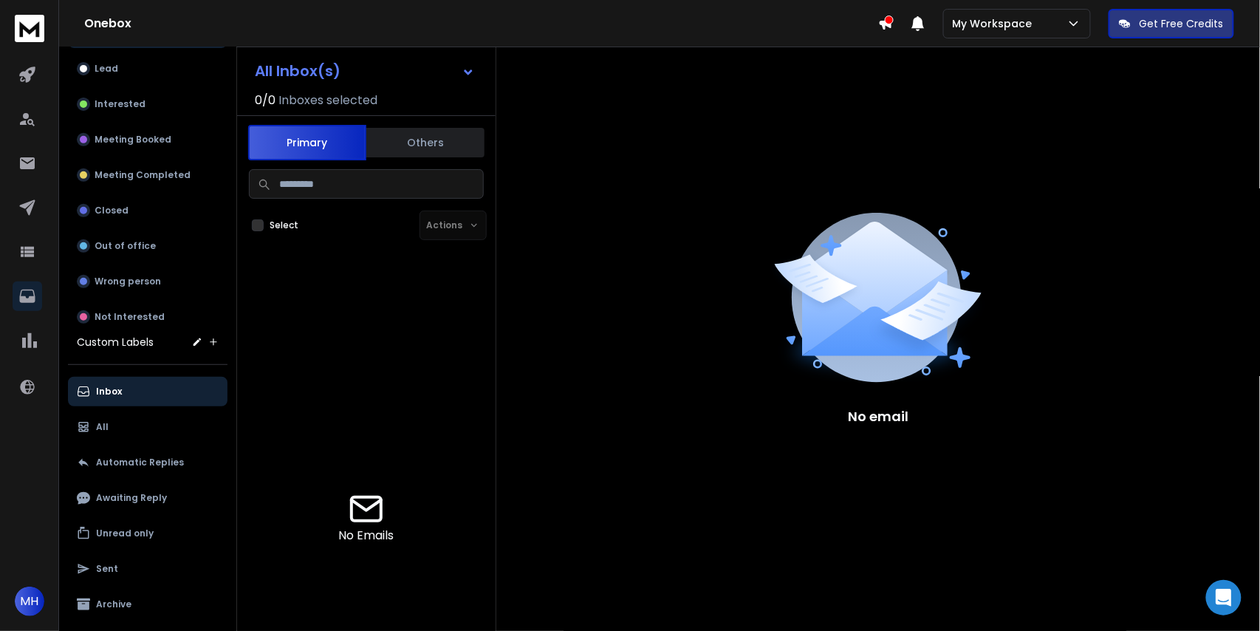
click at [213, 339] on icon at bounding box center [213, 342] width 0 height 6
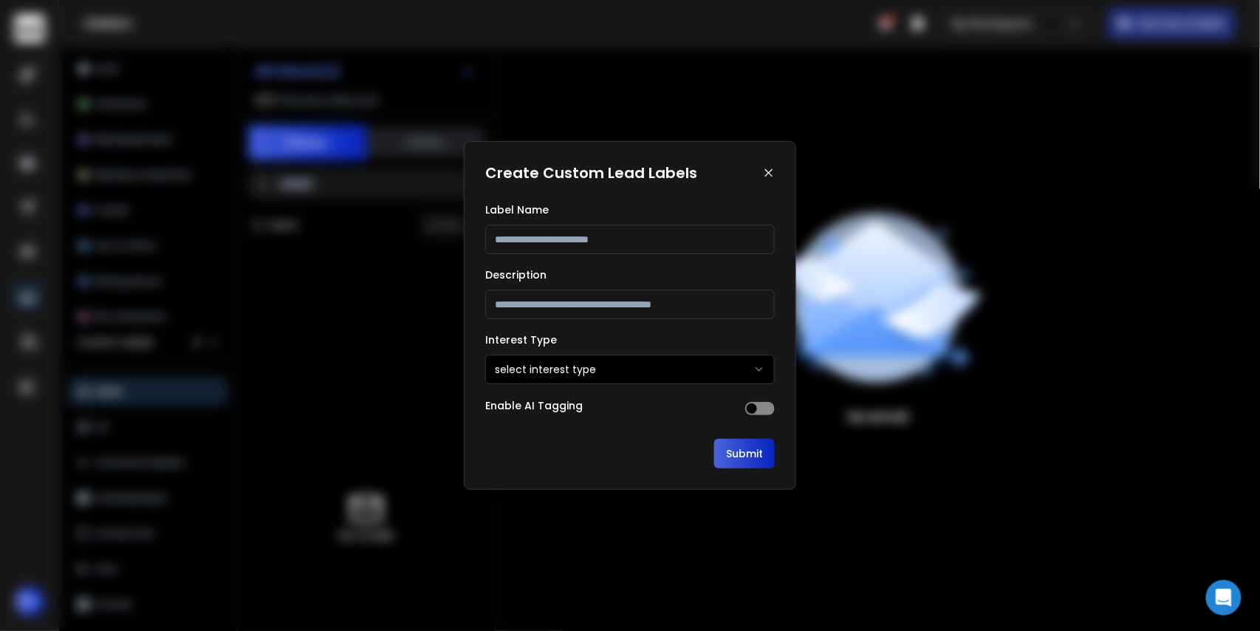
click at [763, 165] on div "Create Custom Lead Labels" at bounding box center [630, 173] width 290 height 21
click at [771, 172] on icon at bounding box center [769, 173] width 12 height 12
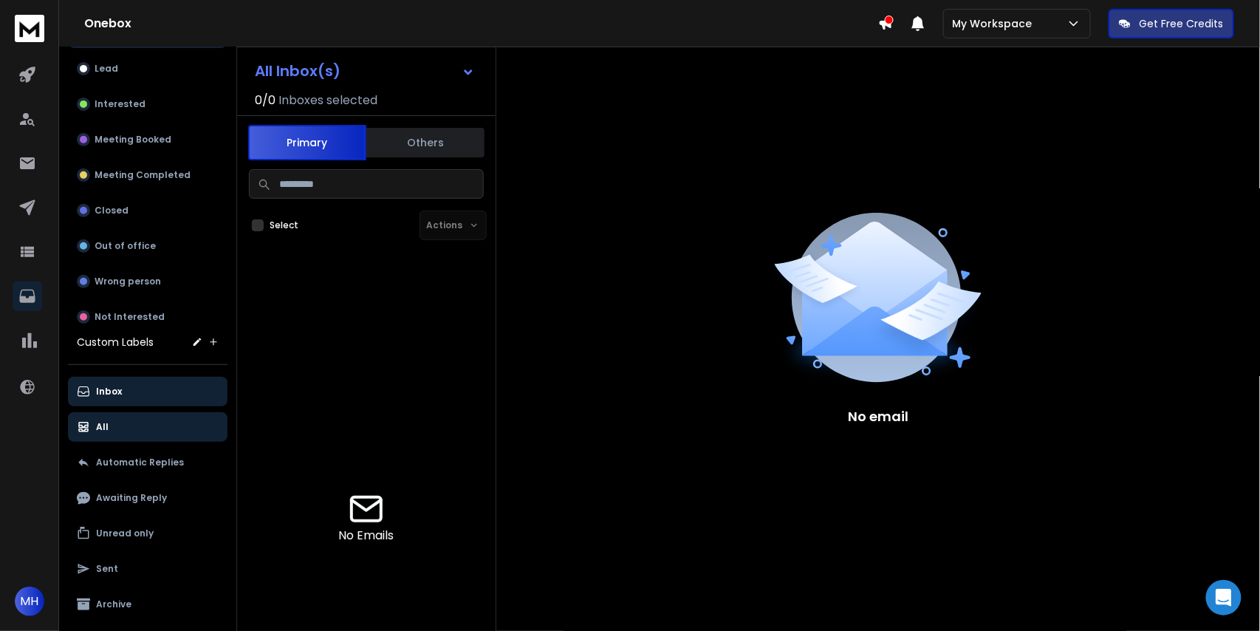
click at [177, 412] on button "All" at bounding box center [148, 427] width 160 height 30
click at [133, 378] on button "Inbox" at bounding box center [148, 392] width 160 height 30
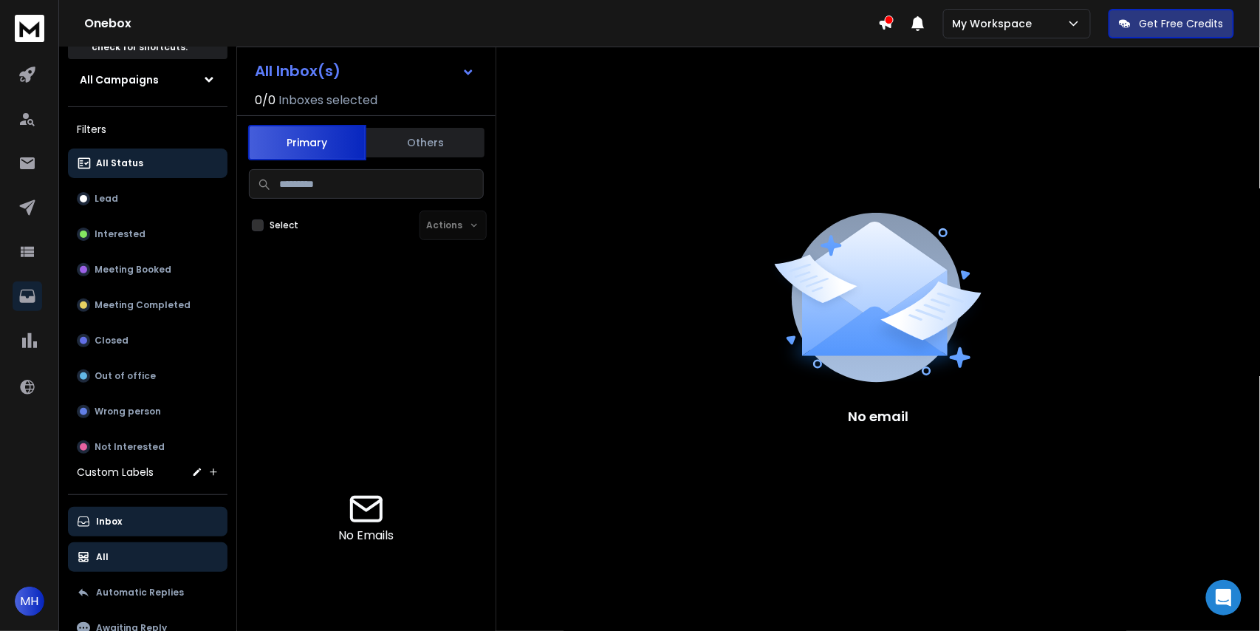
scroll to position [0, 0]
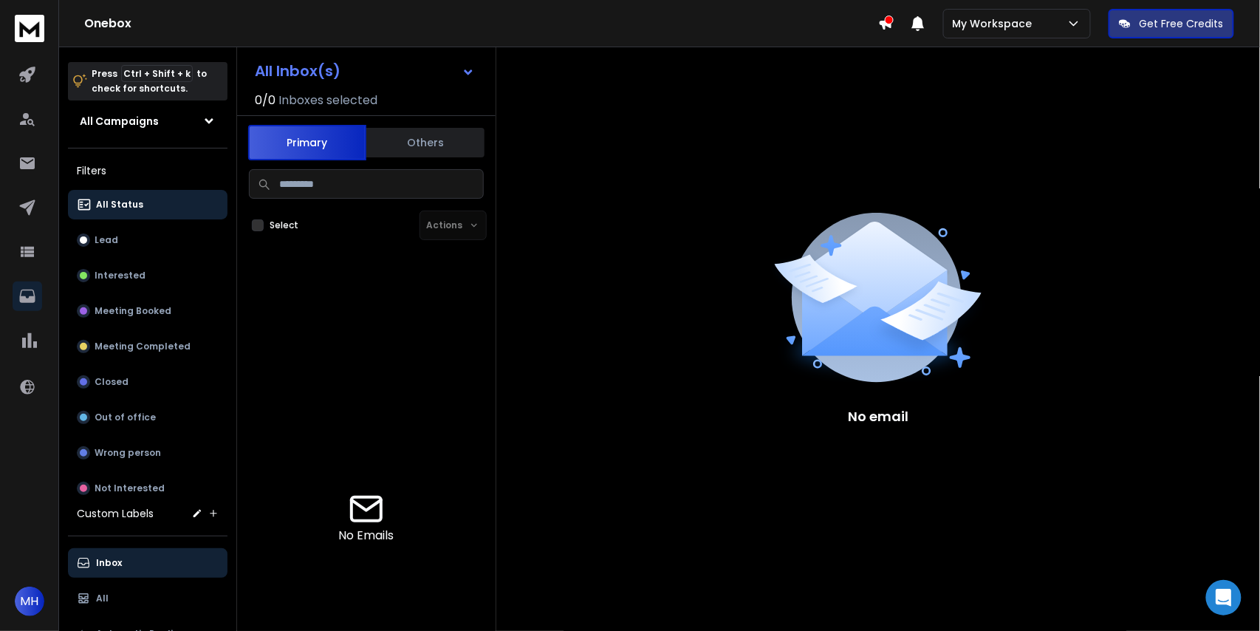
click at [134, 161] on h3 "Filters" at bounding box center [148, 170] width 160 height 21
click at [113, 172] on h3 "Filters" at bounding box center [148, 170] width 160 height 21
click at [193, 119] on button "All Campaigns" at bounding box center [148, 121] width 160 height 30
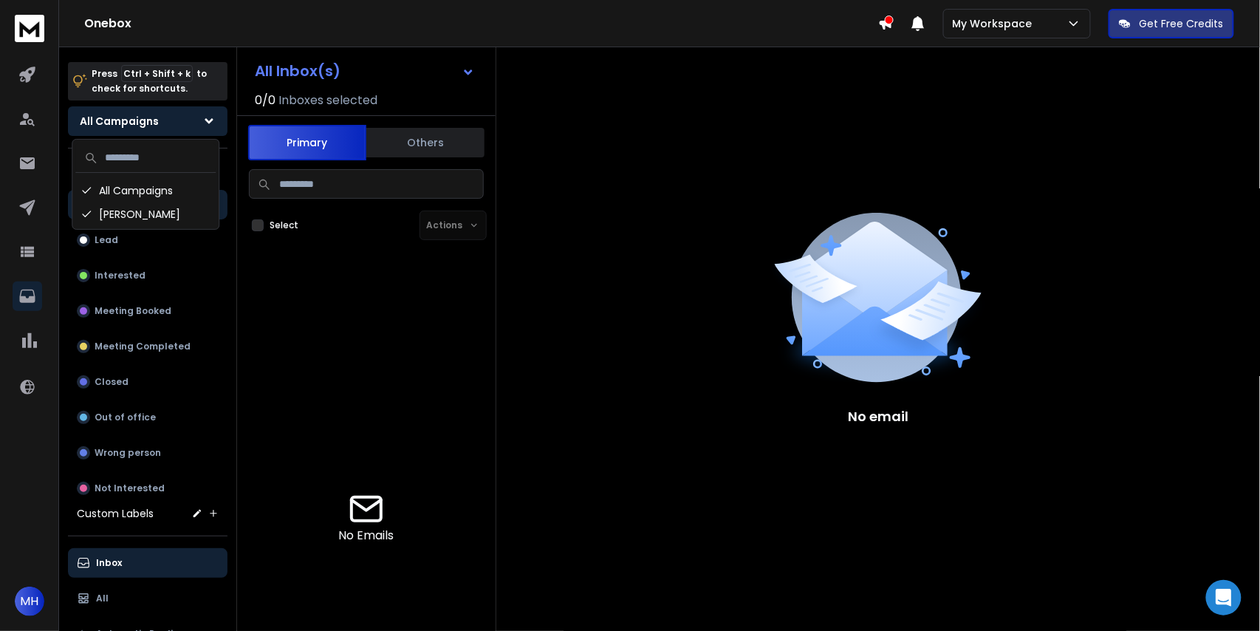
click at [202, 119] on icon at bounding box center [208, 120] width 13 height 13
click at [213, 113] on button "All Campaigns" at bounding box center [148, 121] width 160 height 30
click at [211, 117] on button "All Campaigns" at bounding box center [148, 121] width 160 height 30
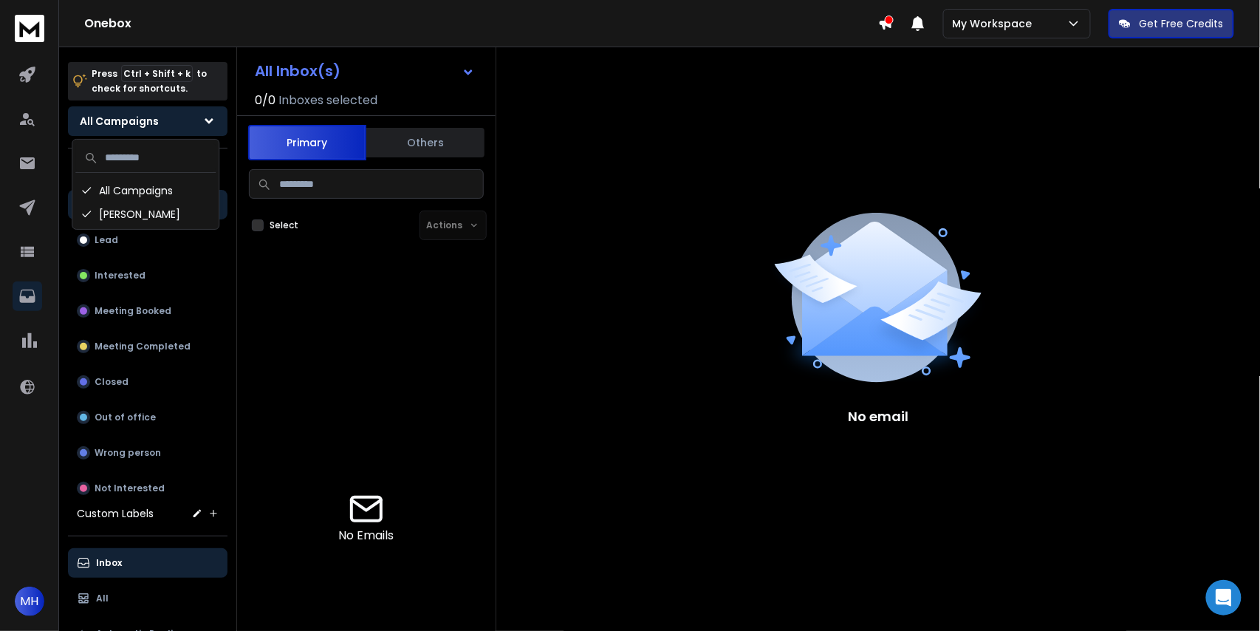
click at [202, 119] on icon at bounding box center [208, 120] width 13 height 13
click at [742, 118] on div "No email" at bounding box center [878, 315] width 764 height 536
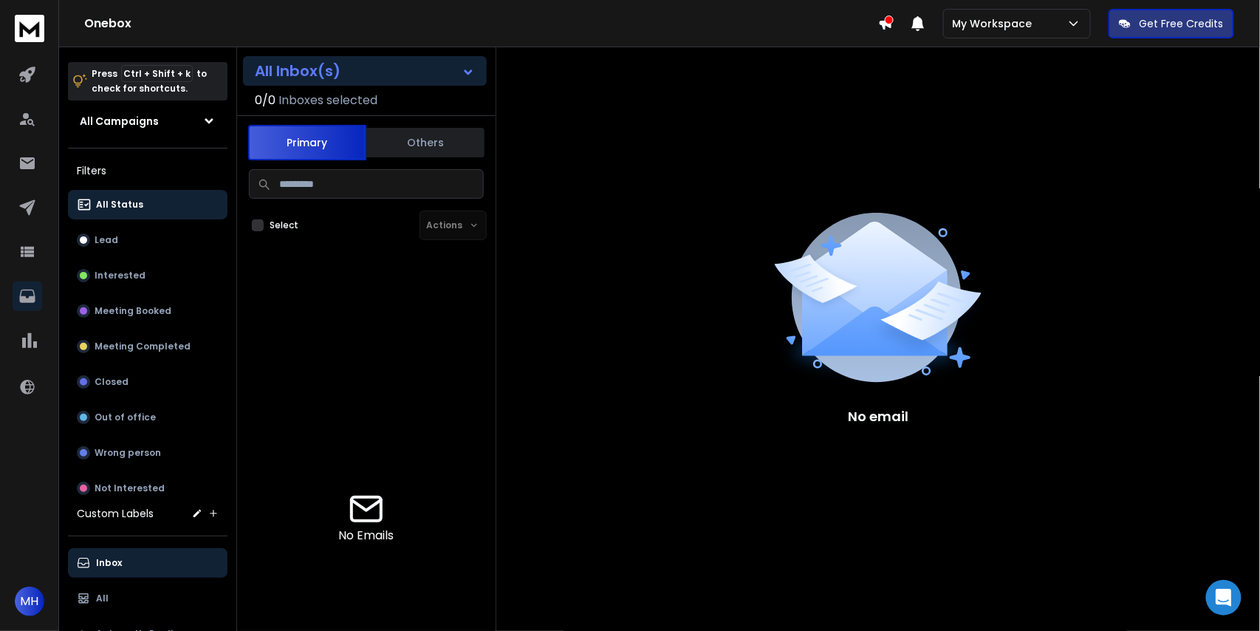
click at [465, 71] on icon at bounding box center [468, 71] width 8 height 5
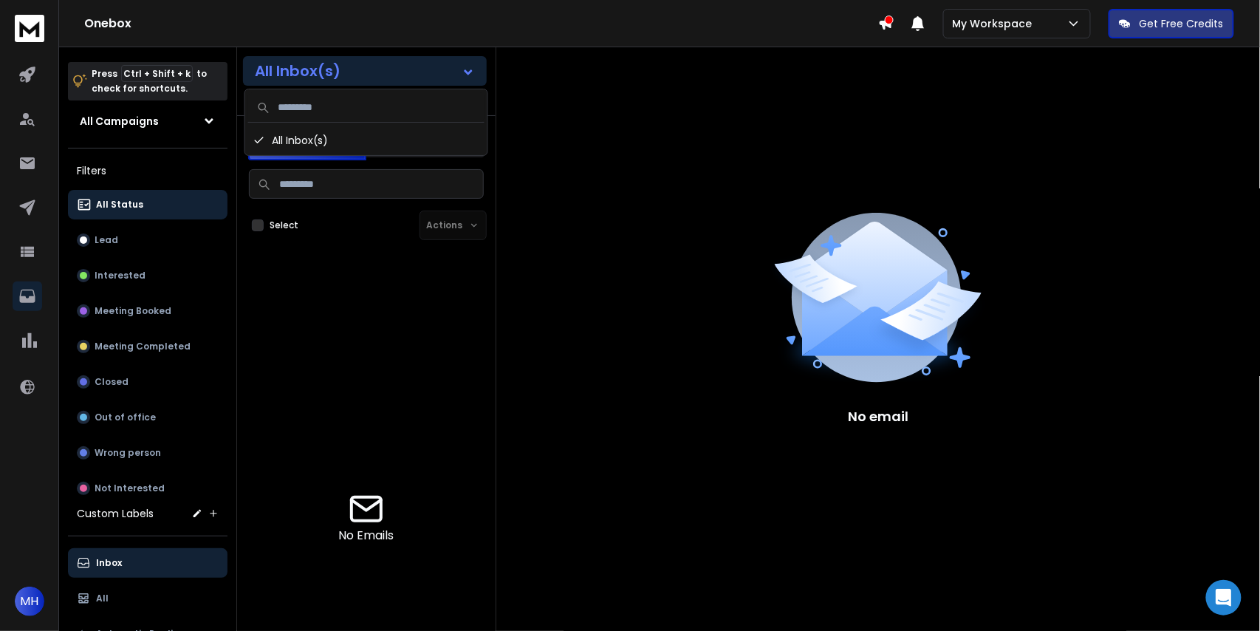
click at [465, 71] on icon at bounding box center [468, 71] width 8 height 5
click at [573, 87] on div "No email" at bounding box center [878, 315] width 764 height 536
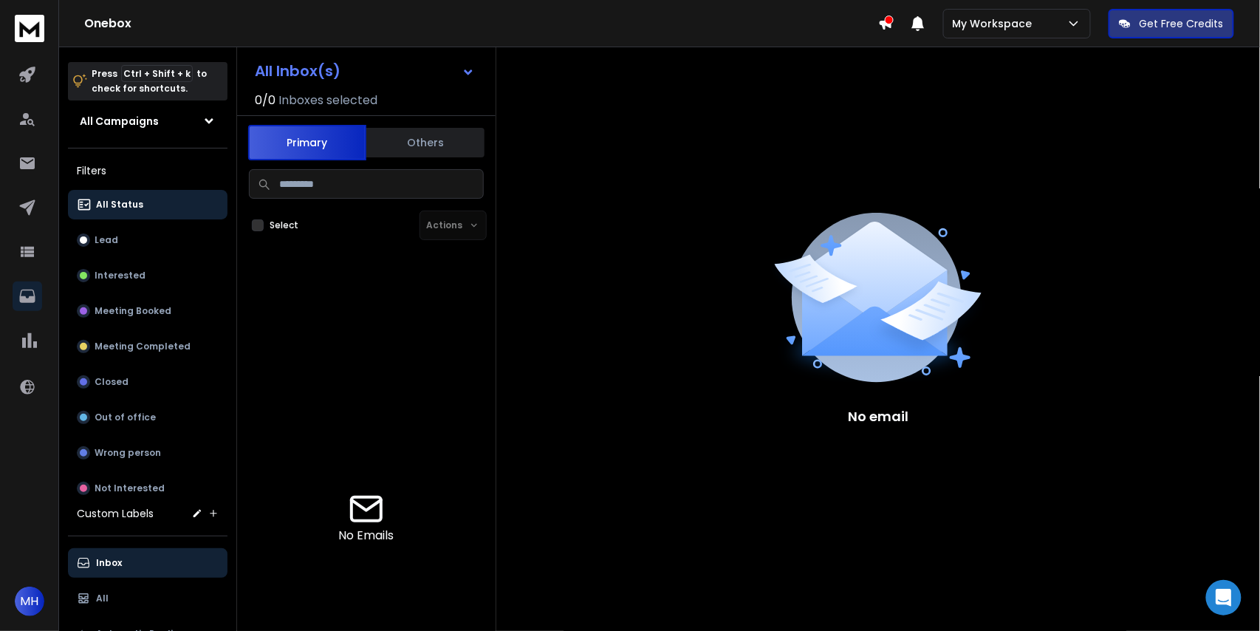
click at [373, 196] on input at bounding box center [366, 184] width 235 height 30
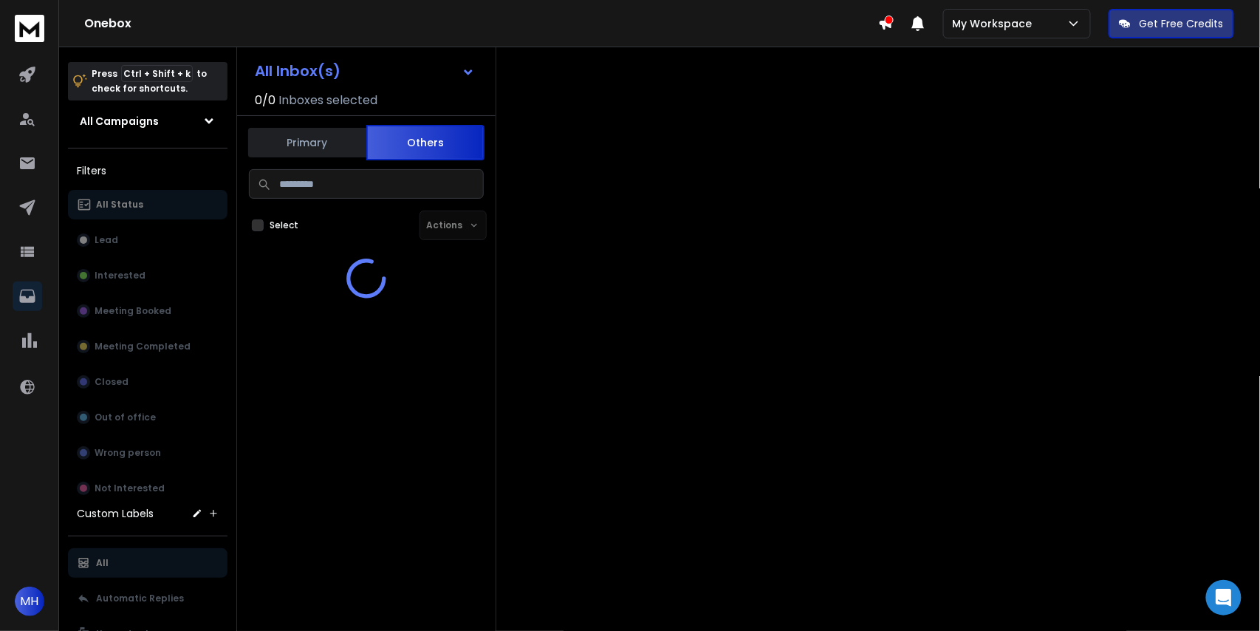
click at [409, 143] on button "Others" at bounding box center [425, 142] width 118 height 35
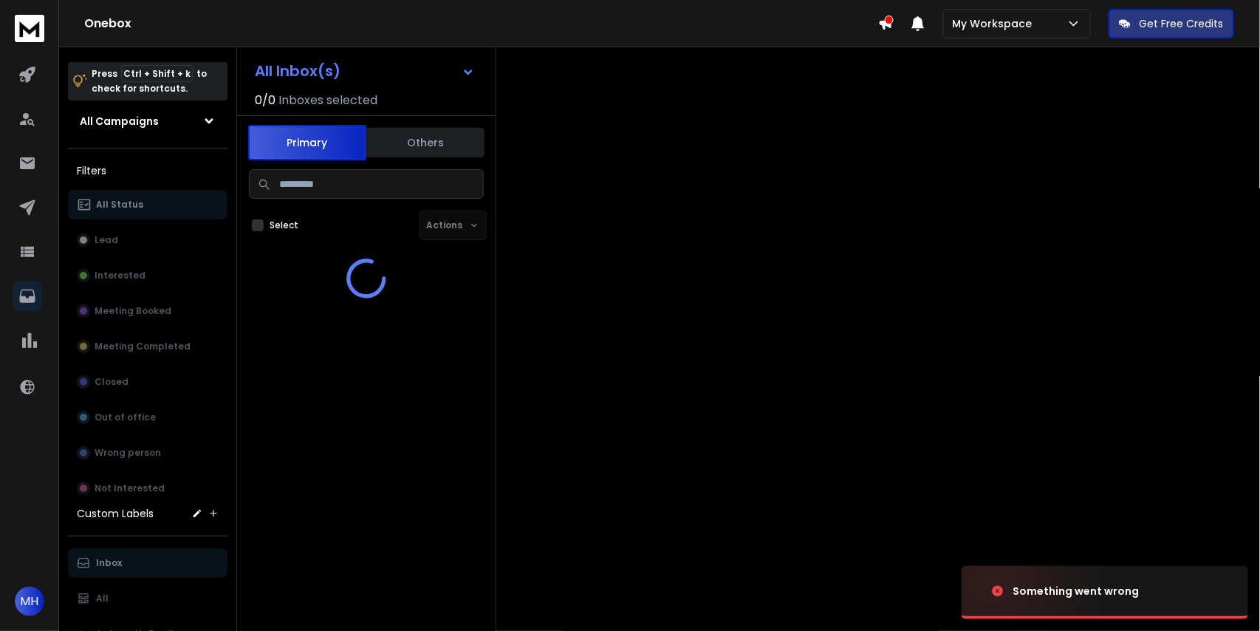
click at [295, 154] on button "Primary" at bounding box center [307, 142] width 118 height 35
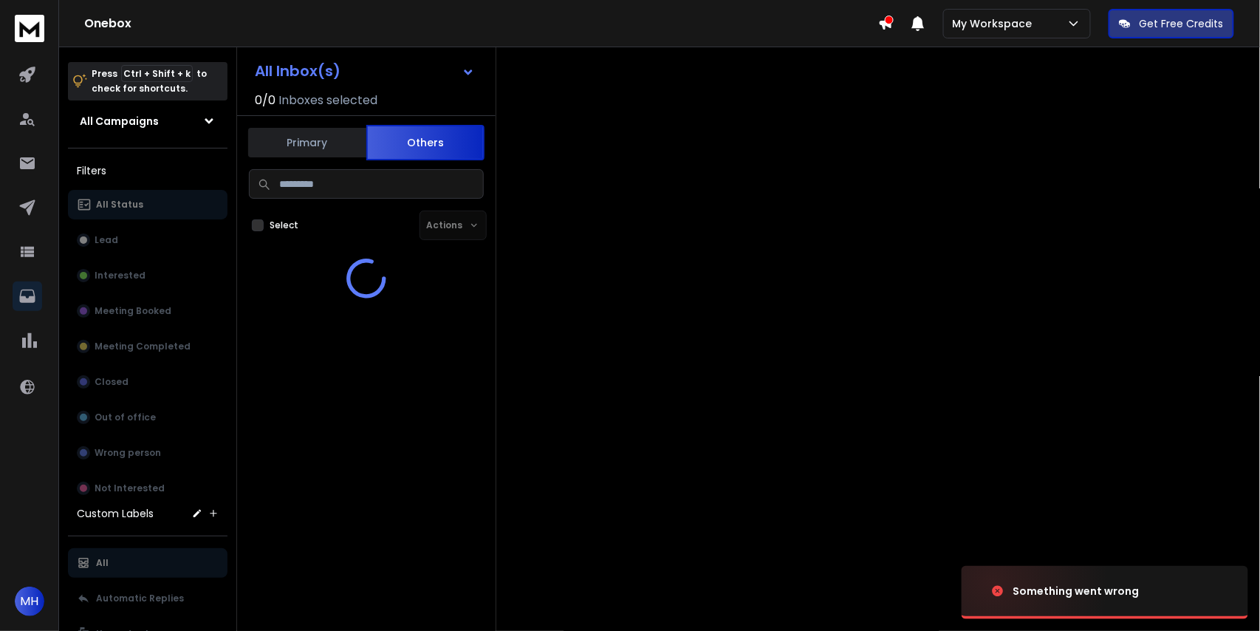
click at [406, 146] on button "Others" at bounding box center [425, 142] width 118 height 35
click at [293, 151] on button "Primary" at bounding box center [307, 142] width 118 height 33
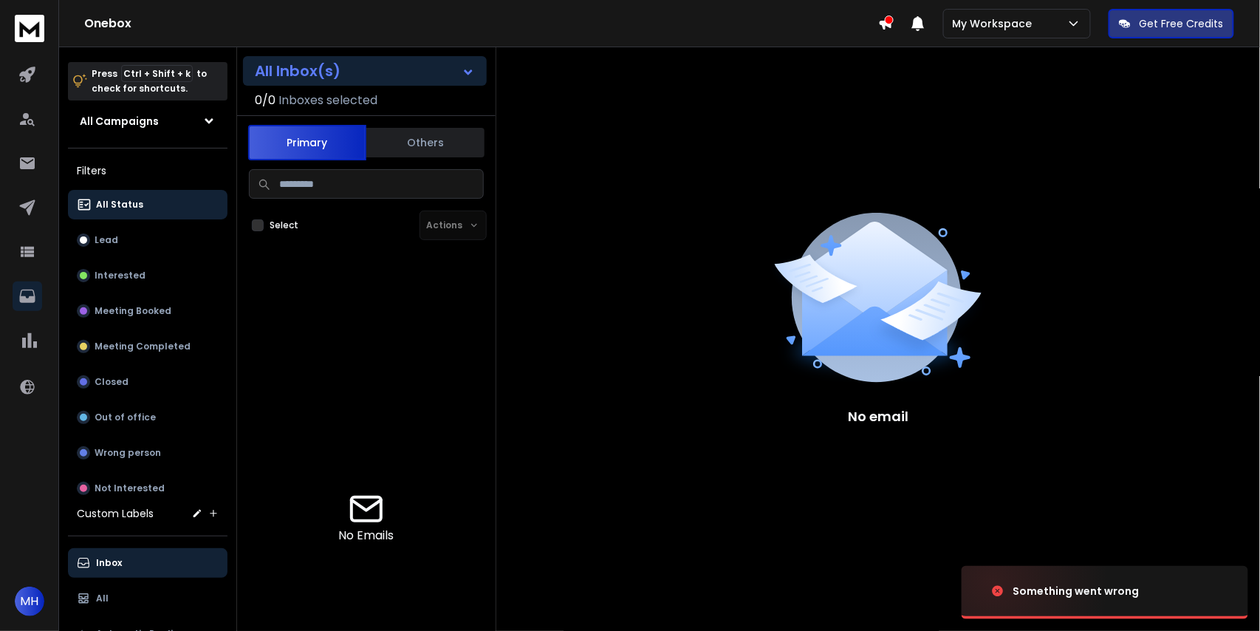
click at [468, 69] on icon at bounding box center [468, 72] width 13 height 13
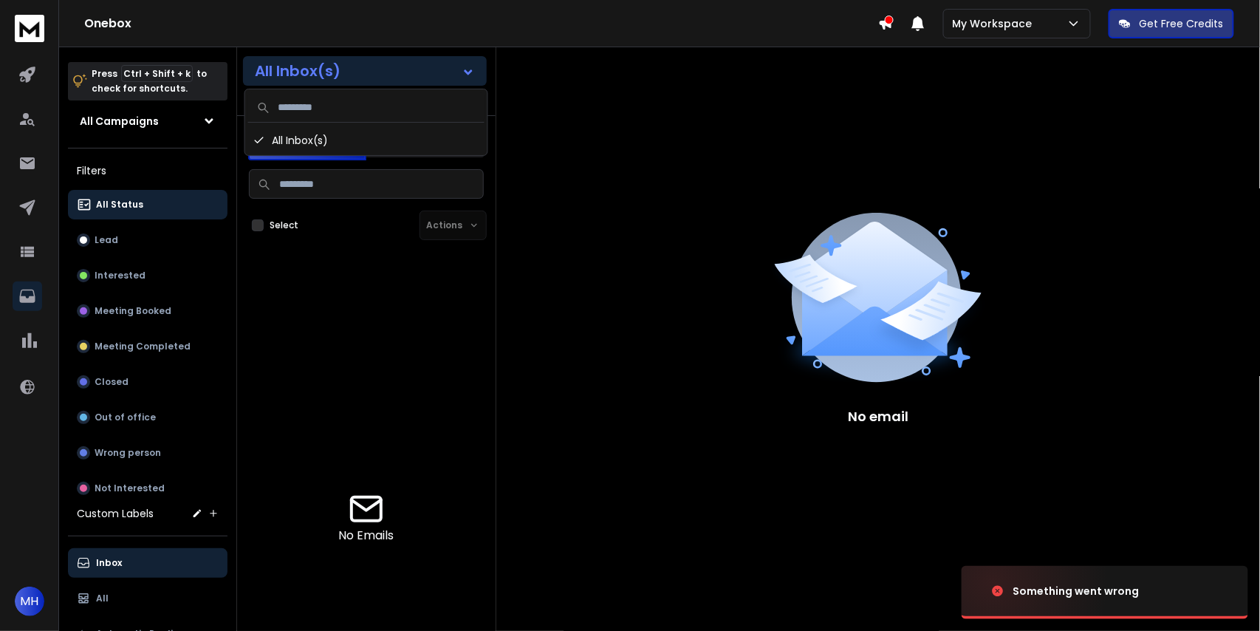
click at [468, 69] on icon at bounding box center [468, 72] width 13 height 13
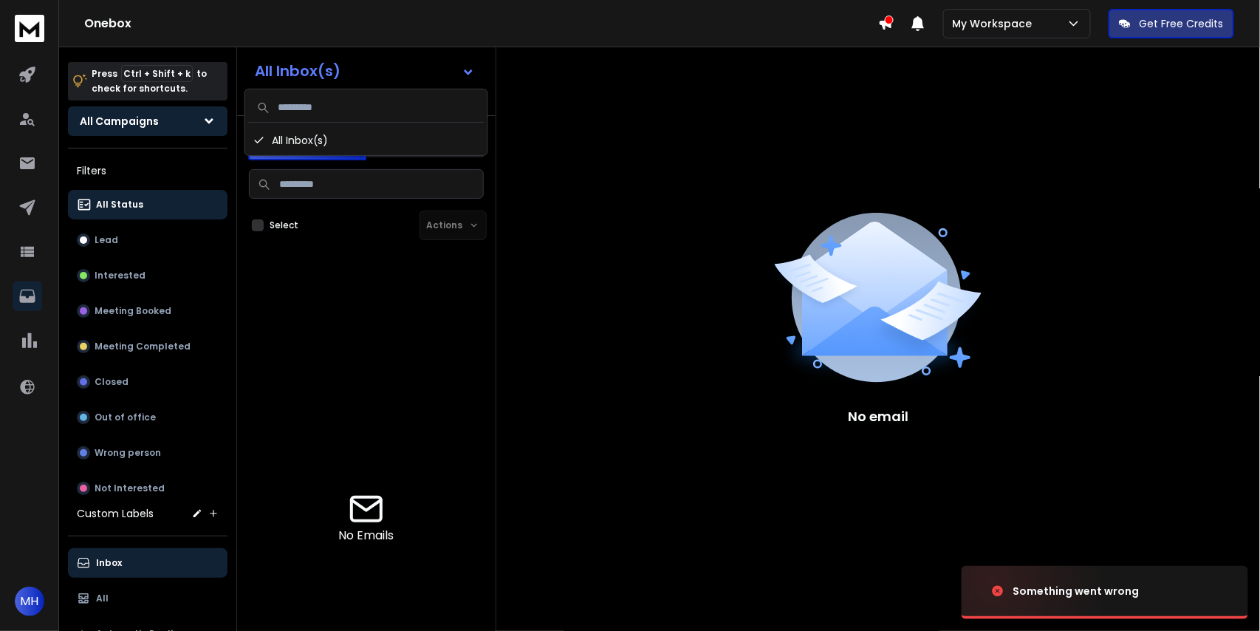
click at [154, 126] on h1 "All Campaigns" at bounding box center [119, 121] width 79 height 15
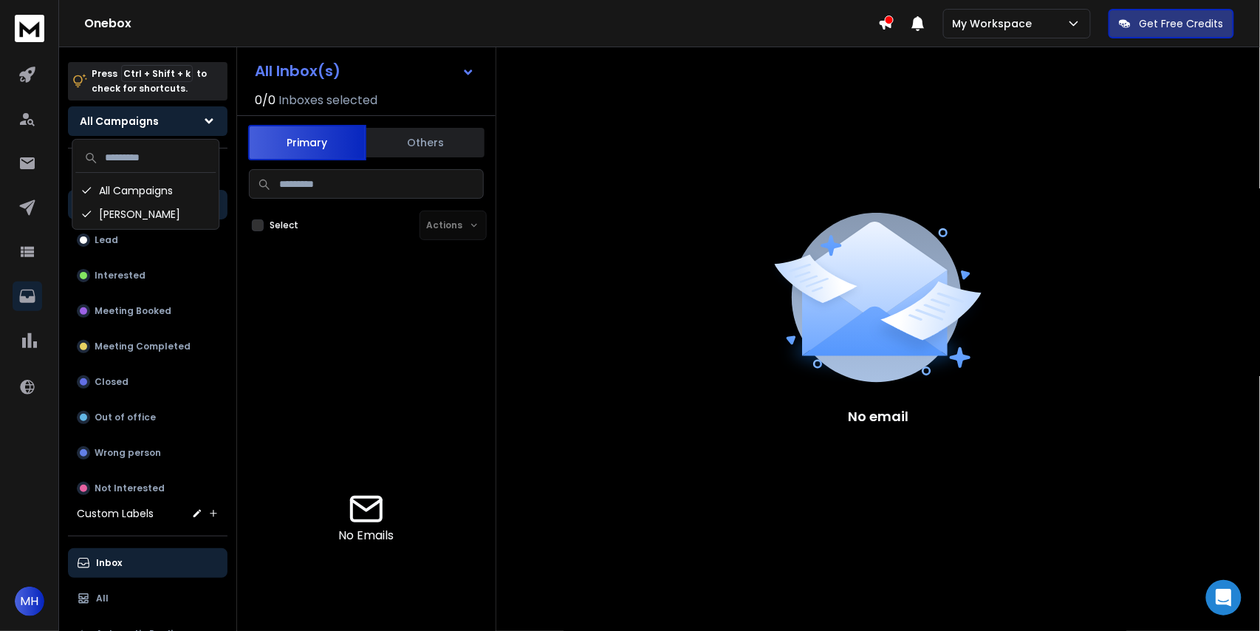
click at [154, 126] on h1 "All Campaigns" at bounding box center [119, 121] width 79 height 15
click at [753, 222] on div at bounding box center [878, 298] width 267 height 188
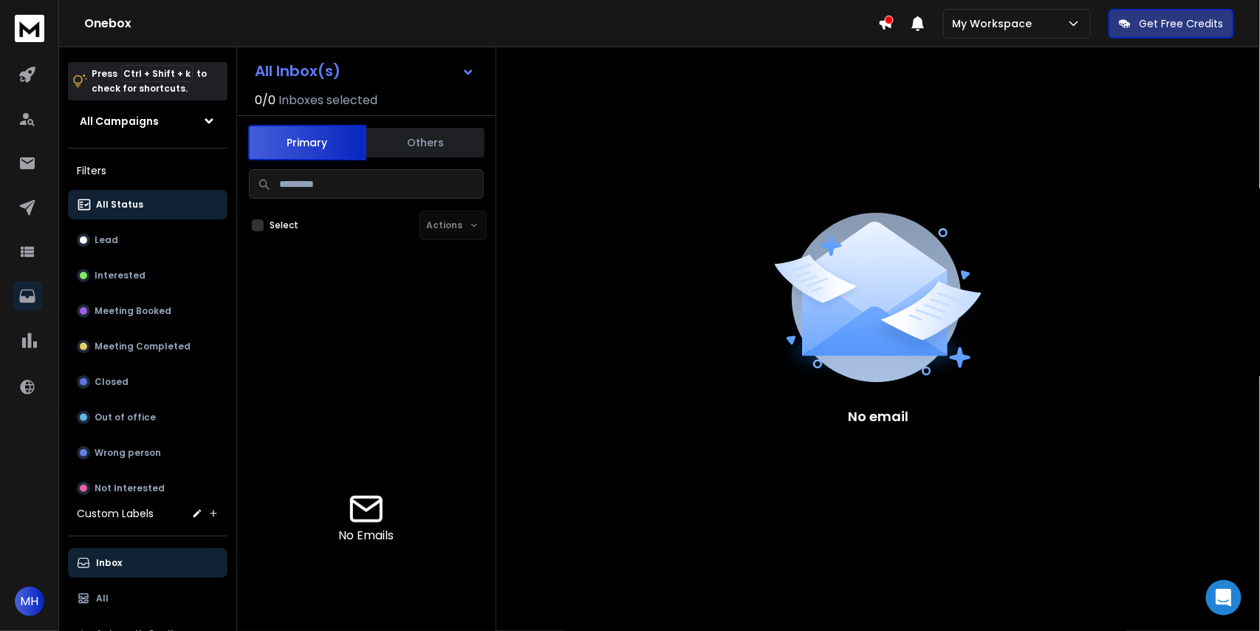
click at [83, 172] on h3 "Filters" at bounding box center [148, 170] width 160 height 21
click at [152, 167] on h3 "Filters" at bounding box center [148, 170] width 160 height 21
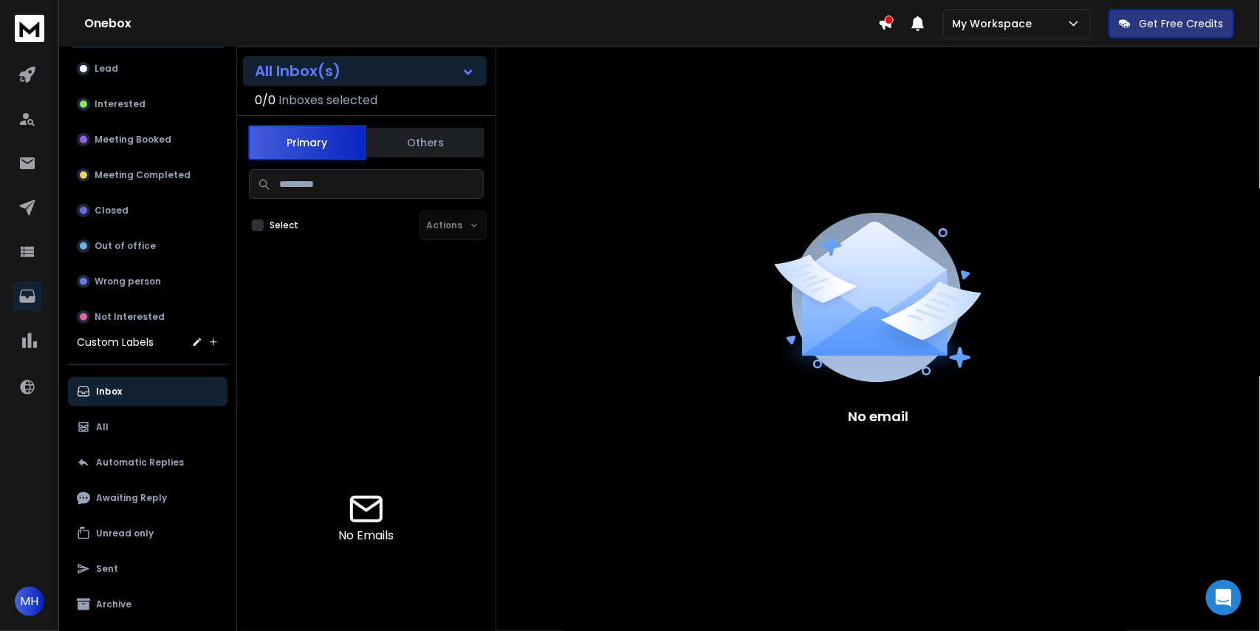
click at [444, 68] on button "All Inbox(s)" at bounding box center [365, 71] width 244 height 30
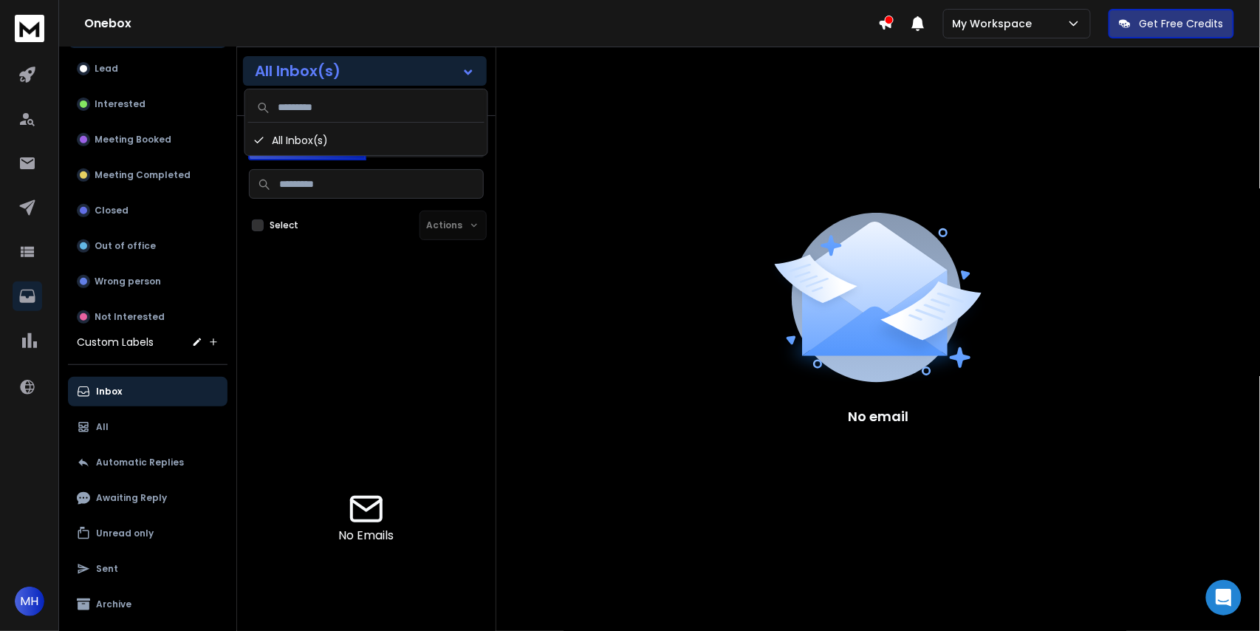
click at [445, 69] on button "All Inbox(s)" at bounding box center [365, 71] width 244 height 30
click at [792, 148] on div "No email" at bounding box center [878, 315] width 764 height 536
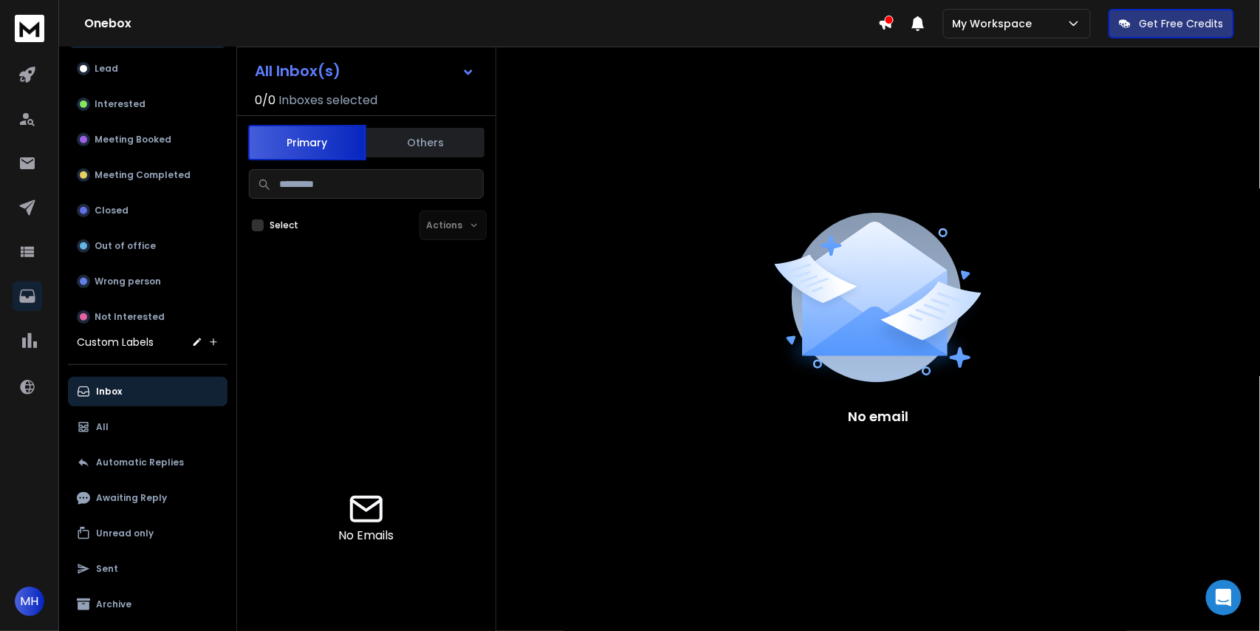
click at [403, 139] on button "Others" at bounding box center [425, 142] width 118 height 33
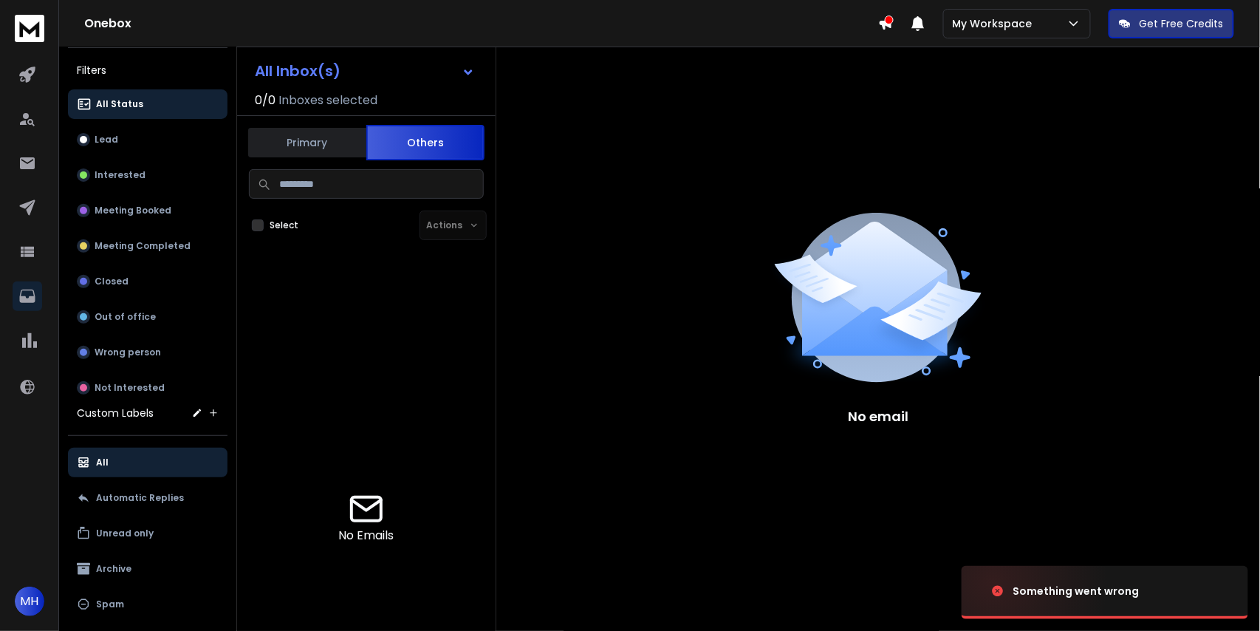
click at [321, 151] on button "Primary" at bounding box center [307, 142] width 118 height 33
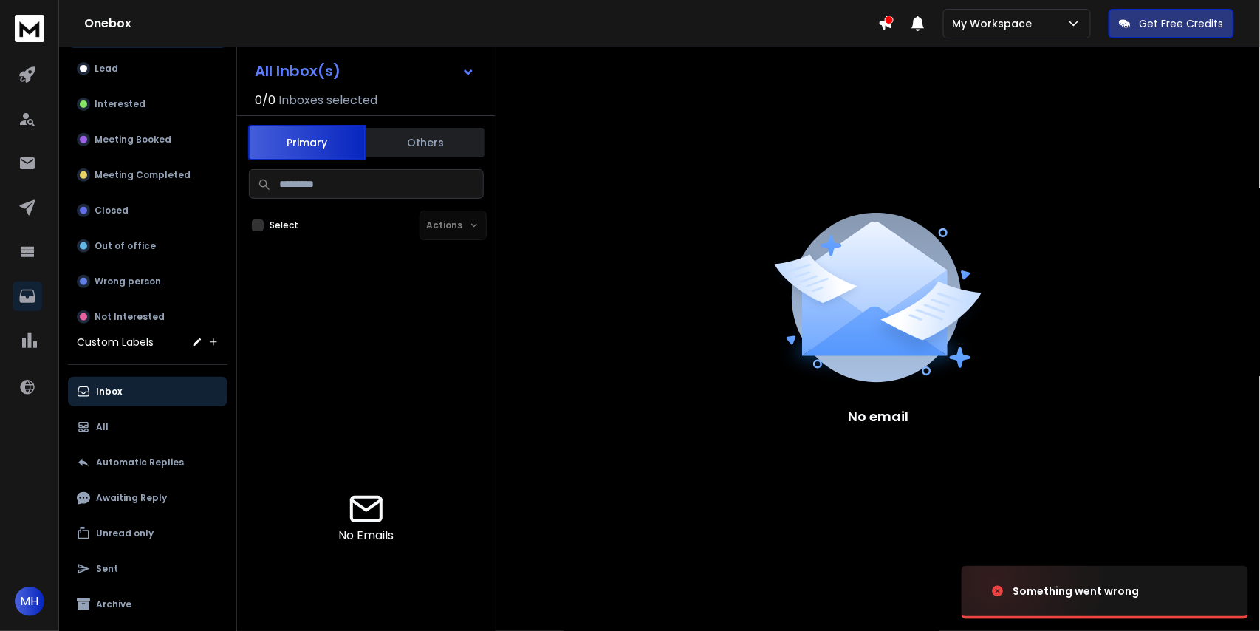
click at [380, 146] on button "Others" at bounding box center [425, 142] width 118 height 33
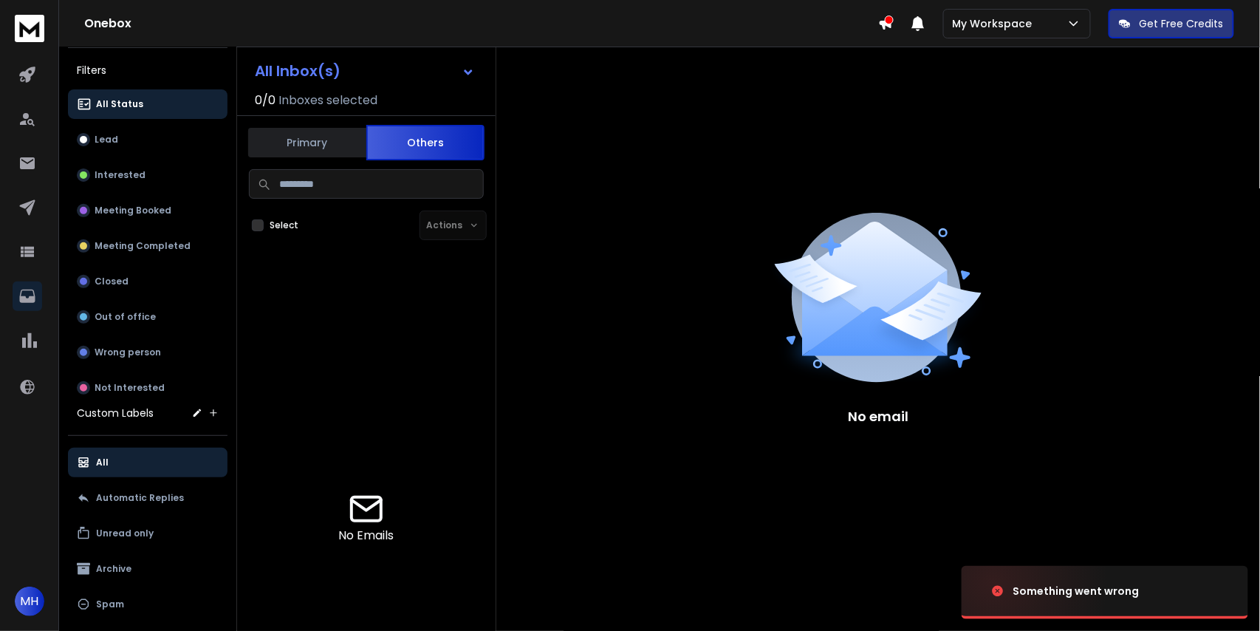
click at [340, 145] on button "Primary" at bounding box center [307, 142] width 118 height 33
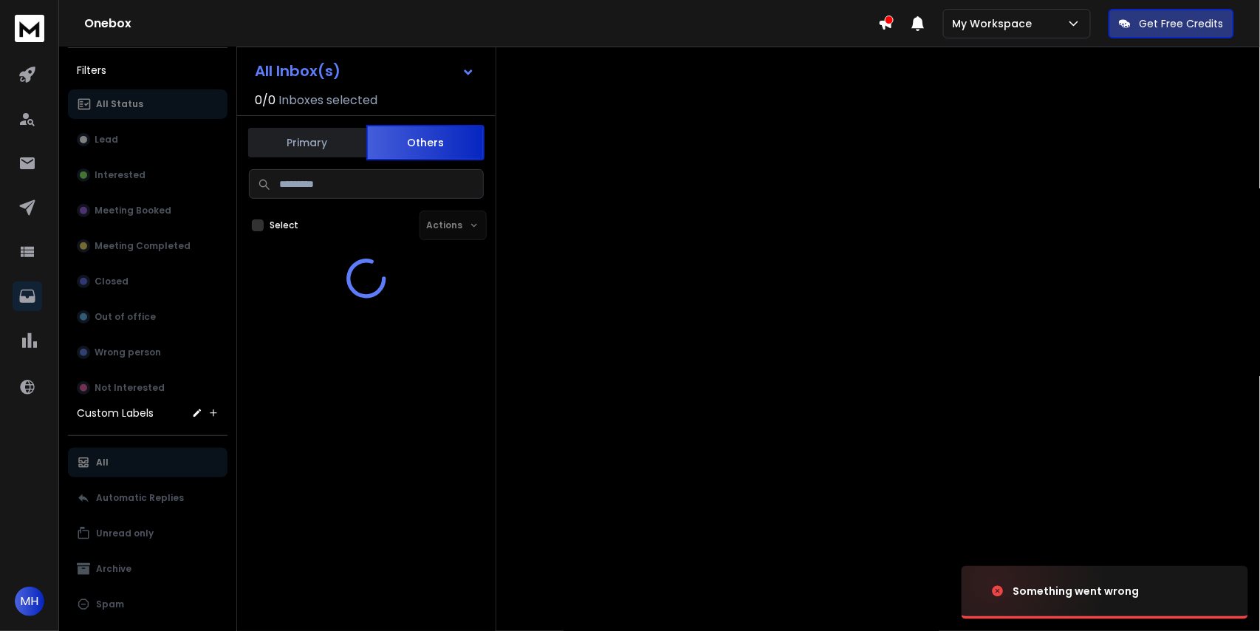
click at [420, 145] on button "Others" at bounding box center [425, 142] width 118 height 35
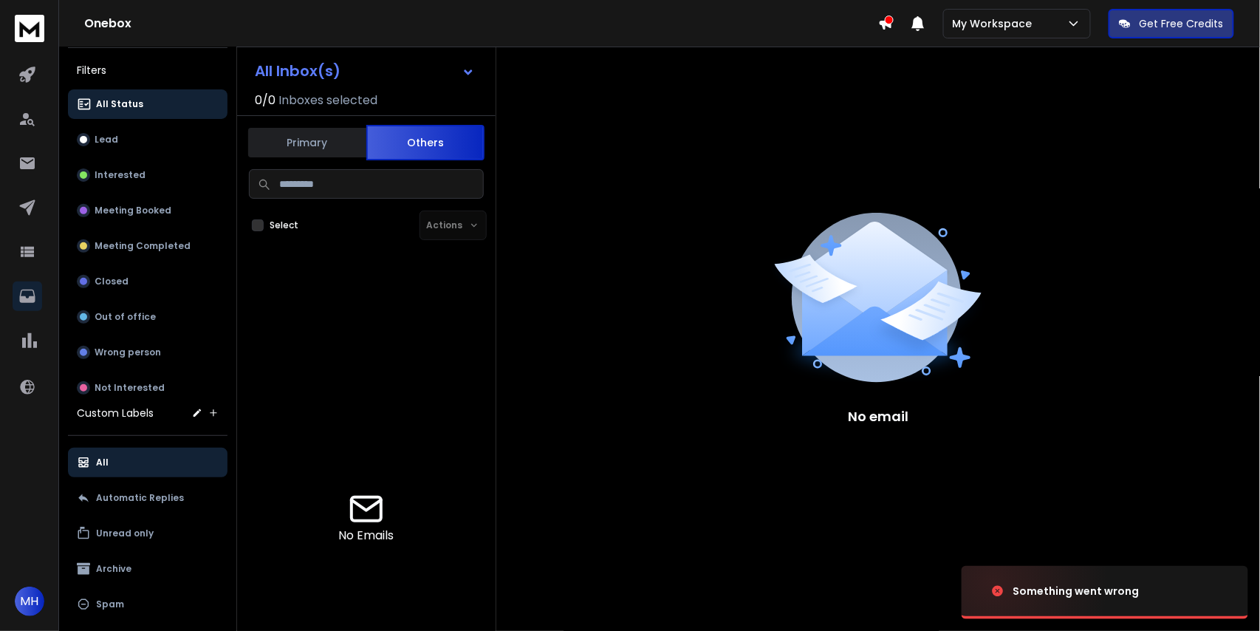
click at [356, 152] on button "Primary" at bounding box center [307, 142] width 118 height 33
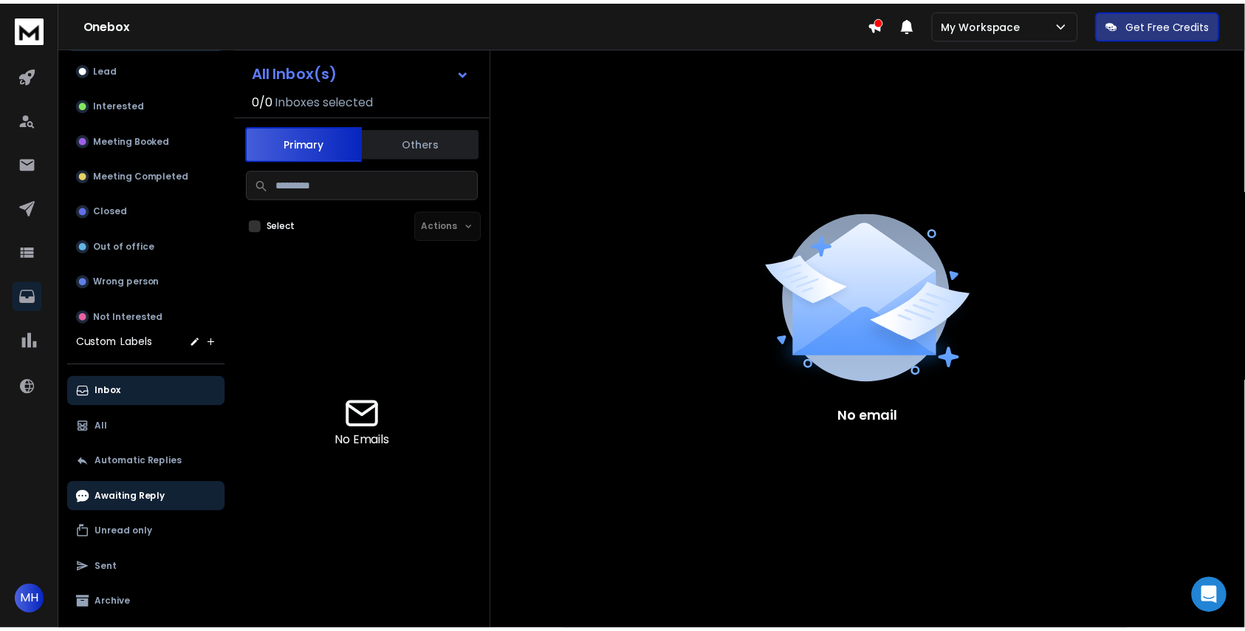
scroll to position [0, 0]
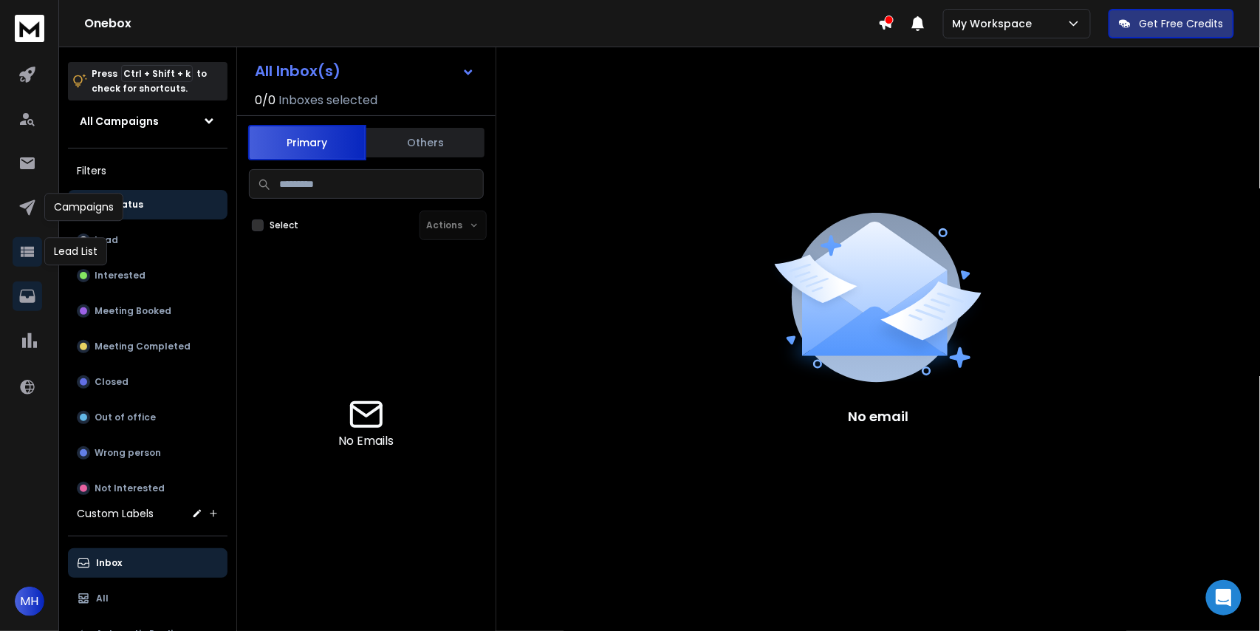
click at [21, 251] on icon at bounding box center [27, 252] width 13 height 10
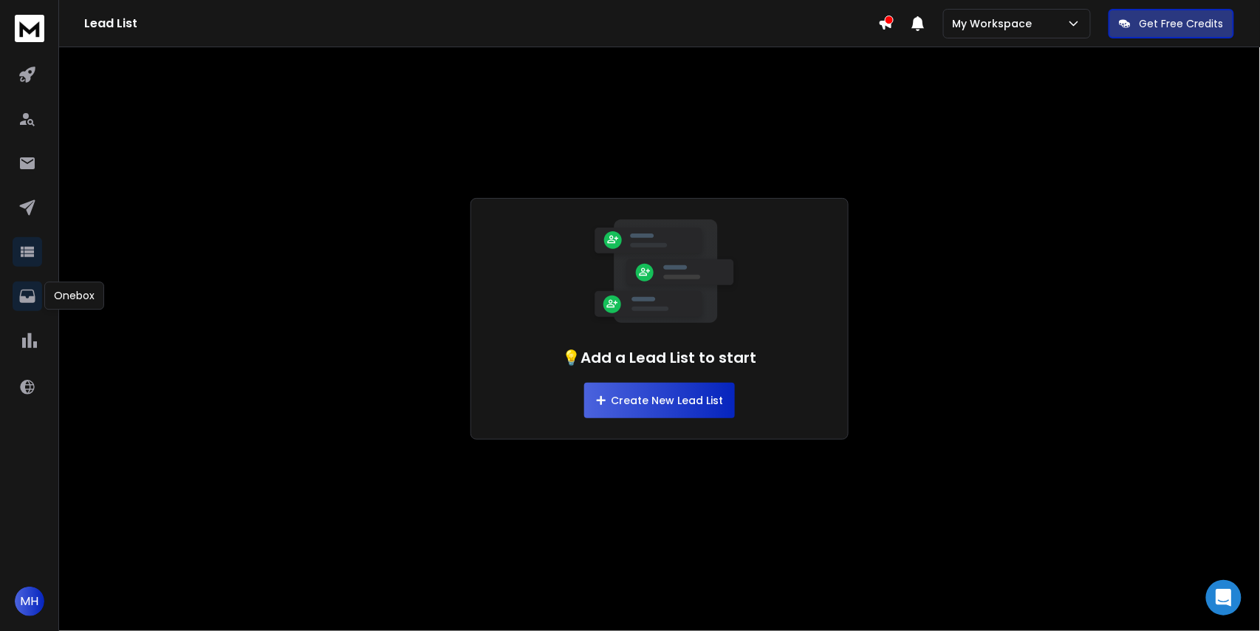
click at [30, 293] on icon at bounding box center [27, 296] width 18 height 18
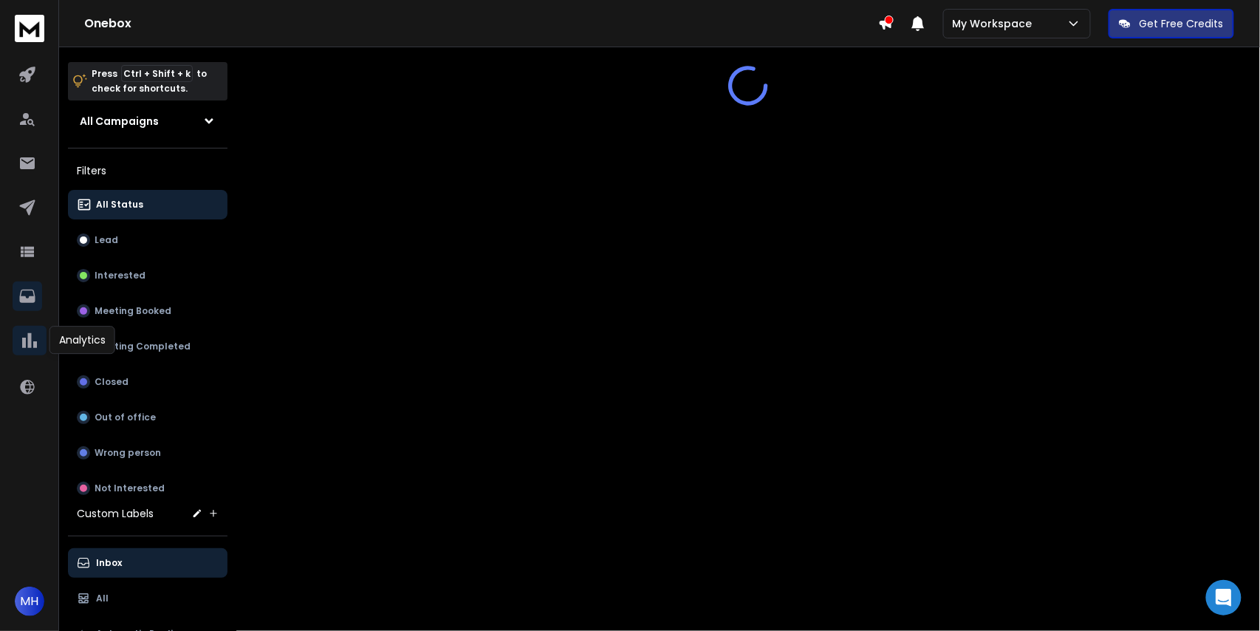
click at [30, 346] on icon at bounding box center [29, 340] width 15 height 15
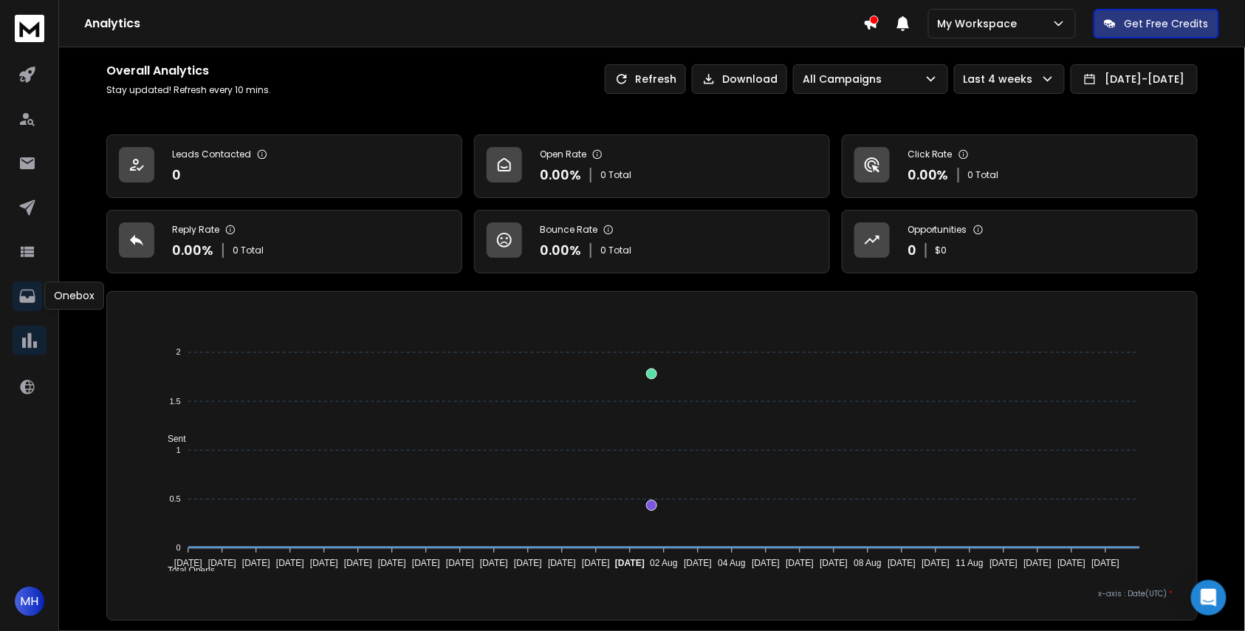
click at [31, 291] on icon at bounding box center [27, 296] width 18 height 18
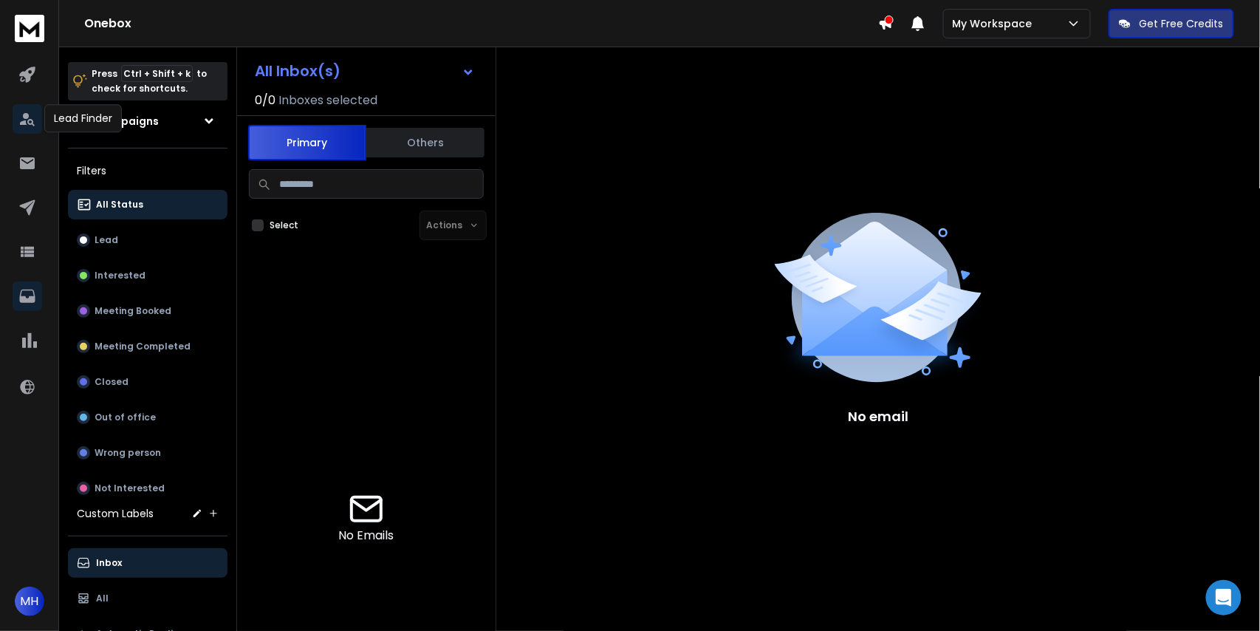
click at [27, 127] on icon at bounding box center [27, 119] width 18 height 18
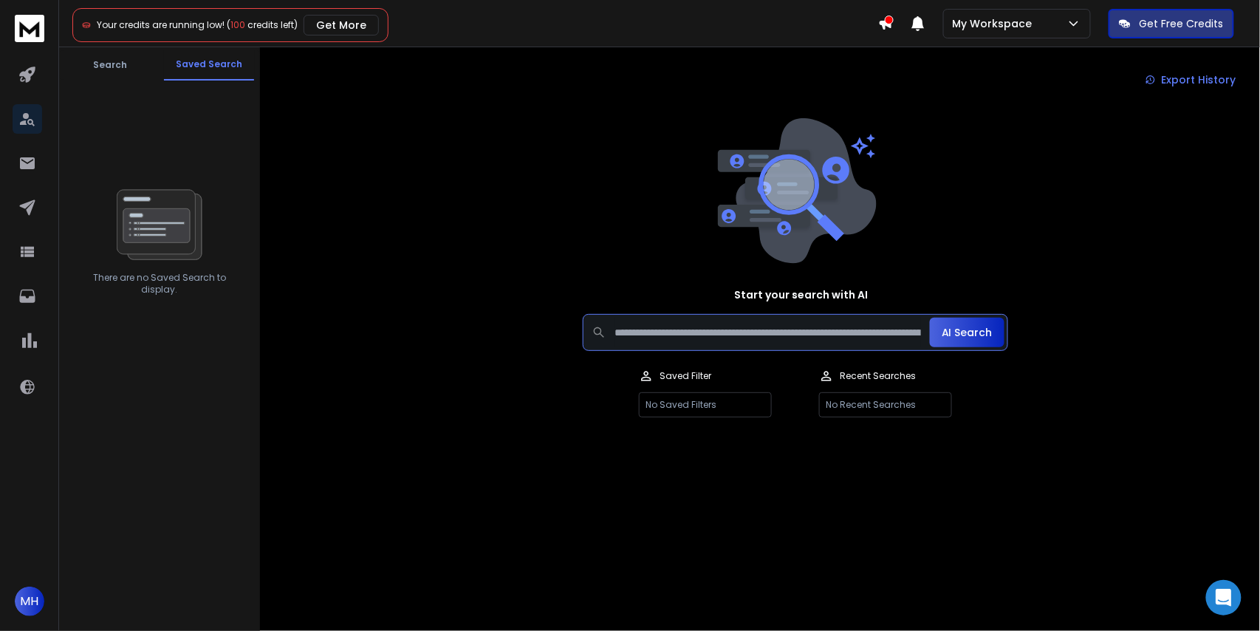
click at [207, 56] on button "Saved Search" at bounding box center [209, 64] width 90 height 31
click at [102, 64] on button "Search" at bounding box center [110, 65] width 90 height 30
click at [211, 66] on button "Saved Search" at bounding box center [209, 64] width 90 height 31
click at [95, 66] on button "Search" at bounding box center [110, 65] width 90 height 30
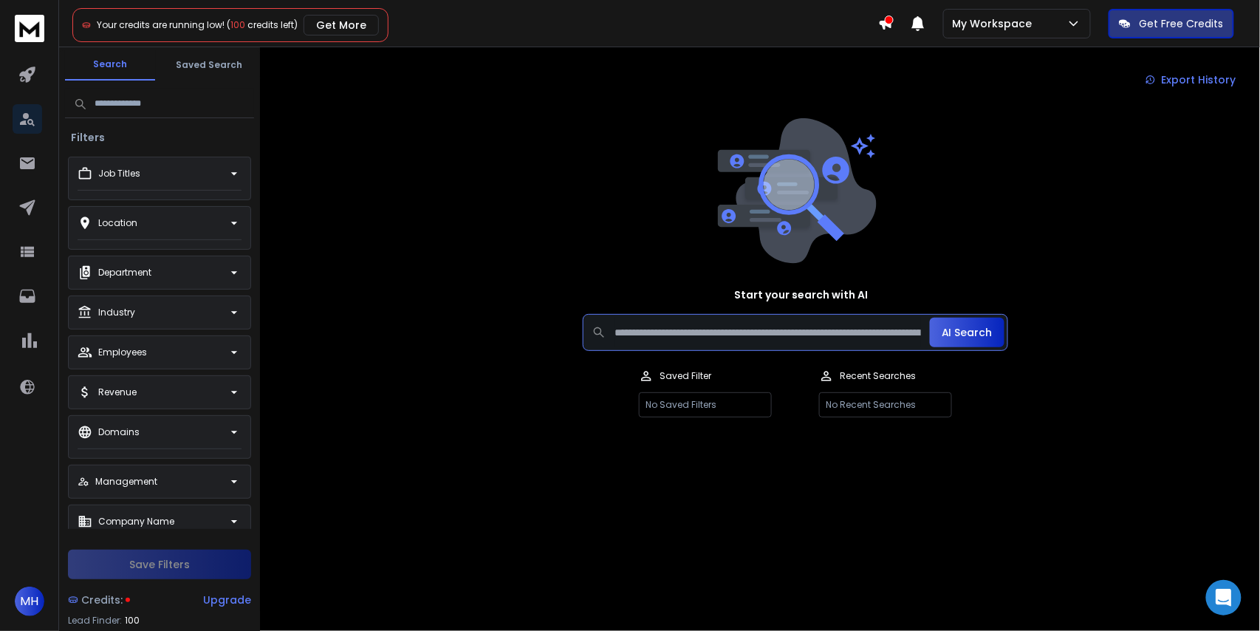
click at [199, 66] on button "Saved Search" at bounding box center [209, 65] width 90 height 30
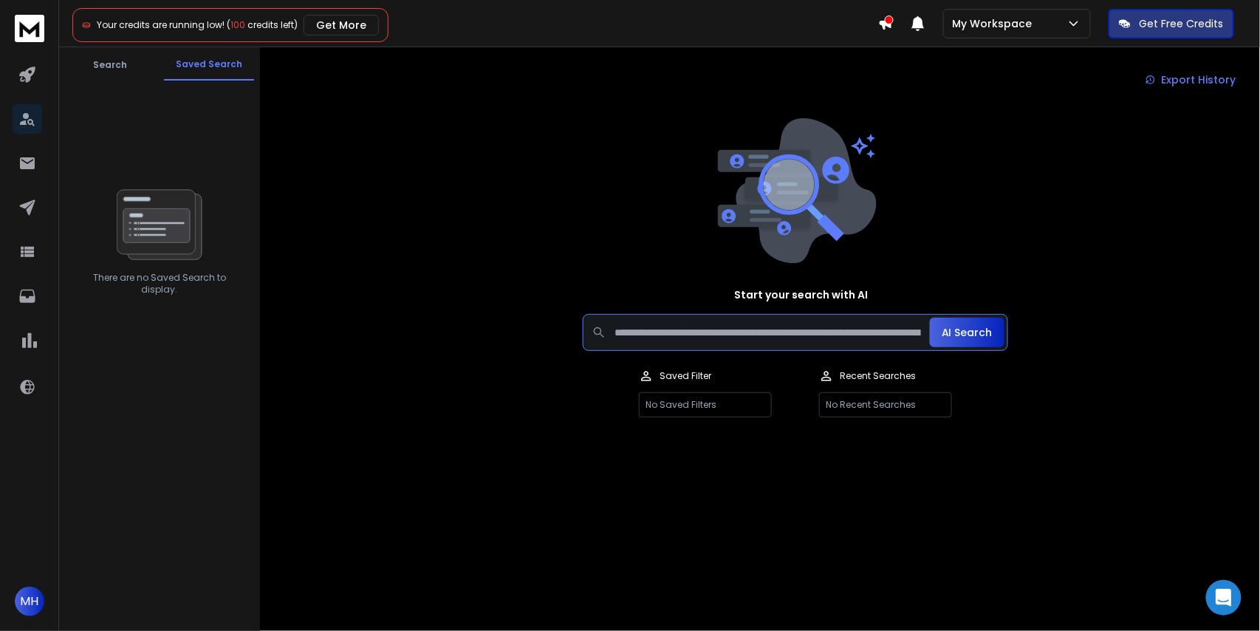
click at [71, 66] on button "Search" at bounding box center [110, 65] width 90 height 30
click at [195, 66] on button "Saved Search" at bounding box center [209, 64] width 90 height 31
click at [63, 66] on div "Search Saved Search" at bounding box center [159, 65] width 201 height 30
click at [104, 68] on button "Search" at bounding box center [110, 65] width 90 height 30
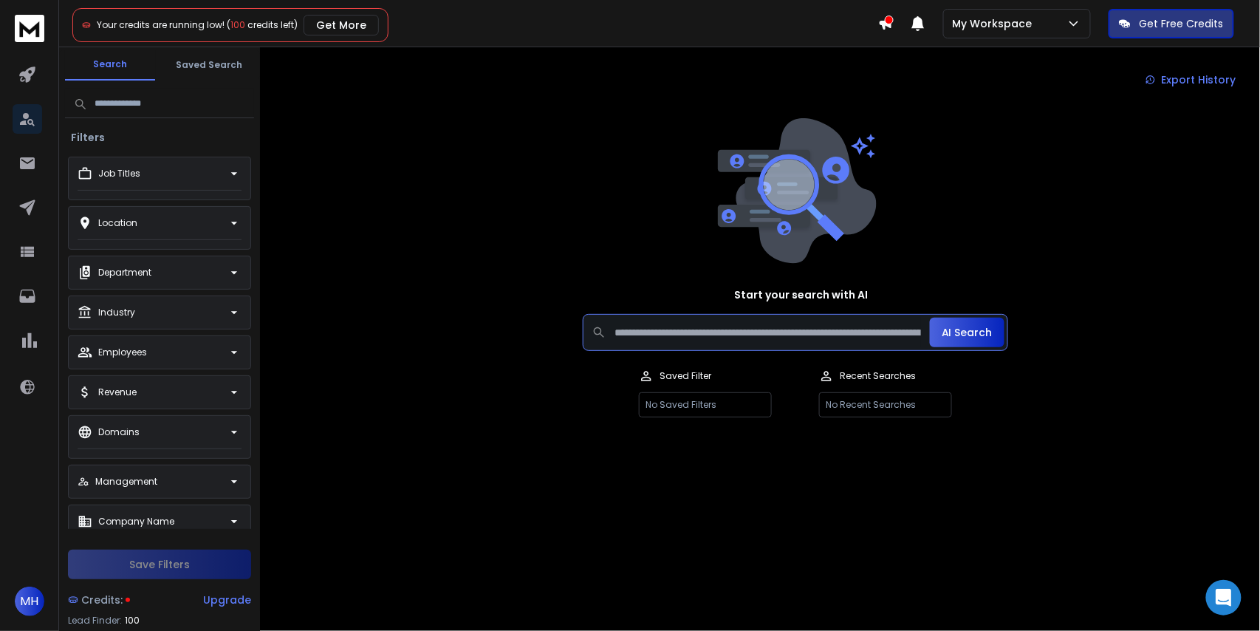
click at [444, 264] on div "Export History Start your search with AI" at bounding box center [796, 183] width 1024 height 237
click at [36, 121] on link at bounding box center [28, 119] width 30 height 30
click at [21, 263] on link at bounding box center [28, 252] width 30 height 30
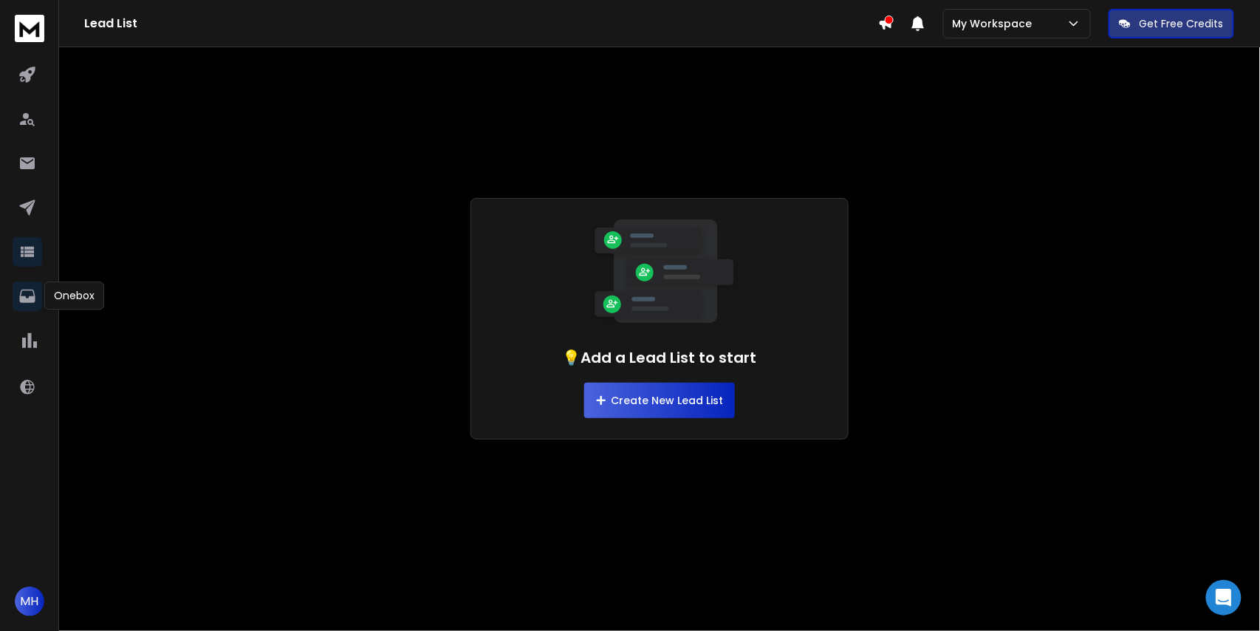
click at [24, 285] on link at bounding box center [28, 296] width 30 height 30
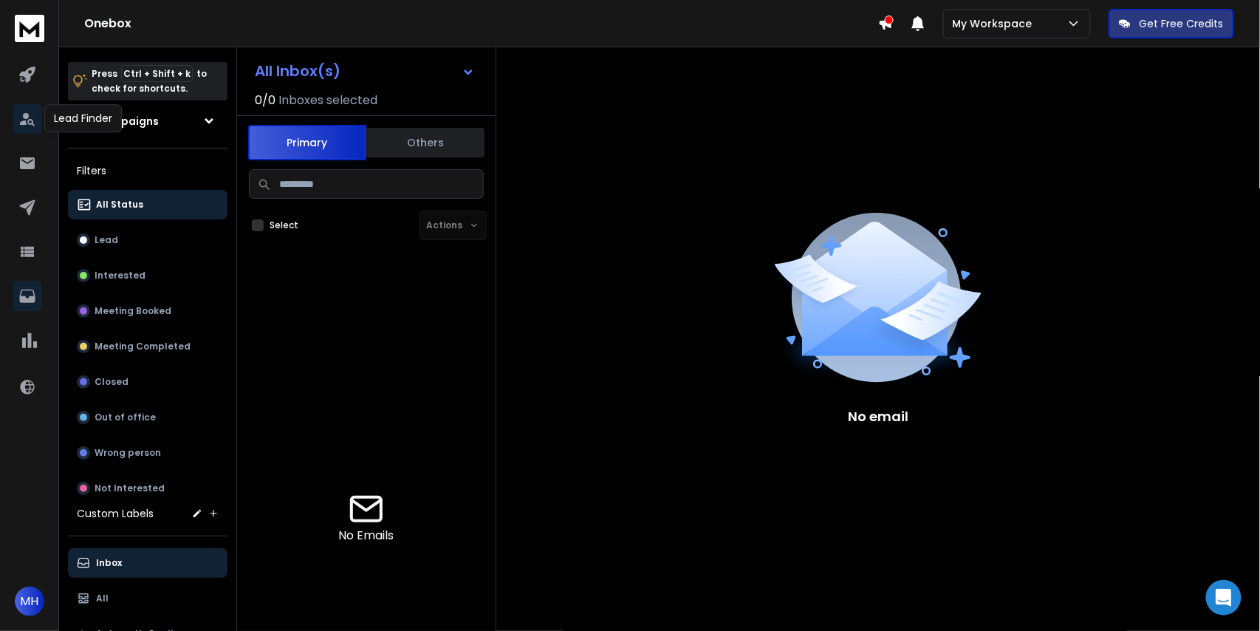
click at [35, 115] on icon at bounding box center [27, 119] width 18 height 18
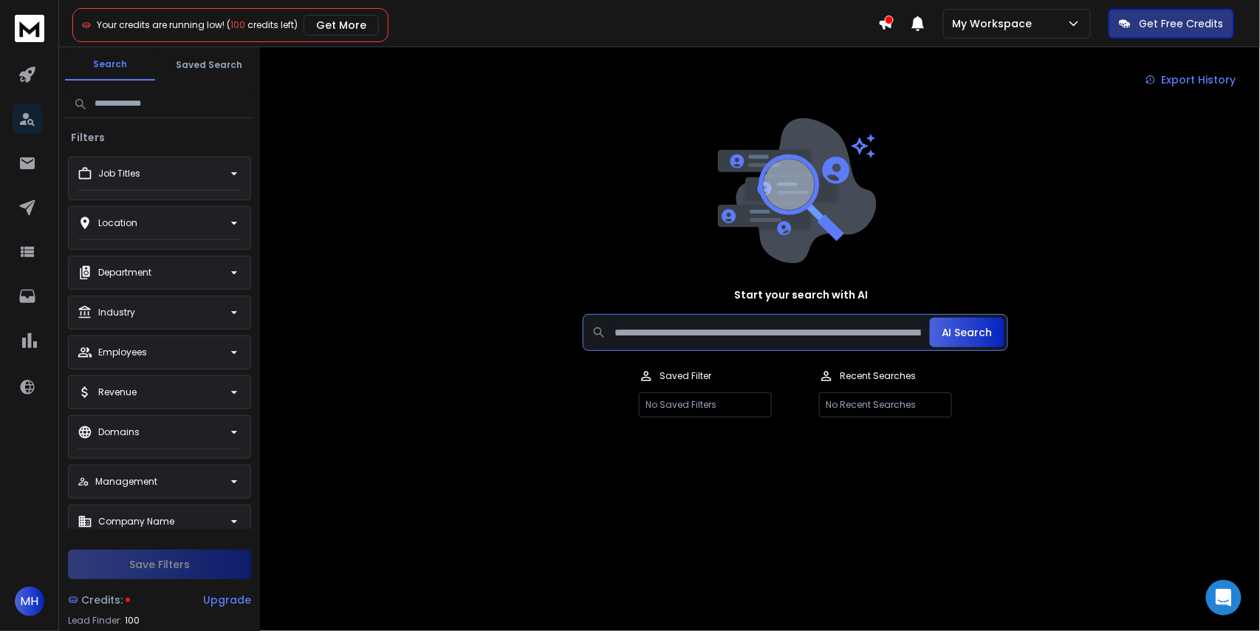
click at [1102, 270] on div "Export History Start your search with AI" at bounding box center [796, 183] width 1024 height 237
click at [28, 78] on icon at bounding box center [27, 74] width 16 height 16
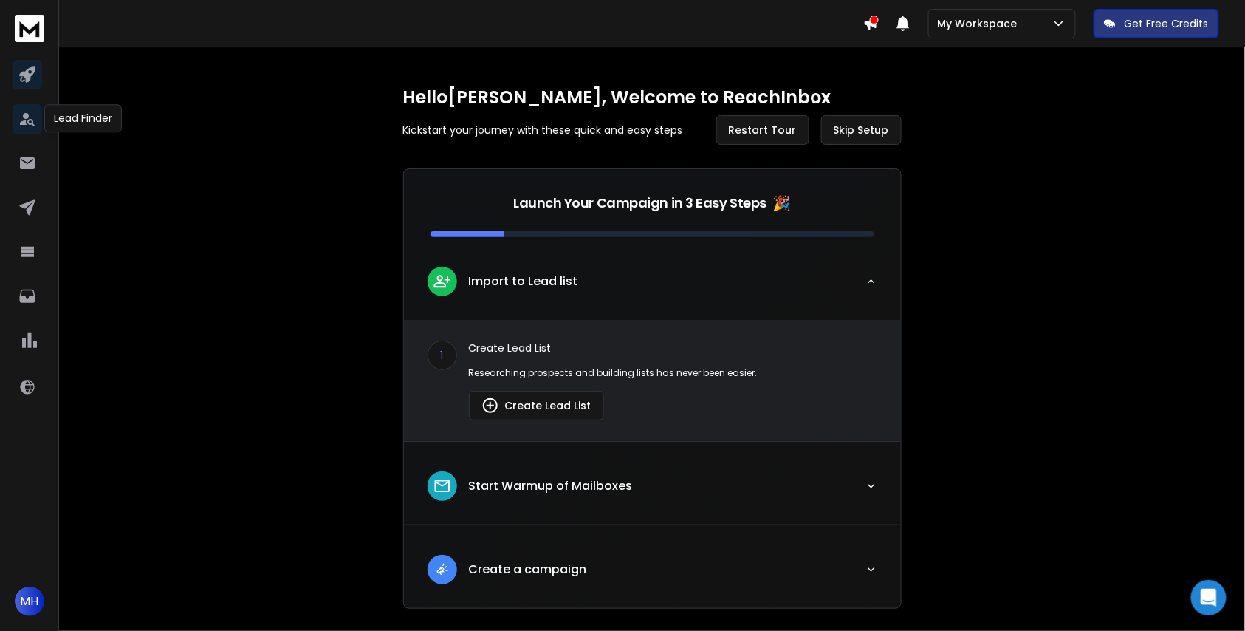
click at [25, 110] on icon at bounding box center [27, 119] width 18 height 18
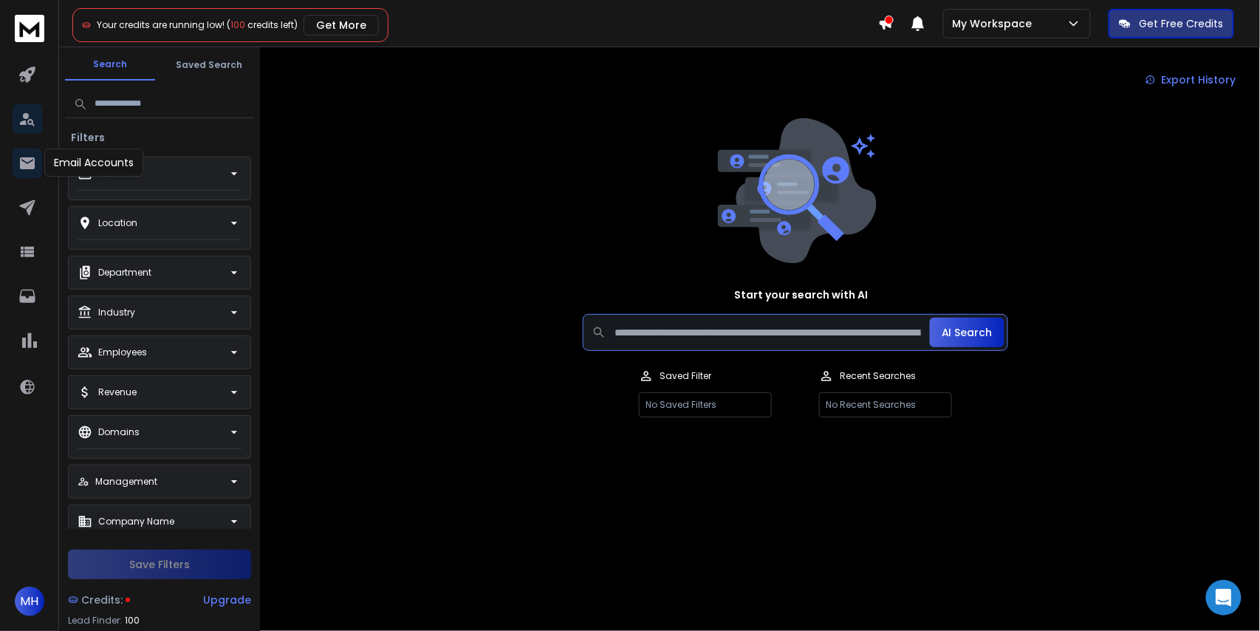
click at [25, 154] on icon at bounding box center [27, 163] width 18 height 18
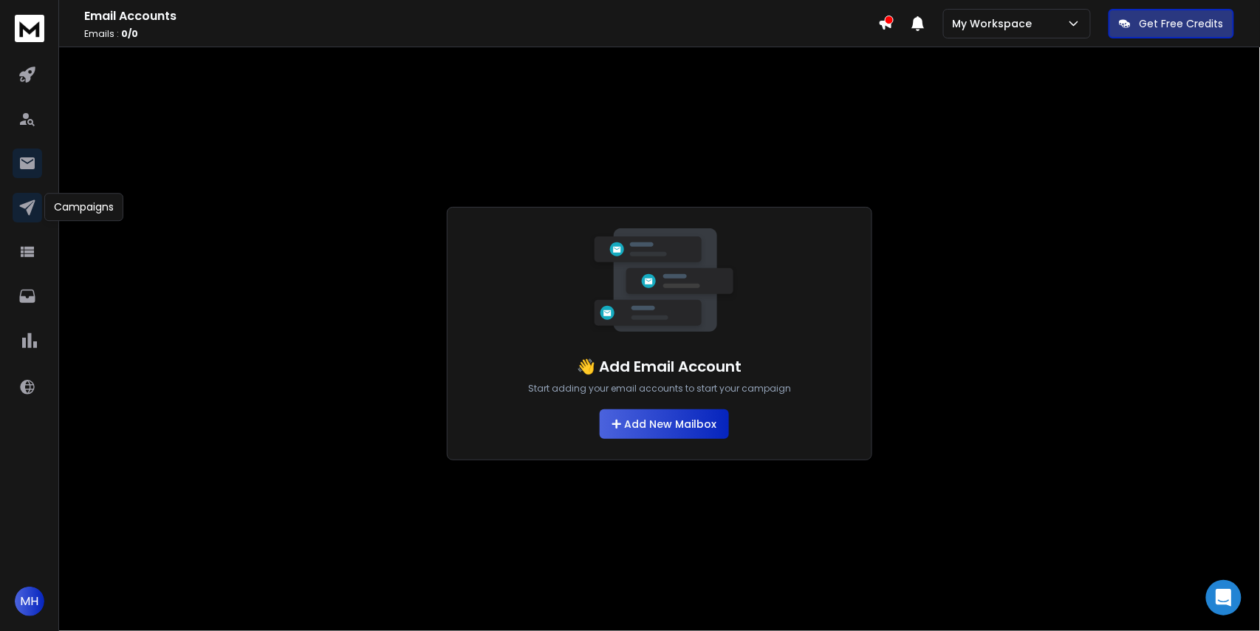
click at [27, 204] on icon at bounding box center [27, 207] width 16 height 16
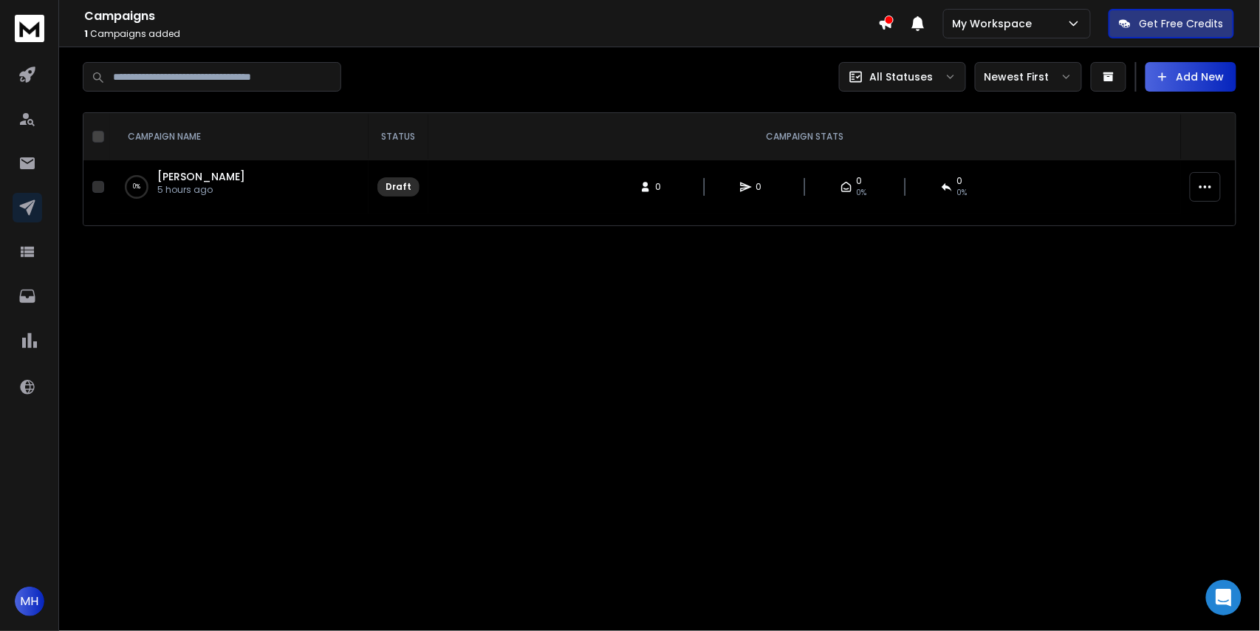
click at [13, 267] on div at bounding box center [30, 254] width 34 height 35
click at [30, 257] on icon at bounding box center [27, 252] width 18 height 18
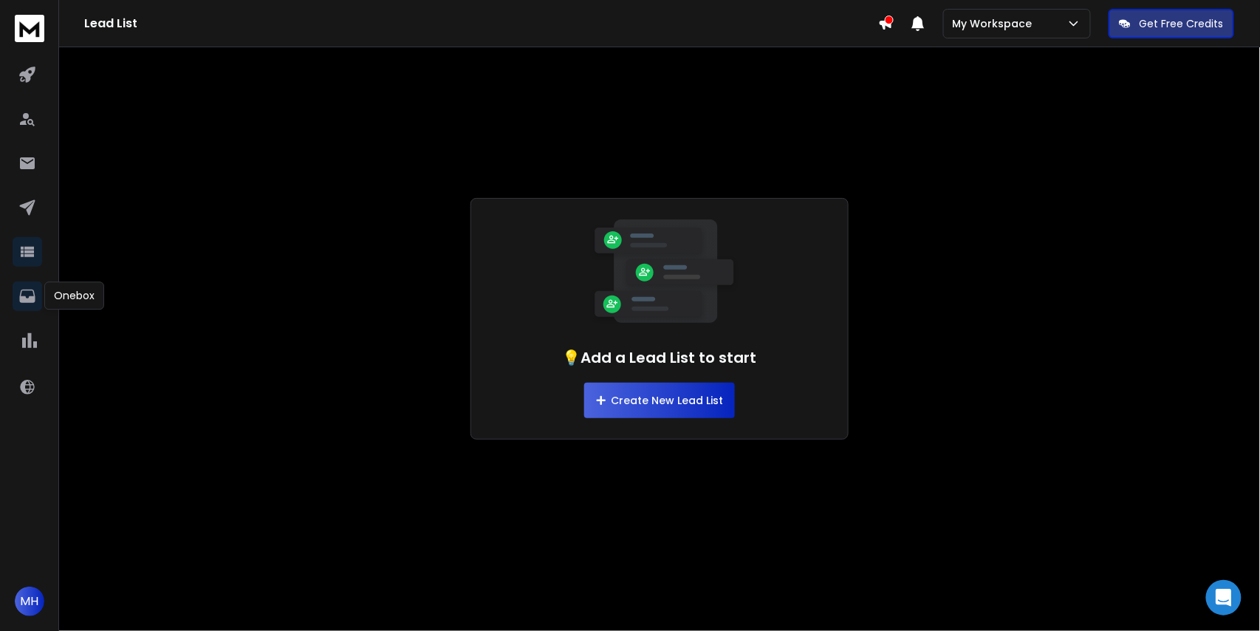
click at [27, 299] on icon at bounding box center [27, 296] width 16 height 13
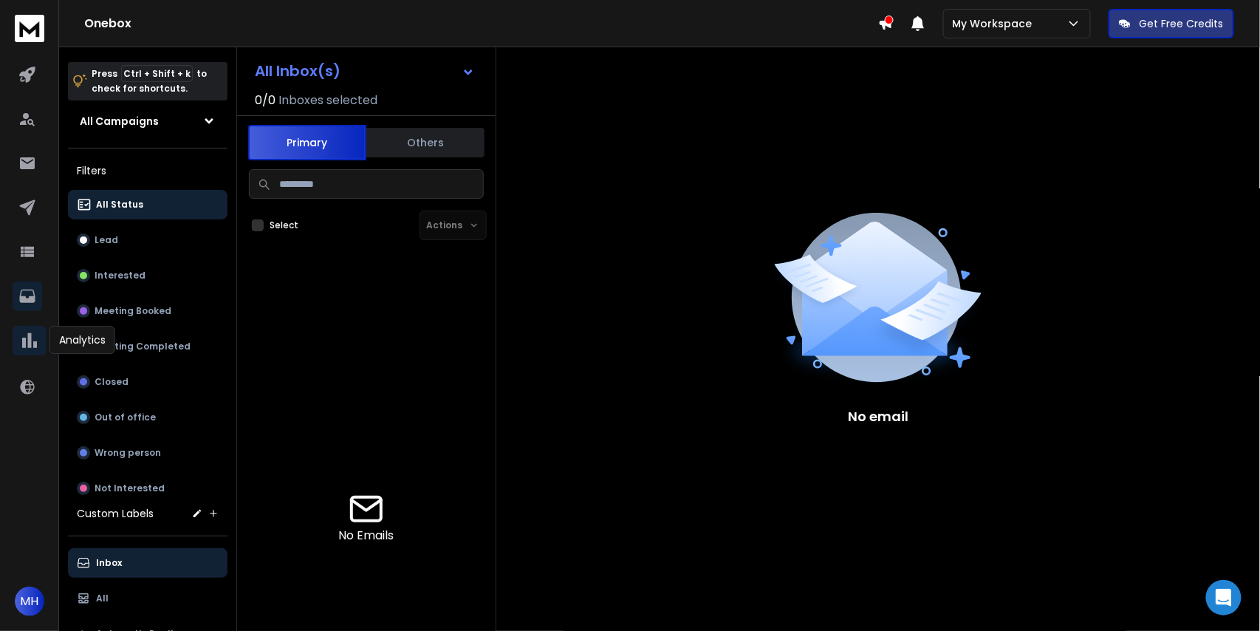
click at [22, 332] on icon at bounding box center [29, 340] width 22 height 22
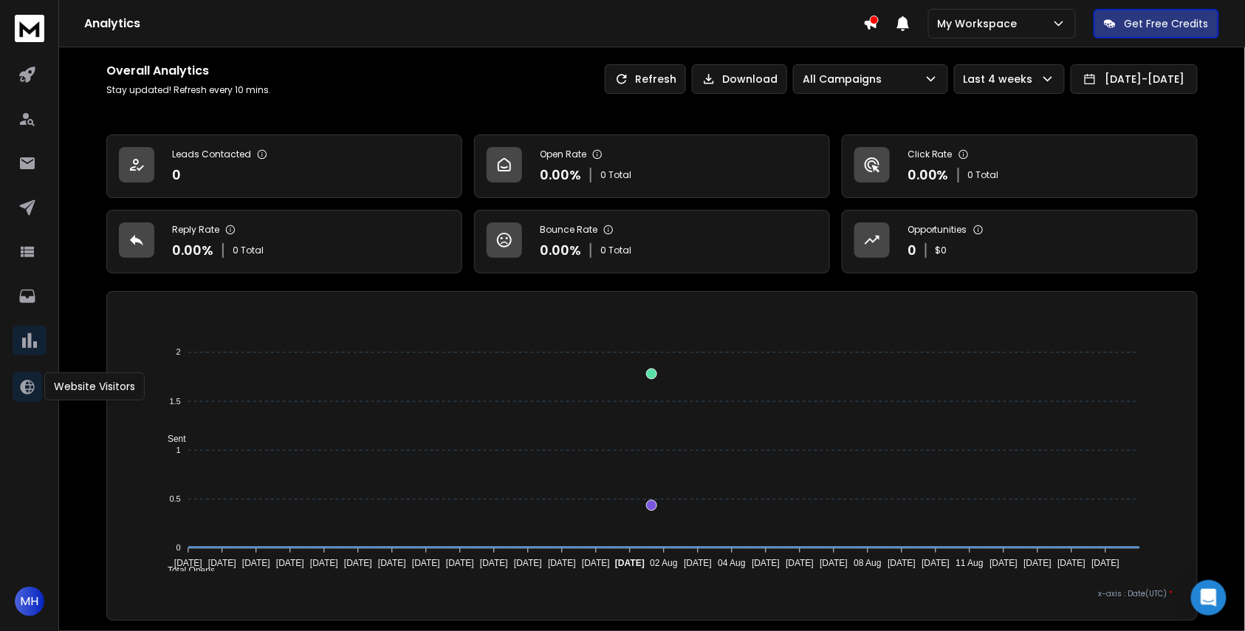
click at [24, 383] on icon at bounding box center [27, 387] width 15 height 15
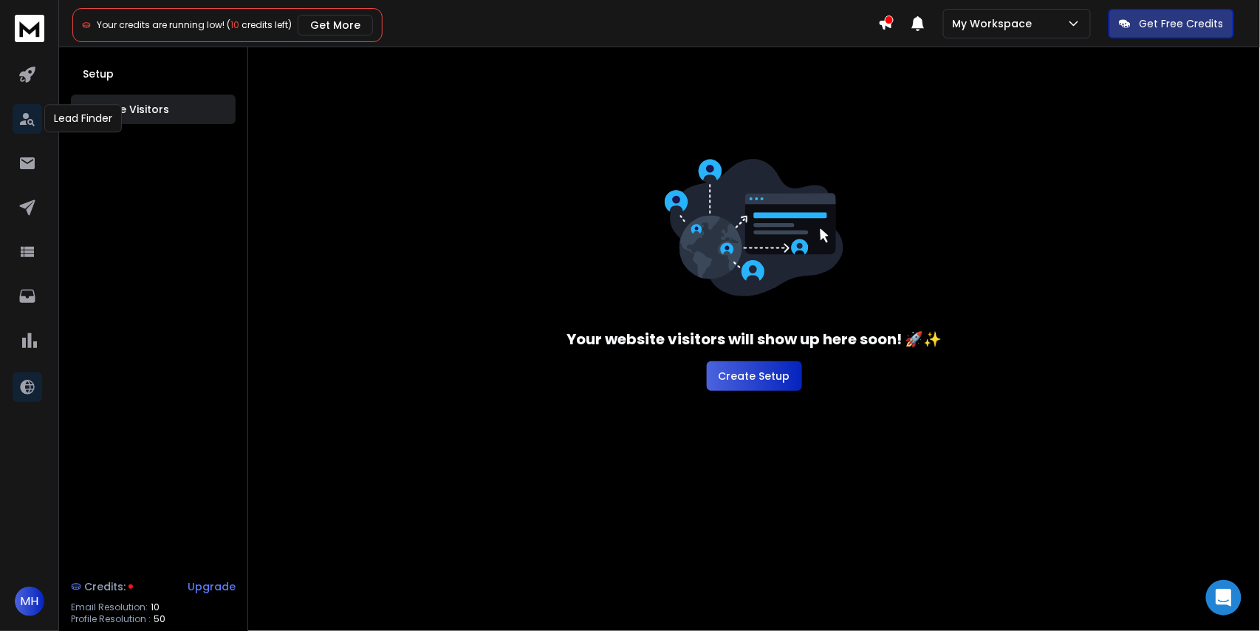
click at [22, 121] on icon at bounding box center [27, 122] width 15 height 7
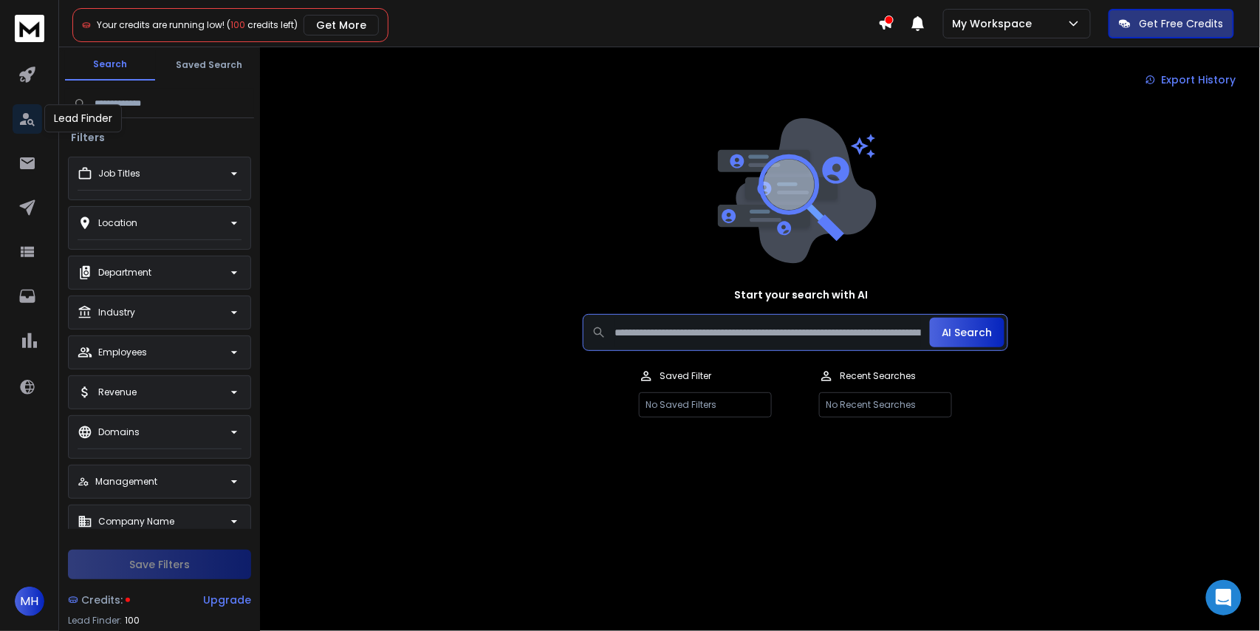
click at [577, 287] on div "Export History Start your search with AI" at bounding box center [796, 183] width 1024 height 237
drag, startPoint x: 1104, startPoint y: 360, endPoint x: 900, endPoint y: 486, distance: 239.5
click at [734, 468] on div "Get only verified leads with our AI-powered Lead Finder, starting at $22/mo Try…" at bounding box center [630, 315] width 1260 height 631
click at [920, 486] on div "Get only verified leads with our AI-powered Lead Finder, starting at $22/mo Try…" at bounding box center [630, 315] width 1260 height 631
click at [666, 329] on textarea at bounding box center [768, 333] width 307 height 30
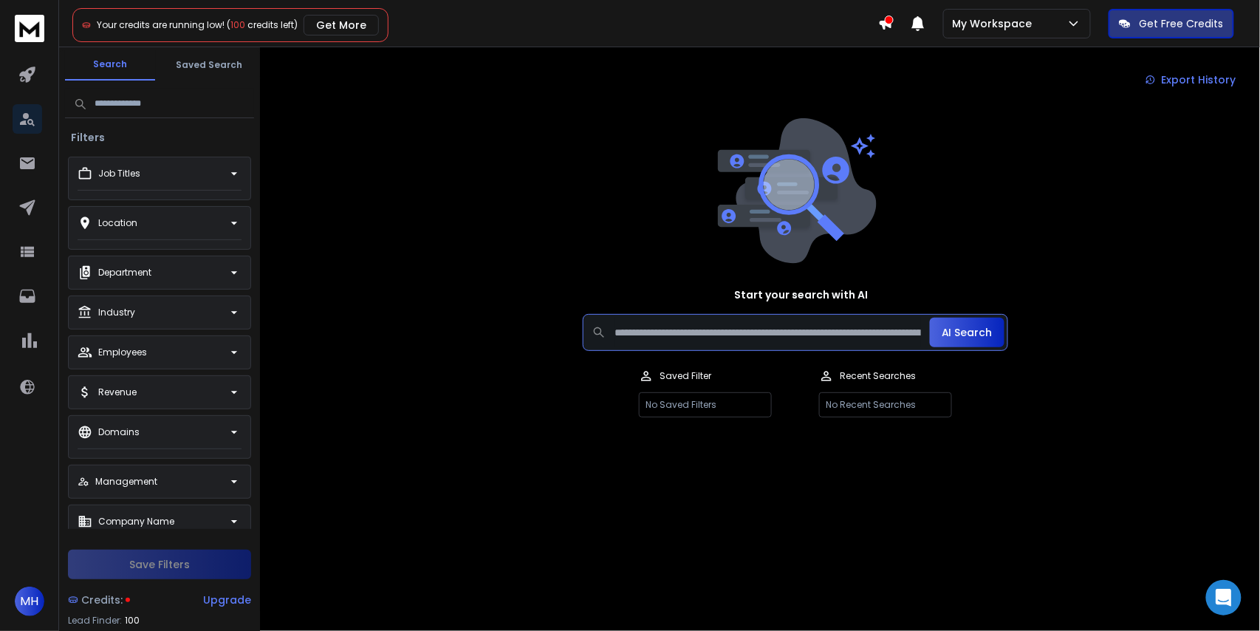
click at [591, 329] on div at bounding box center [596, 332] width 19 height 13
click at [553, 447] on div "Get only verified leads with our AI-powered Lead Finder, starting at $22/mo Try…" at bounding box center [630, 315] width 1260 height 631
drag, startPoint x: 615, startPoint y: 334, endPoint x: 907, endPoint y: 332, distance: 291.8
click at [906, 332] on textarea at bounding box center [768, 333] width 307 height 30
drag, startPoint x: 926, startPoint y: 334, endPoint x: 1024, endPoint y: 329, distance: 97.6
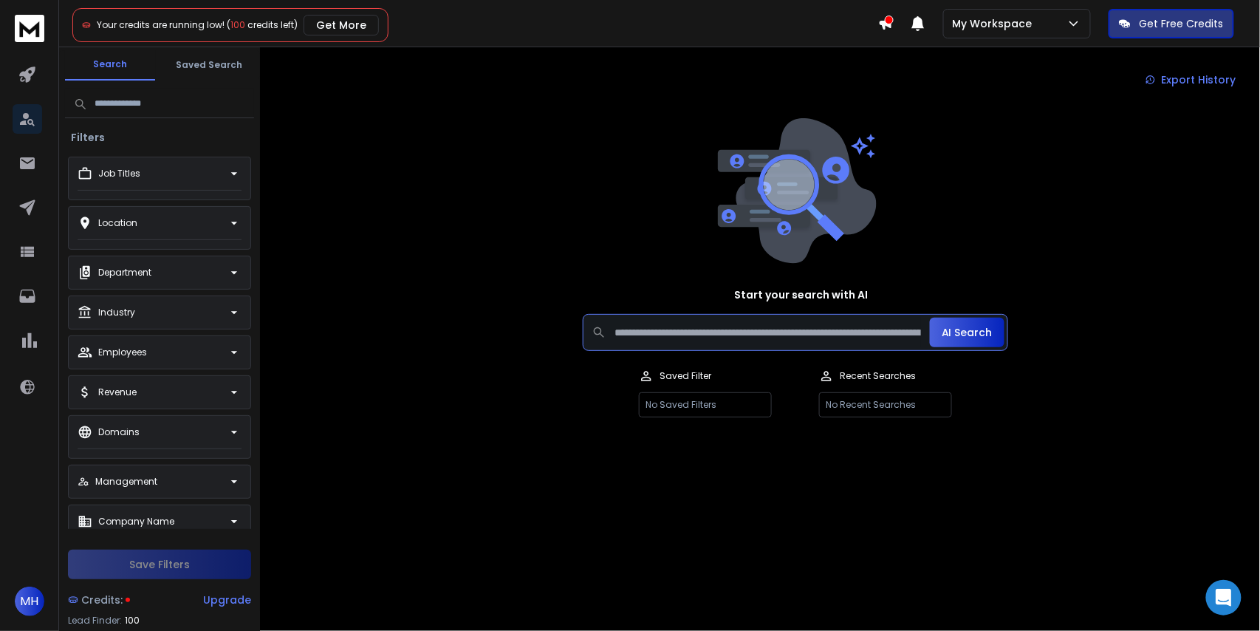
click at [1023, 329] on div "AI Search" at bounding box center [796, 332] width 1024 height 37
drag, startPoint x: 718, startPoint y: 284, endPoint x: 885, endPoint y: 285, distance: 166.9
click at [885, 285] on div "Export History Start your search with AI" at bounding box center [796, 183] width 1024 height 237
click at [700, 376] on p "Saved Filter" at bounding box center [686, 376] width 52 height 12
click at [839, 374] on div "Recent Searches" at bounding box center [885, 376] width 133 height 15
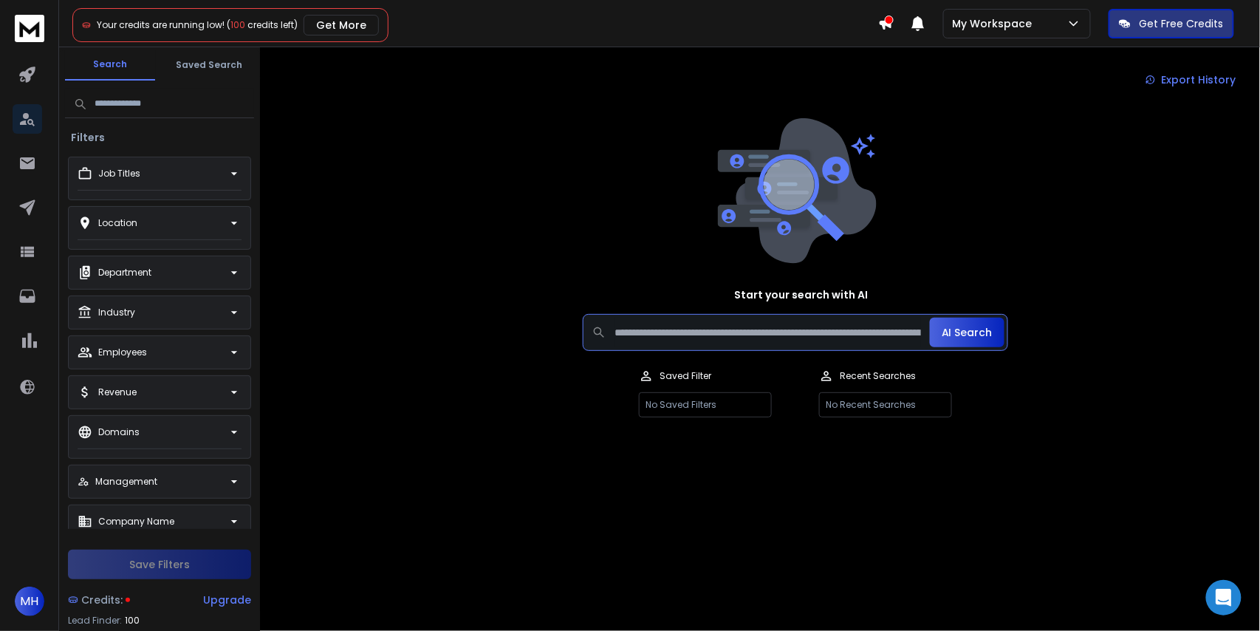
click at [675, 397] on p "No Saved Filters" at bounding box center [705, 404] width 133 height 25
click at [705, 421] on div "Export History Start your search with AI AI Search Saved Filter No Saved Filter…" at bounding box center [796, 250] width 1024 height 370
click at [704, 411] on p "No Saved Filters" at bounding box center [705, 404] width 133 height 25
click at [707, 409] on p "No Saved Filters" at bounding box center [705, 404] width 133 height 25
click at [926, 406] on p "No Recent Searches" at bounding box center [885, 404] width 133 height 25
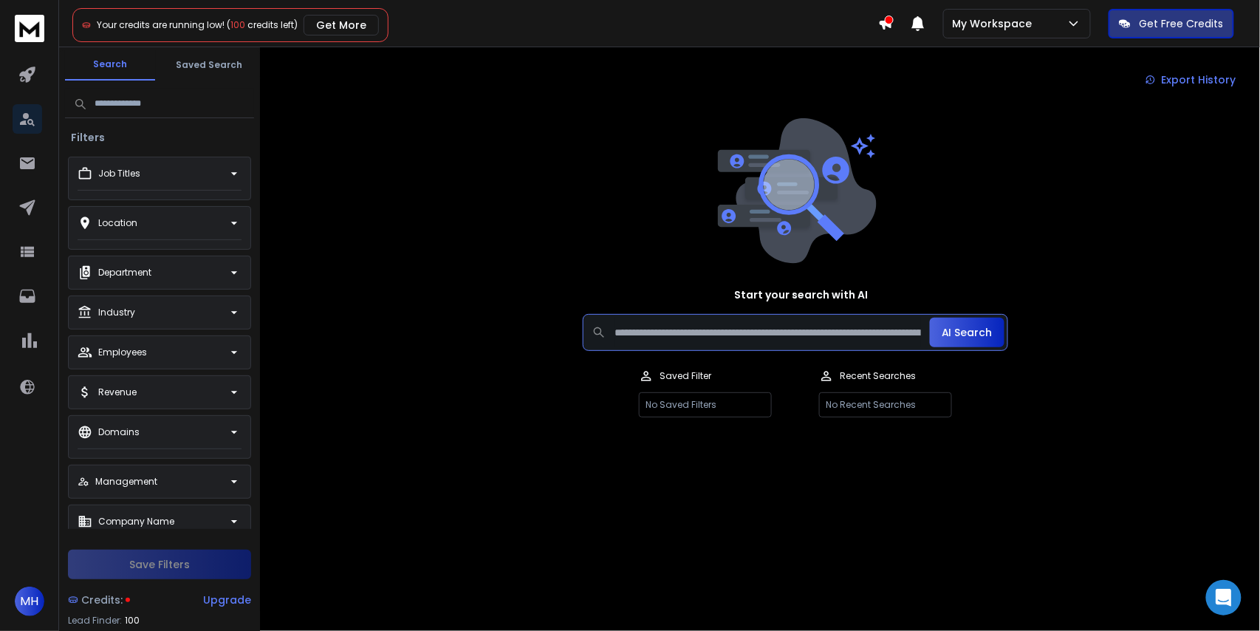
click at [884, 403] on p "No Recent Searches" at bounding box center [885, 404] width 133 height 25
drag, startPoint x: 836, startPoint y: 405, endPoint x: 790, endPoint y: 400, distance: 46.8
click at [792, 400] on div "Saved Filter No Saved Filters Recent Searches No Recent Searches" at bounding box center [795, 393] width 313 height 49
click at [718, 396] on p "No Saved Filters" at bounding box center [705, 404] width 133 height 25
click at [693, 396] on p "No Saved Filters" at bounding box center [705, 404] width 133 height 25
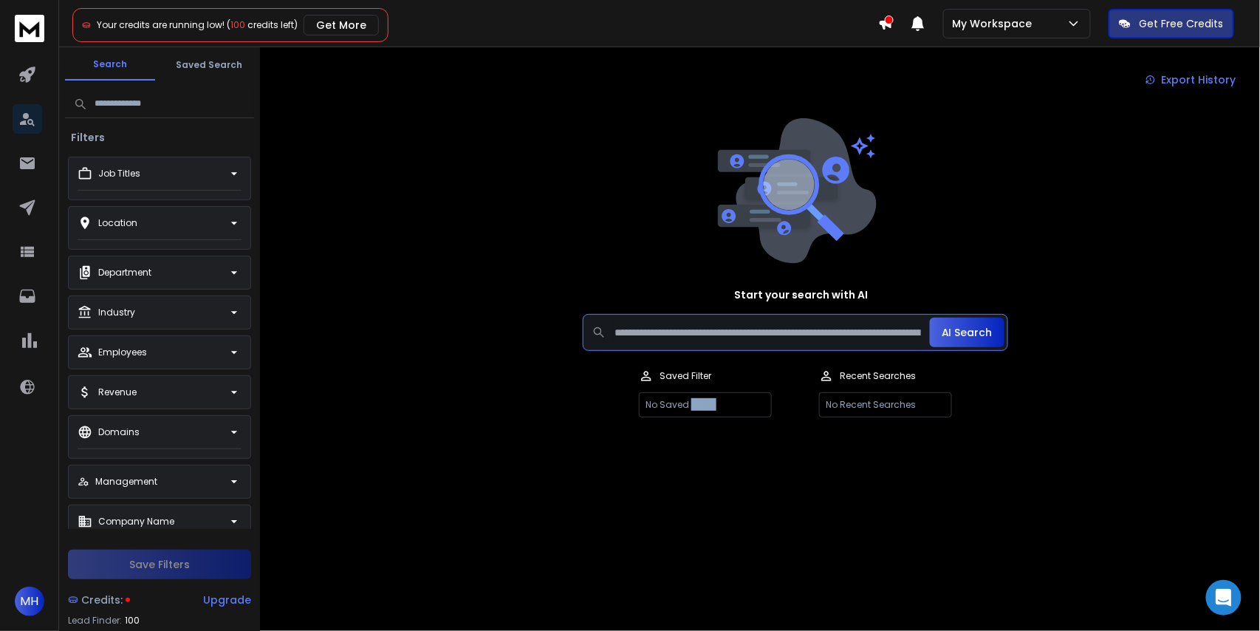
drag, startPoint x: 694, startPoint y: 397, endPoint x: 748, endPoint y: 411, distance: 55.9
click at [725, 406] on p "No Saved Filters" at bounding box center [705, 404] width 133 height 25
click at [761, 536] on div "Get only verified leads with our AI-powered Lead Finder, starting at $22/mo Try…" at bounding box center [630, 315] width 1260 height 631
drag, startPoint x: 624, startPoint y: 378, endPoint x: 759, endPoint y: 369, distance: 135.5
click at [759, 369] on div "Export History Start your search with AI AI Search Saved Filter No Saved Filter…" at bounding box center [796, 250] width 1024 height 370
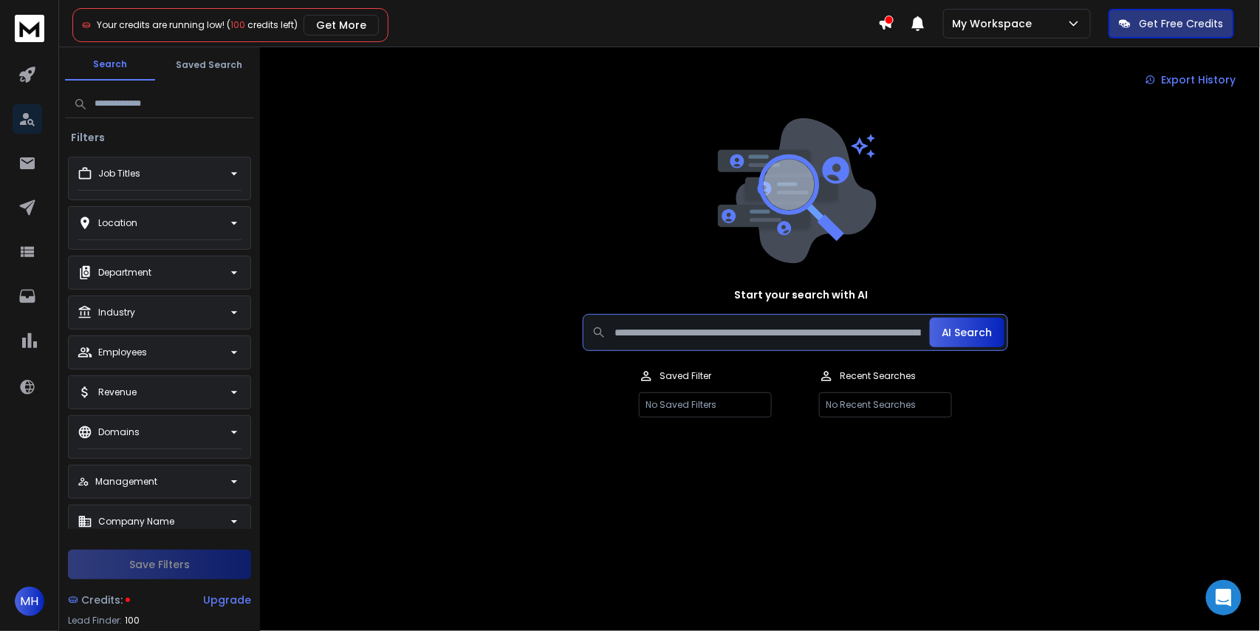
click at [749, 479] on div "Get only verified leads with our AI-powered Lead Finder, starting at $22/mo Try…" at bounding box center [630, 315] width 1260 height 631
drag, startPoint x: 656, startPoint y: 376, endPoint x: 754, endPoint y: 377, distance: 98.2
click at [754, 377] on div "Saved Filter" at bounding box center [705, 376] width 133 height 15
drag, startPoint x: 643, startPoint y: 397, endPoint x: 767, endPoint y: 403, distance: 124.3
click at [767, 403] on p "No Saved Filters" at bounding box center [705, 404] width 133 height 25
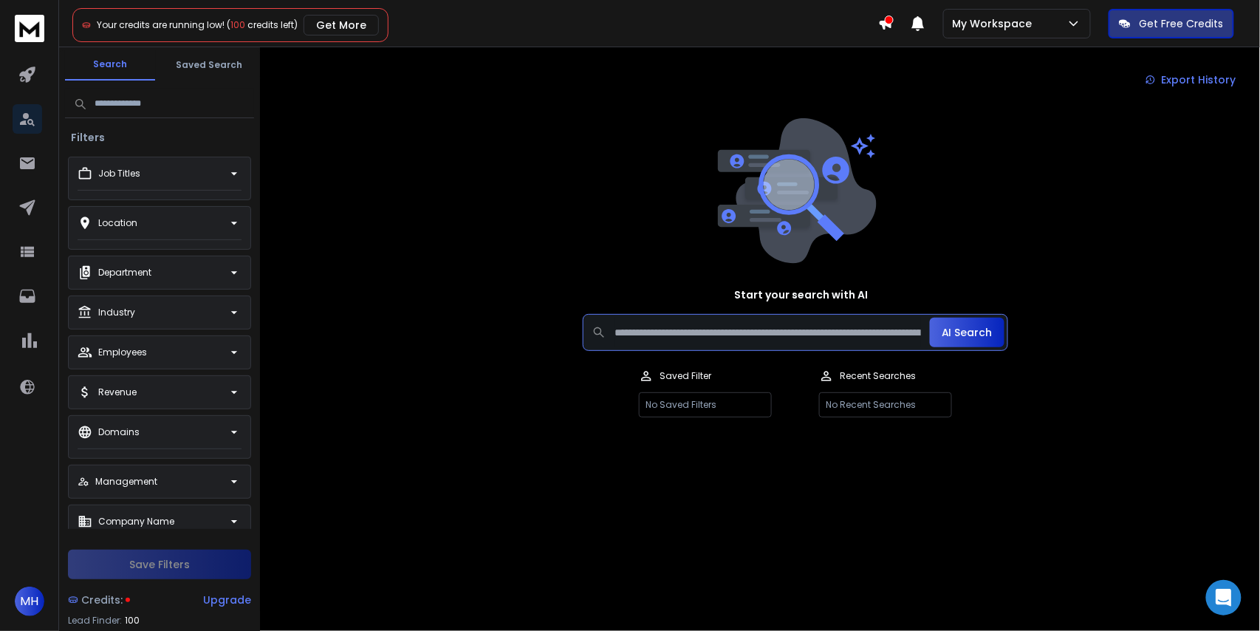
click at [615, 509] on div "Get only verified leads with our AI-powered Lead Finder, starting at $22/mo Try…" at bounding box center [630, 315] width 1260 height 631
drag, startPoint x: 841, startPoint y: 372, endPoint x: 1033, endPoint y: 374, distance: 192.1
click at [1033, 374] on div "Export History Start your search with AI AI Search Saved Filter No Saved Filter…" at bounding box center [796, 250] width 1024 height 370
drag, startPoint x: 844, startPoint y: 375, endPoint x: 960, endPoint y: 377, distance: 116.7
click at [960, 377] on div "Export History Start your search with AI AI Search Saved Filter No Saved Filter…" at bounding box center [796, 250] width 1024 height 370
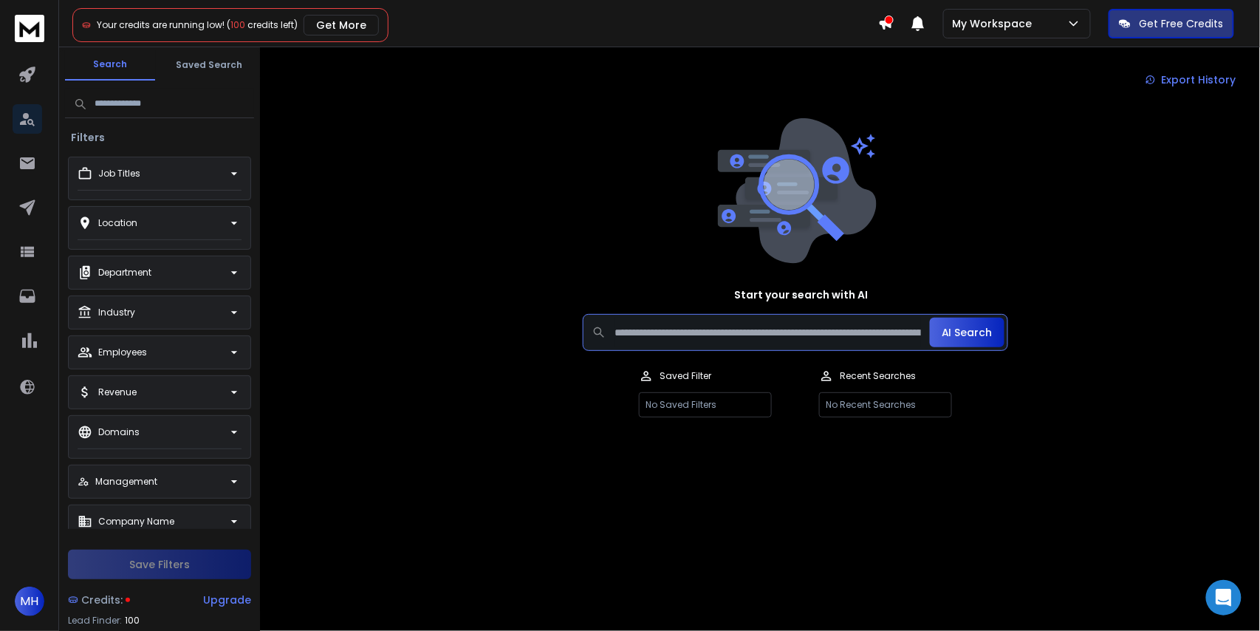
click at [836, 372] on div "Recent Searches" at bounding box center [885, 376] width 133 height 15
drag, startPoint x: 836, startPoint y: 372, endPoint x: 929, endPoint y: 379, distance: 92.6
click at [929, 379] on div "Recent Searches" at bounding box center [885, 376] width 133 height 15
drag, startPoint x: 831, startPoint y: 420, endPoint x: 837, endPoint y: 414, distance: 7.9
click at [837, 415] on div "Export History Start your search with AI AI Search Saved Filter No Saved Filter…" at bounding box center [796, 250] width 1024 height 370
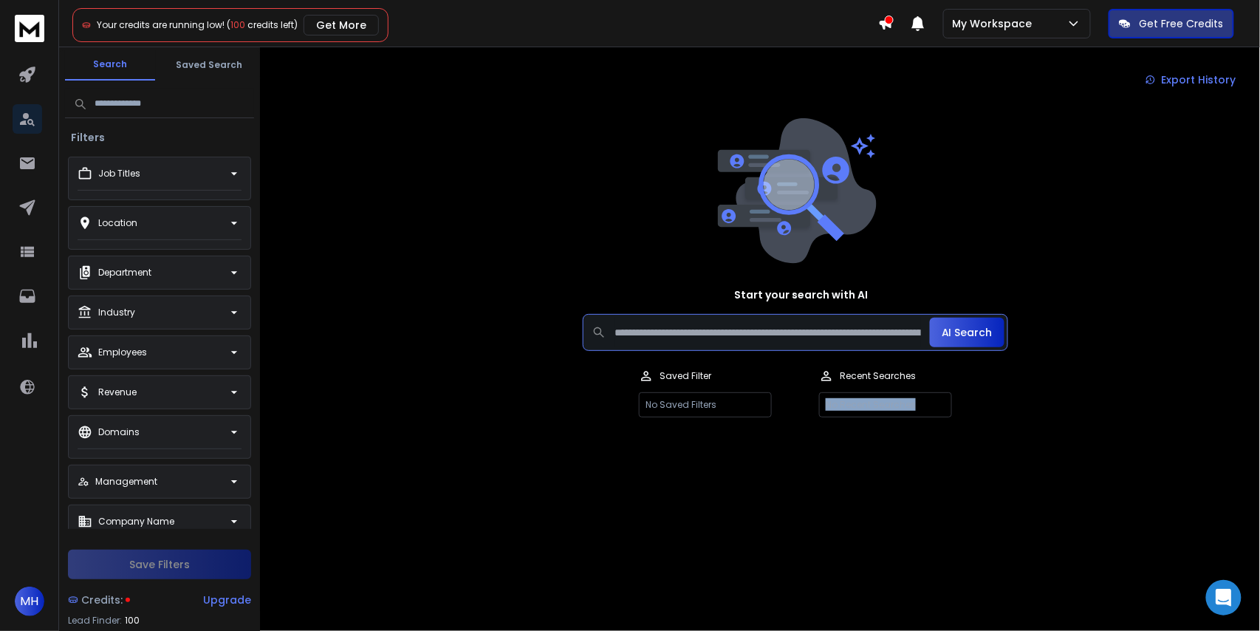
drag, startPoint x: 825, startPoint y: 406, endPoint x: 919, endPoint y: 406, distance: 93.8
click at [917, 406] on p "No Recent Searches" at bounding box center [885, 404] width 133 height 25
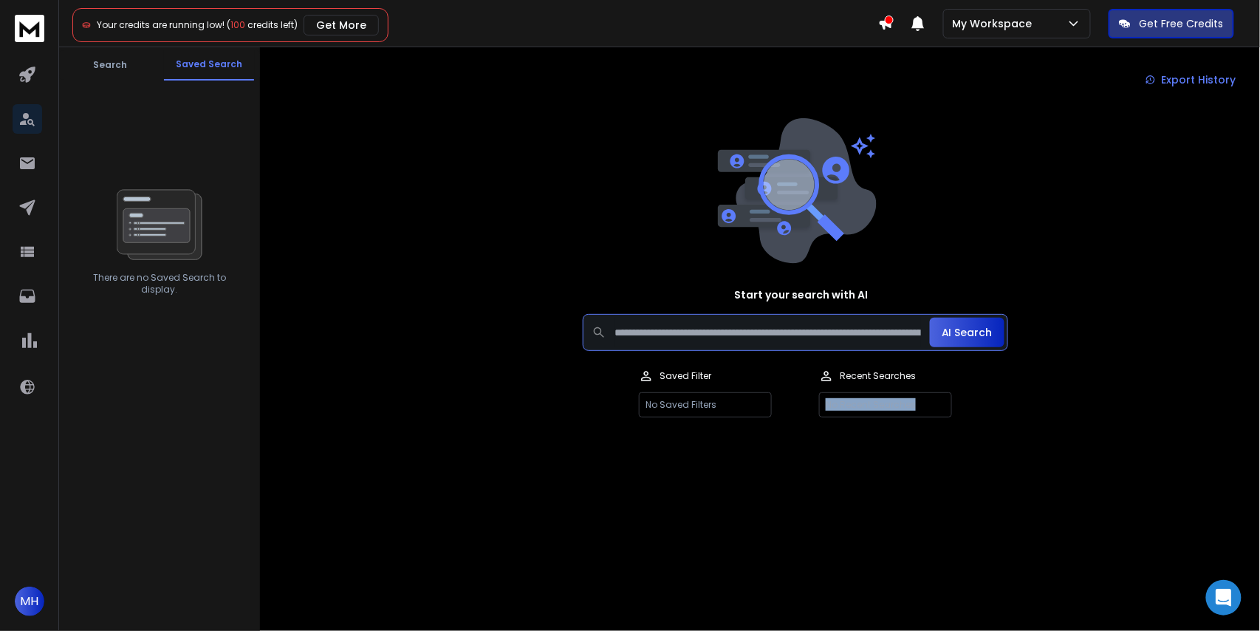
click at [199, 66] on button "Saved Search" at bounding box center [209, 64] width 90 height 31
click at [86, 63] on button "Search" at bounding box center [110, 65] width 90 height 30
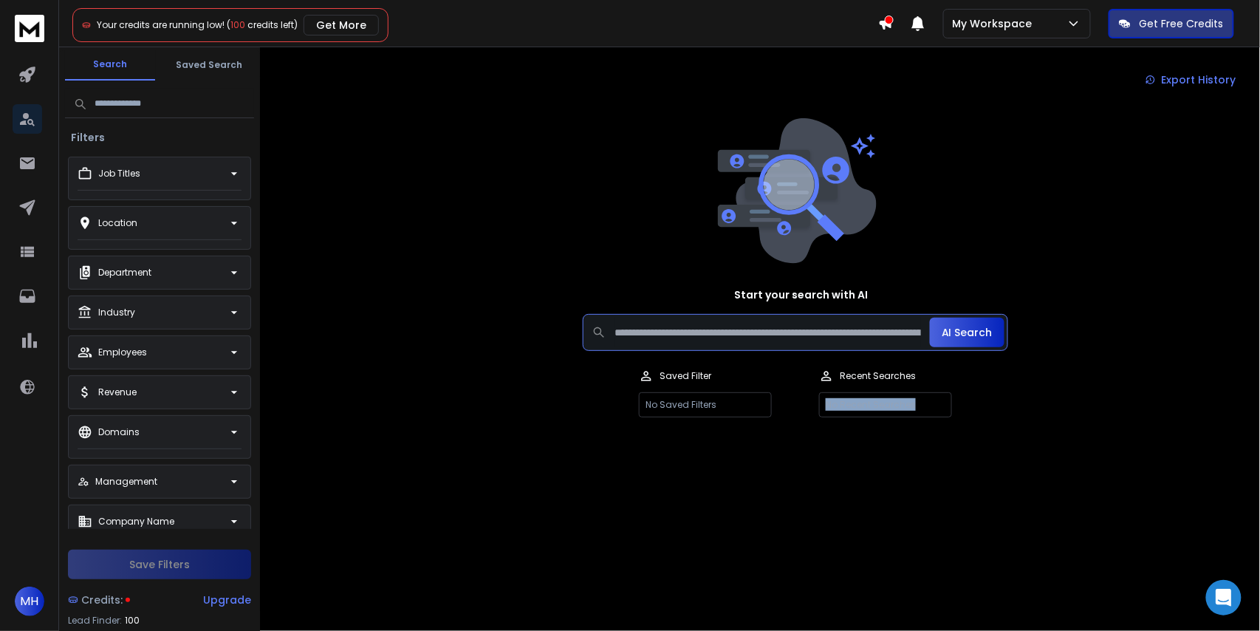
click at [173, 62] on button "Saved Search" at bounding box center [209, 65] width 90 height 30
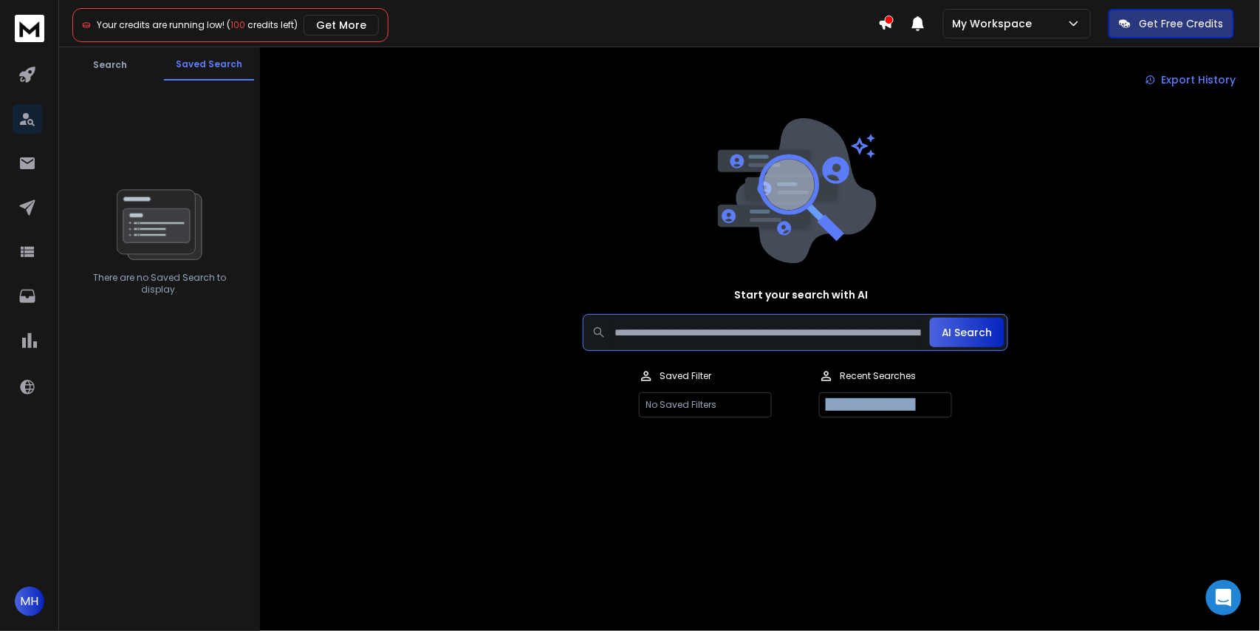
click at [121, 58] on button "Search" at bounding box center [110, 65] width 90 height 30
click at [192, 69] on button "Saved Search" at bounding box center [209, 64] width 90 height 31
click at [139, 69] on button "Search" at bounding box center [110, 65] width 90 height 30
click at [164, 65] on button "Saved Search" at bounding box center [209, 64] width 90 height 31
click at [98, 65] on button "Search" at bounding box center [110, 65] width 90 height 30
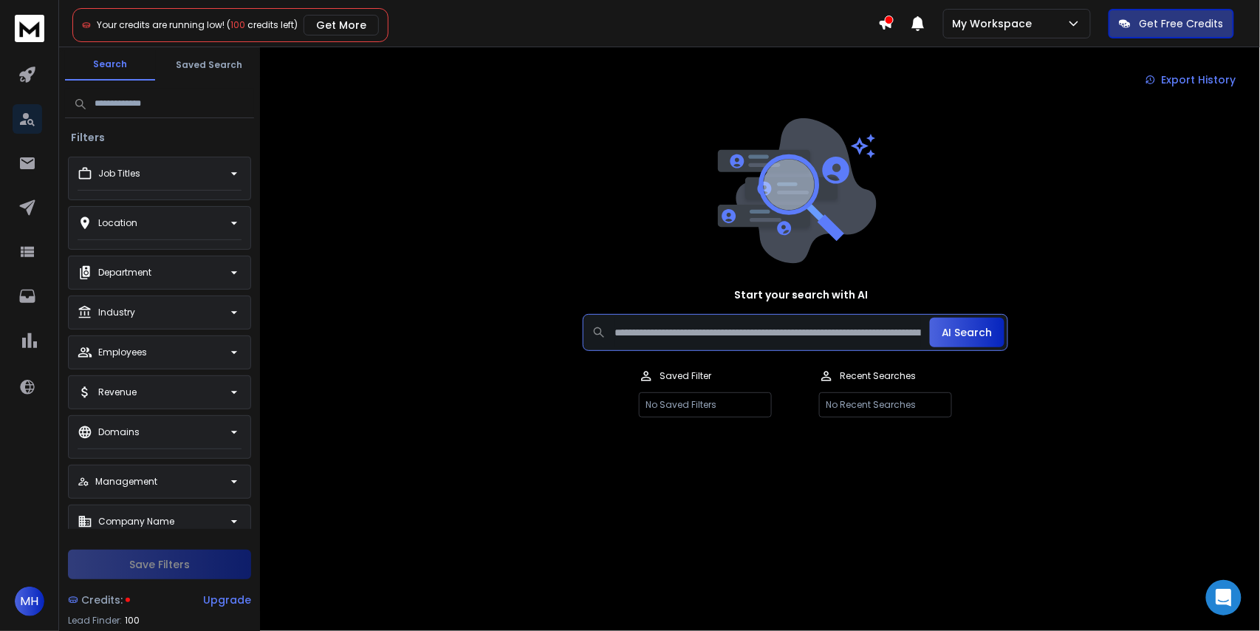
click at [190, 47] on div "Search Saved Search Filters Job Titles Location Department Industry Employees R…" at bounding box center [159, 339] width 201 height 584
click at [195, 61] on button "Saved Search" at bounding box center [209, 65] width 90 height 30
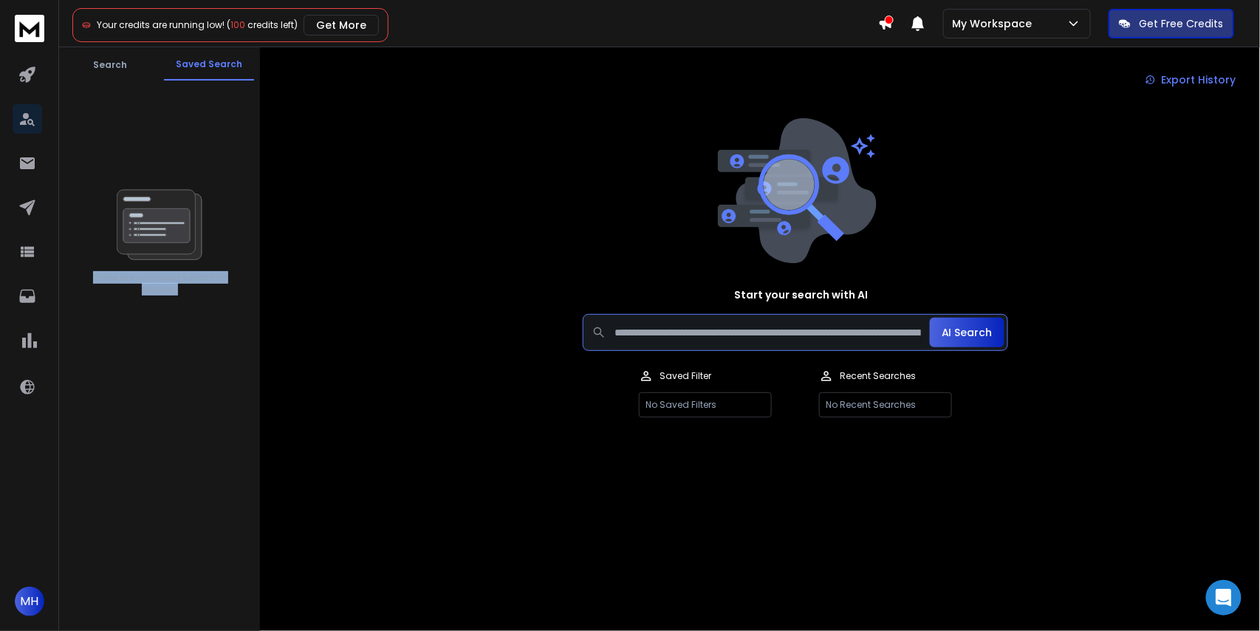
drag, startPoint x: 105, startPoint y: 165, endPoint x: 225, endPoint y: 284, distance: 169.2
click at [225, 284] on div "There are no Saved Search to display." at bounding box center [159, 242] width 183 height 284
click at [187, 313] on div "There are no Saved Search to display." at bounding box center [159, 242] width 183 height 284
click at [120, 287] on p "There are no Saved Search to display." at bounding box center [159, 284] width 165 height 24
click at [160, 297] on div "There are no Saved Search to display." at bounding box center [159, 242] width 183 height 284
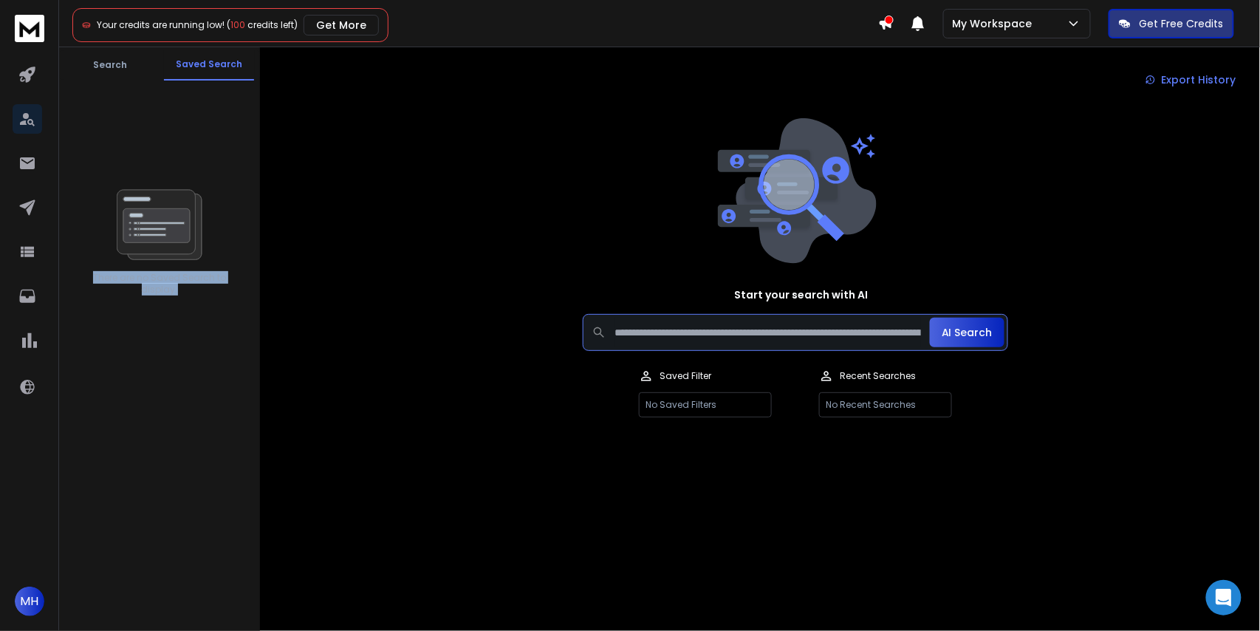
drag, startPoint x: 84, startPoint y: 270, endPoint x: 211, endPoint y: 301, distance: 130.2
click at [211, 301] on div "There are no Saved Search to display." at bounding box center [159, 242] width 183 height 284
click at [116, 39] on div "Your credits are running low! ( 100 credits left) Get More" at bounding box center [230, 25] width 316 height 34
click at [127, 69] on button "Search" at bounding box center [110, 65] width 90 height 30
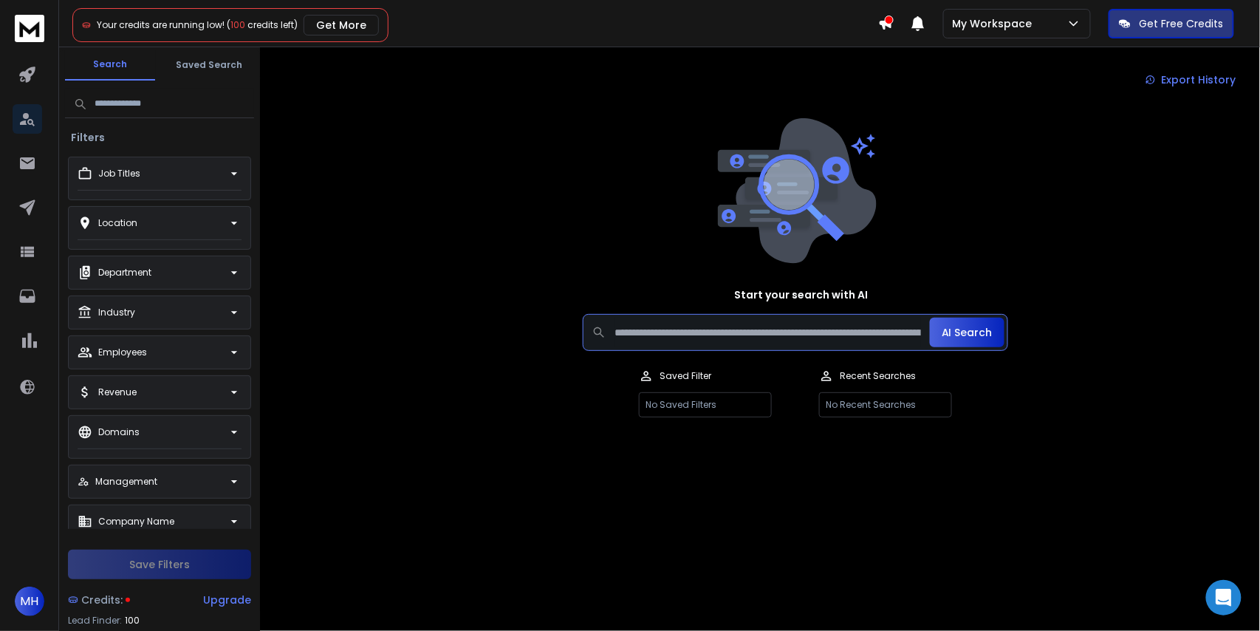
click at [89, 103] on input at bounding box center [159, 104] width 189 height 30
click at [201, 104] on input at bounding box center [159, 104] width 189 height 30
drag, startPoint x: 81, startPoint y: 100, endPoint x: 66, endPoint y: 100, distance: 15.5
click at [66, 100] on div at bounding box center [159, 104] width 189 height 30
click at [116, 108] on input at bounding box center [159, 104] width 189 height 30
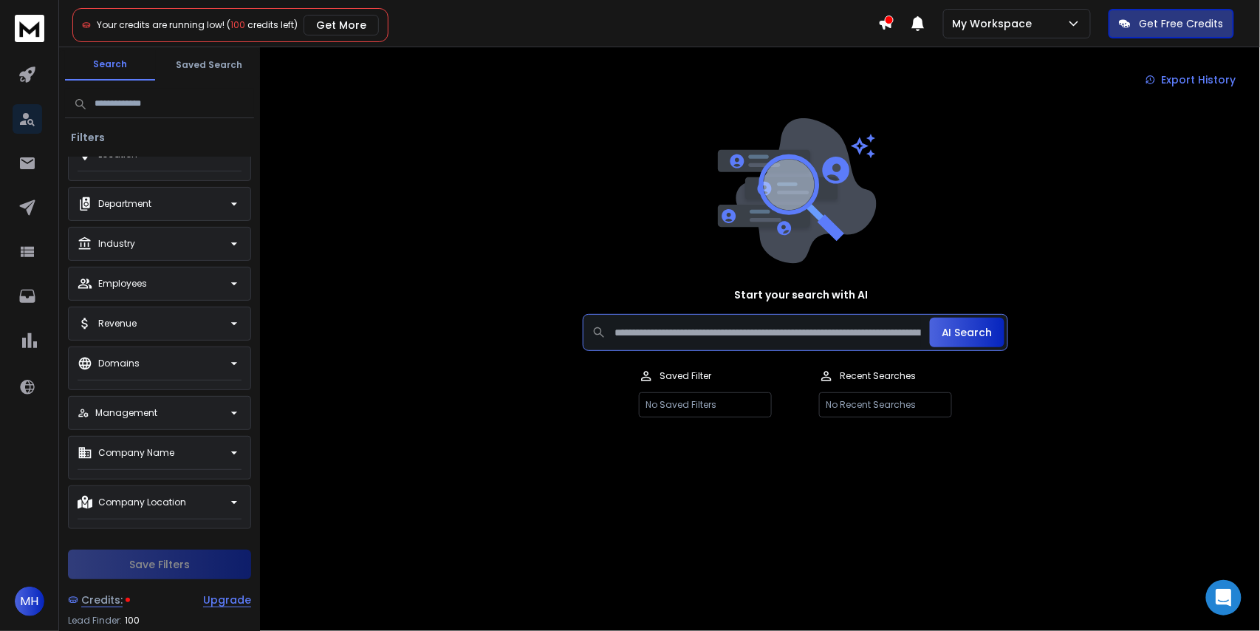
scroll to position [4, 0]
